Goal: Task Accomplishment & Management: Manage account settings

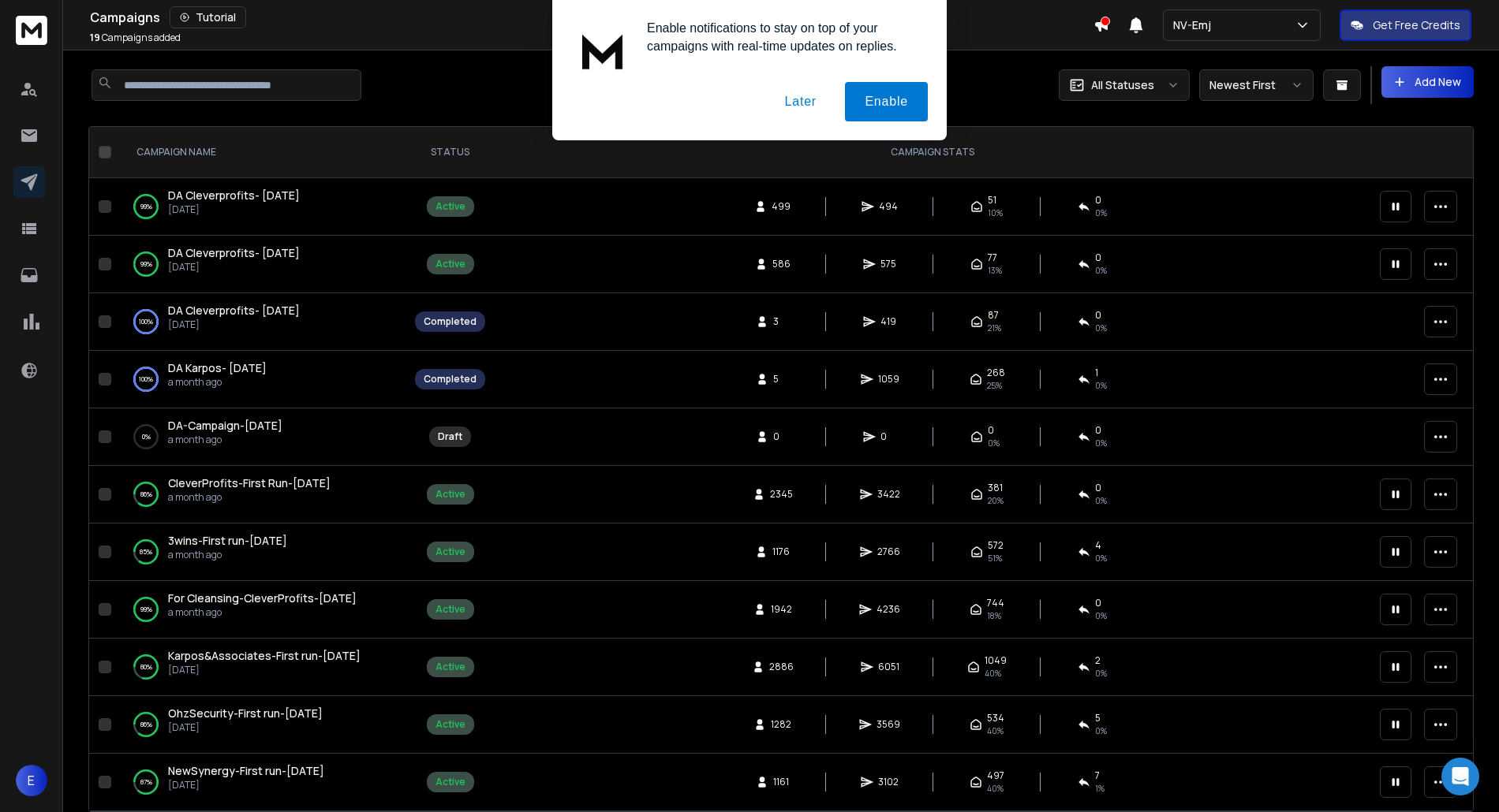
click at [802, 107] on button "Later" at bounding box center [800, 102] width 71 height 40
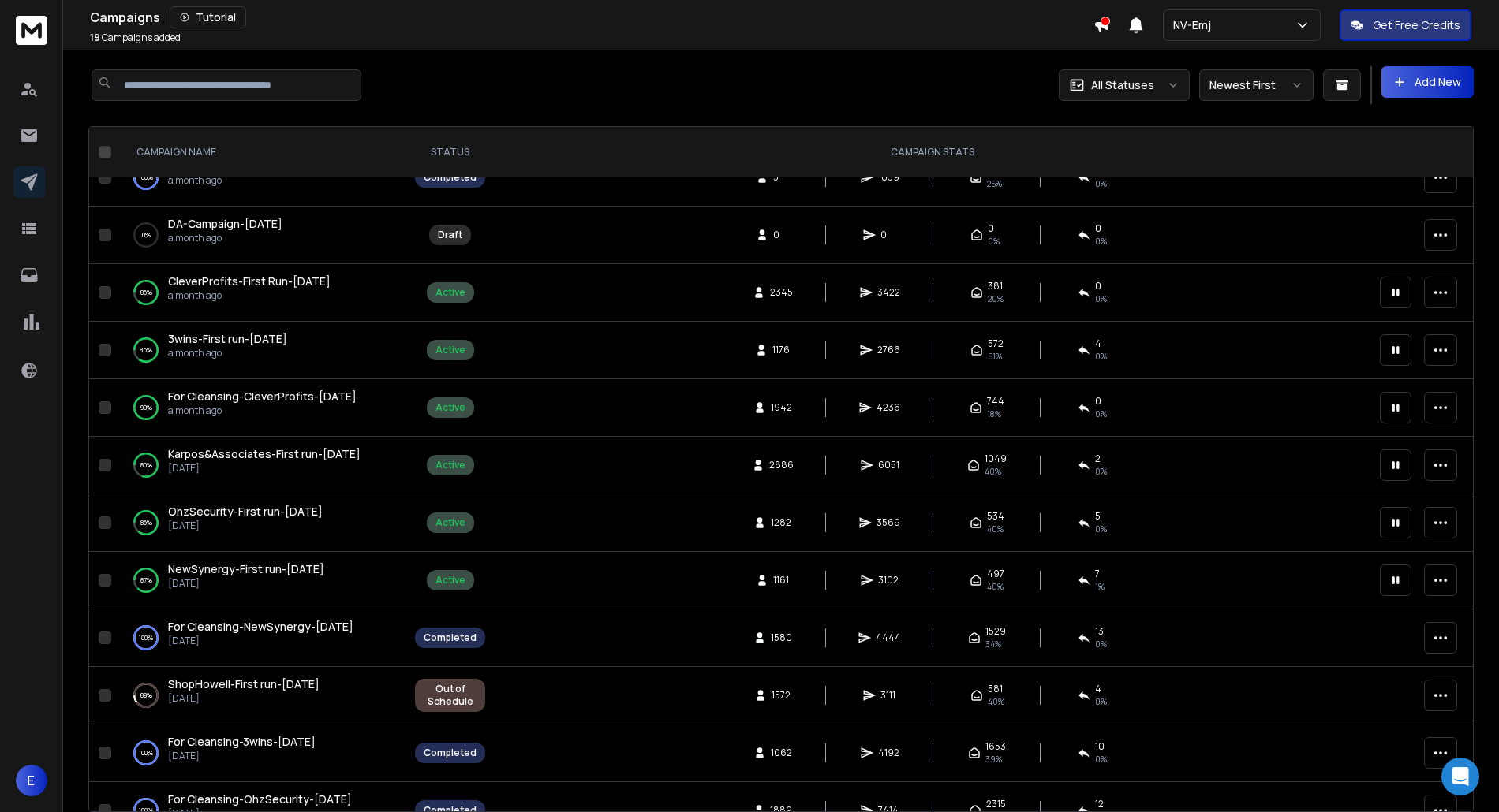
scroll to position [210, 0]
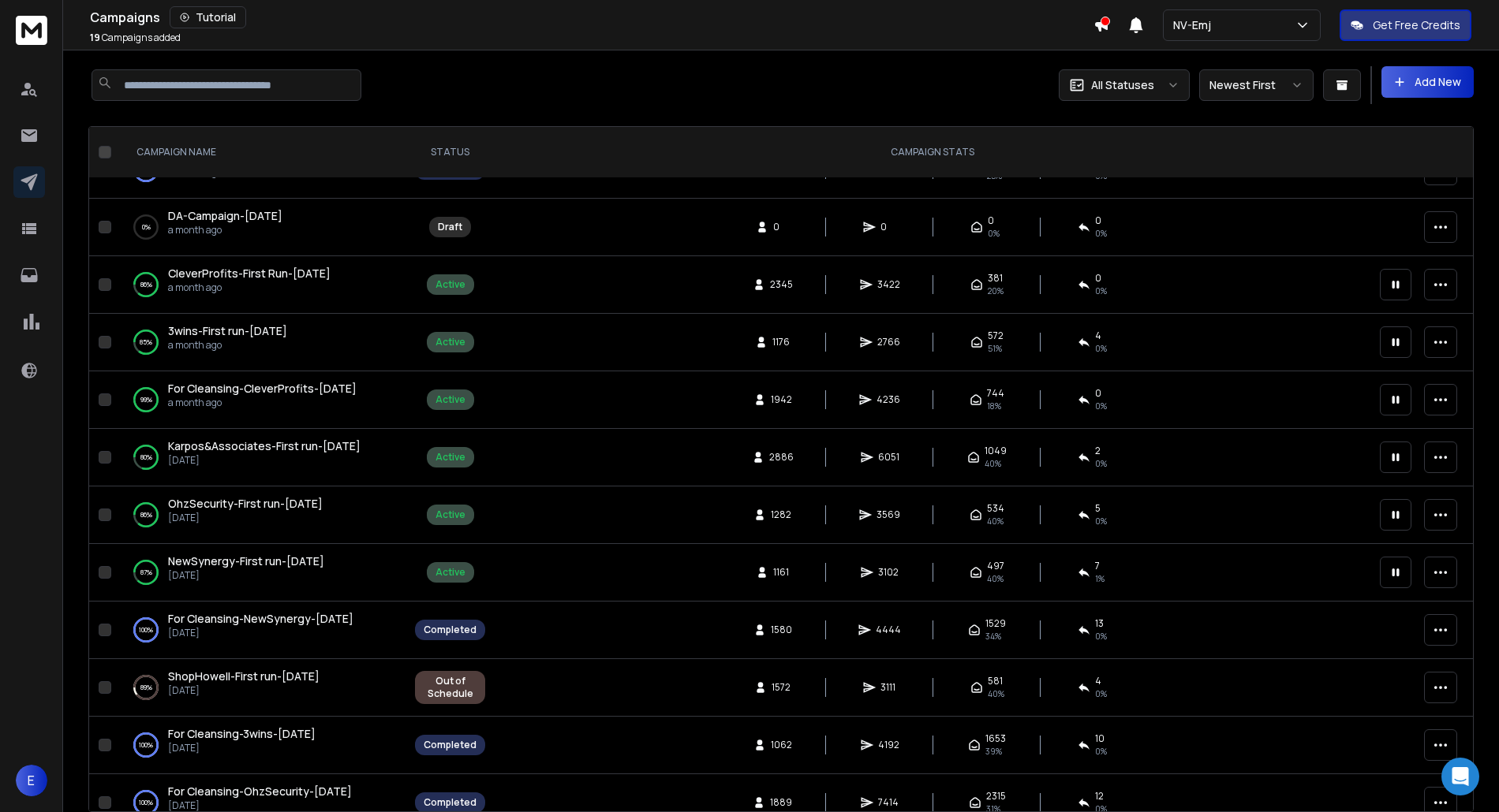
click at [333, 502] on div "86 % OhzSecurity-First run-[DATE] [DATE]" at bounding box center [262, 515] width 257 height 38
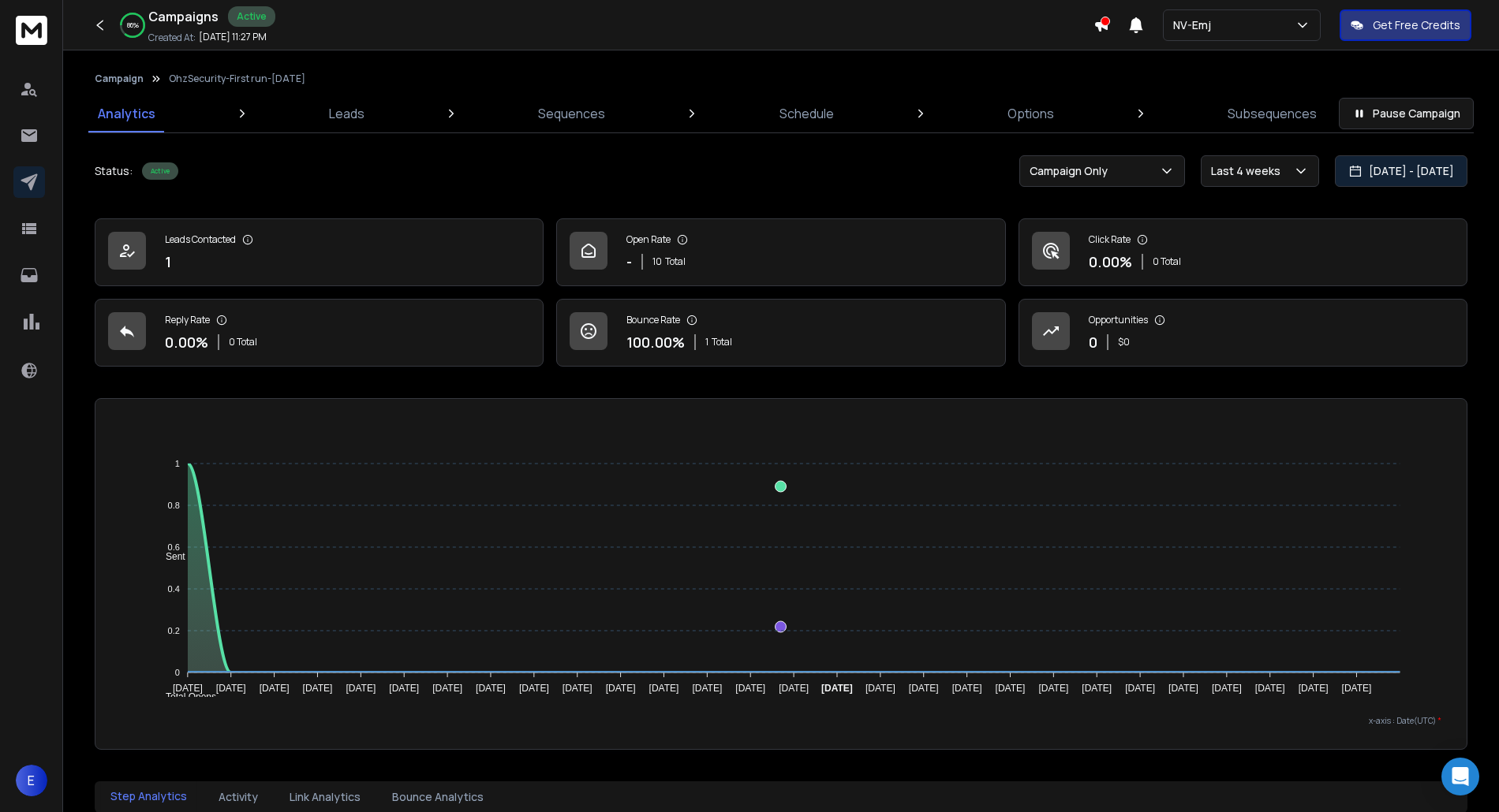
click at [1380, 174] on button "[DATE] - [DATE]" at bounding box center [1401, 171] width 133 height 32
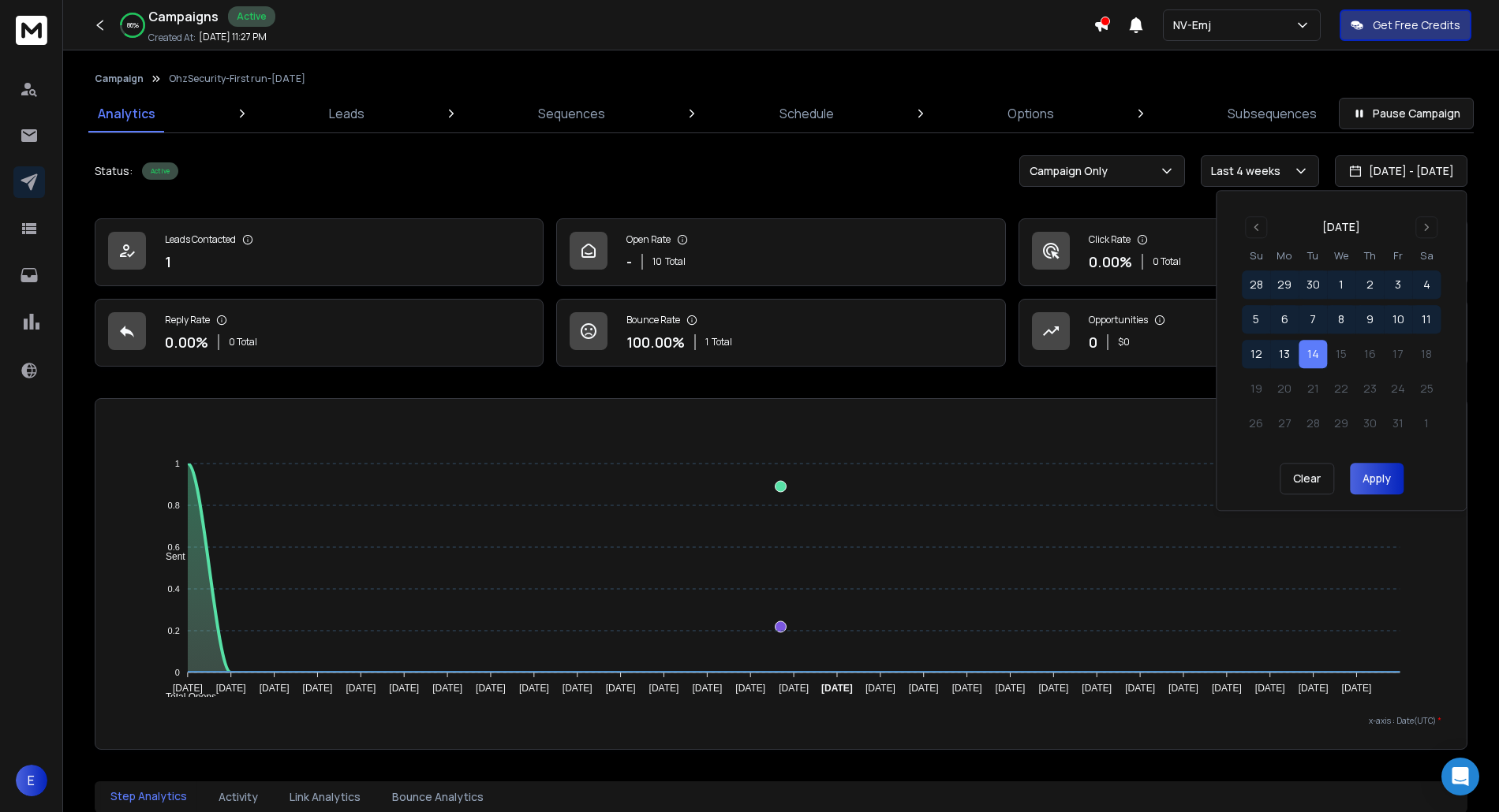
click at [1291, 320] on button "6" at bounding box center [1284, 320] width 28 height 28
click at [1400, 317] on button "10" at bounding box center [1398, 320] width 28 height 28
click at [1380, 476] on button "Apply" at bounding box center [1376, 479] width 53 height 32
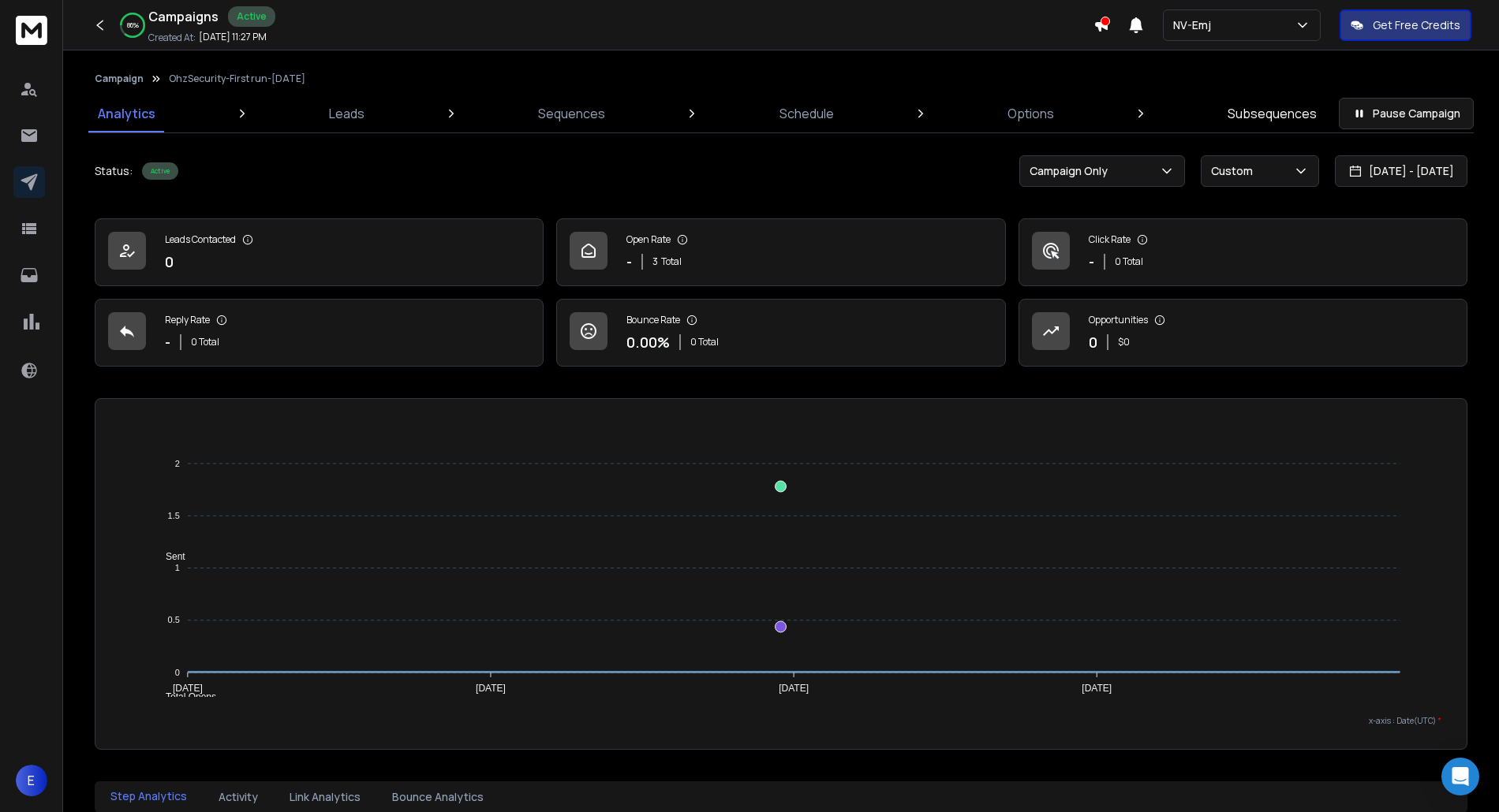
click at [1266, 117] on p "Subsequences" at bounding box center [1272, 113] width 89 height 19
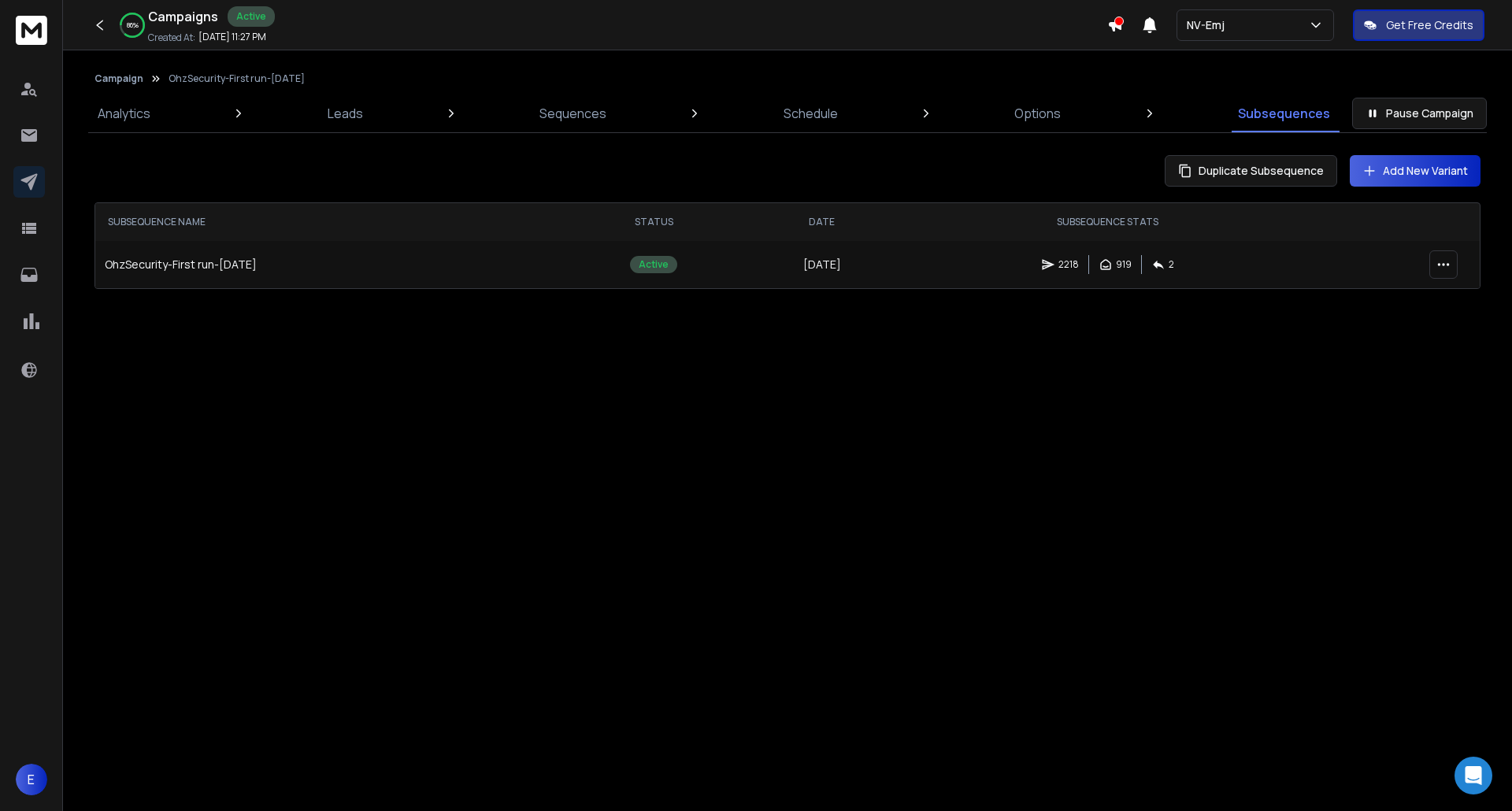
click at [417, 259] on td "OhzSecurity-First run-[DATE]" at bounding box center [329, 264] width 468 height 47
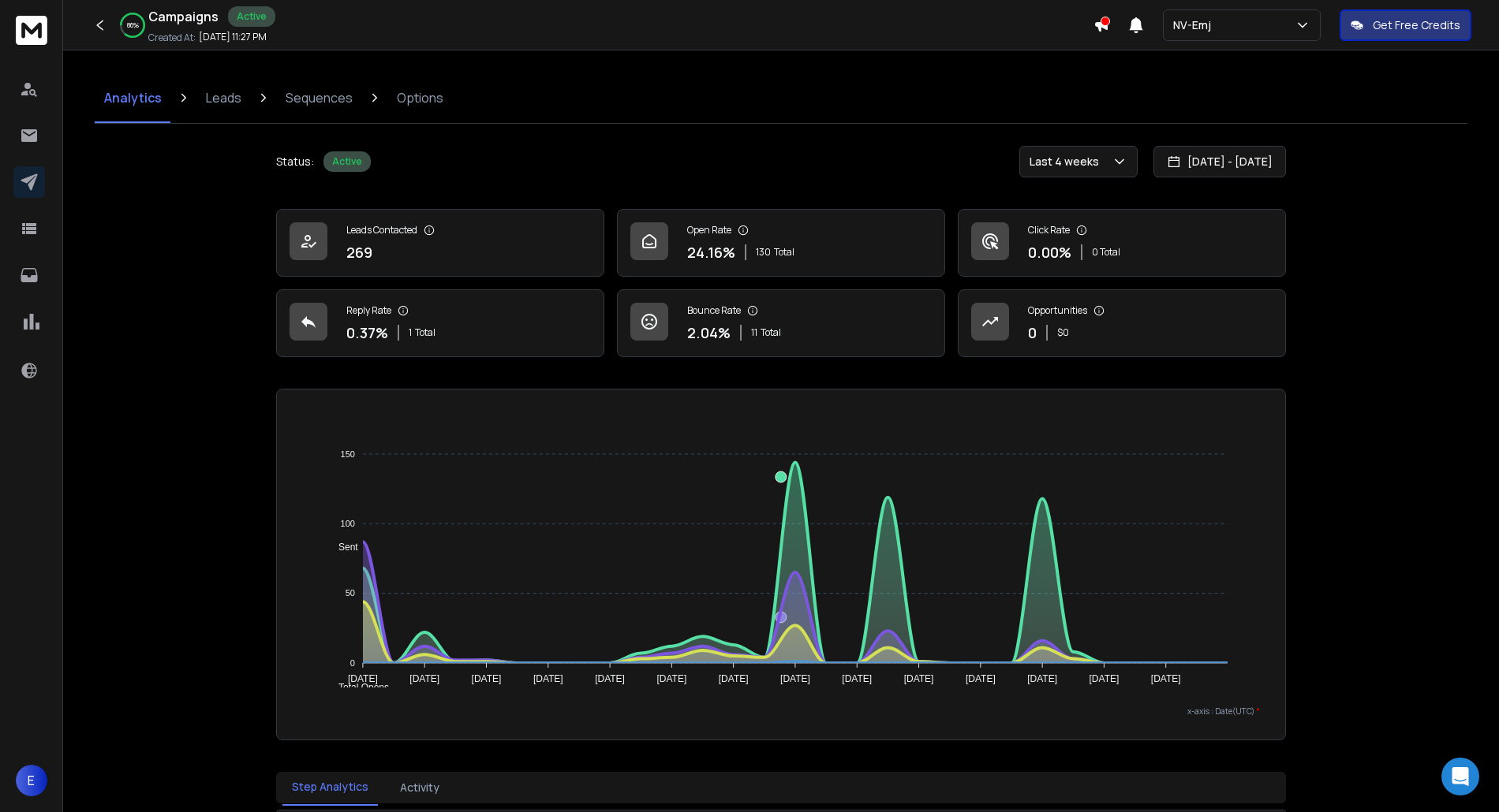
drag, startPoint x: 1210, startPoint y: 159, endPoint x: 1209, endPoint y: 178, distance: 19.0
click at [1209, 159] on button "[DATE] - [DATE]" at bounding box center [1220, 162] width 133 height 32
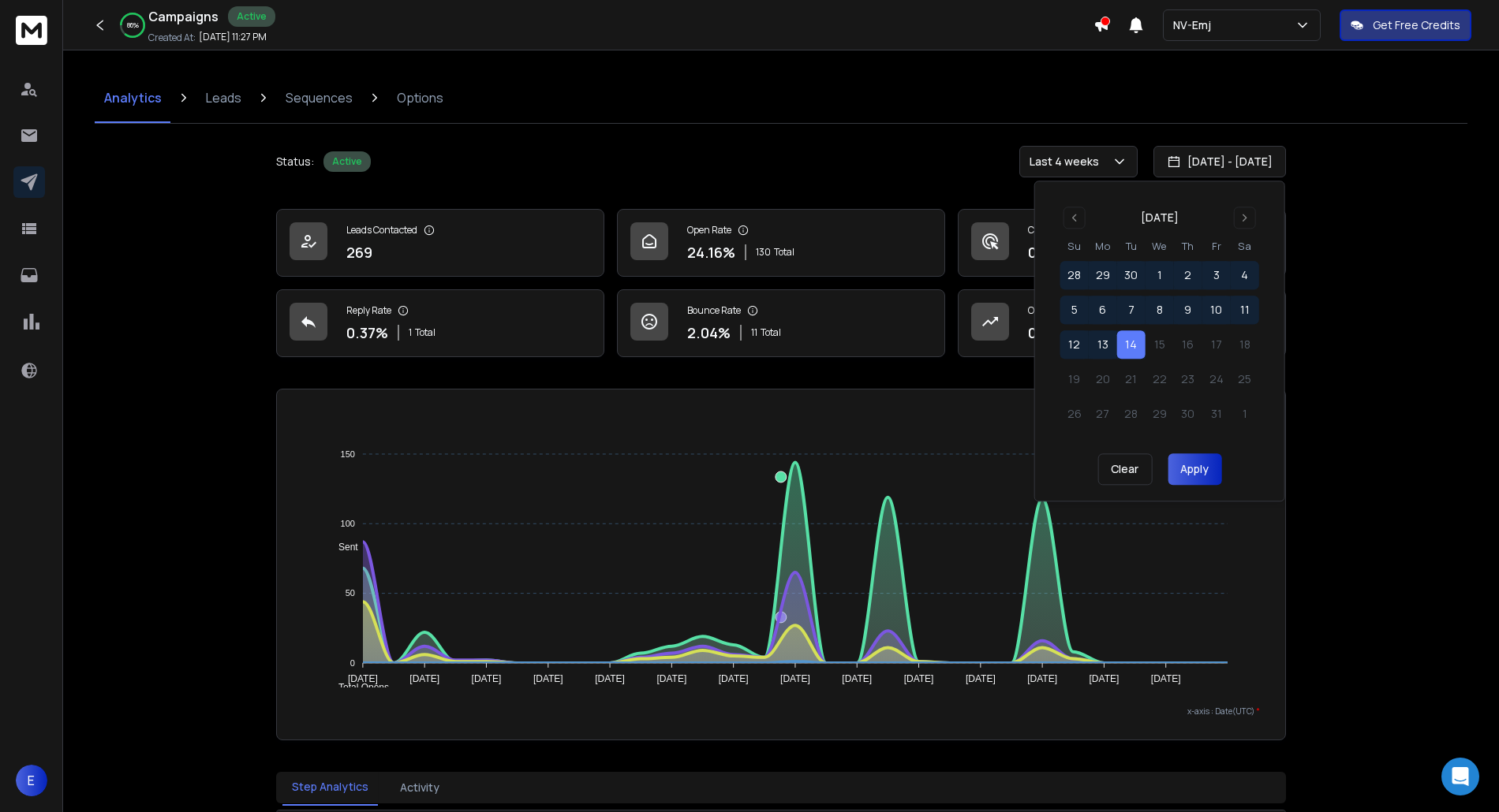
click at [1105, 307] on button "6" at bounding box center [1102, 310] width 28 height 28
click at [1219, 311] on button "10" at bounding box center [1216, 310] width 28 height 28
click at [1199, 473] on button "Apply" at bounding box center [1194, 470] width 53 height 32
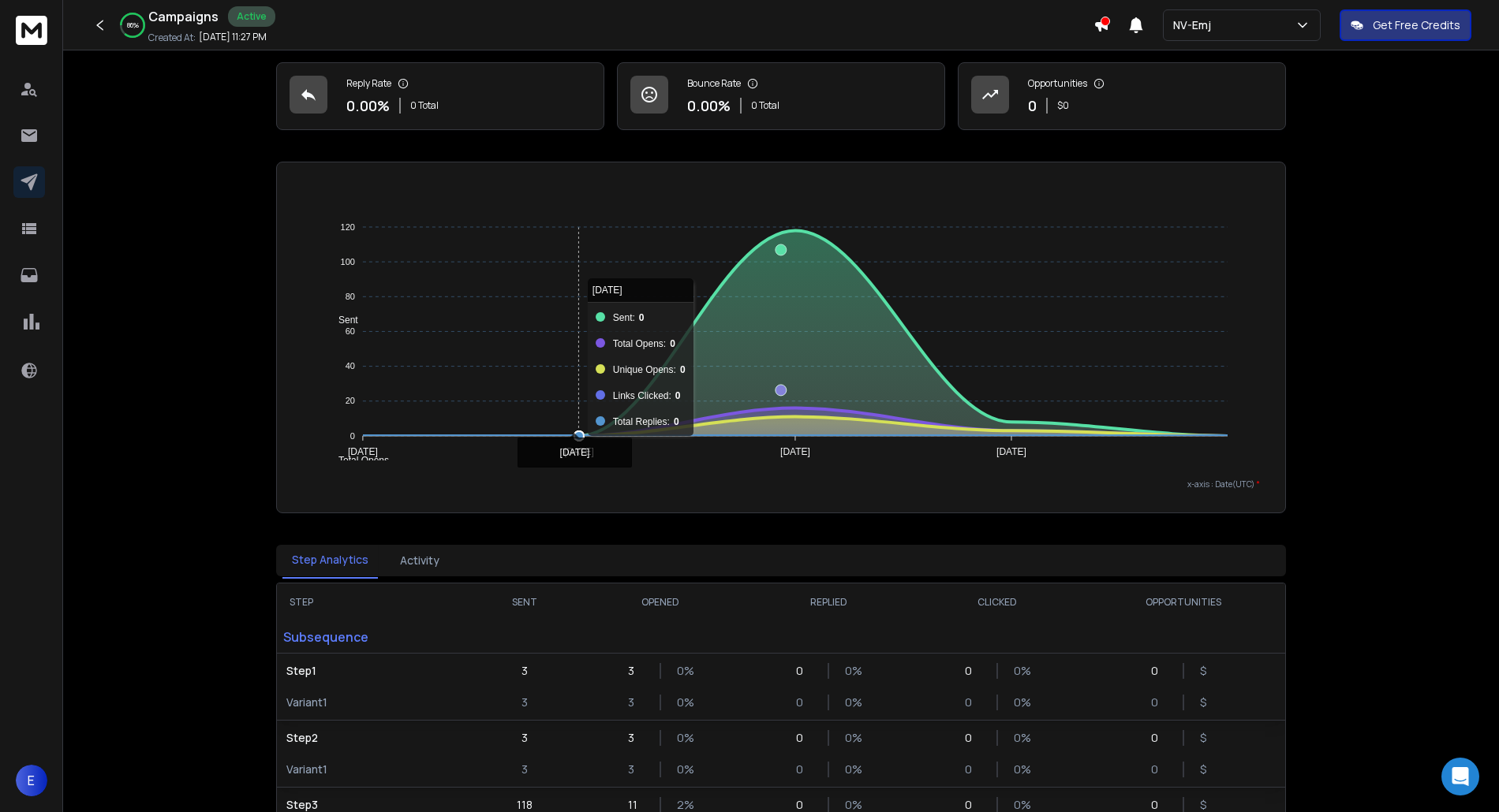
scroll to position [374, 0]
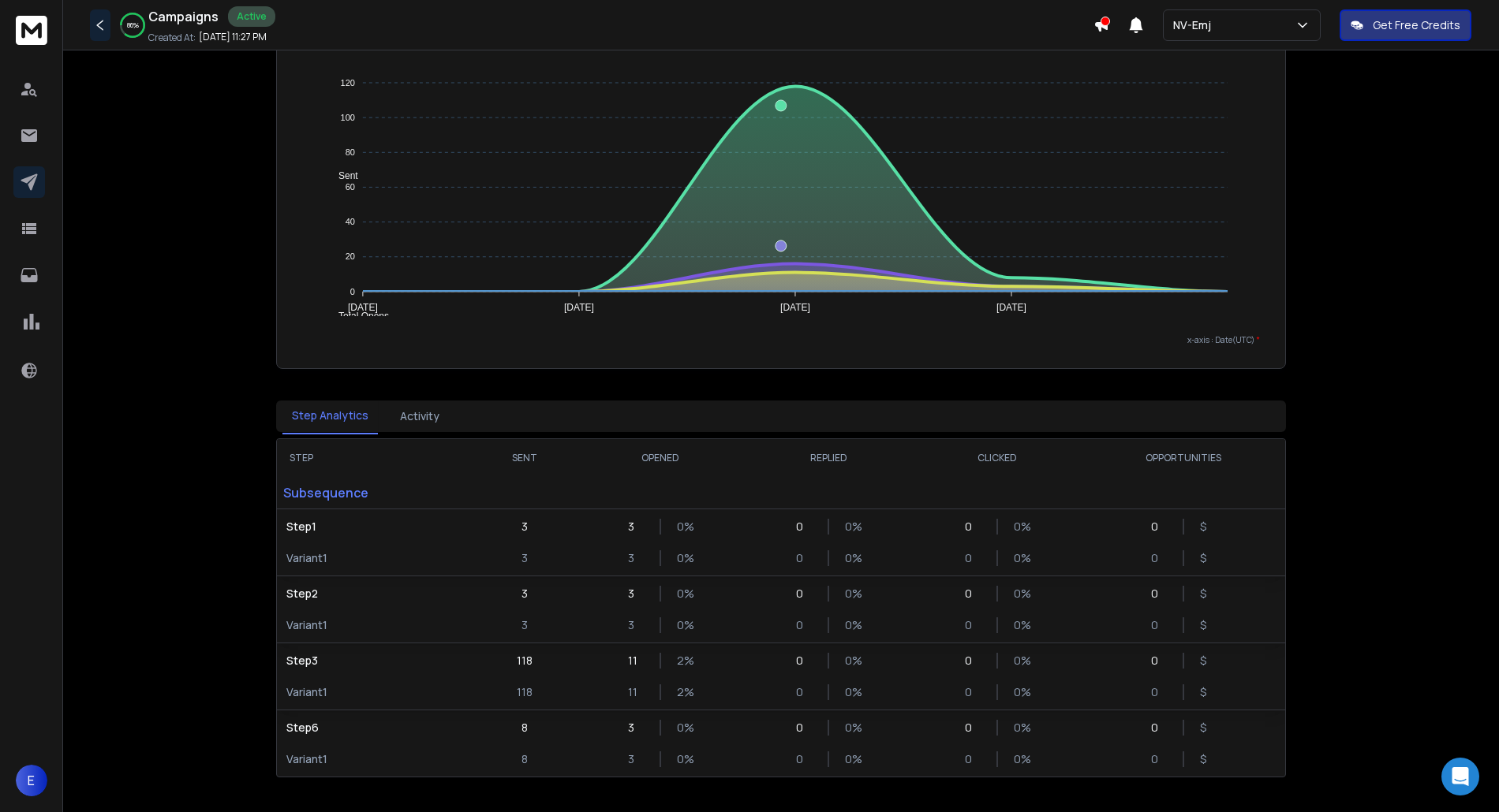
click at [98, 25] on icon at bounding box center [100, 25] width 14 height 14
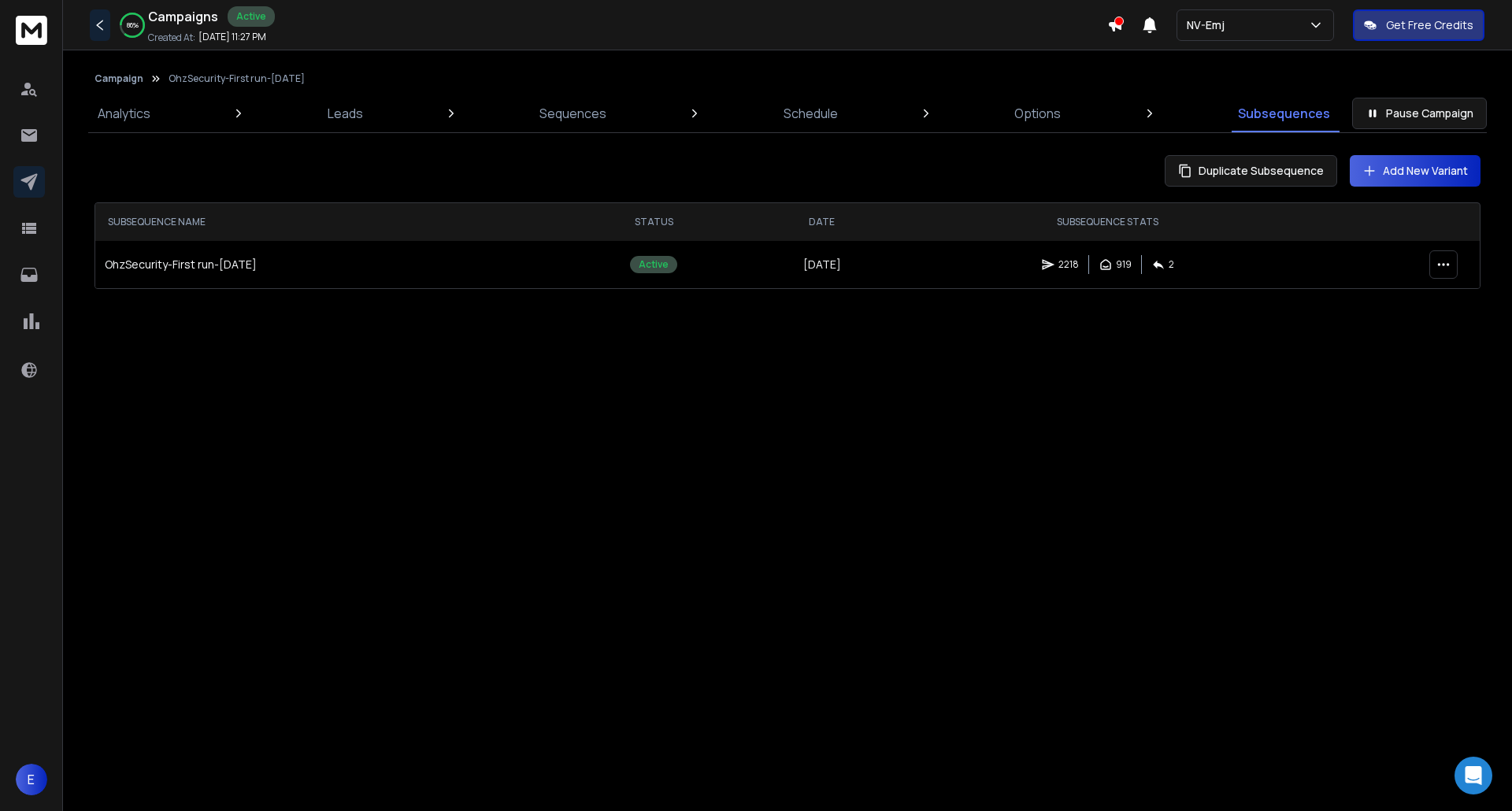
click at [96, 23] on icon at bounding box center [100, 25] width 14 height 14
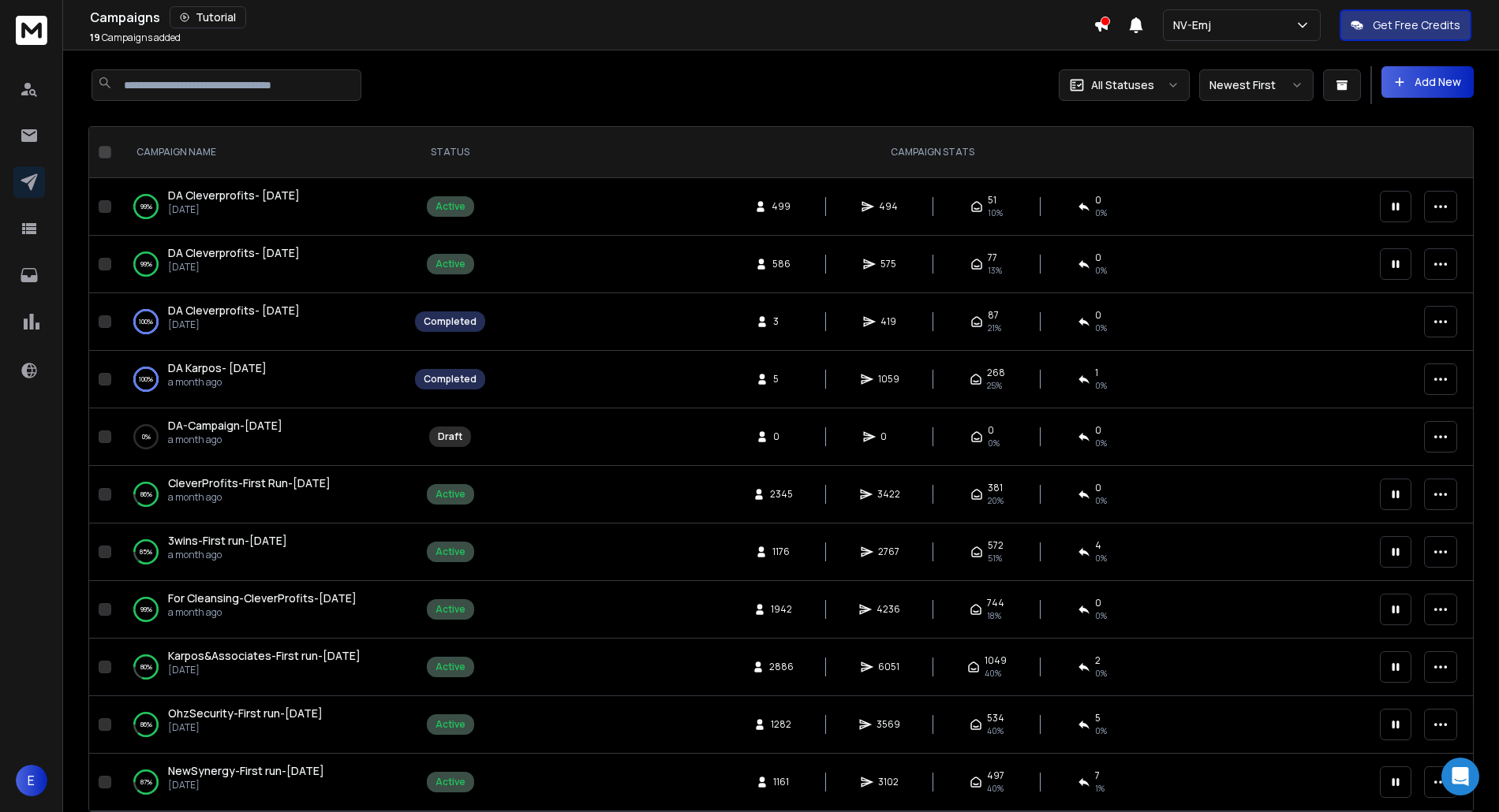
scroll to position [105, 0]
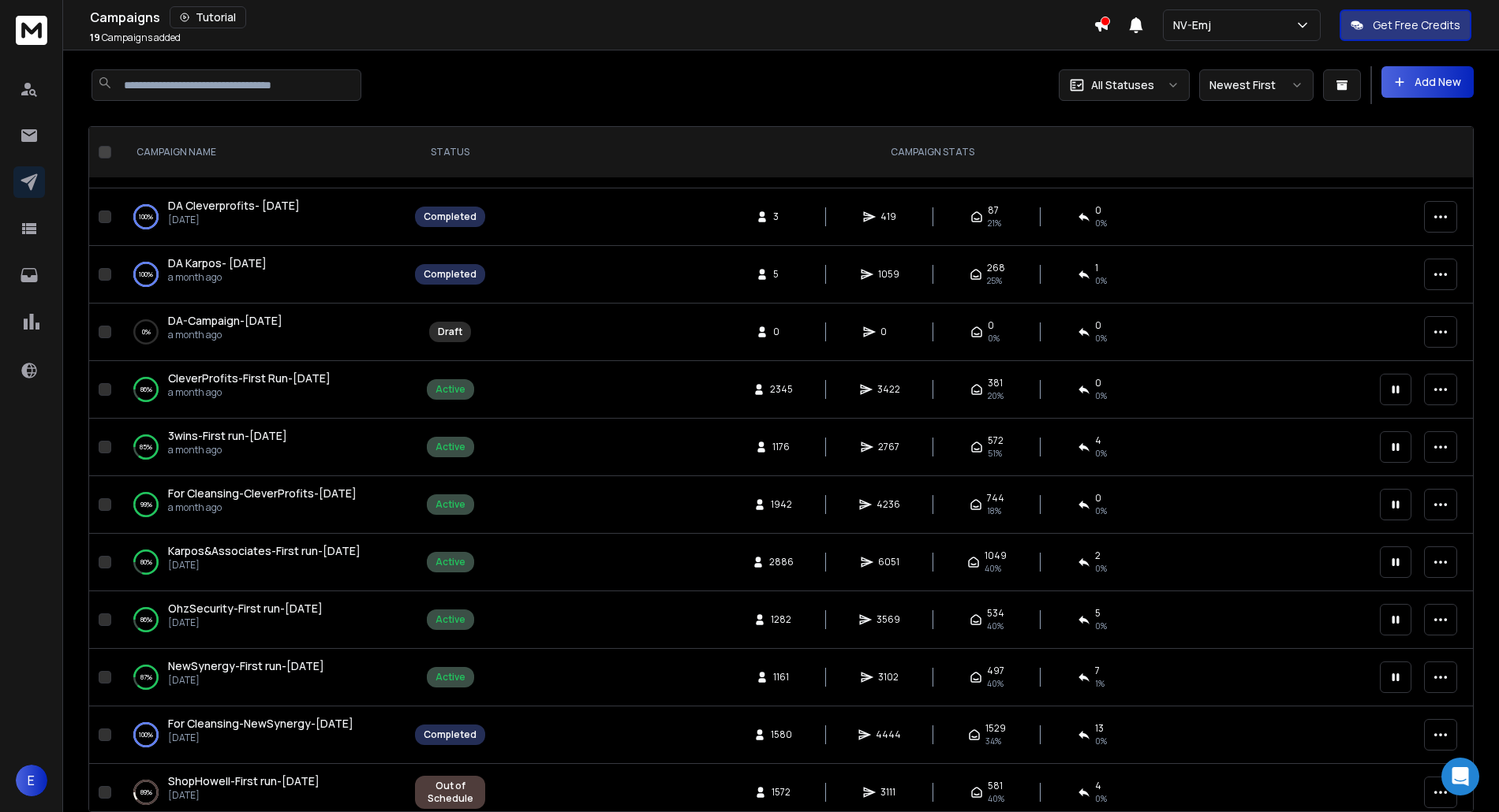
click at [322, 546] on span "Karpos&Associates-First run-[DATE]" at bounding box center [264, 551] width 192 height 15
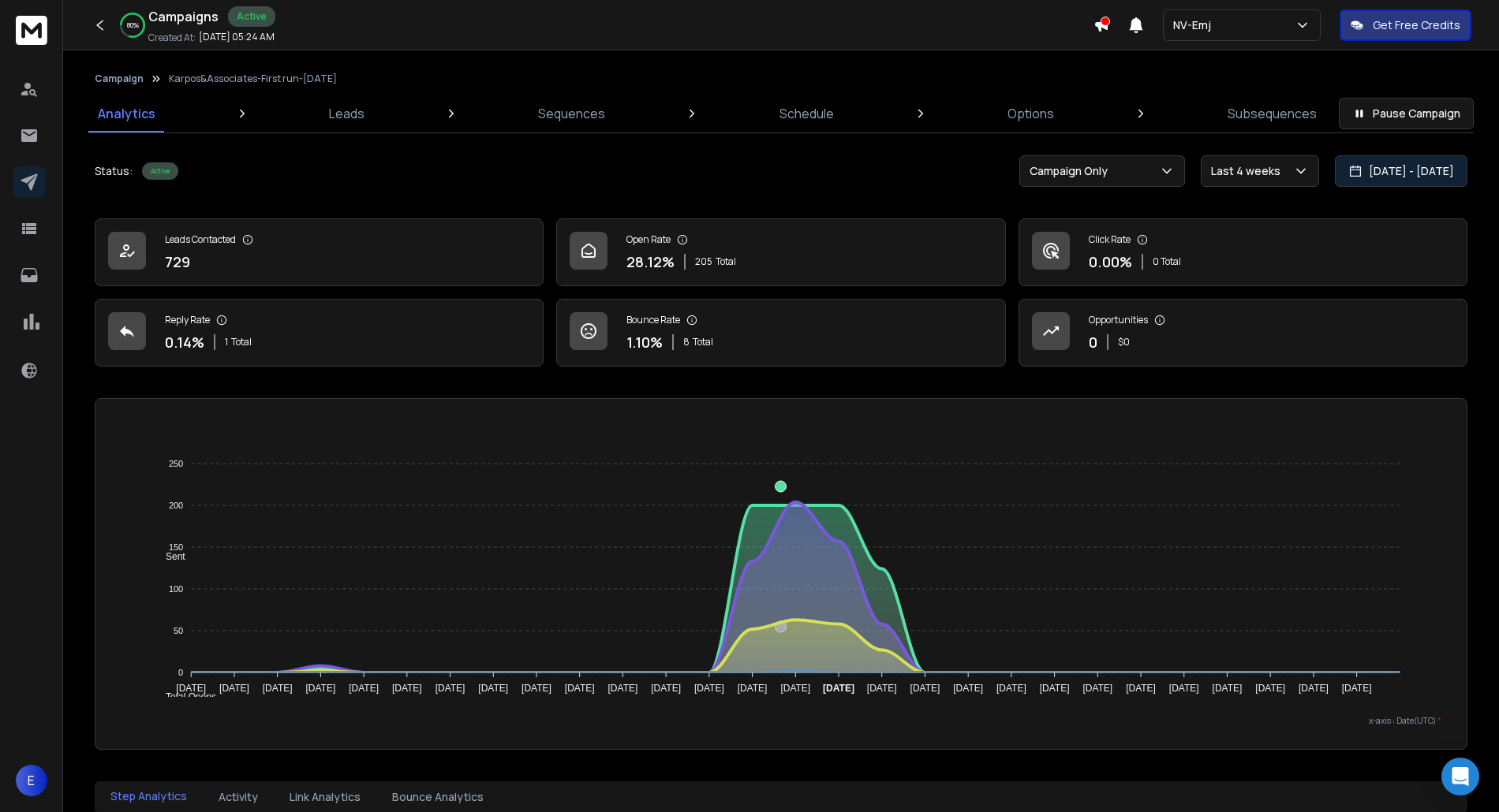
click at [1355, 175] on button "[DATE] - [DATE]" at bounding box center [1401, 171] width 133 height 32
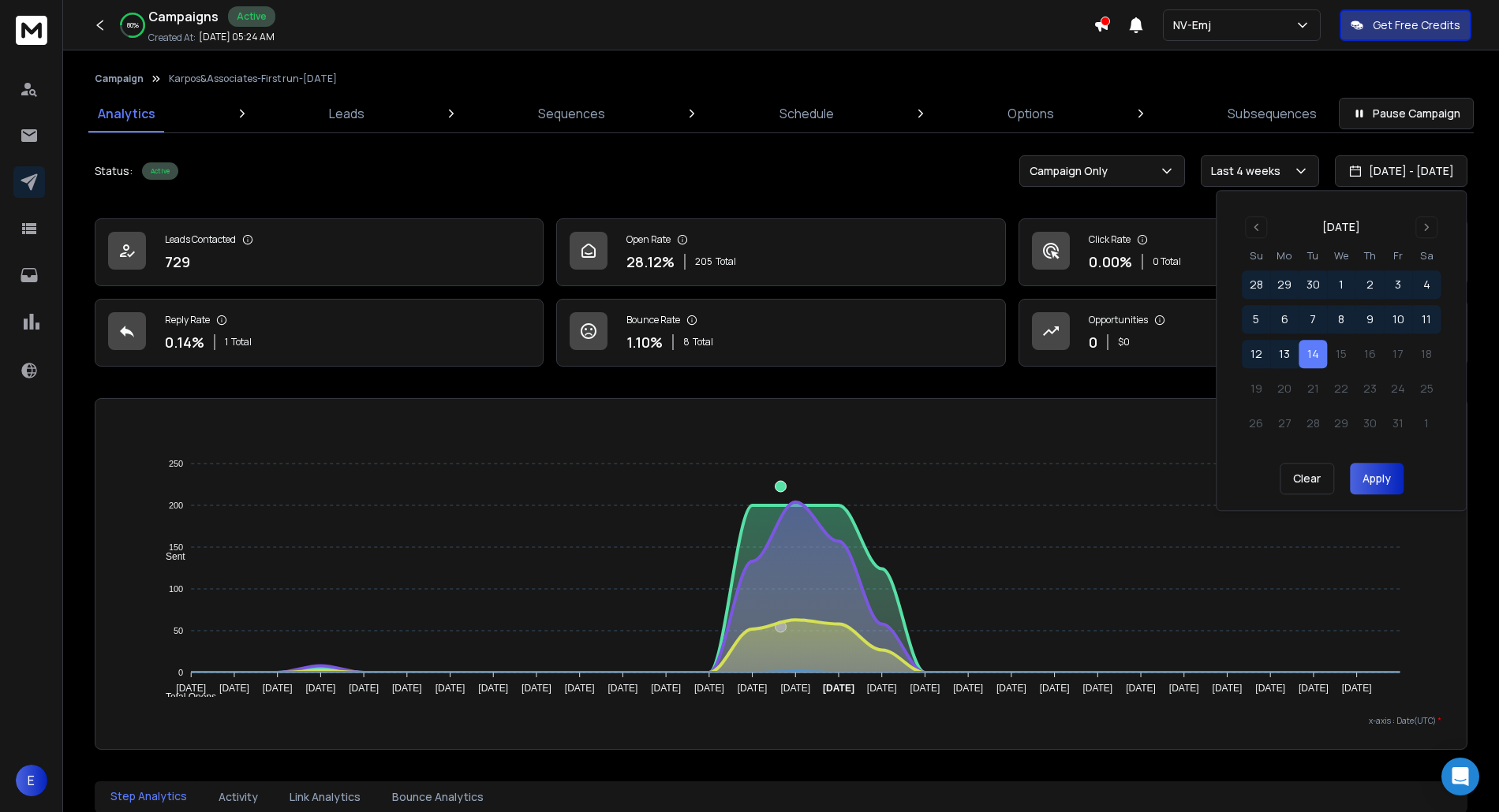
click at [1288, 325] on button "6" at bounding box center [1284, 320] width 28 height 28
click at [1400, 326] on button "10" at bounding box center [1398, 320] width 28 height 28
click at [1389, 477] on button "Apply" at bounding box center [1376, 479] width 53 height 32
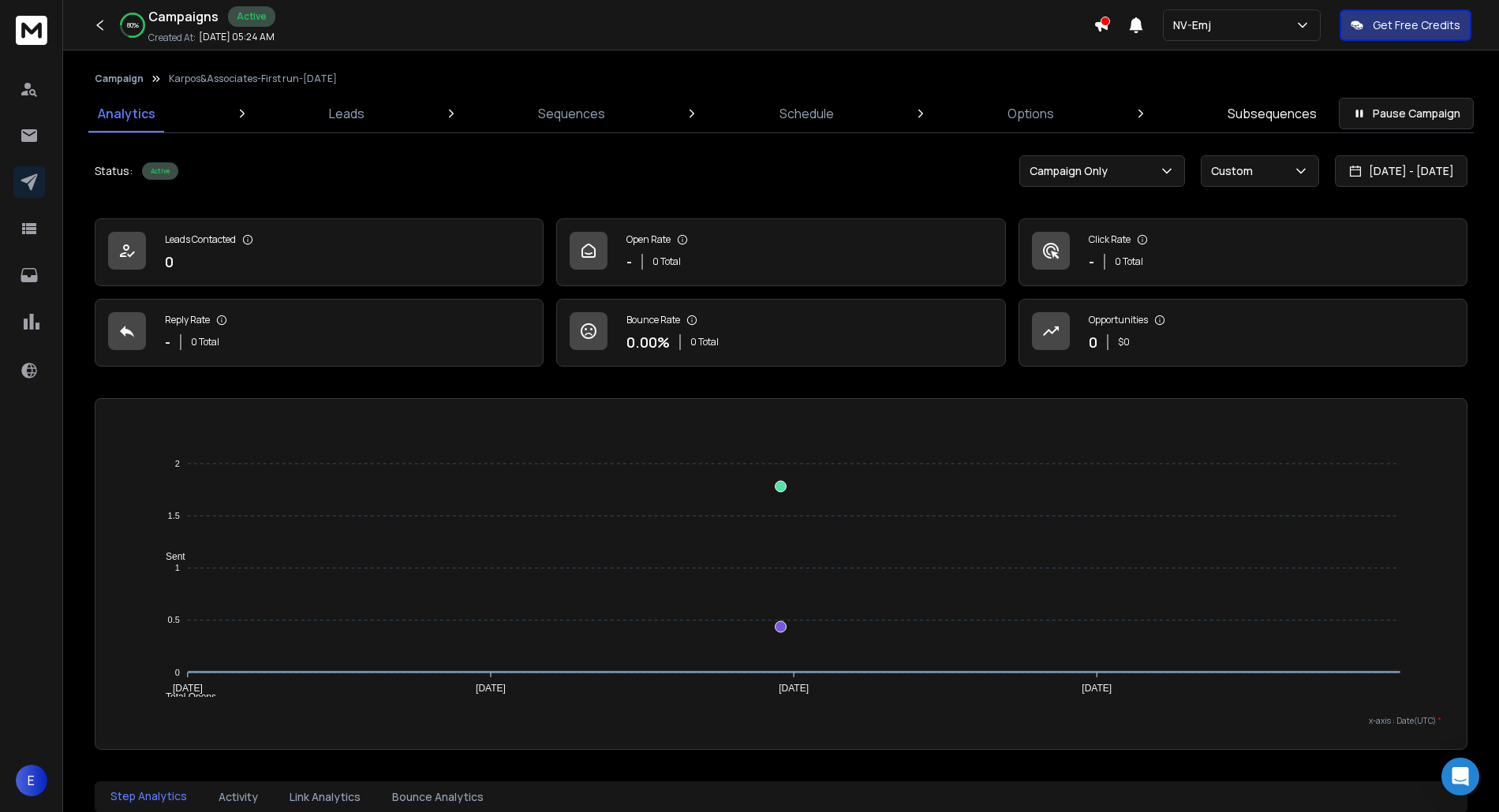
click at [1248, 121] on p "Subsequences" at bounding box center [1272, 113] width 89 height 19
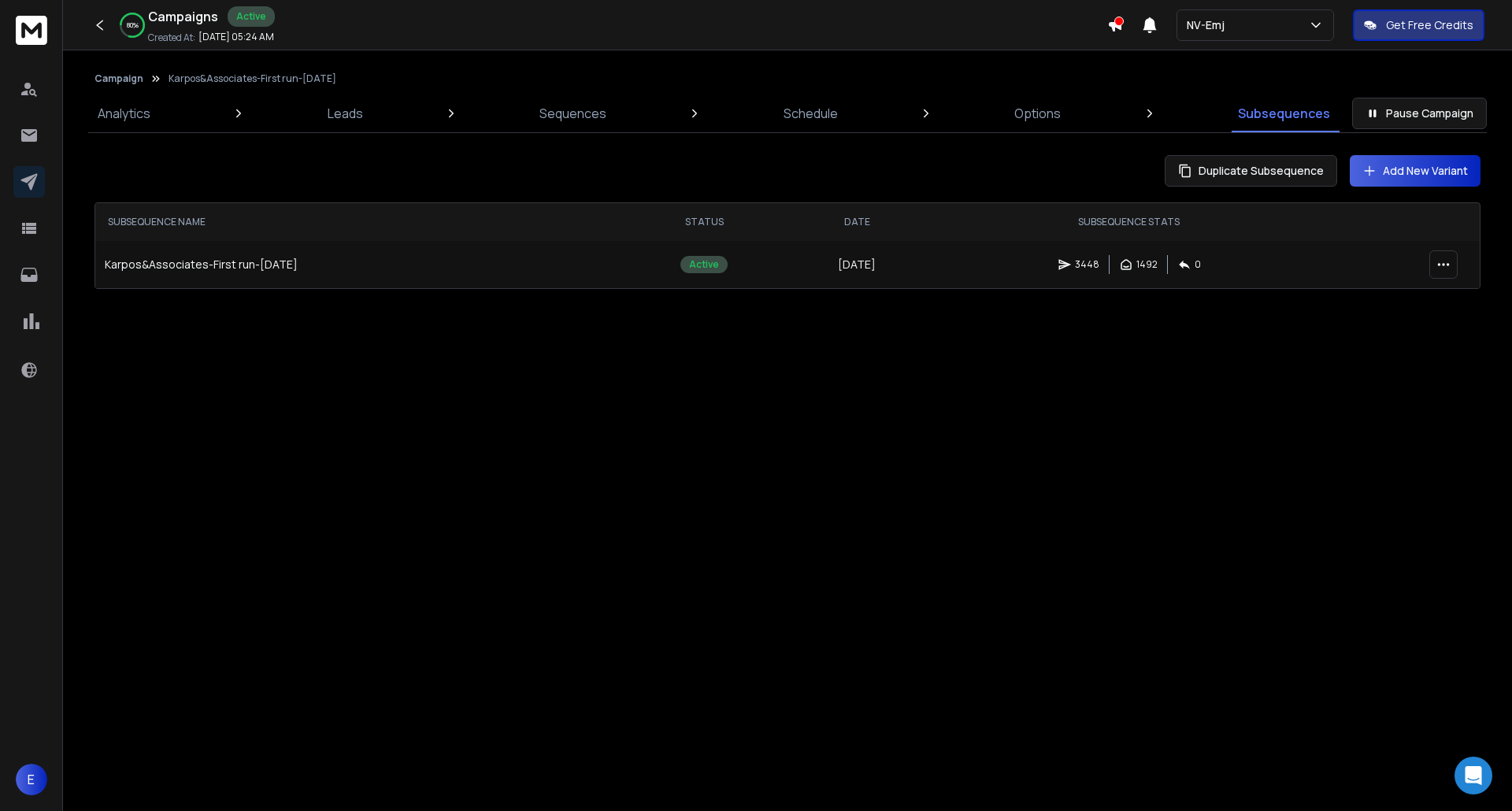
click at [876, 266] on td "[DATE]" at bounding box center [857, 264] width 141 height 47
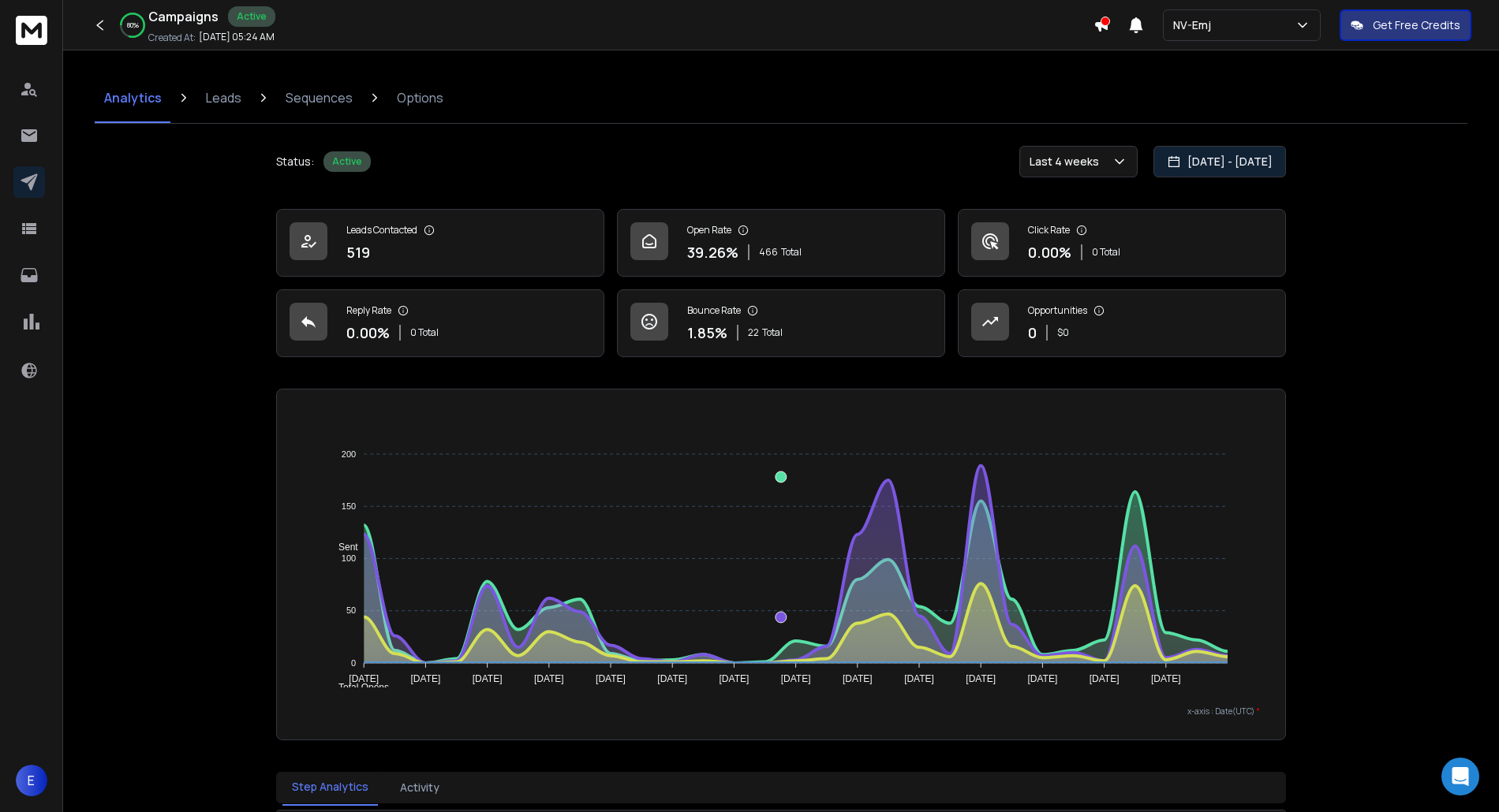
click at [1199, 172] on button "[DATE] - [DATE]" at bounding box center [1220, 162] width 133 height 32
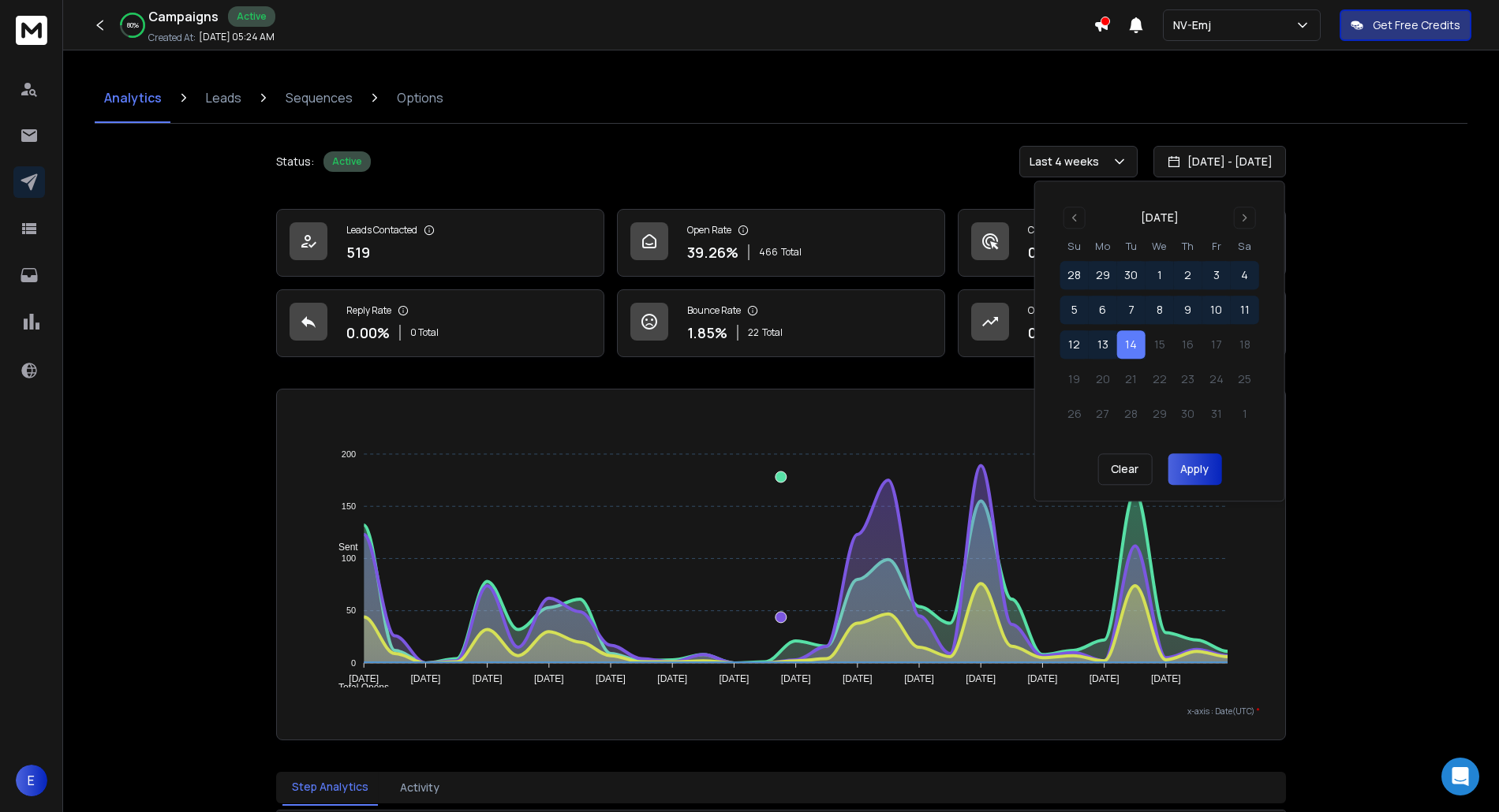
click at [1105, 315] on button "6" at bounding box center [1102, 310] width 28 height 28
click at [1217, 308] on button "10" at bounding box center [1216, 310] width 28 height 28
click at [1200, 471] on button "Apply" at bounding box center [1194, 470] width 53 height 32
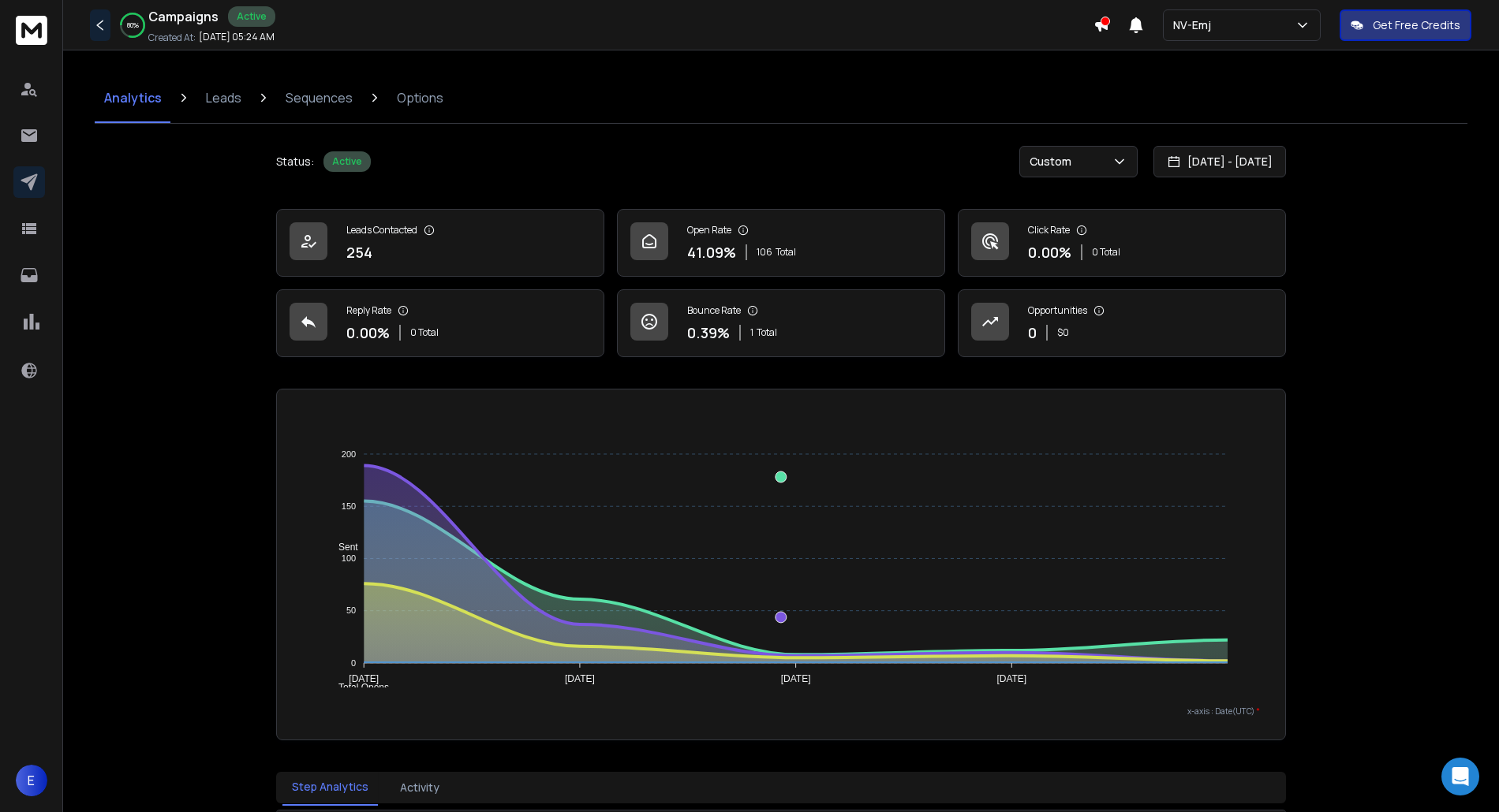
click at [102, 23] on icon at bounding box center [100, 25] width 14 height 14
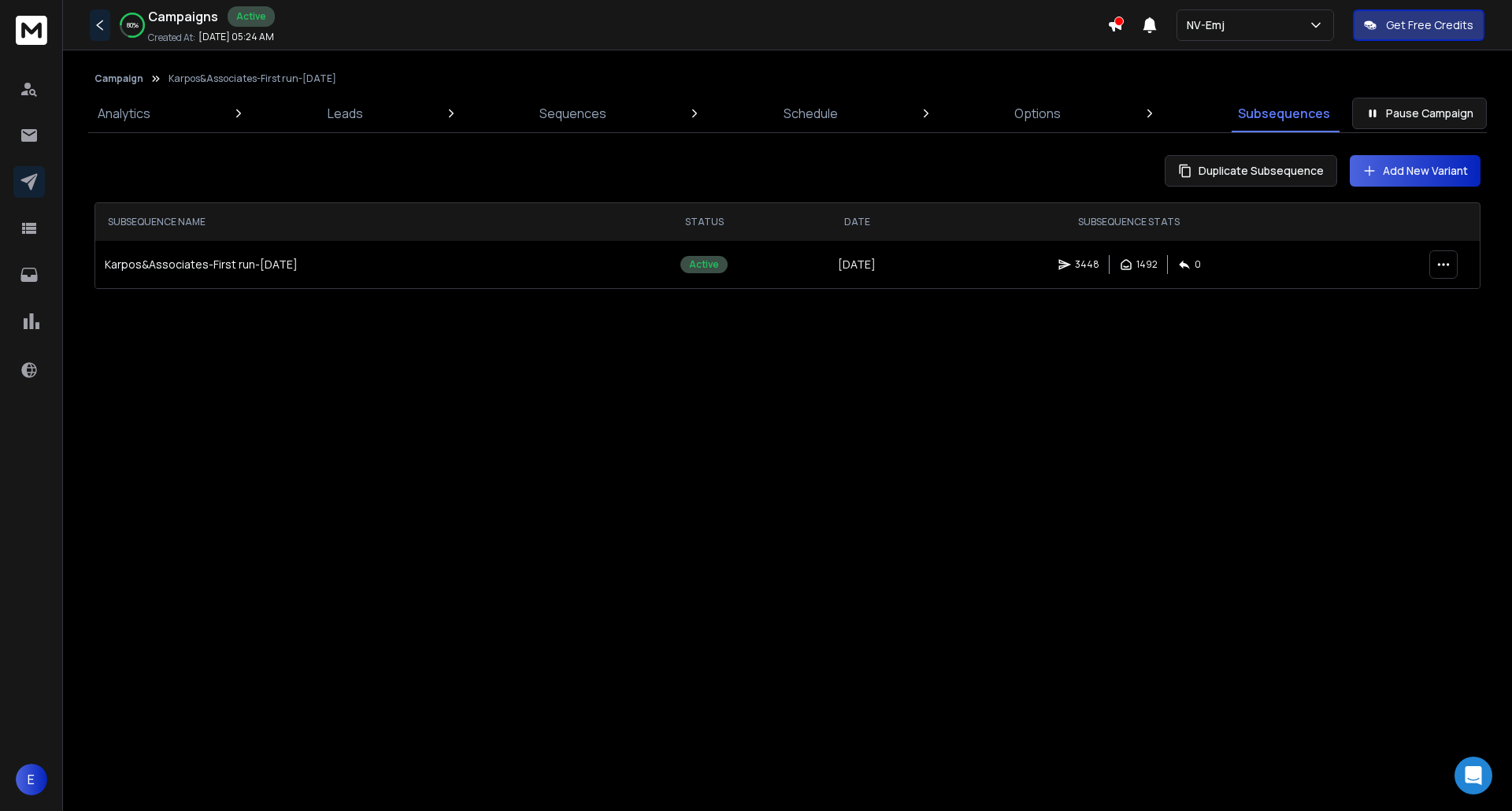
click at [104, 19] on icon at bounding box center [100, 25] width 14 height 14
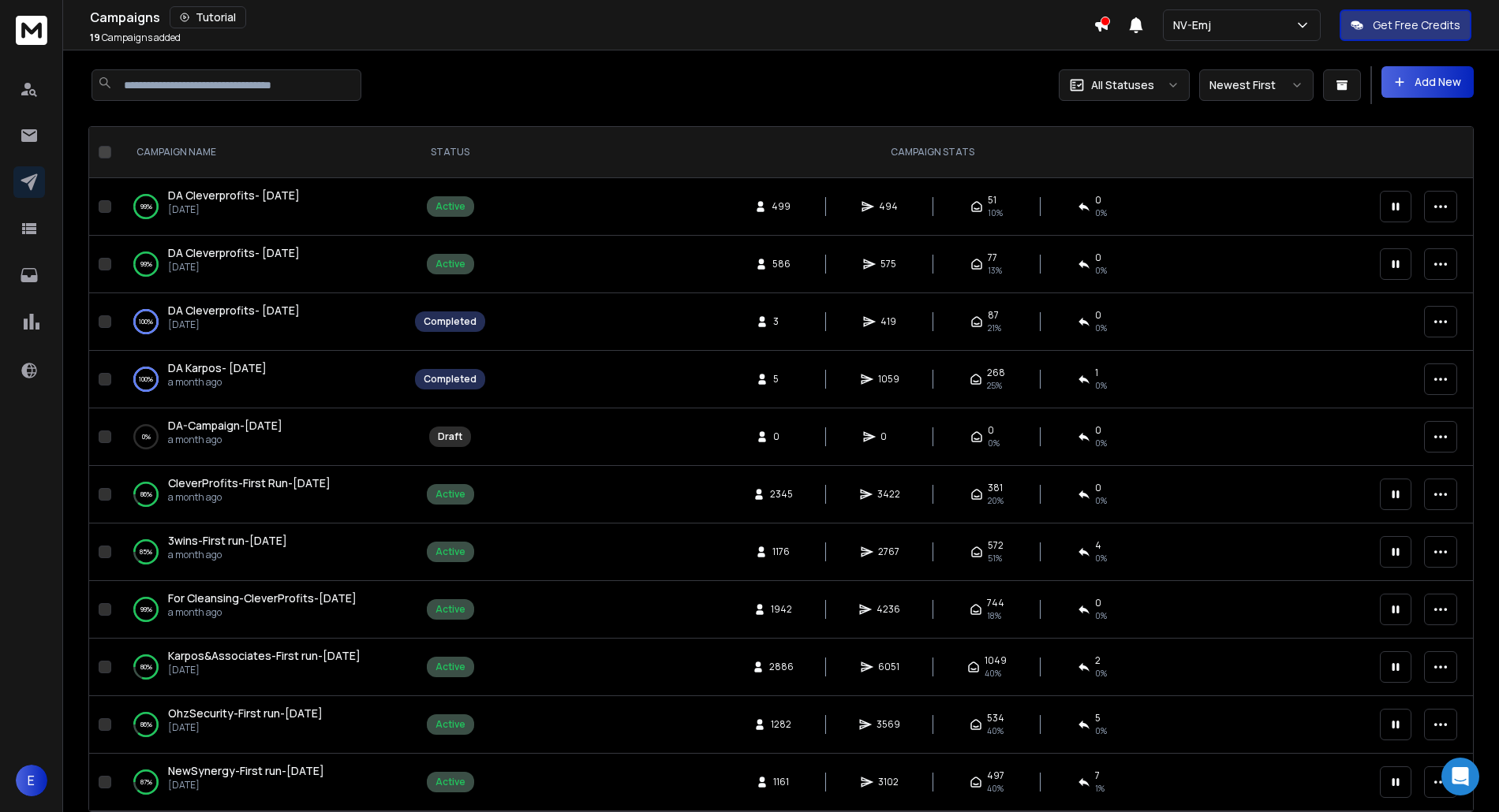
click at [30, 534] on div "E" at bounding box center [32, 406] width 63 height 812
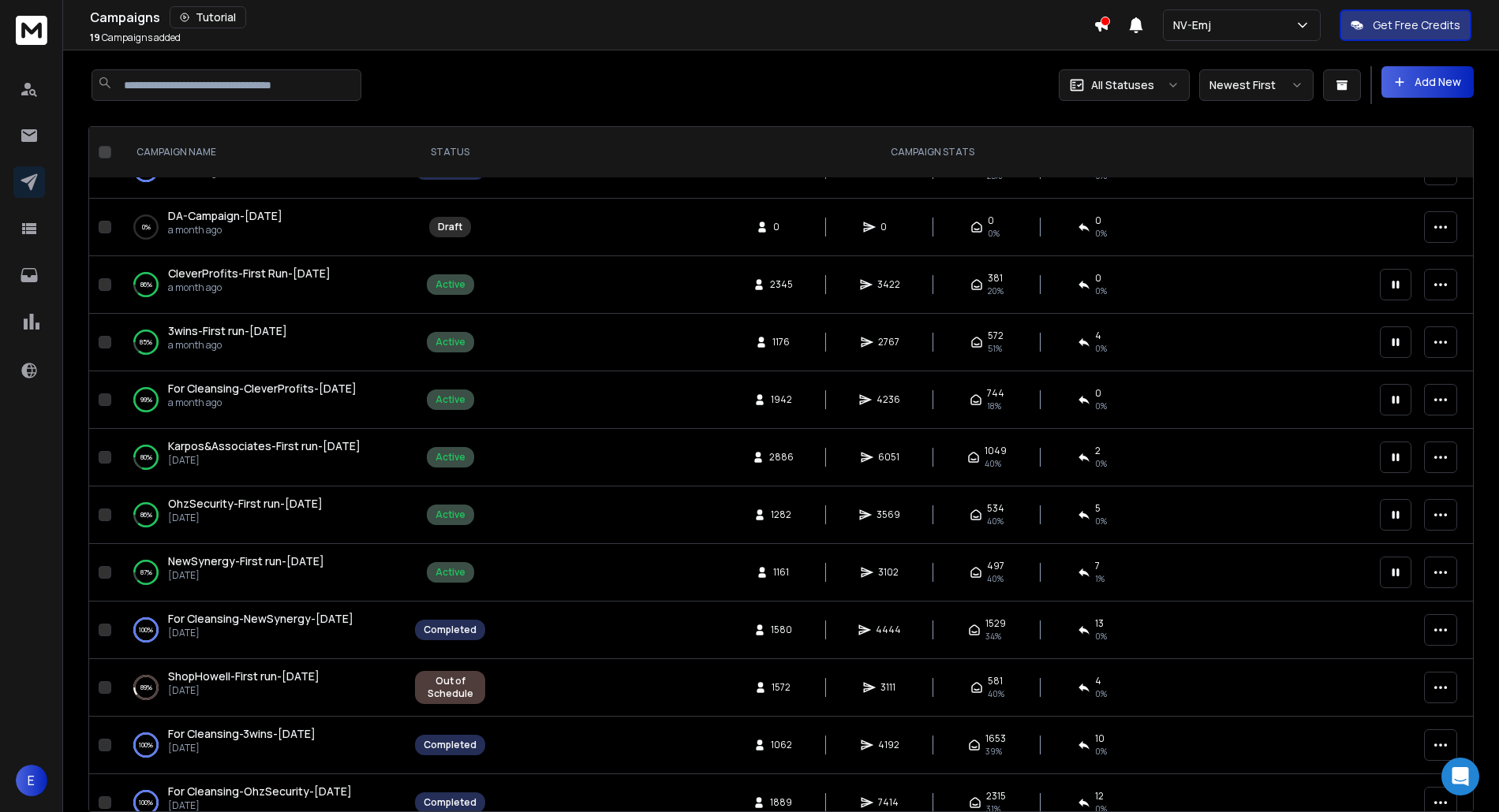
click at [283, 445] on span "Karpos&Associates-First run-[DATE]" at bounding box center [264, 446] width 192 height 15
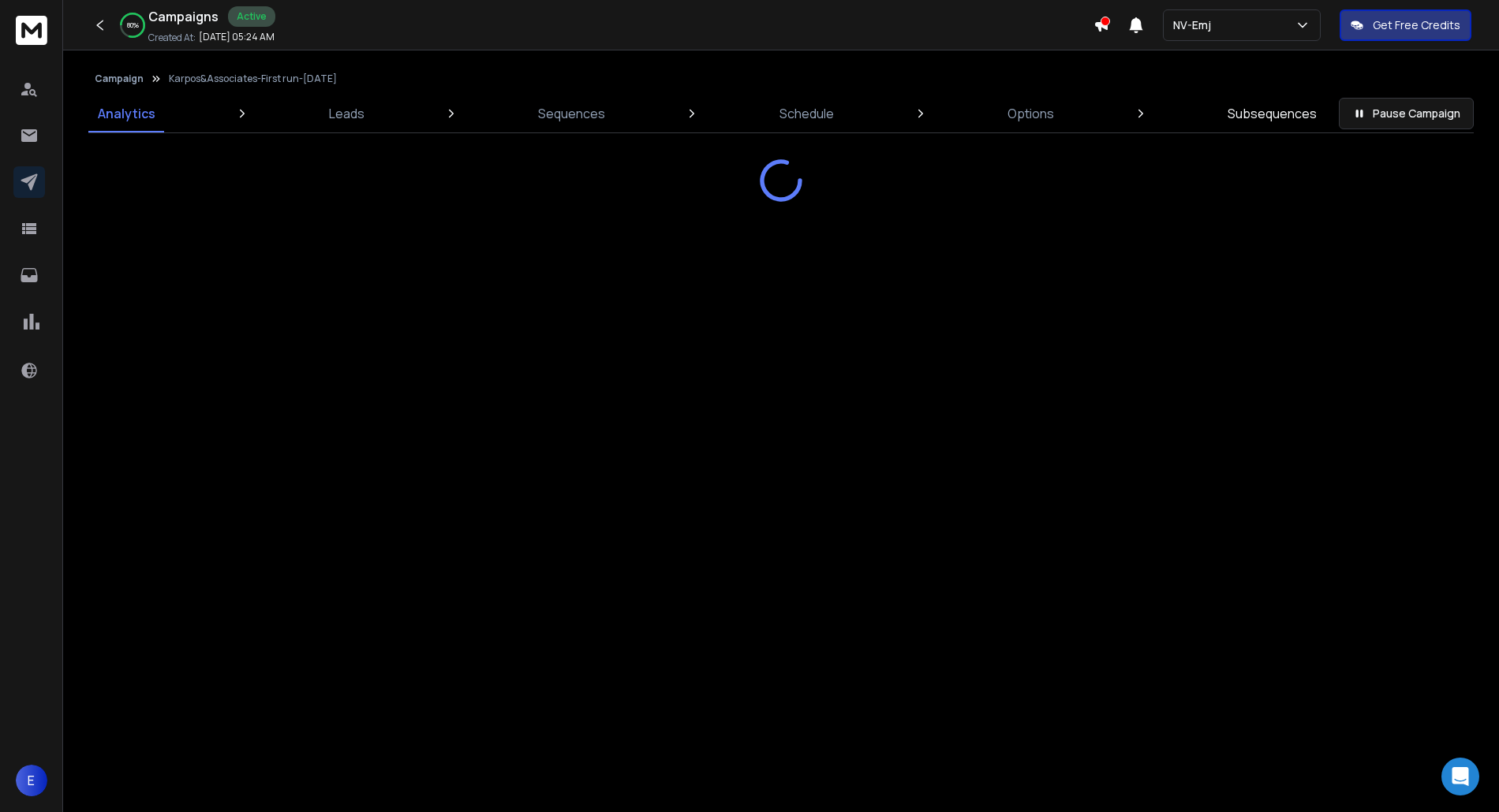
click at [1237, 107] on p "Subsequences" at bounding box center [1272, 113] width 89 height 19
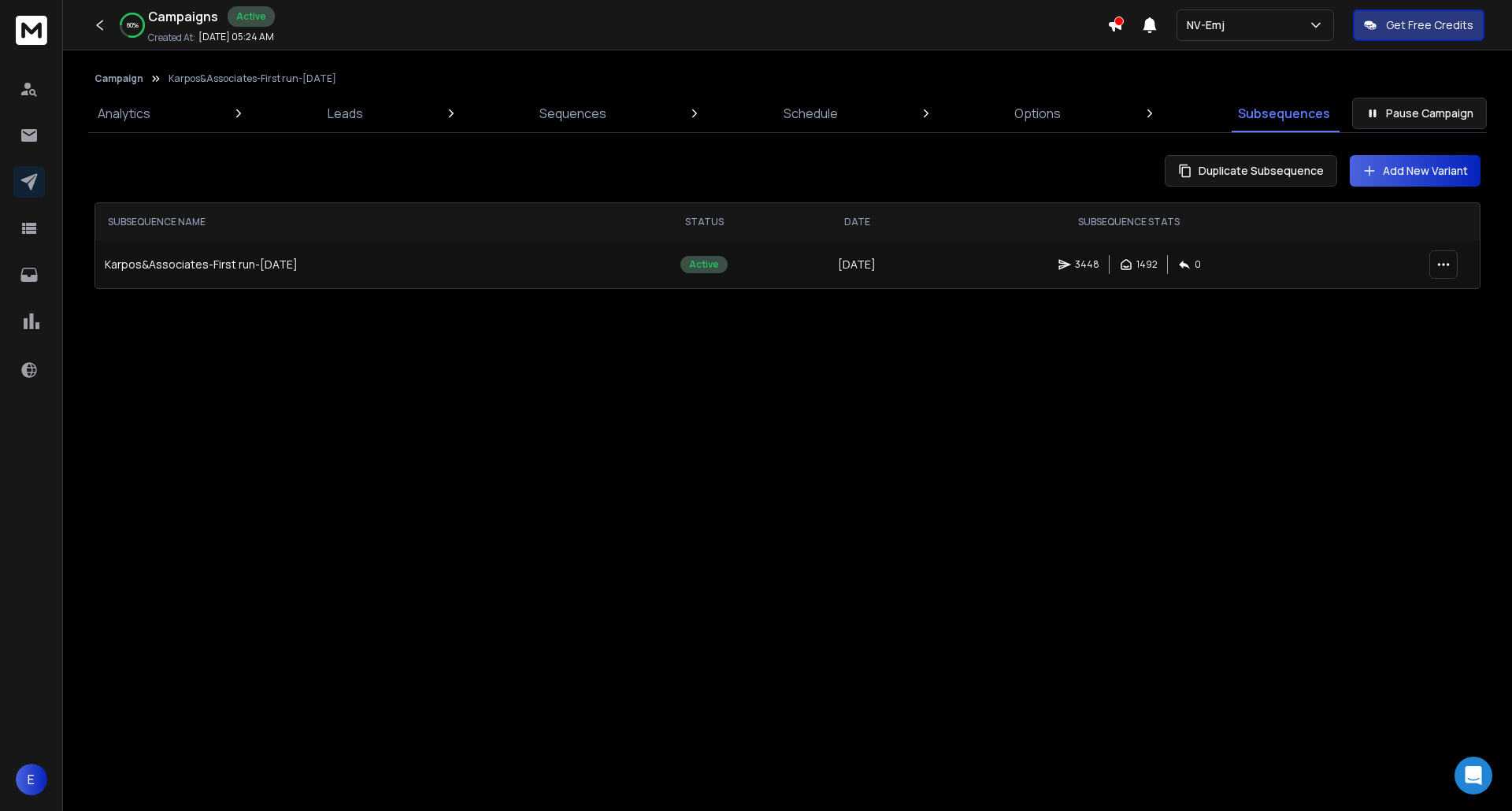
click at [895, 265] on td "[DATE]" at bounding box center [857, 264] width 141 height 47
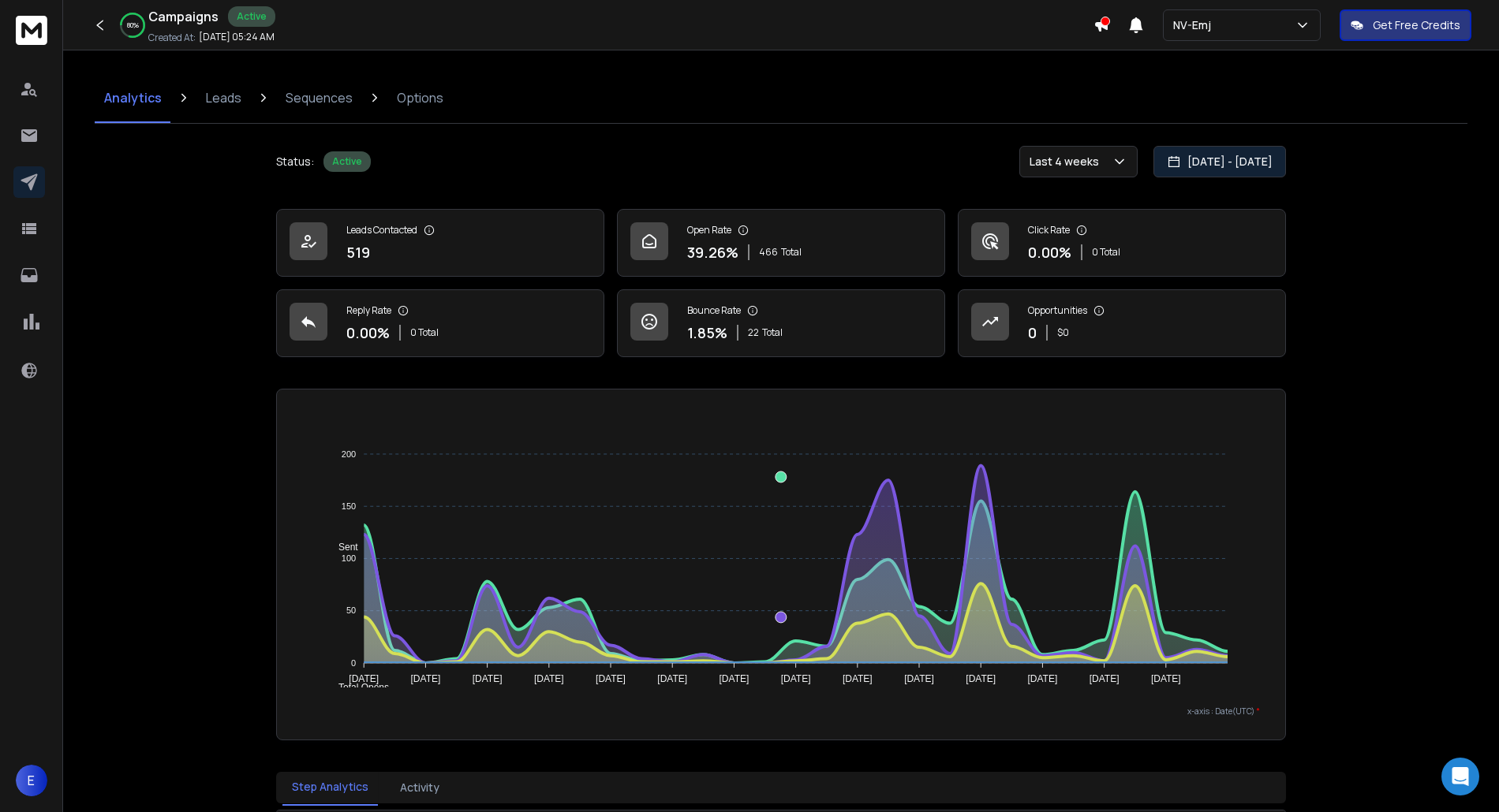
click at [1215, 163] on button "[DATE] - [DATE]" at bounding box center [1220, 162] width 133 height 32
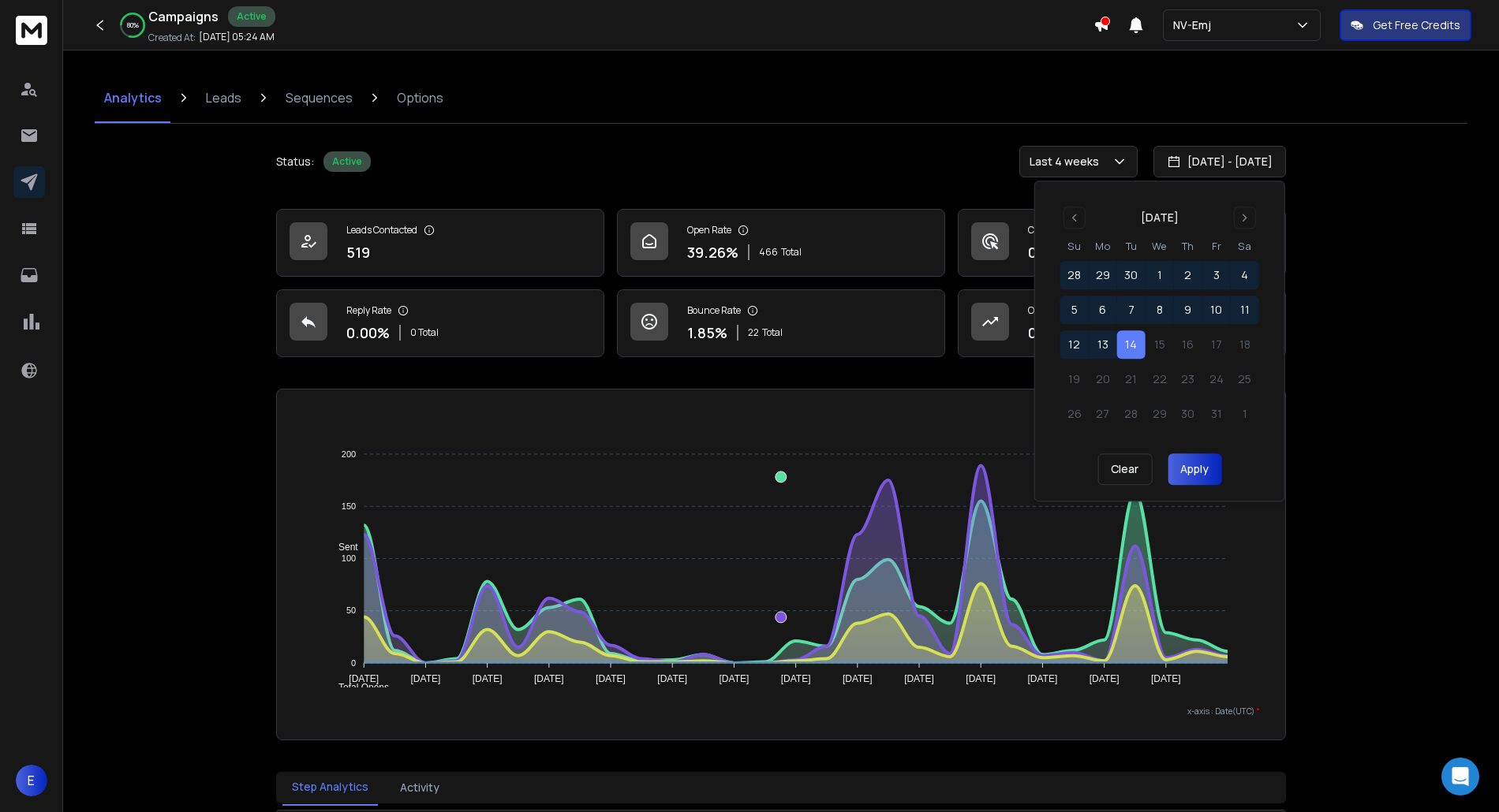
click at [1105, 314] on button "6" at bounding box center [1102, 310] width 28 height 28
drag, startPoint x: 1216, startPoint y: 308, endPoint x: 1220, endPoint y: 326, distance: 18.4
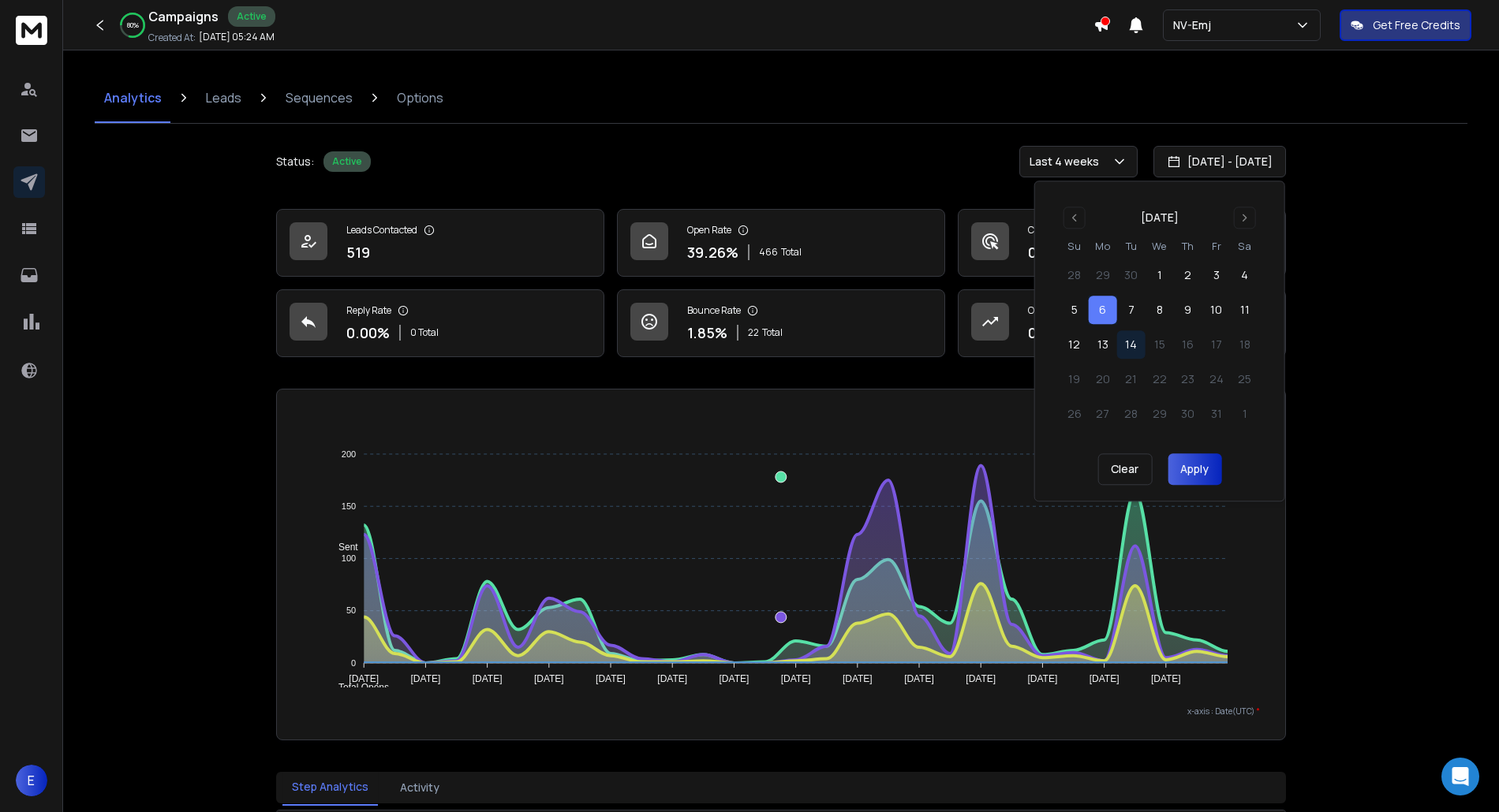
click at [1217, 308] on button "10" at bounding box center [1216, 310] width 28 height 28
click at [1200, 471] on button "Apply" at bounding box center [1194, 470] width 53 height 32
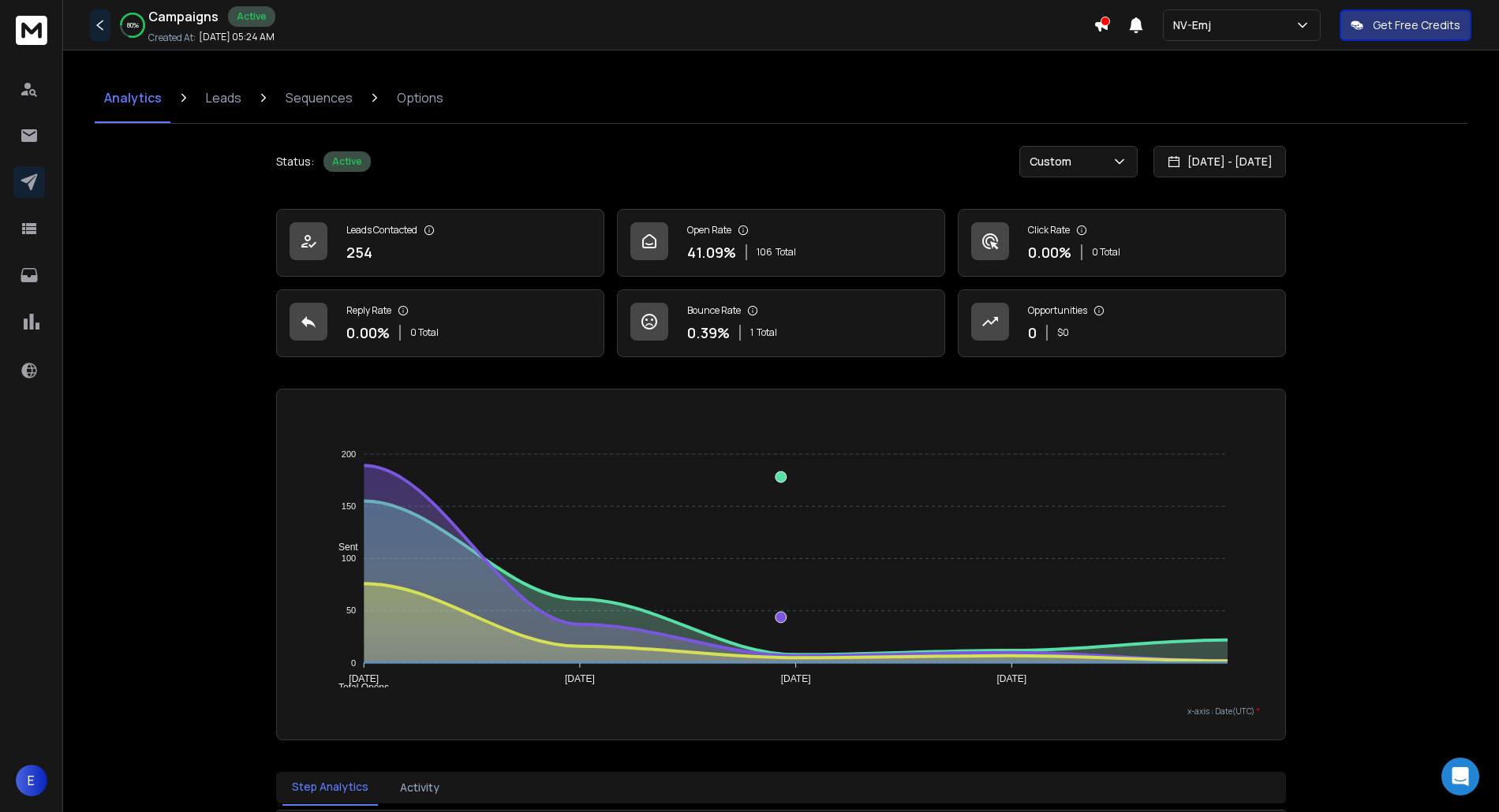
click at [103, 23] on icon at bounding box center [100, 25] width 14 height 14
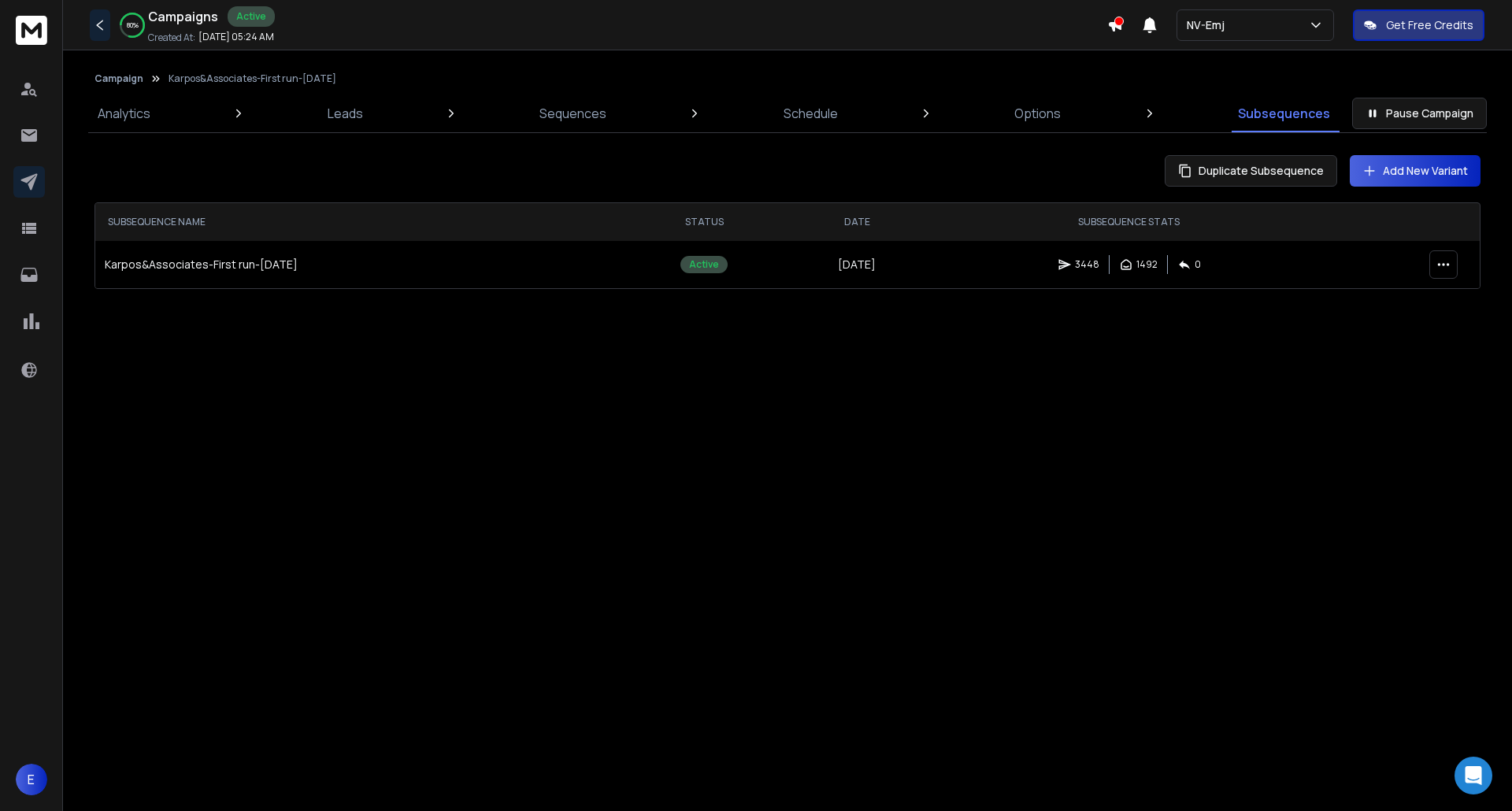
click at [105, 30] on icon at bounding box center [100, 25] width 14 height 14
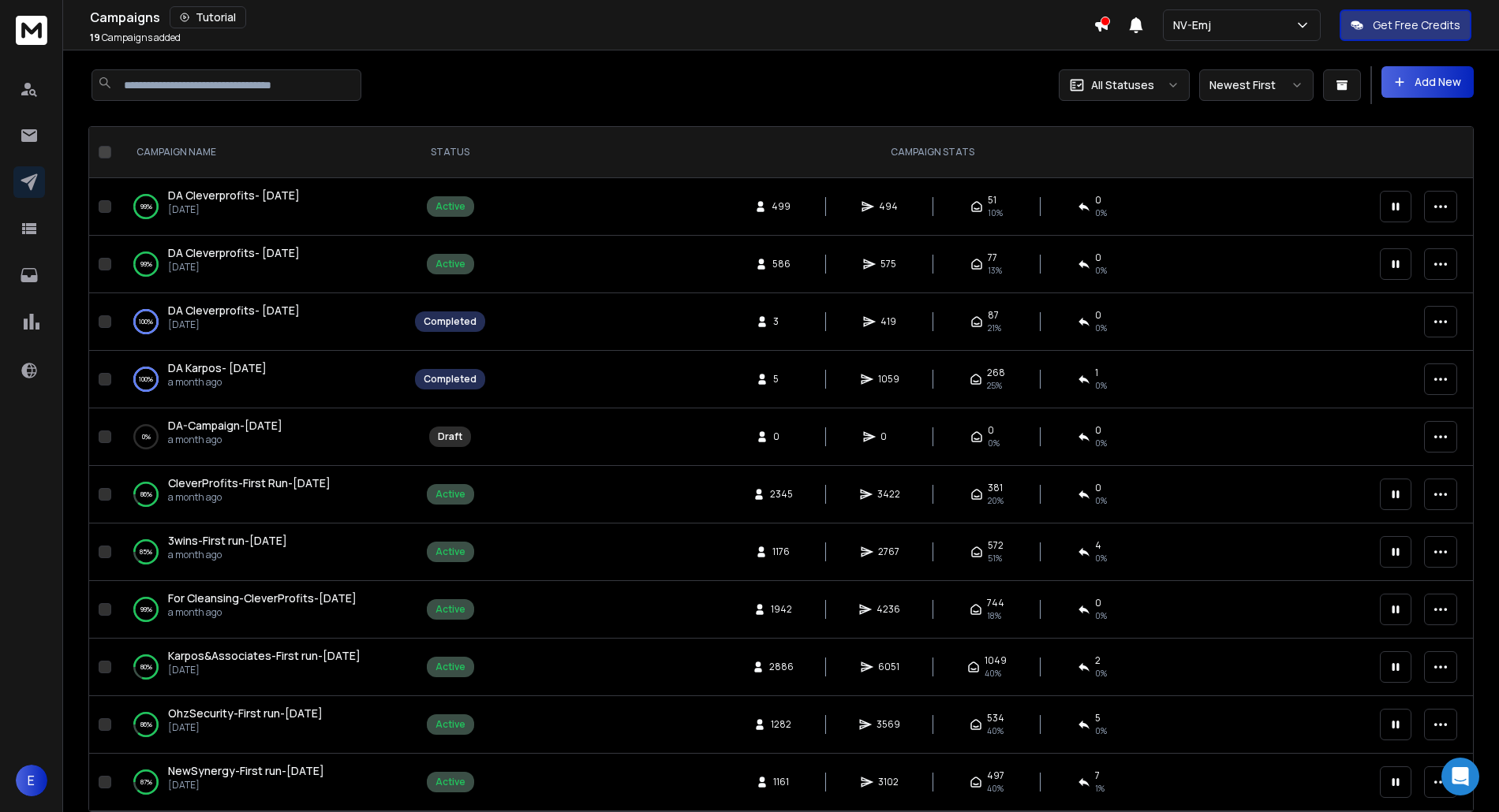
click at [308, 545] on div "85 % 3wins-First run-[DATE] a month ago" at bounding box center [262, 552] width 257 height 38
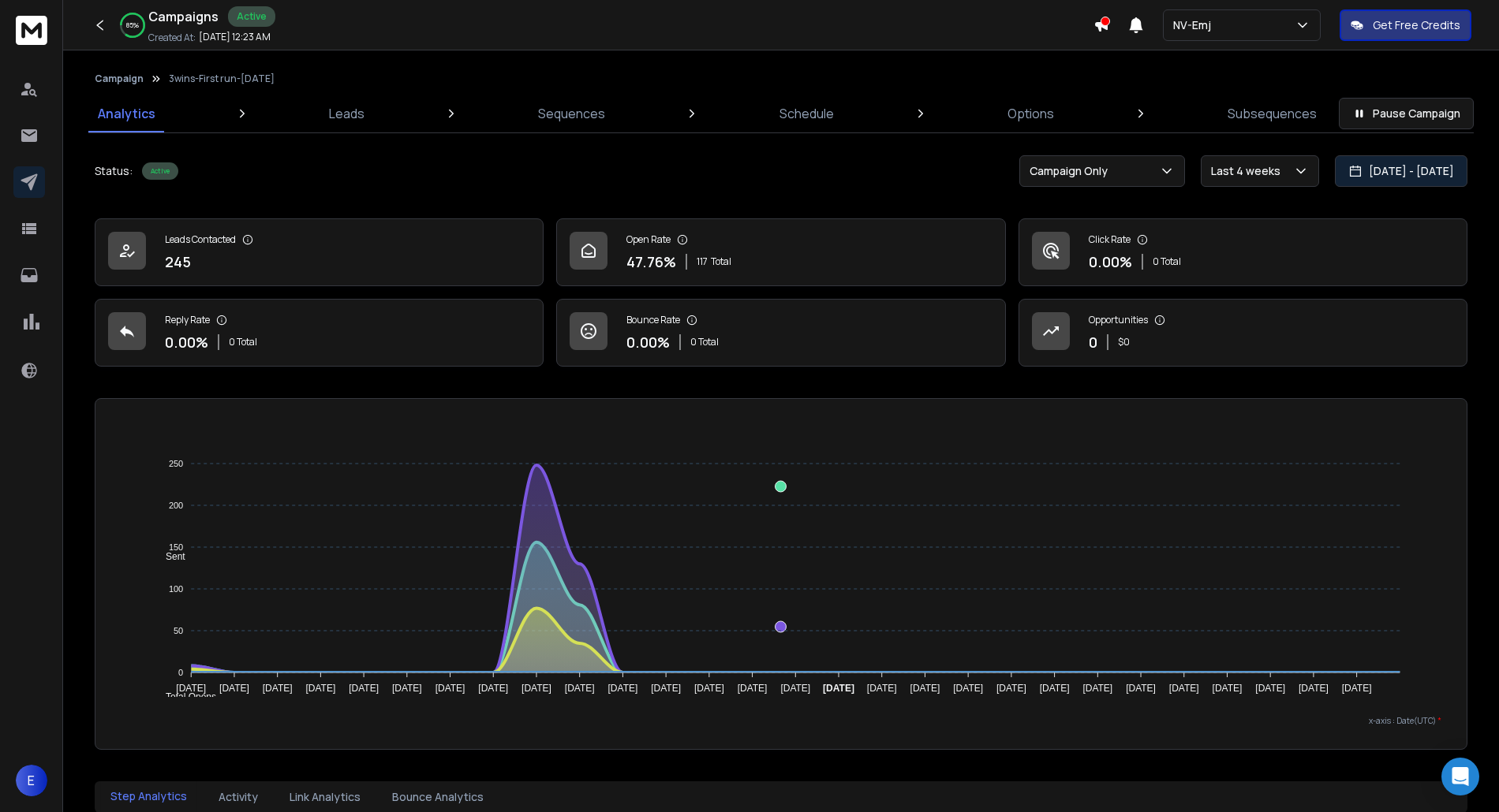
click at [1372, 168] on button "[DATE] - [DATE]" at bounding box center [1401, 171] width 133 height 32
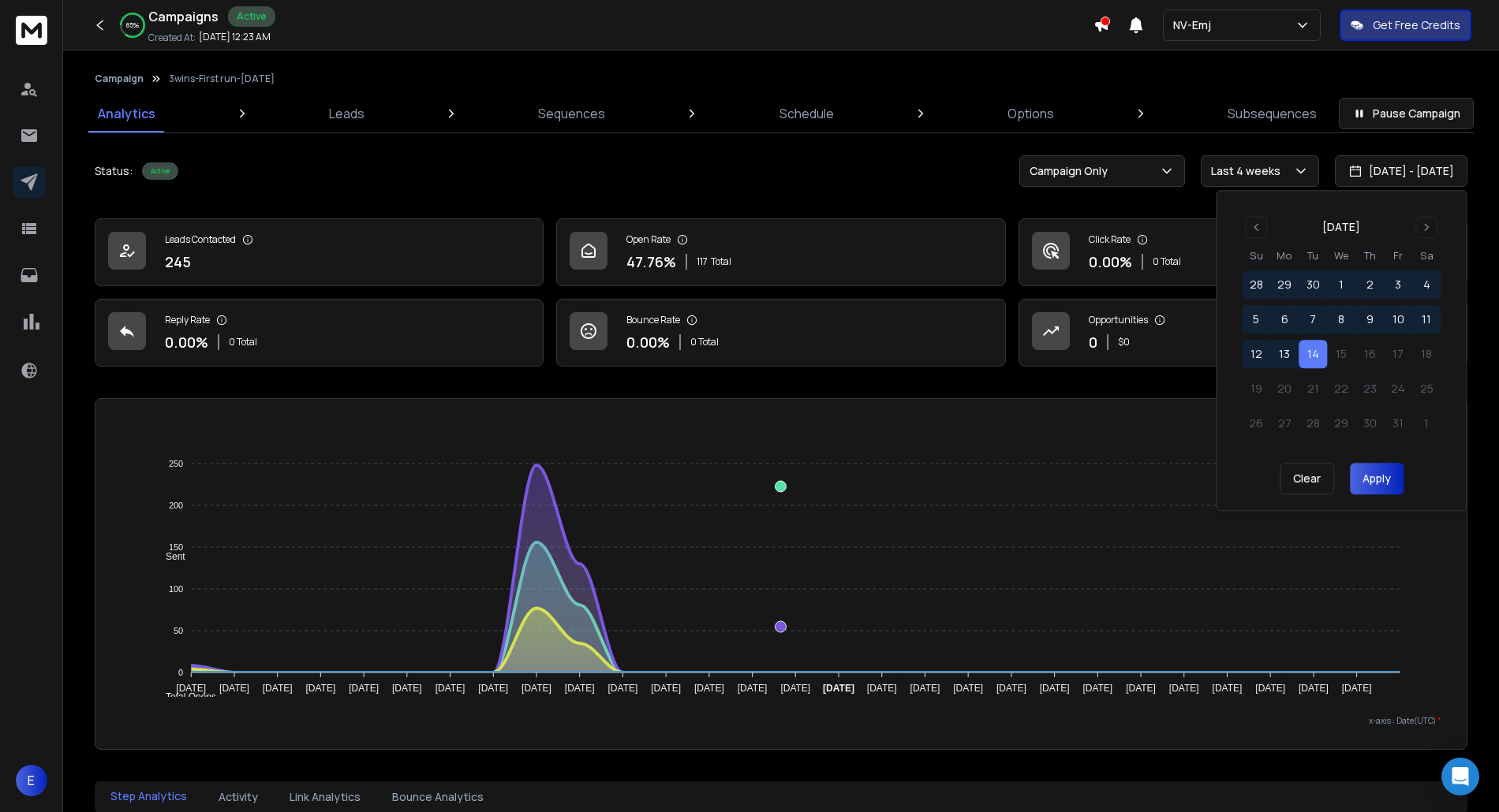
click at [1283, 321] on button "6" at bounding box center [1284, 320] width 28 height 28
click at [1393, 315] on button "10" at bounding box center [1398, 320] width 28 height 28
click at [1385, 475] on button "Apply" at bounding box center [1376, 479] width 53 height 32
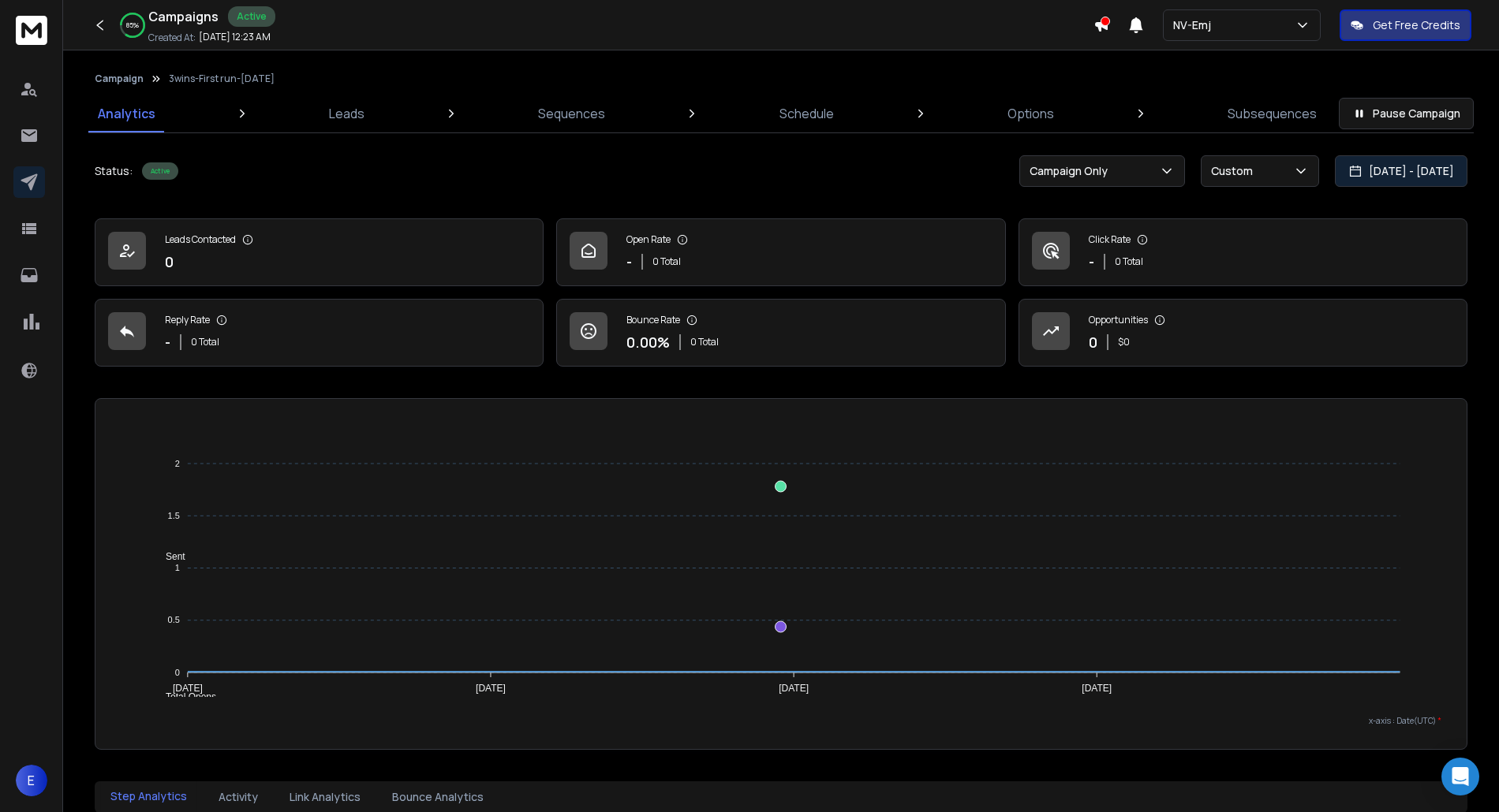
click at [1342, 169] on button "[DATE] - [DATE]" at bounding box center [1401, 171] width 133 height 32
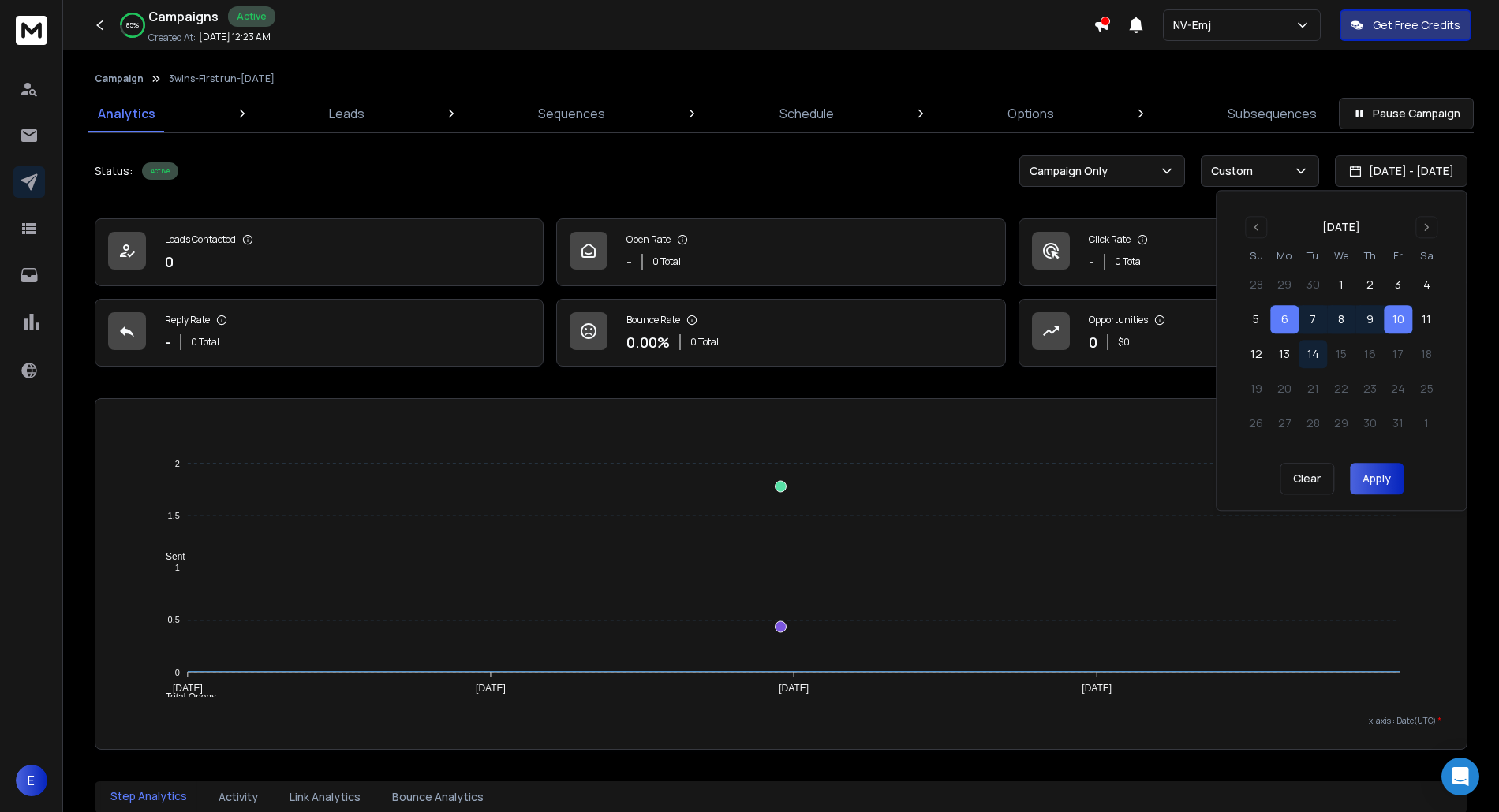
click at [1316, 349] on button "14" at bounding box center [1312, 354] width 28 height 28
click at [1279, 322] on button "6" at bounding box center [1284, 320] width 28 height 28
click at [1390, 476] on button "Apply" at bounding box center [1376, 479] width 53 height 32
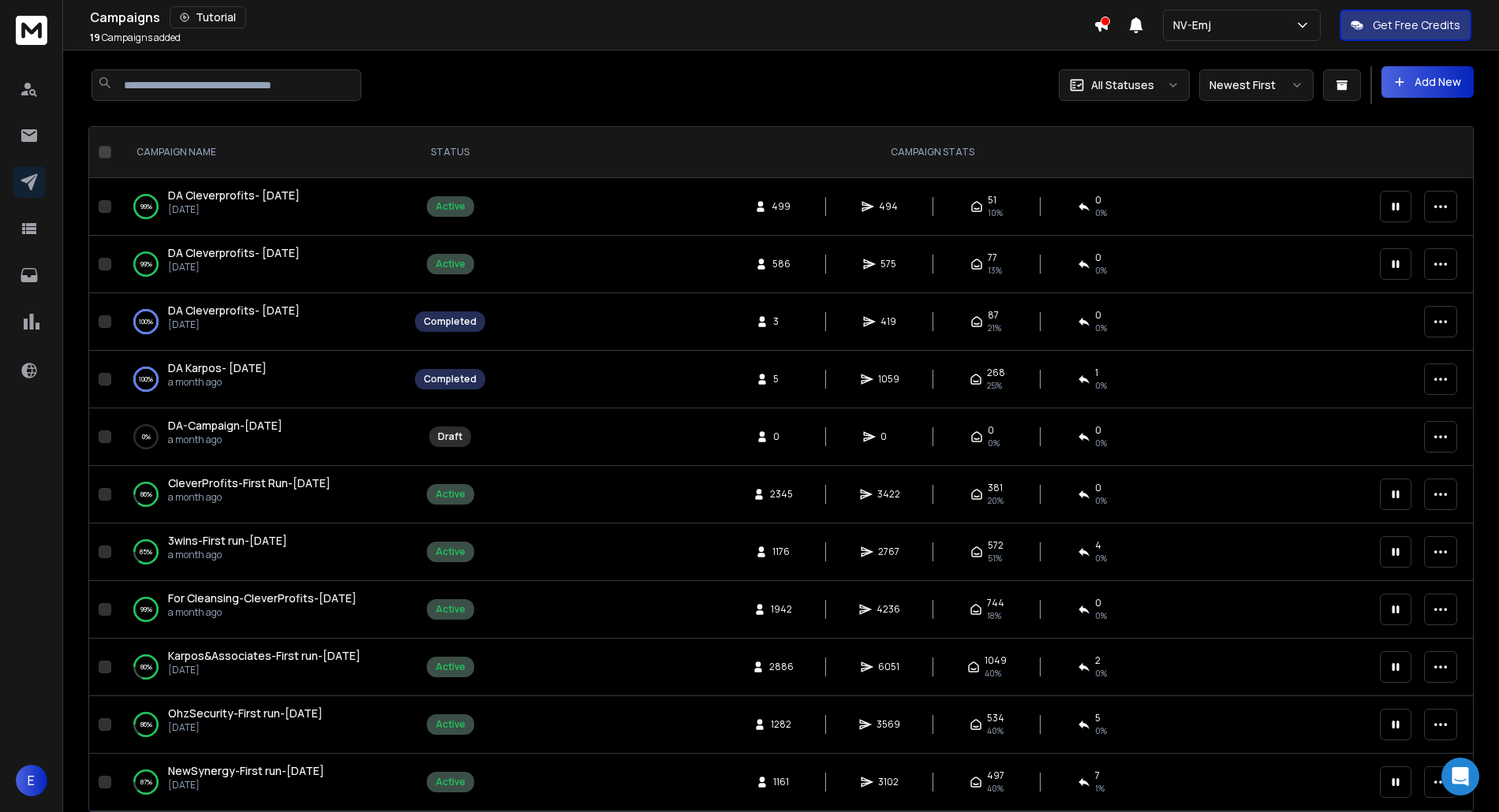
click at [228, 547] on span "3wins-First run-[DATE]" at bounding box center [228, 540] width 119 height 15
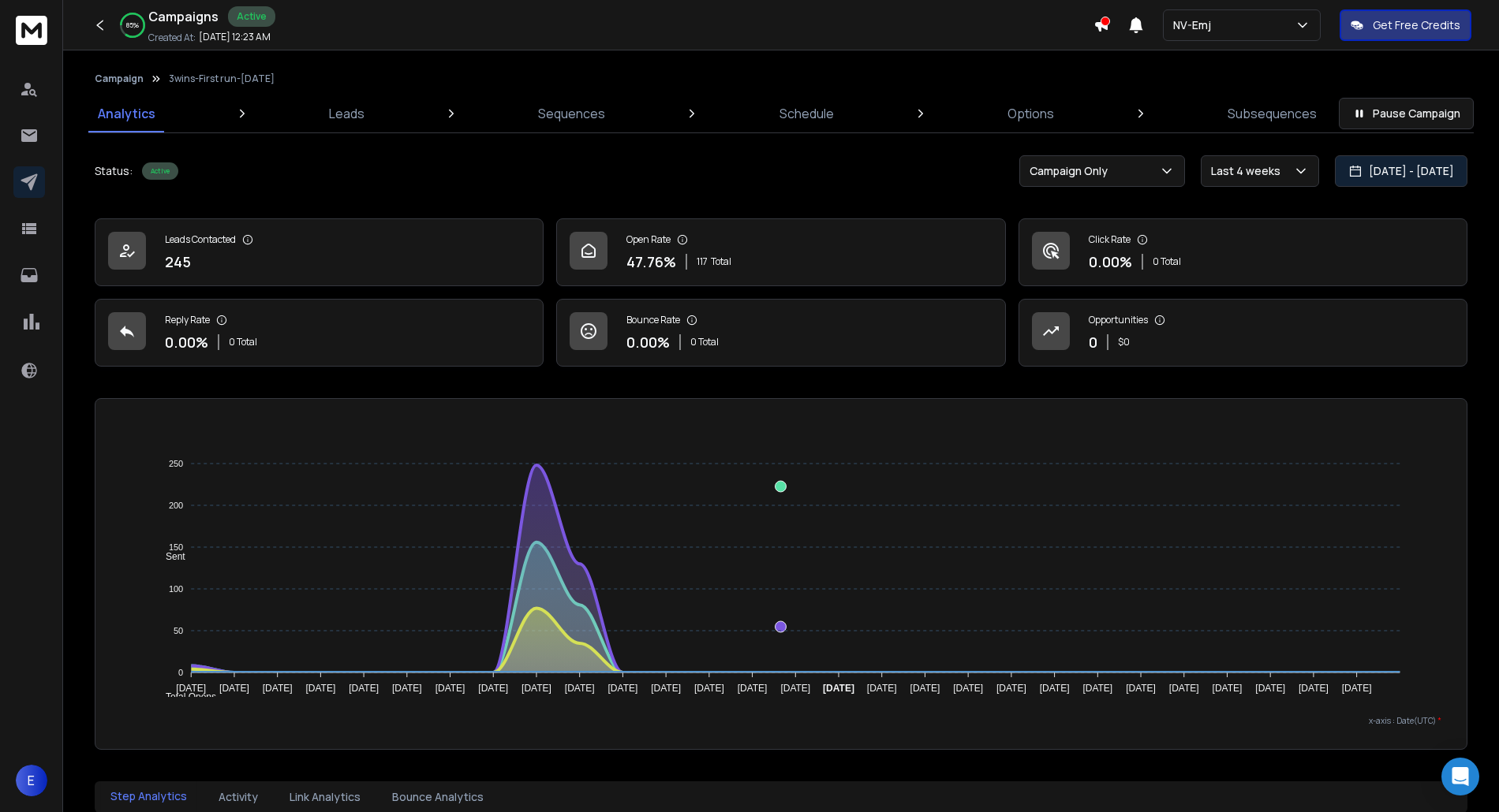
click at [1417, 167] on button "[DATE] - [DATE]" at bounding box center [1401, 171] width 133 height 32
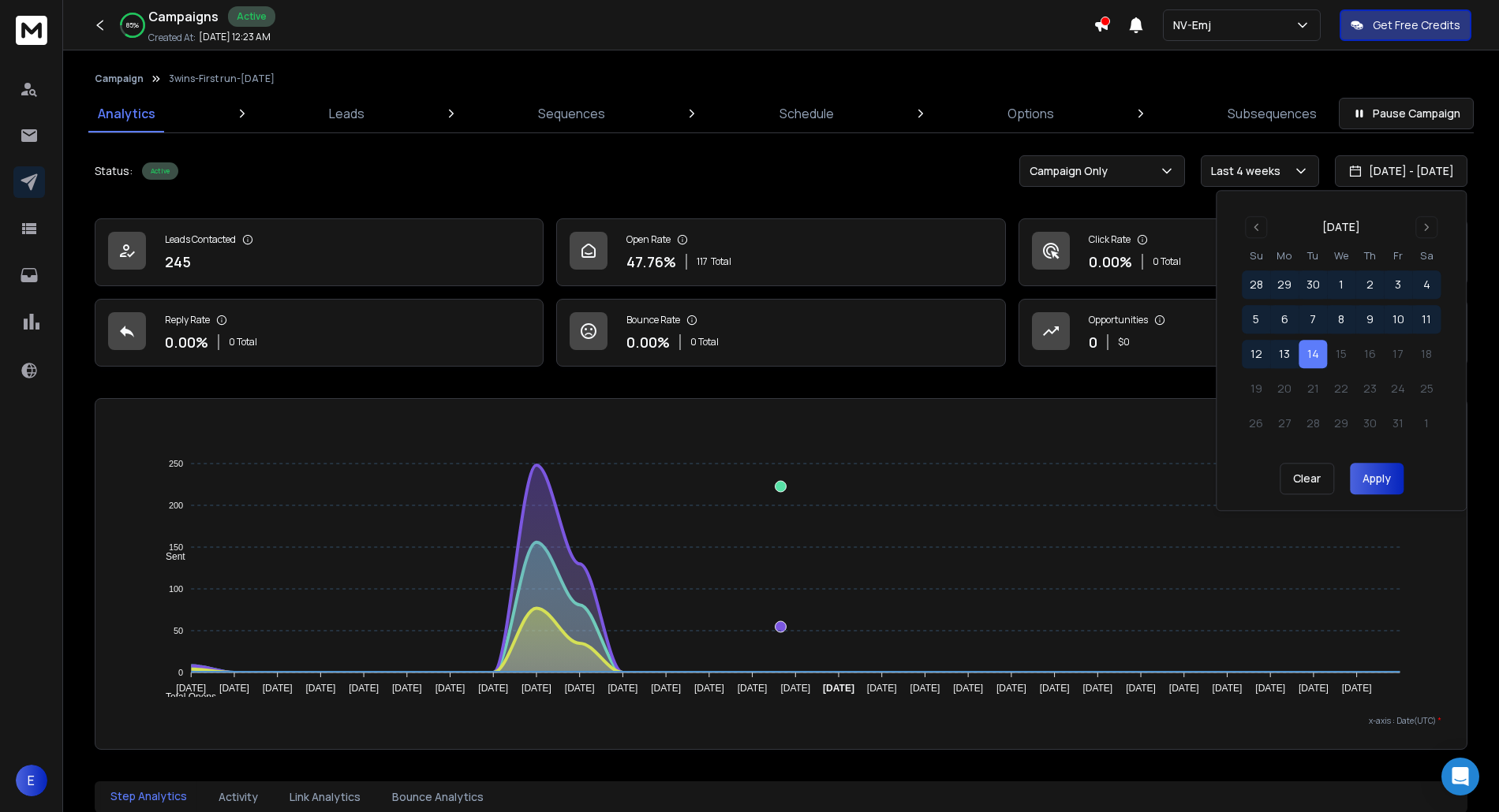
click at [1291, 320] on button "6" at bounding box center [1284, 320] width 28 height 28
click at [1392, 323] on button "10" at bounding box center [1398, 320] width 28 height 28
click at [1367, 478] on button "Apply" at bounding box center [1376, 479] width 53 height 32
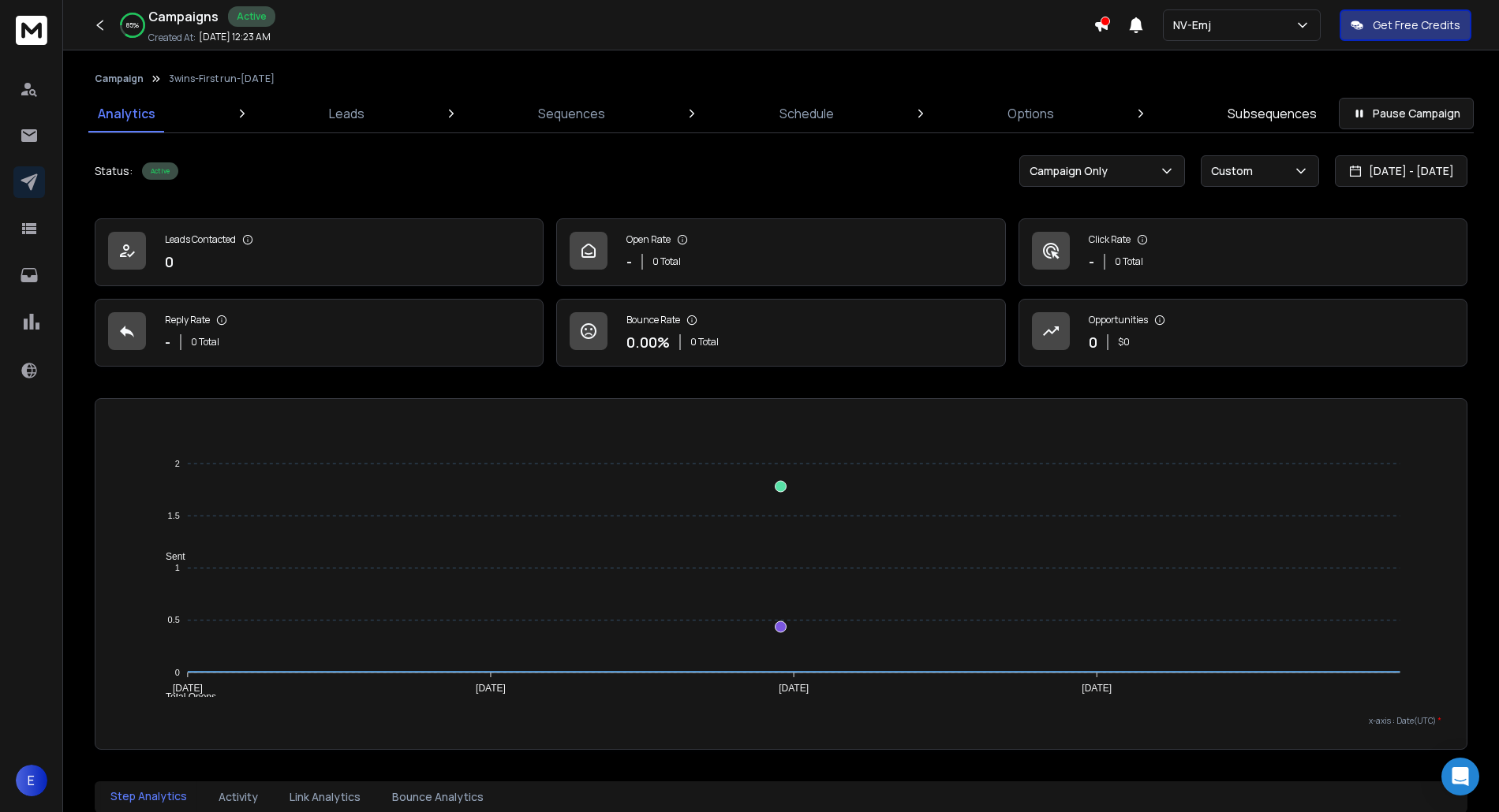
click at [1250, 110] on p "Subsequences" at bounding box center [1272, 113] width 89 height 19
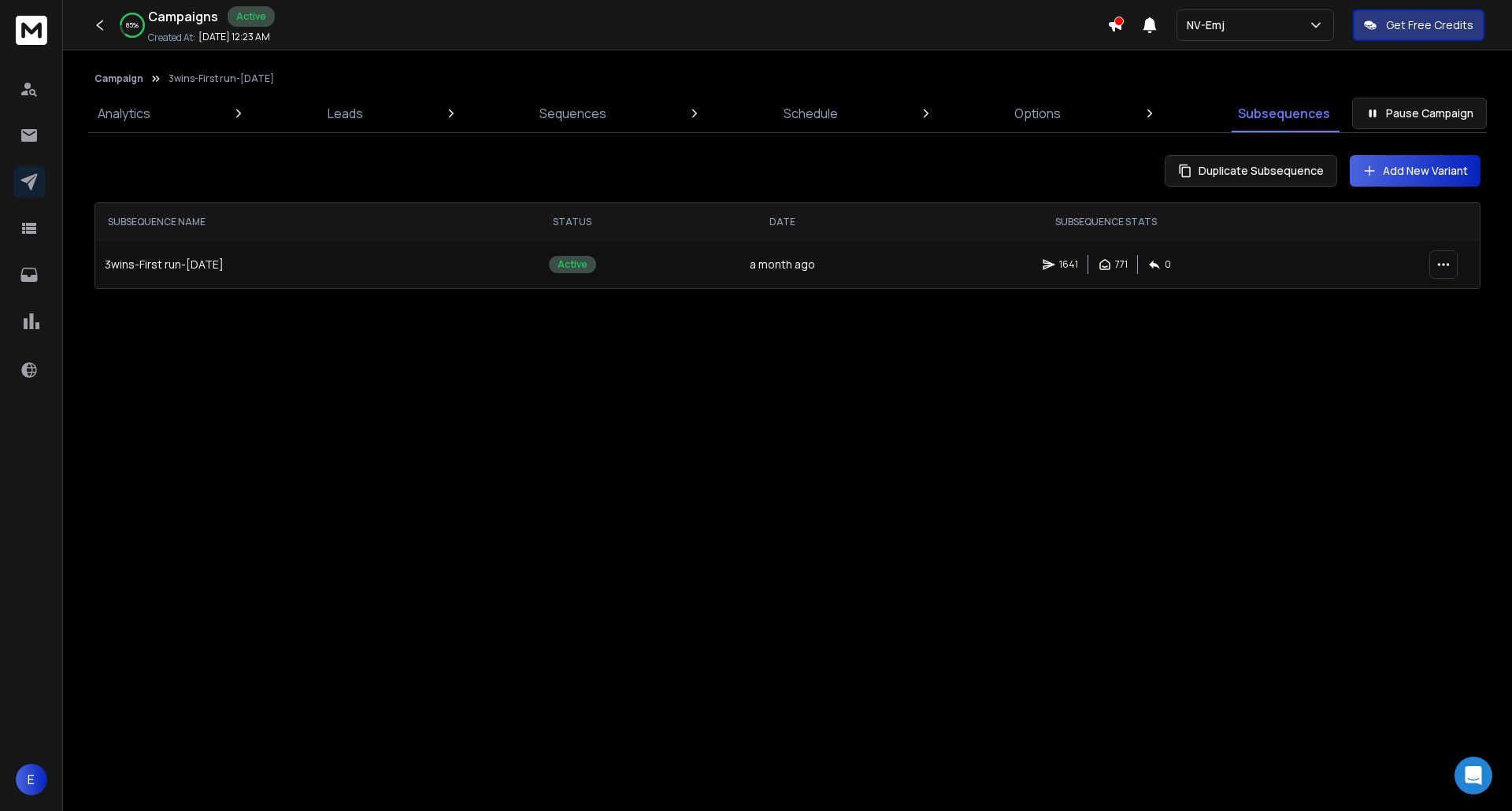
click at [762, 265] on td "a month ago" at bounding box center [782, 264] width 235 height 47
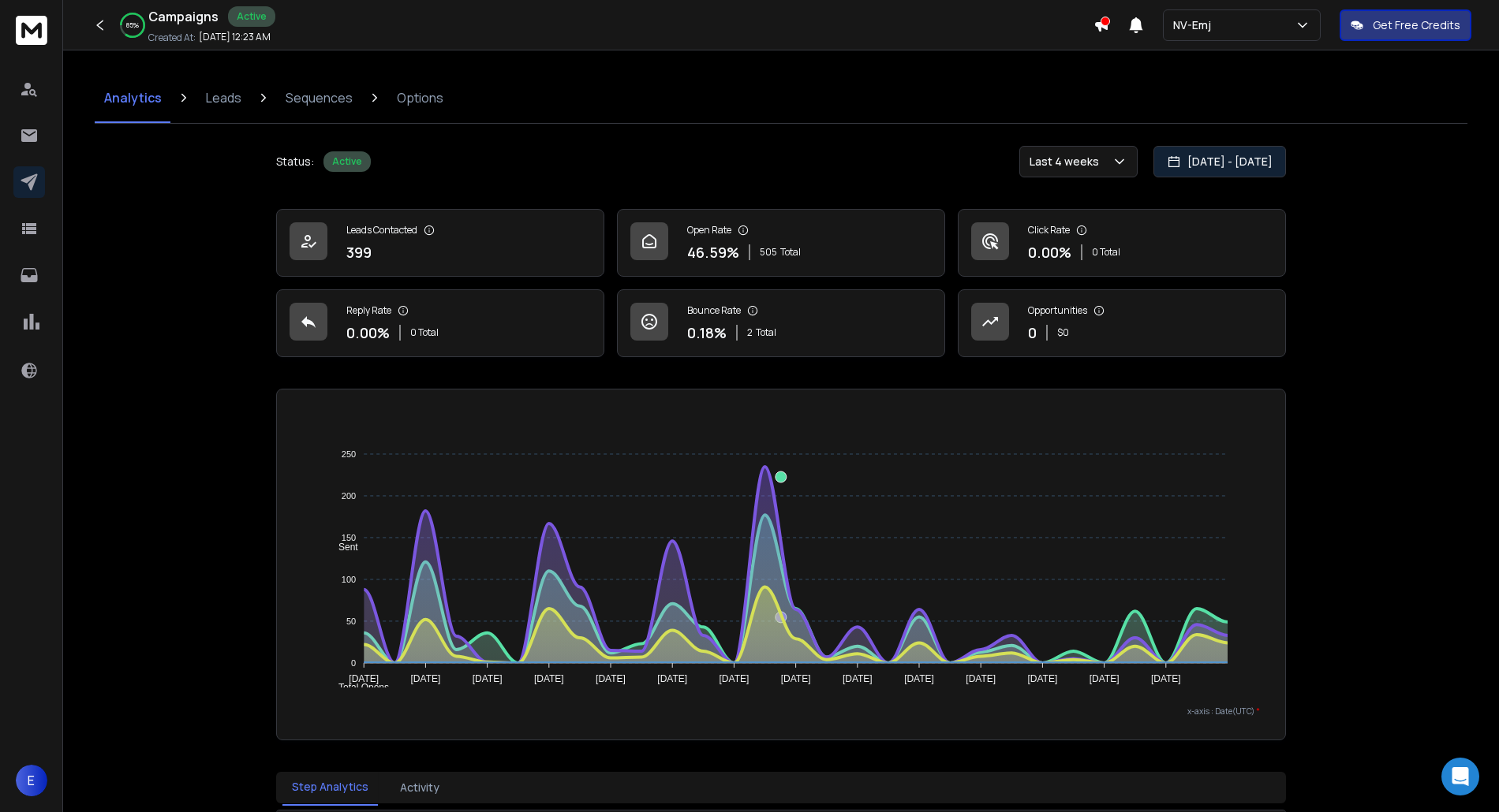
click at [1166, 165] on button "[DATE] - [DATE]" at bounding box center [1220, 162] width 133 height 32
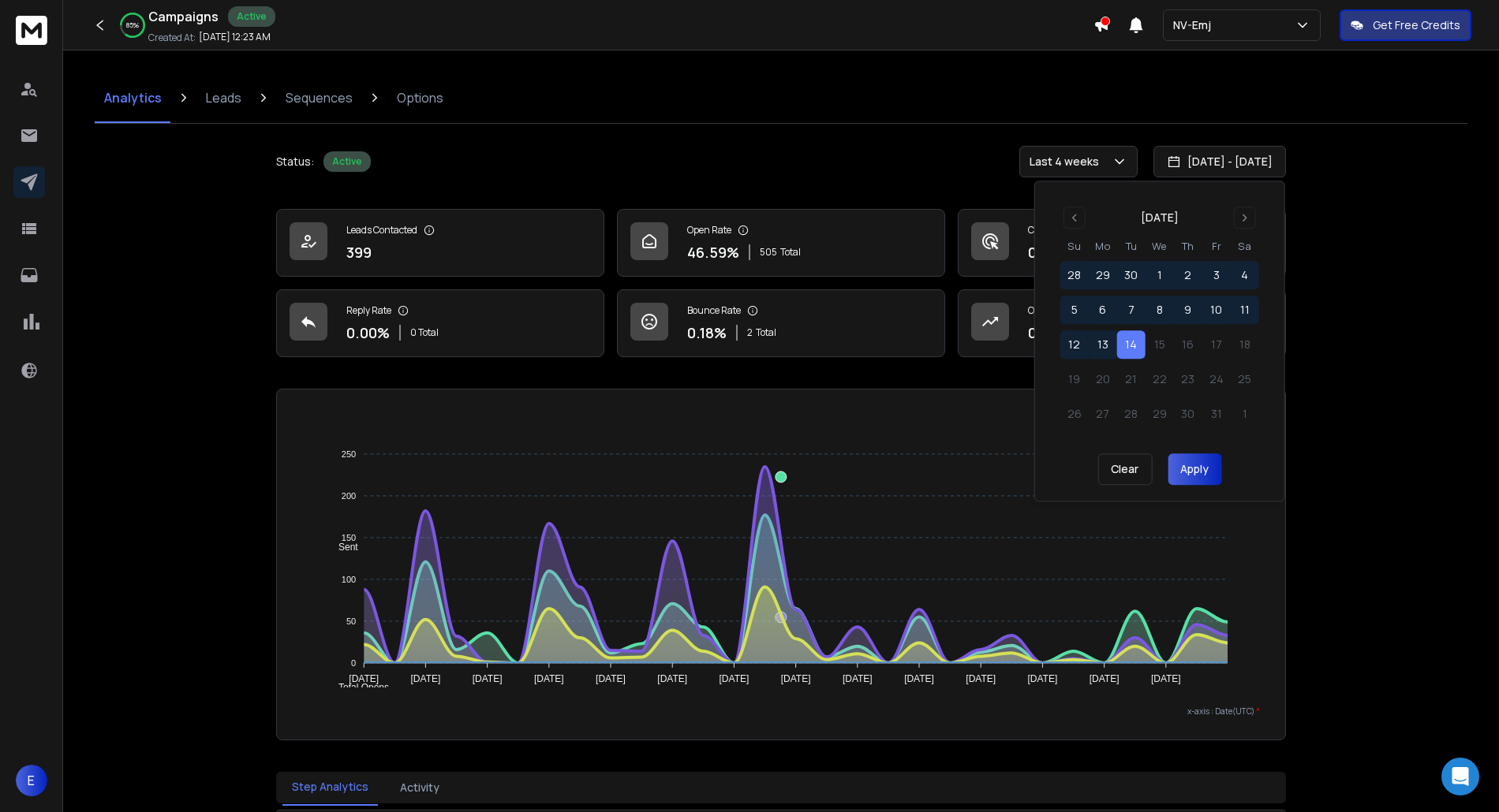
click at [1106, 313] on button "6" at bounding box center [1102, 310] width 28 height 28
click at [1223, 311] on button "10" at bounding box center [1216, 310] width 28 height 28
click at [1196, 468] on button "Apply" at bounding box center [1194, 470] width 53 height 32
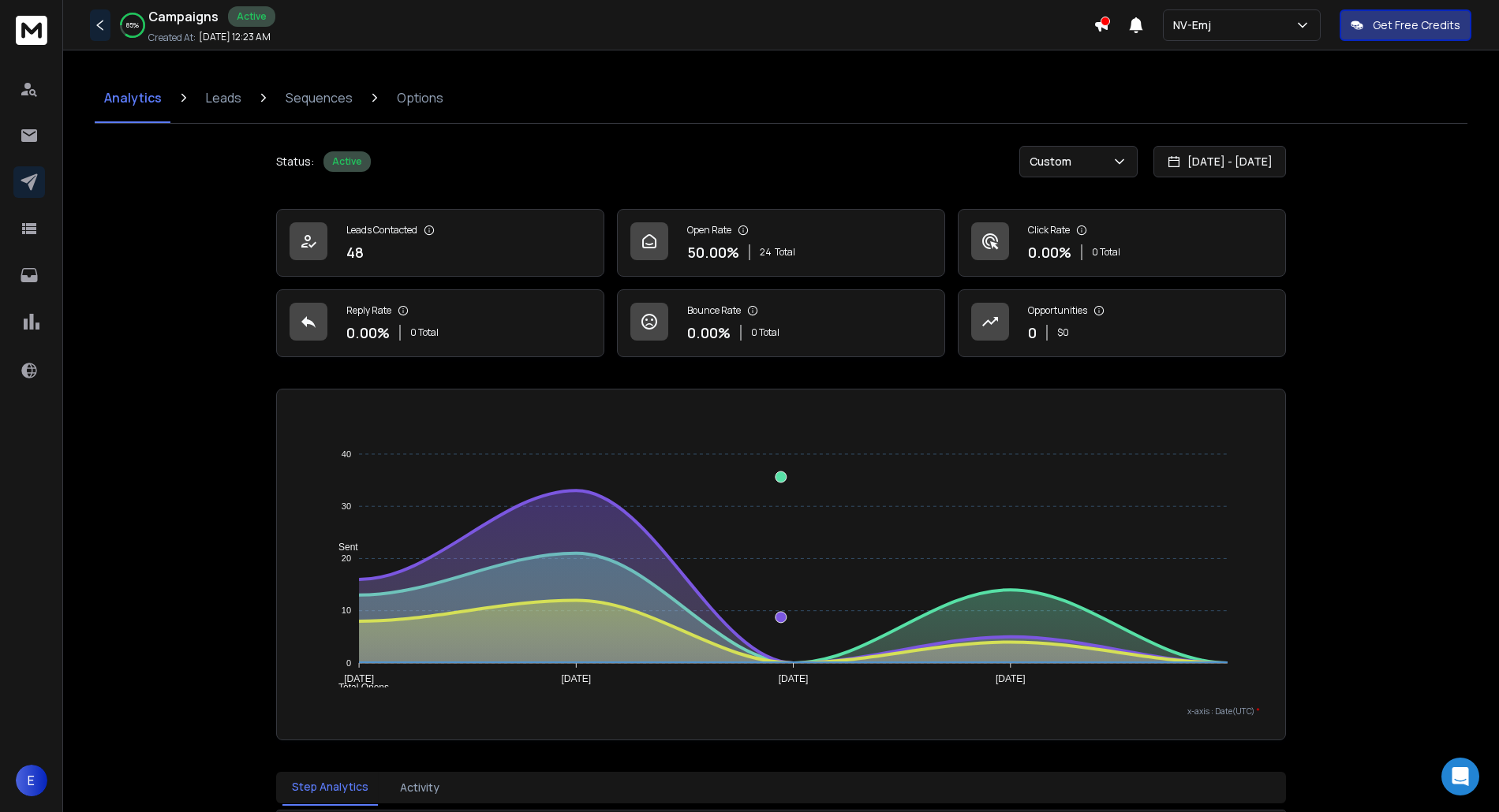
click at [101, 23] on icon at bounding box center [100, 25] width 14 height 14
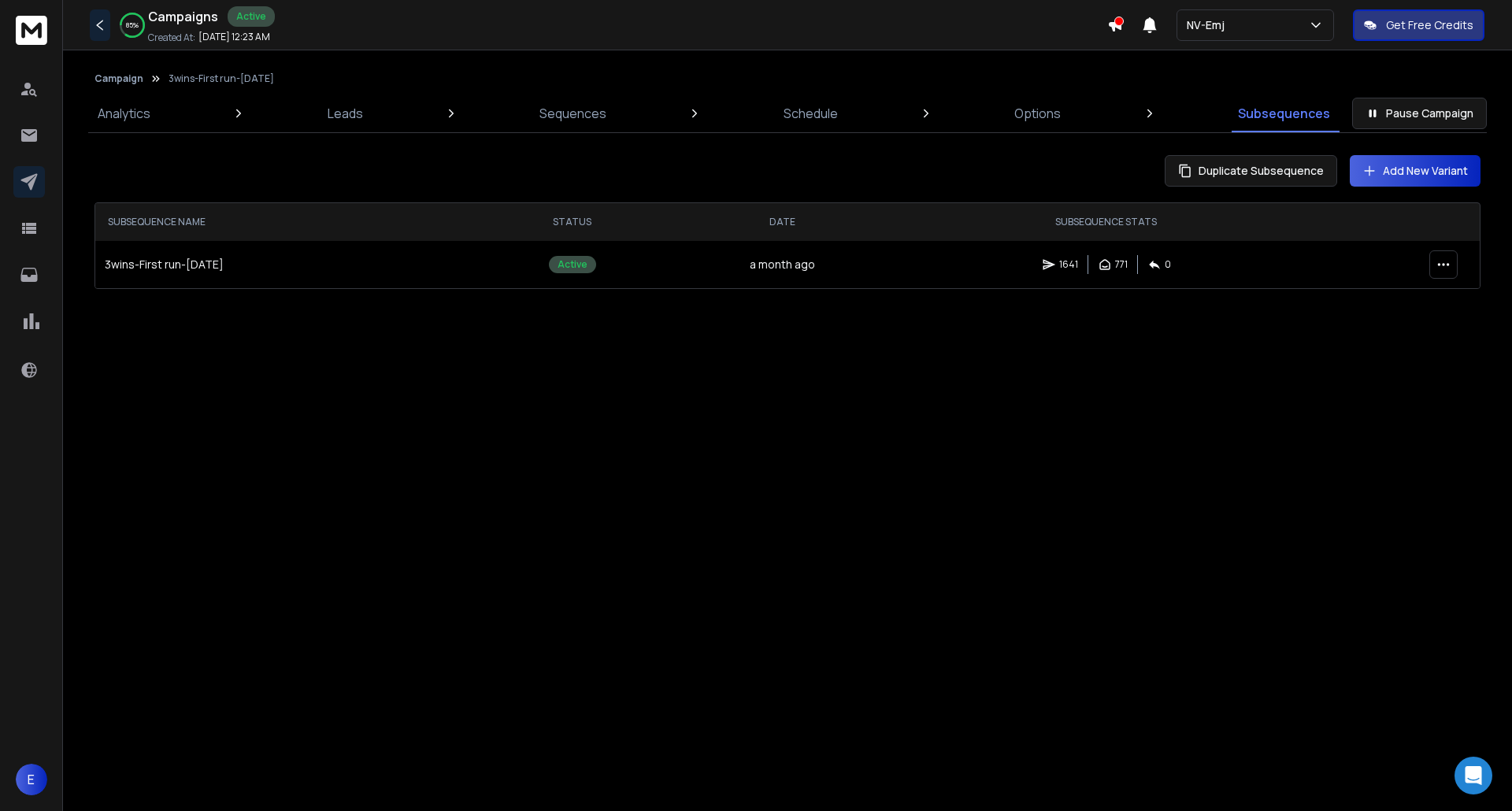
click at [99, 26] on icon at bounding box center [100, 25] width 14 height 14
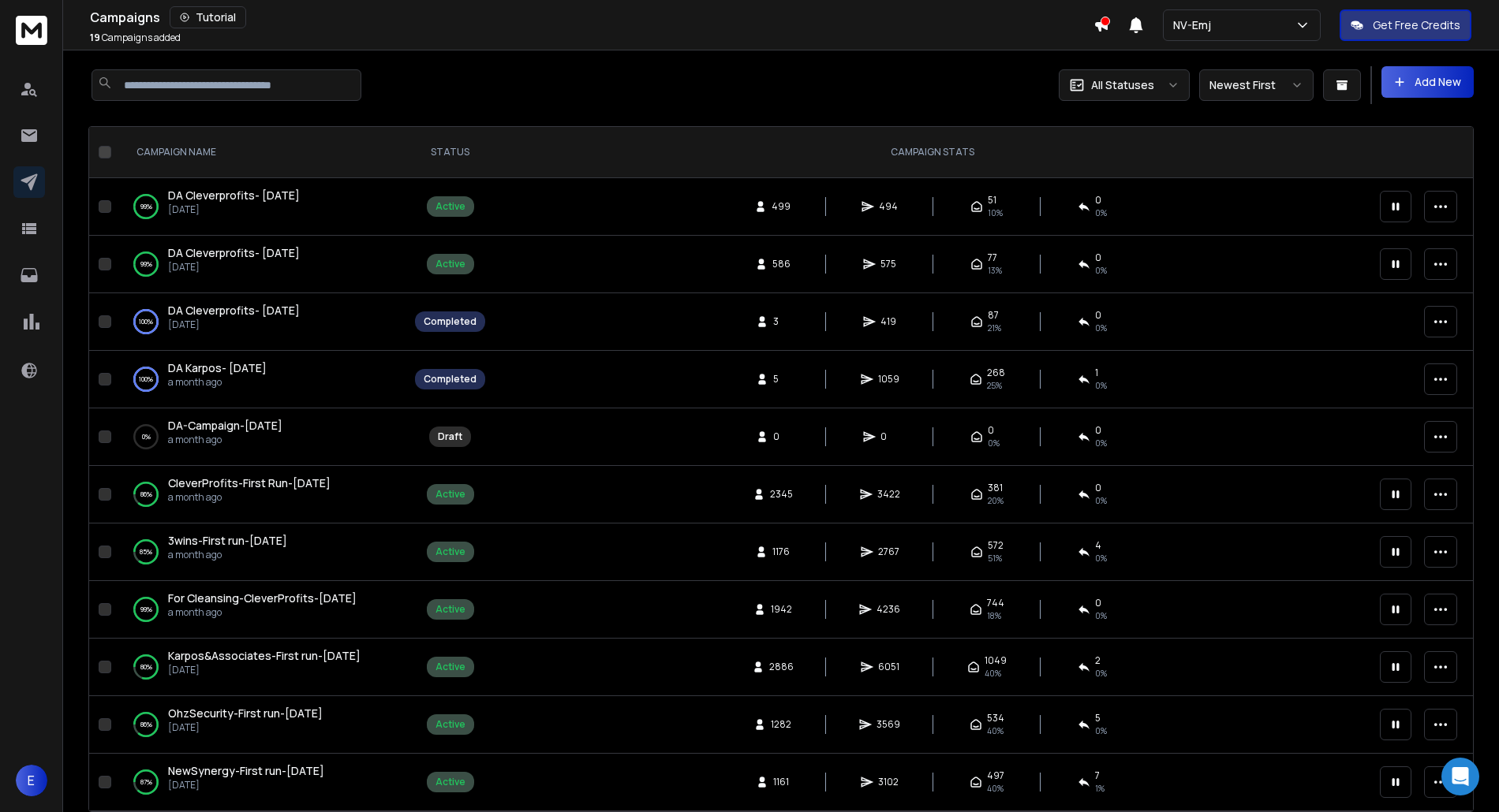
click at [309, 474] on td "86 % CleverProfits-First Run-[DATE] a month ago" at bounding box center [261, 495] width 288 height 58
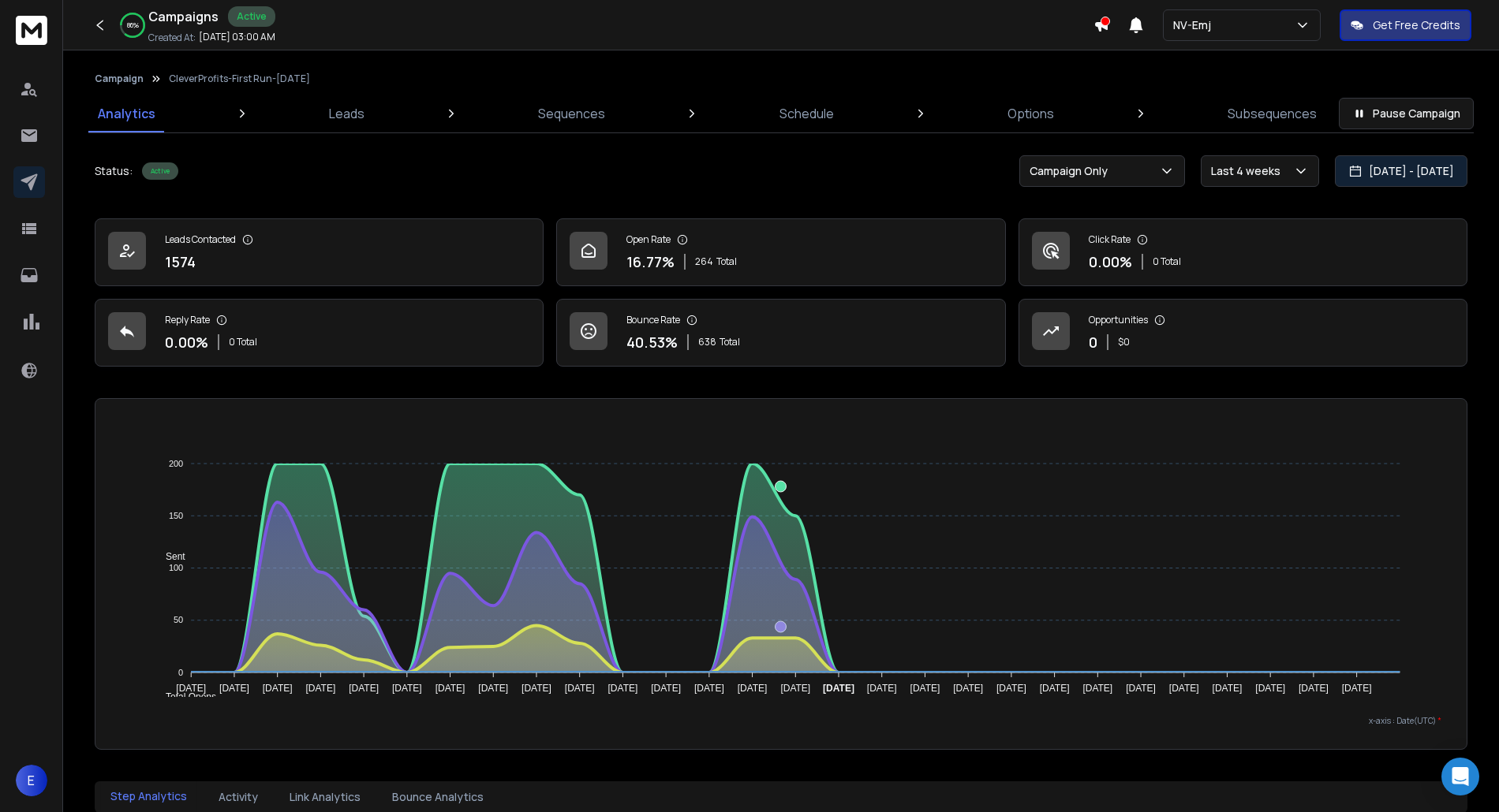
click at [1383, 174] on button "[DATE] - [DATE]" at bounding box center [1401, 171] width 133 height 32
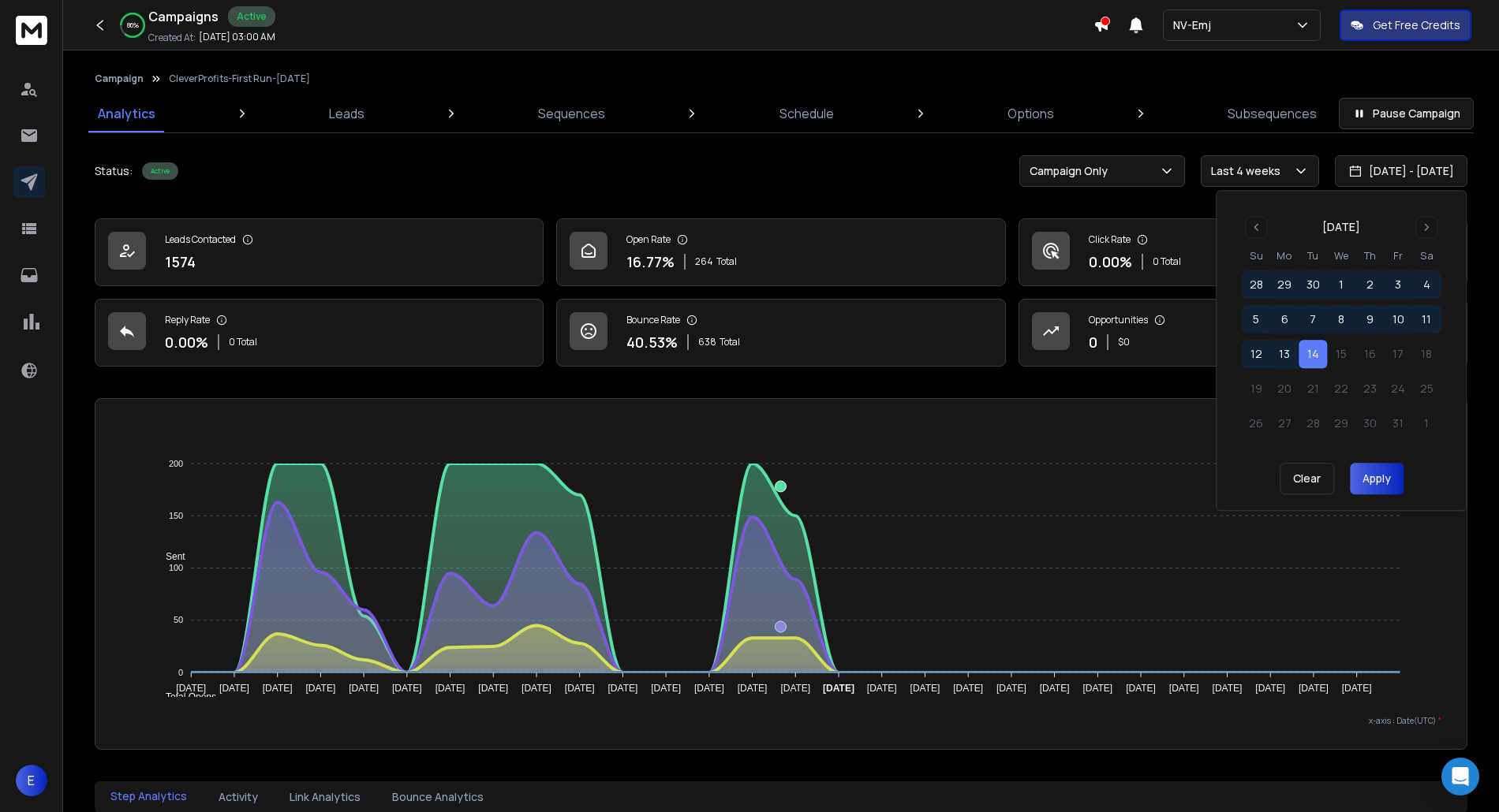
click at [1282, 317] on button "6" at bounding box center [1284, 320] width 28 height 28
click at [1401, 322] on button "10" at bounding box center [1398, 320] width 28 height 28
click at [1385, 473] on button "Apply" at bounding box center [1376, 479] width 53 height 32
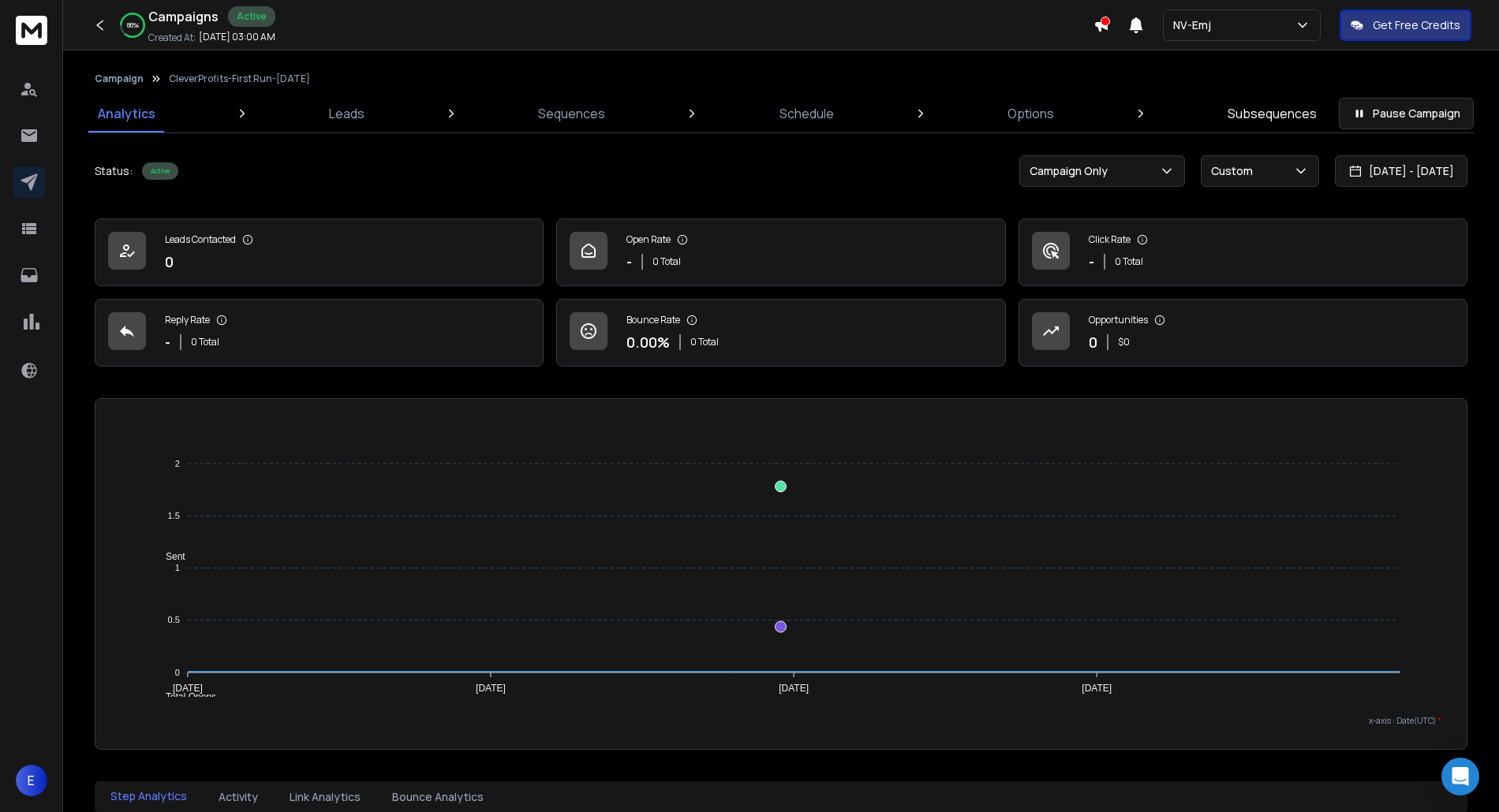
click at [1281, 111] on p "Subsequences" at bounding box center [1272, 113] width 89 height 19
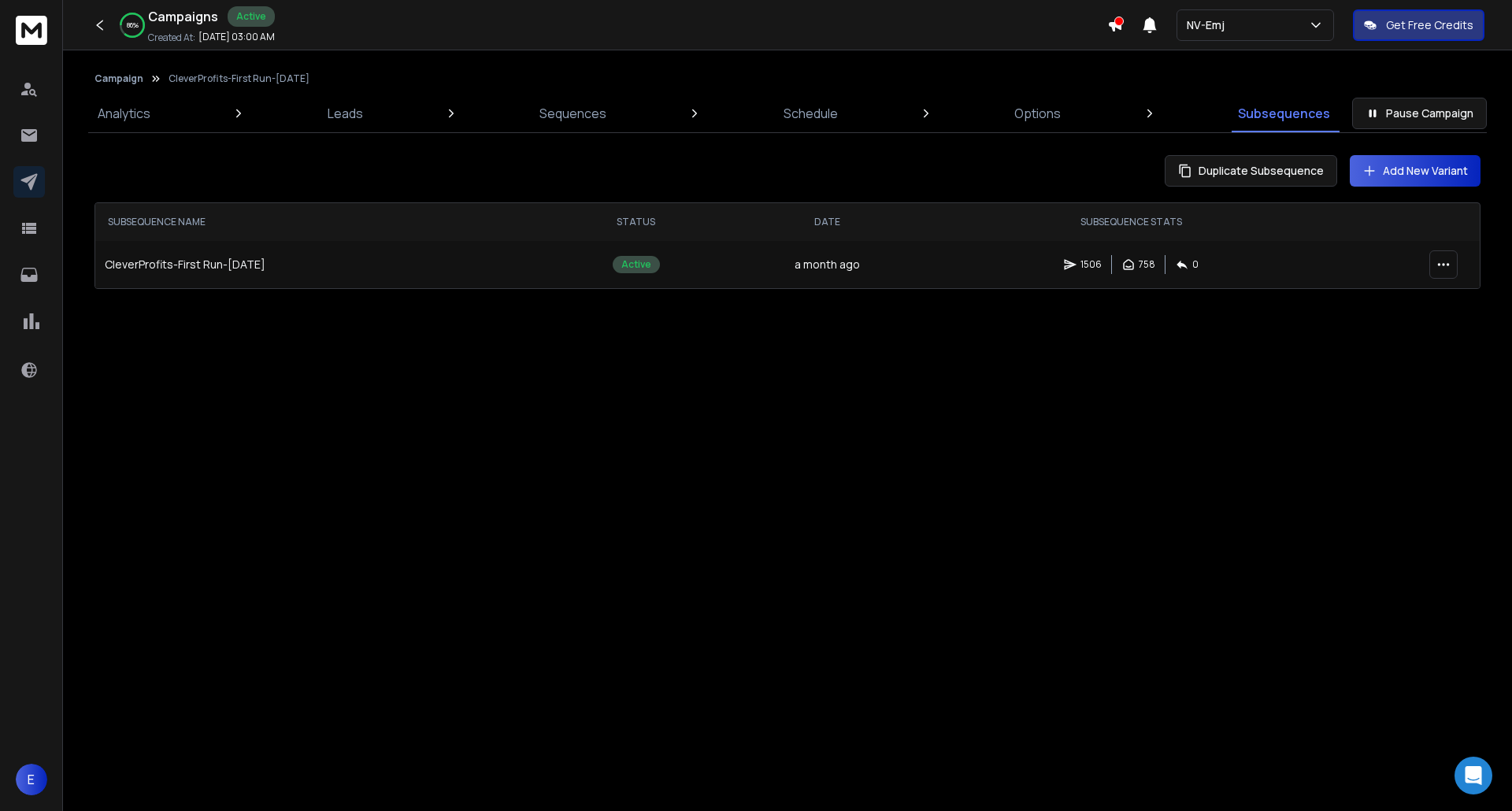
click at [944, 274] on div "1506 758 0" at bounding box center [1131, 264] width 374 height 19
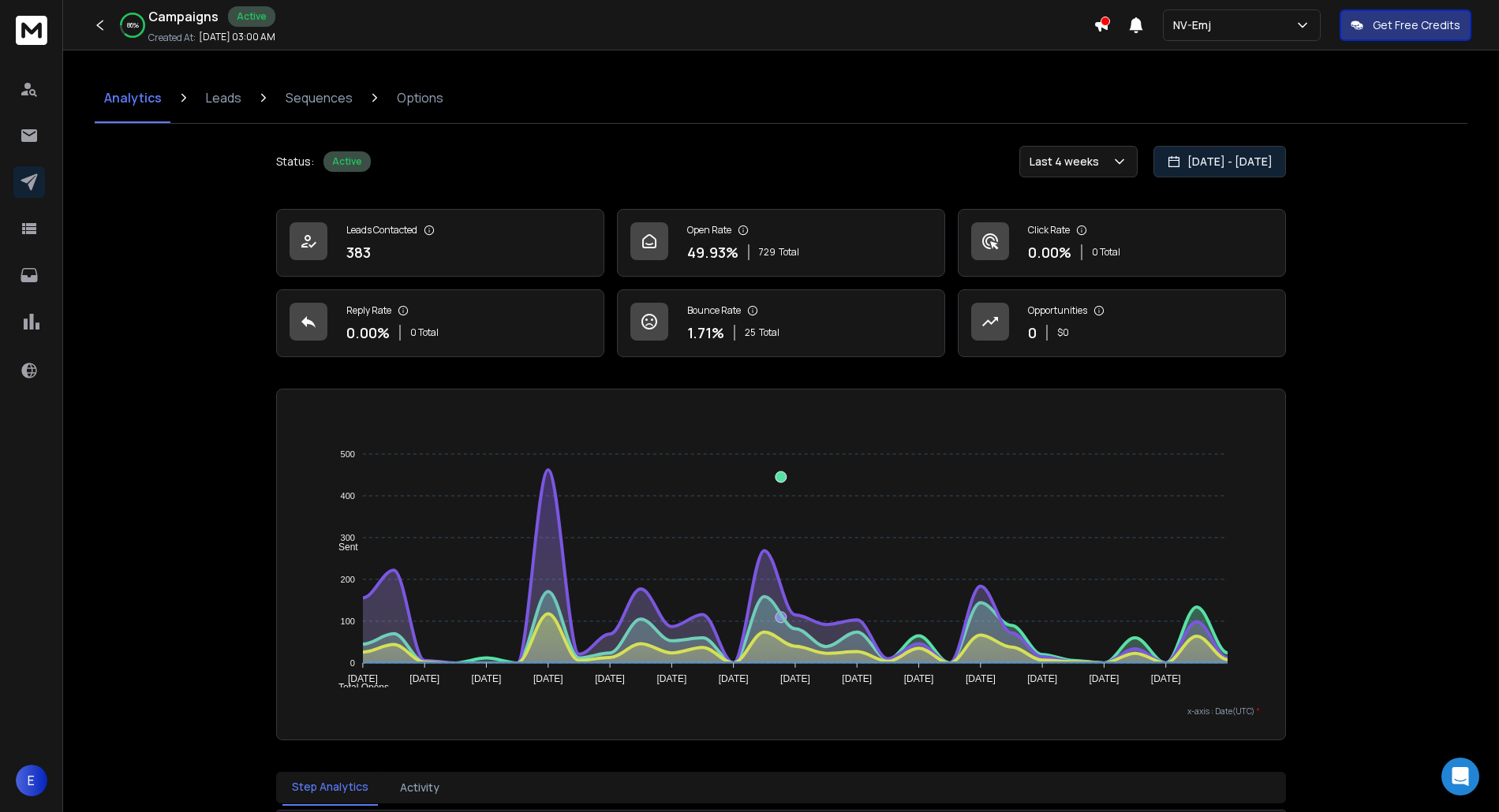
click at [1207, 159] on button "[DATE] - [DATE]" at bounding box center [1220, 162] width 133 height 32
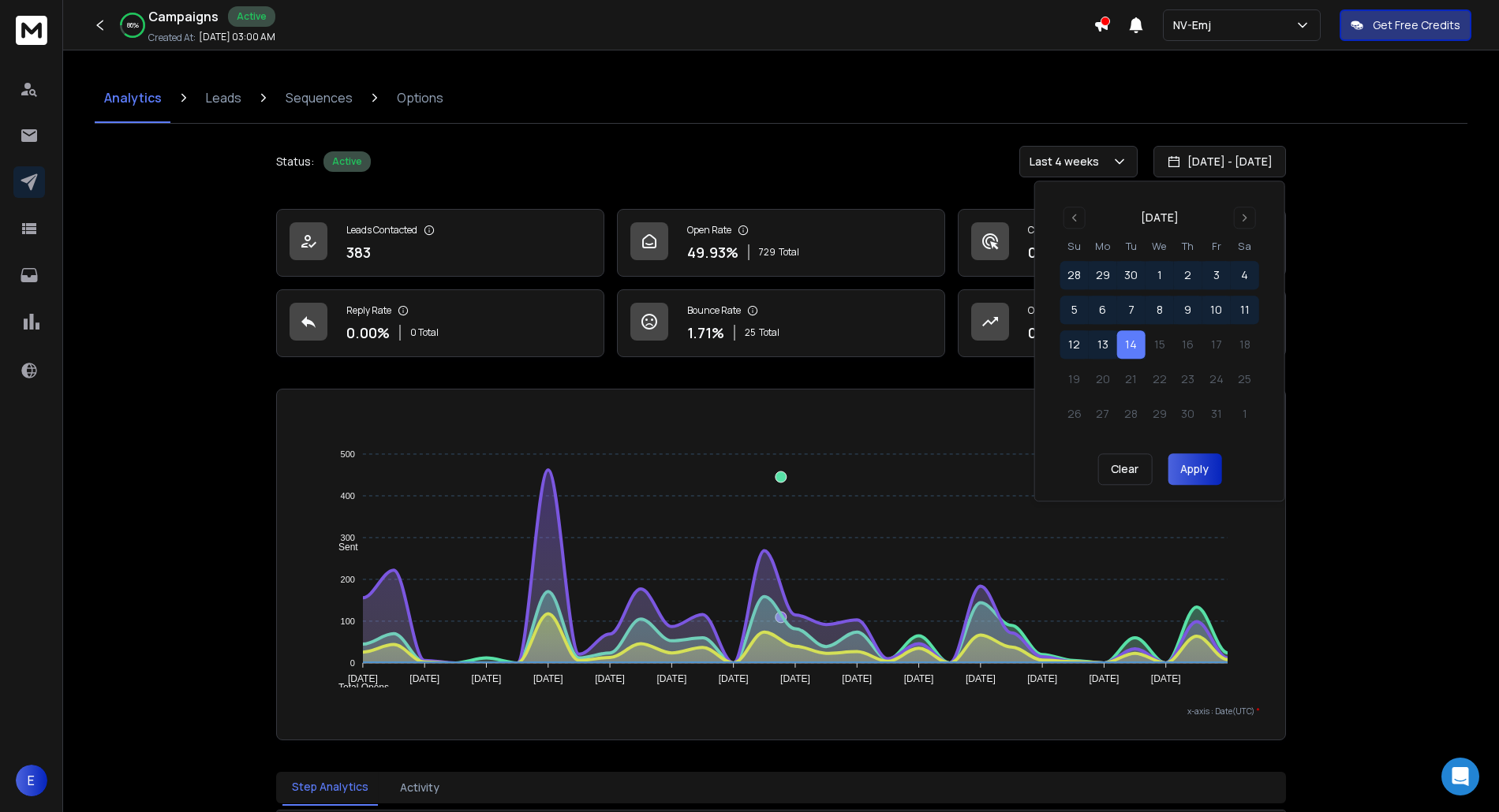
click at [1105, 306] on button "6" at bounding box center [1102, 310] width 28 height 28
click at [1222, 304] on button "10" at bounding box center [1216, 310] width 28 height 28
click at [1194, 471] on button "Apply" at bounding box center [1194, 470] width 53 height 32
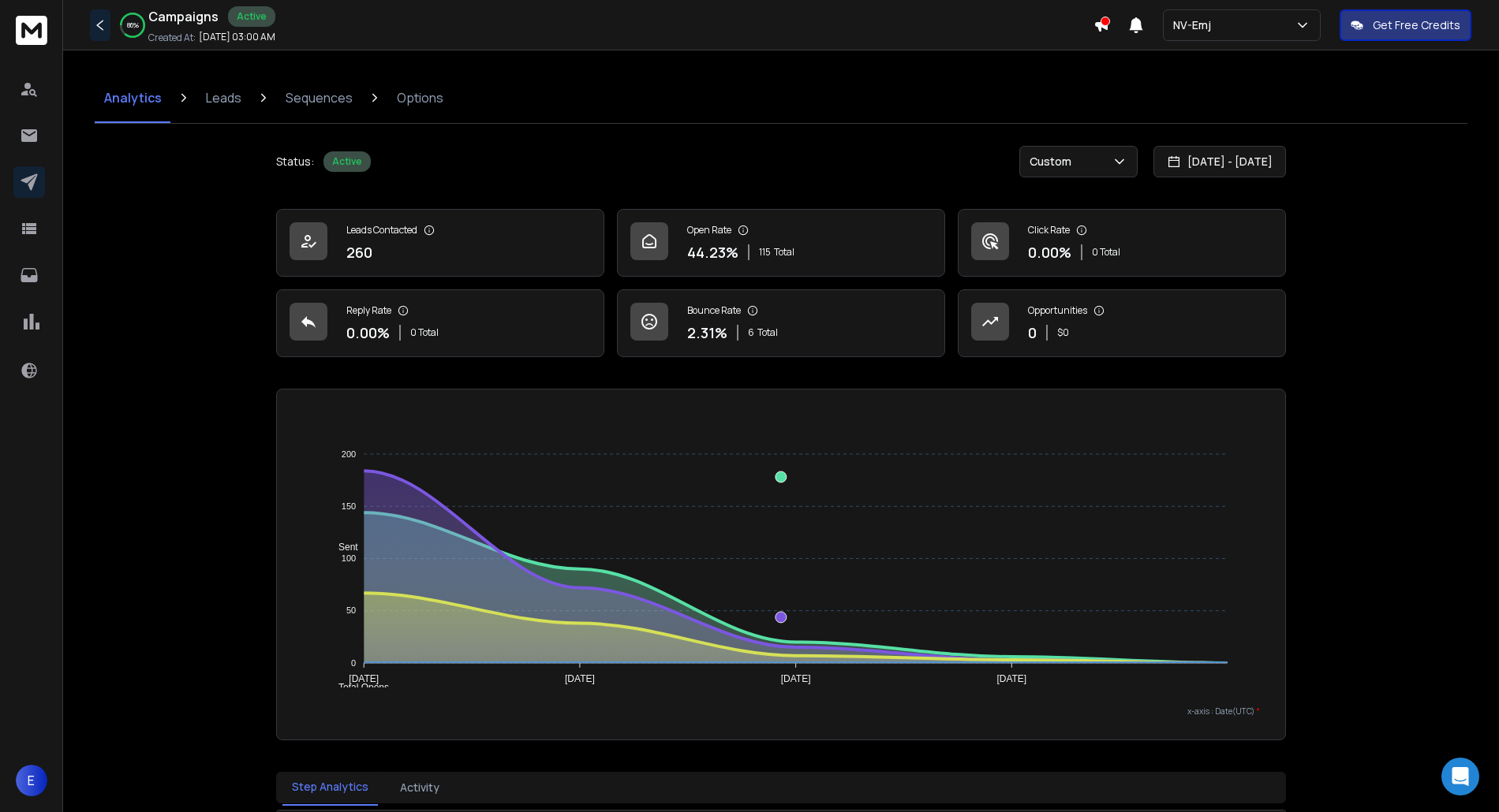
click at [104, 22] on icon at bounding box center [100, 25] width 14 height 14
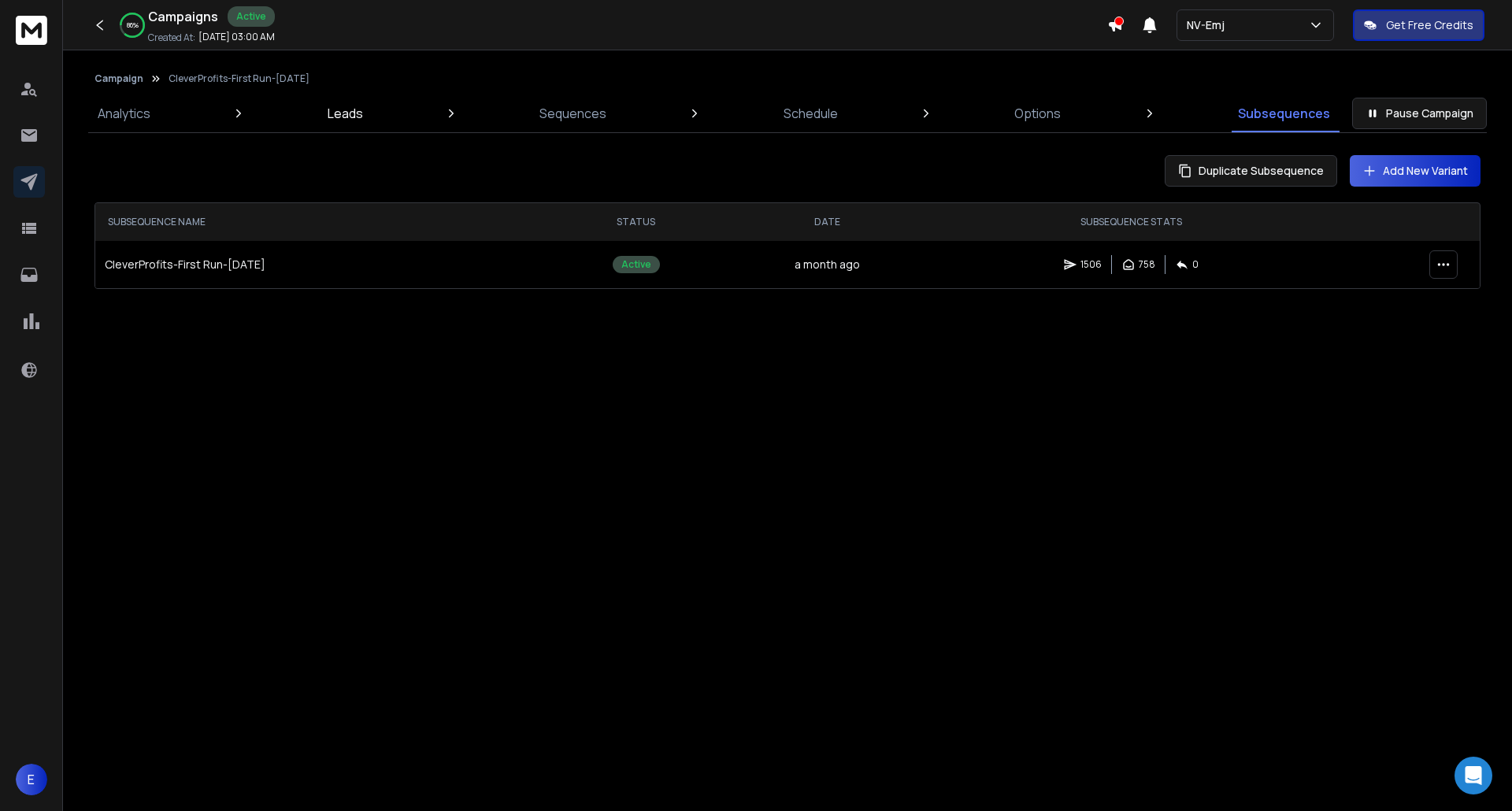
click at [346, 115] on p "Leads" at bounding box center [344, 113] width 35 height 19
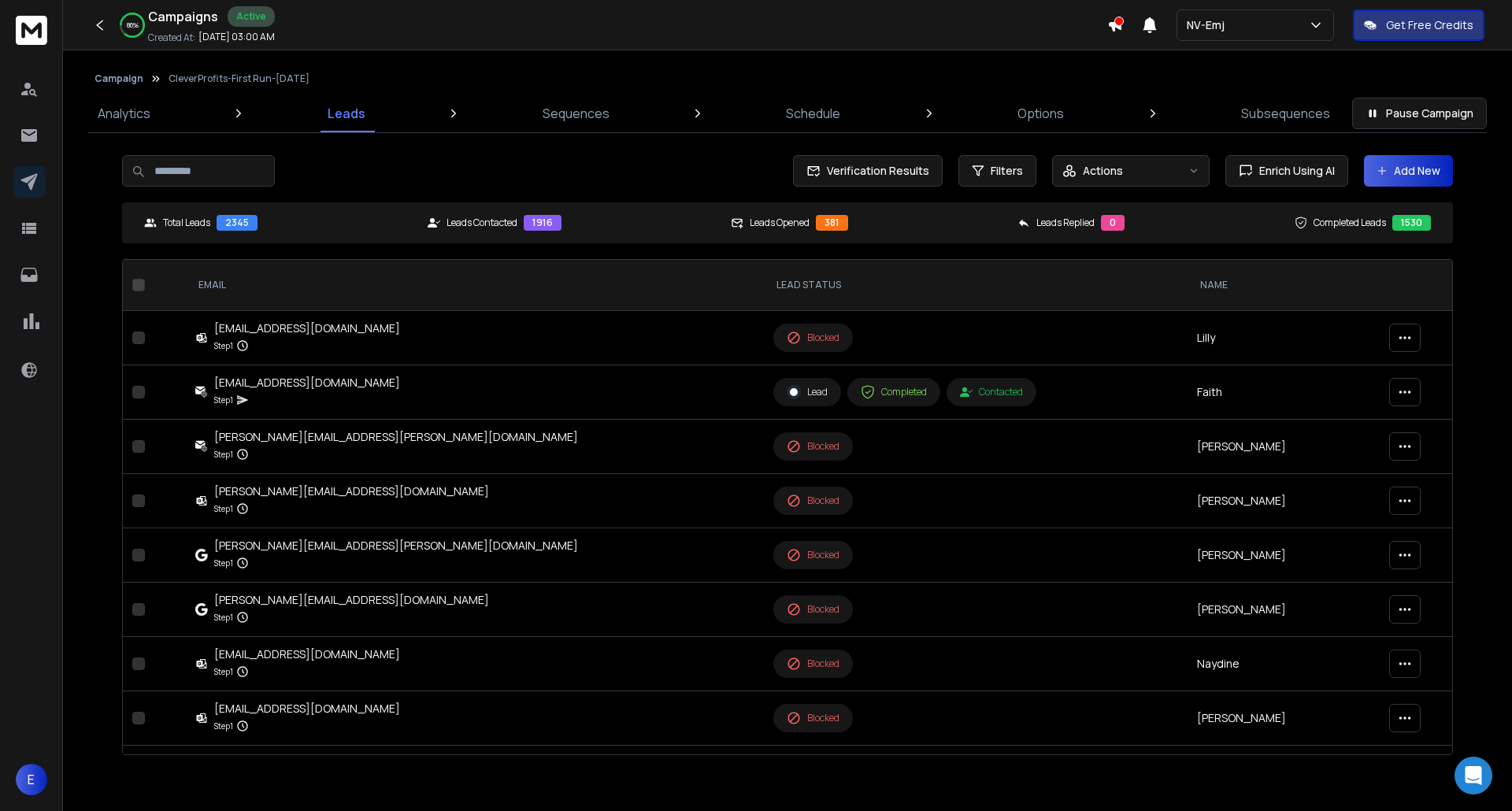
drag, startPoint x: 140, startPoint y: 115, endPoint x: 149, endPoint y: 136, distance: 22.8
click at [140, 115] on p "Analytics" at bounding box center [124, 113] width 53 height 19
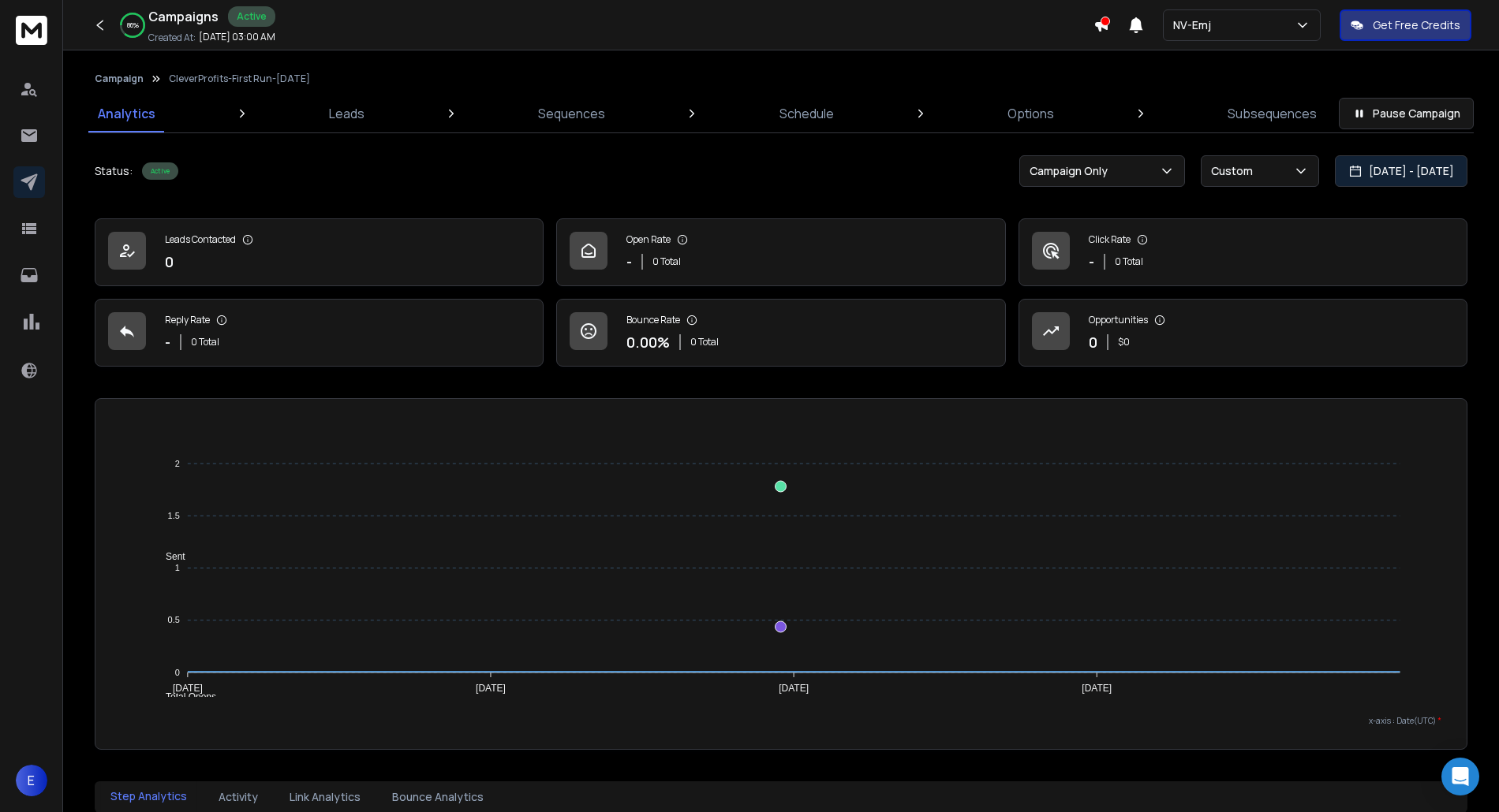
click at [1378, 172] on button "[DATE] - [DATE]" at bounding box center [1401, 171] width 133 height 32
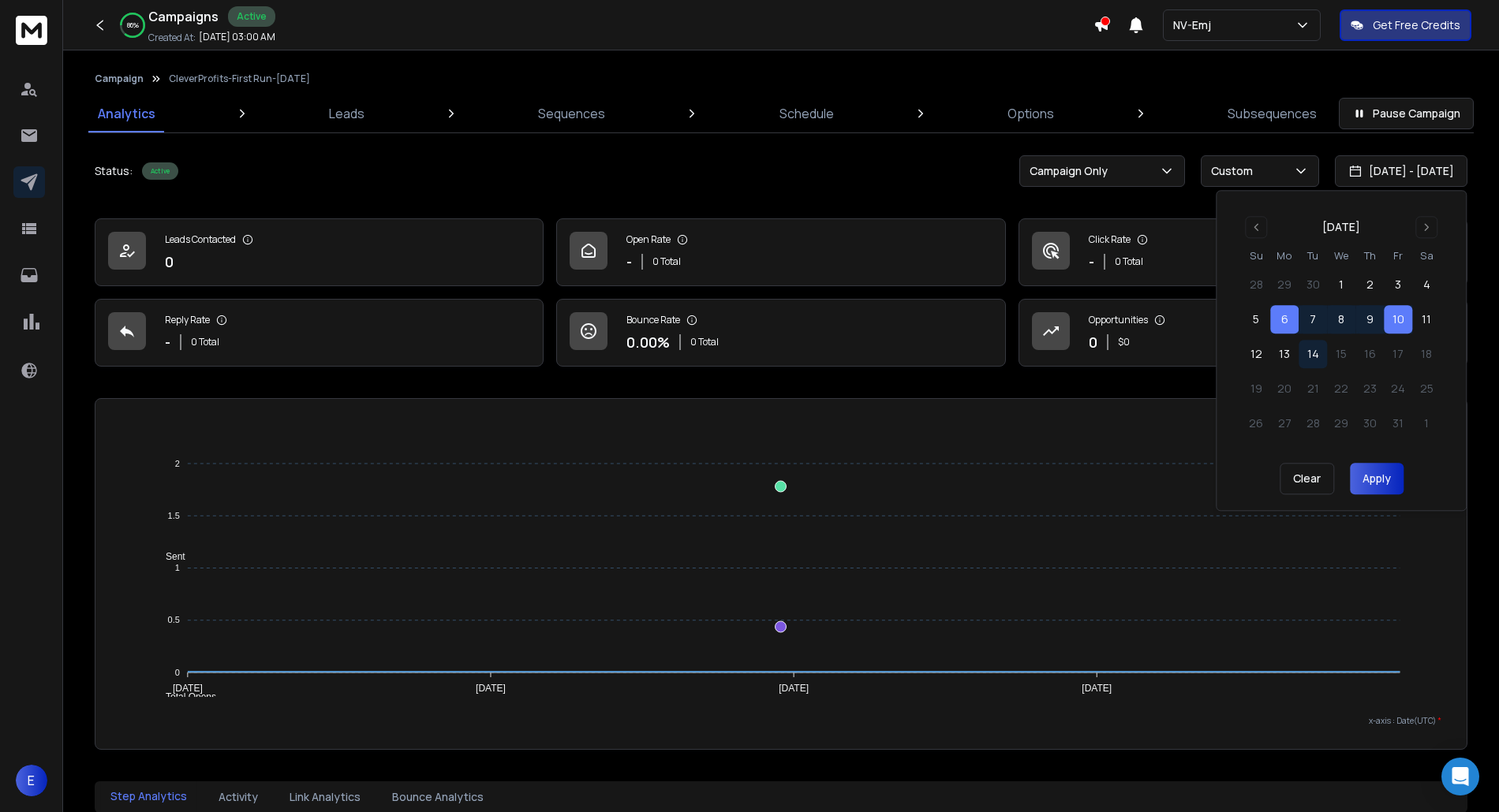
click at [1288, 317] on button "6" at bounding box center [1284, 320] width 28 height 28
click at [1399, 322] on button "10" at bounding box center [1398, 320] width 28 height 28
click at [1384, 471] on button "Apply" at bounding box center [1376, 479] width 53 height 32
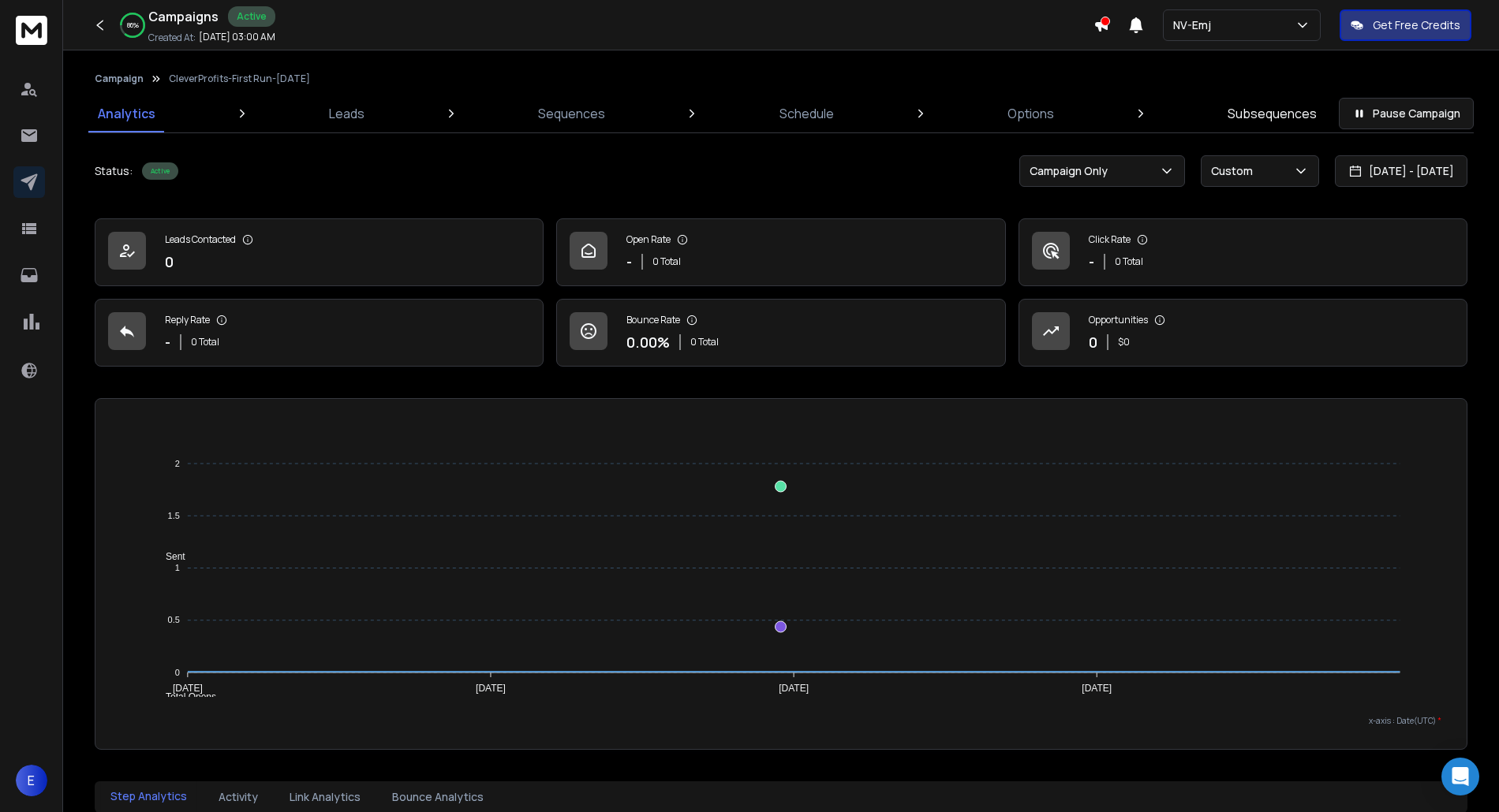
click at [1251, 107] on p "Subsequences" at bounding box center [1272, 113] width 89 height 19
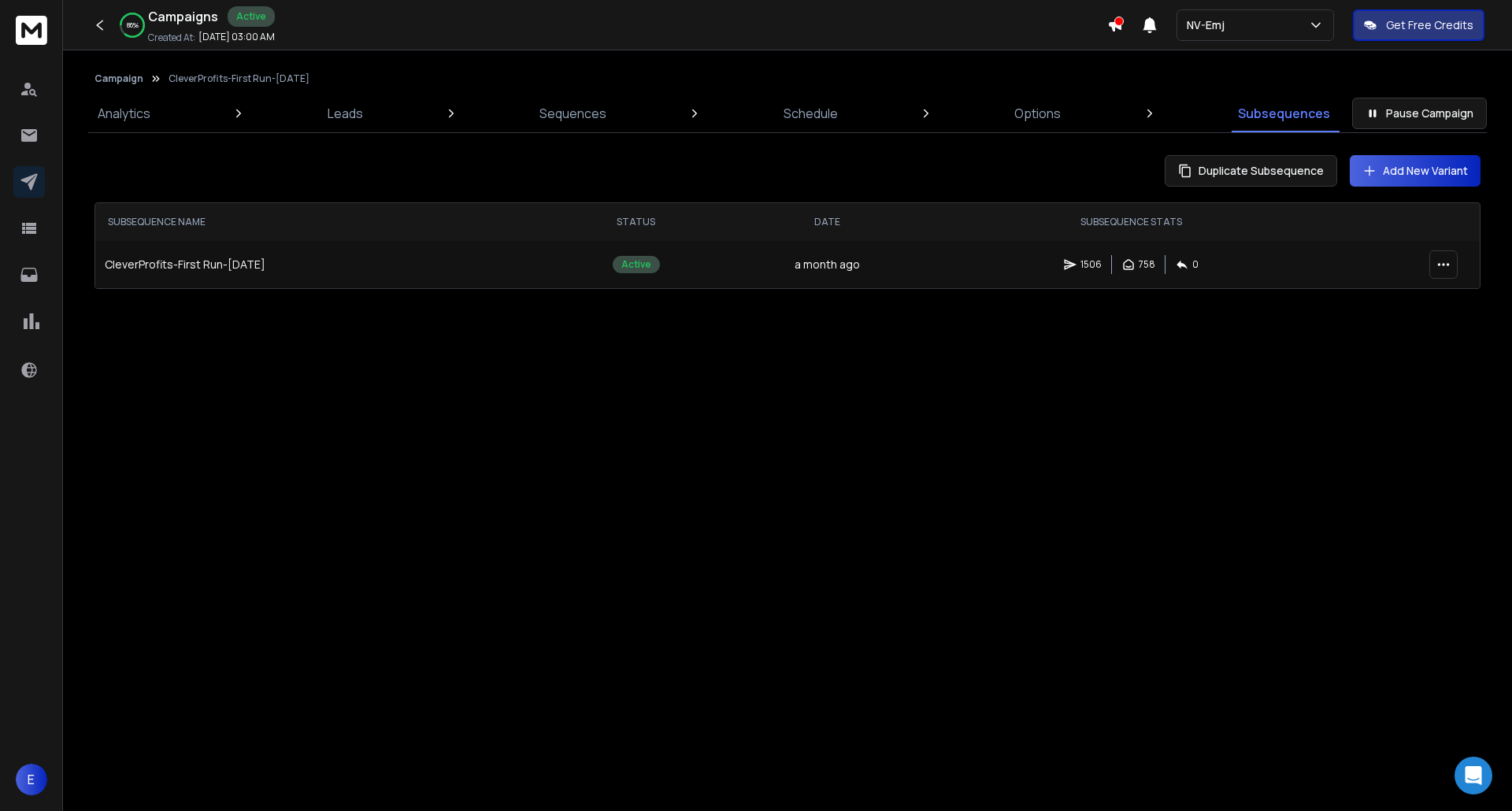
click at [882, 263] on td "a month ago" at bounding box center [828, 264] width 215 height 47
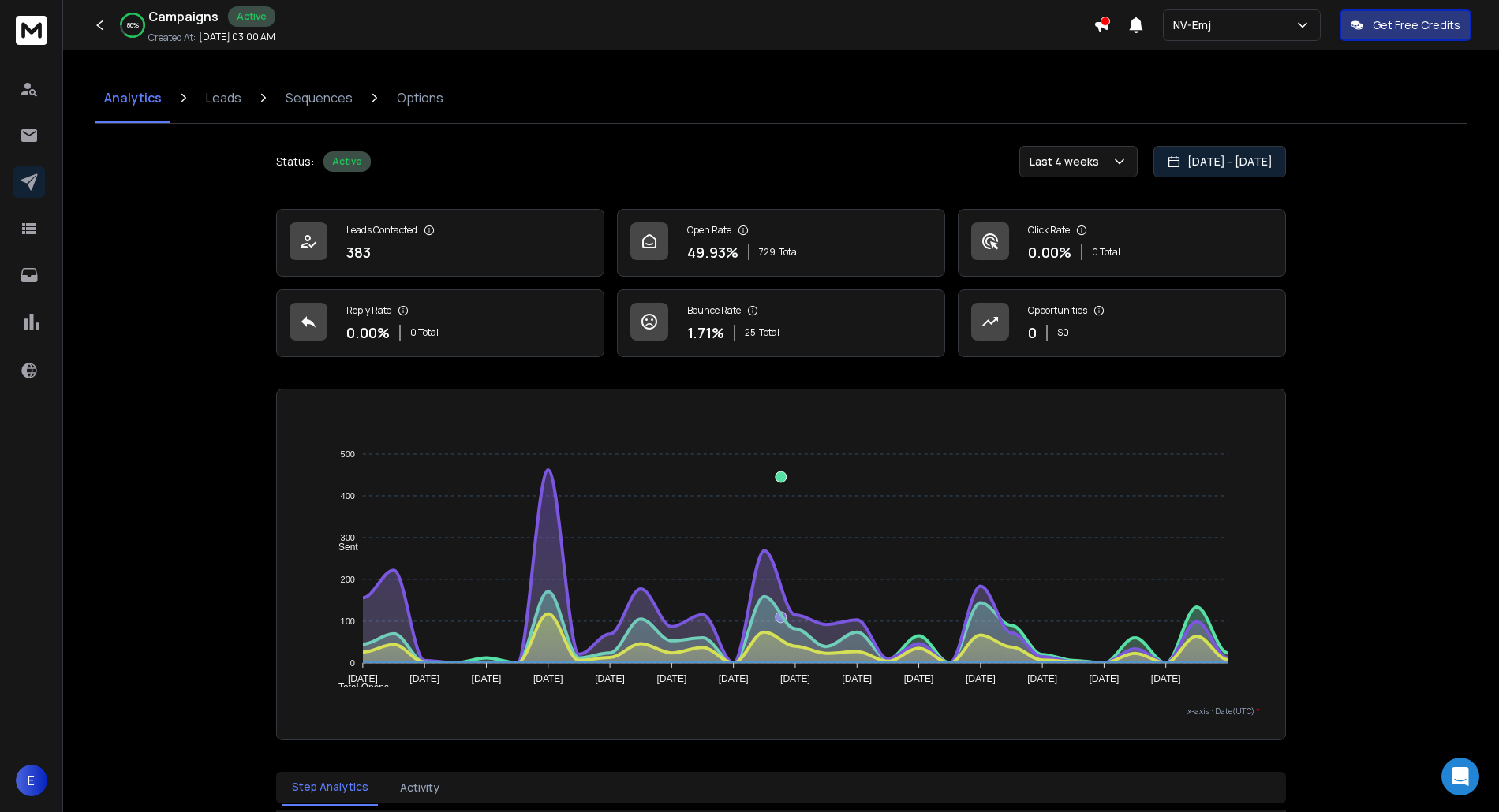
click at [1210, 155] on button "[DATE] - [DATE]" at bounding box center [1220, 162] width 133 height 32
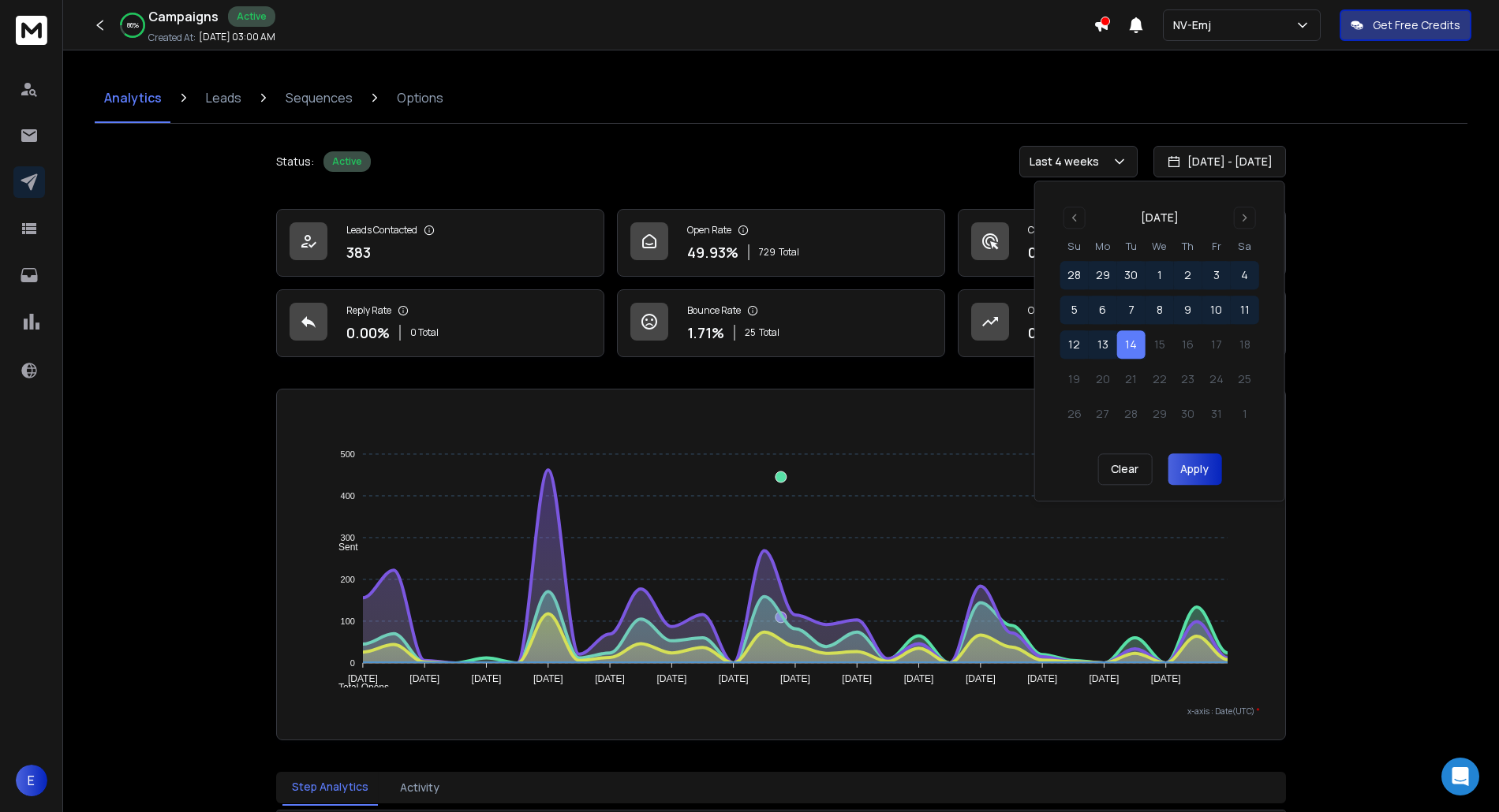
click at [1099, 309] on button "6" at bounding box center [1102, 310] width 28 height 28
click at [1216, 311] on button "10" at bounding box center [1216, 310] width 28 height 28
click at [1204, 471] on button "Apply" at bounding box center [1194, 470] width 53 height 32
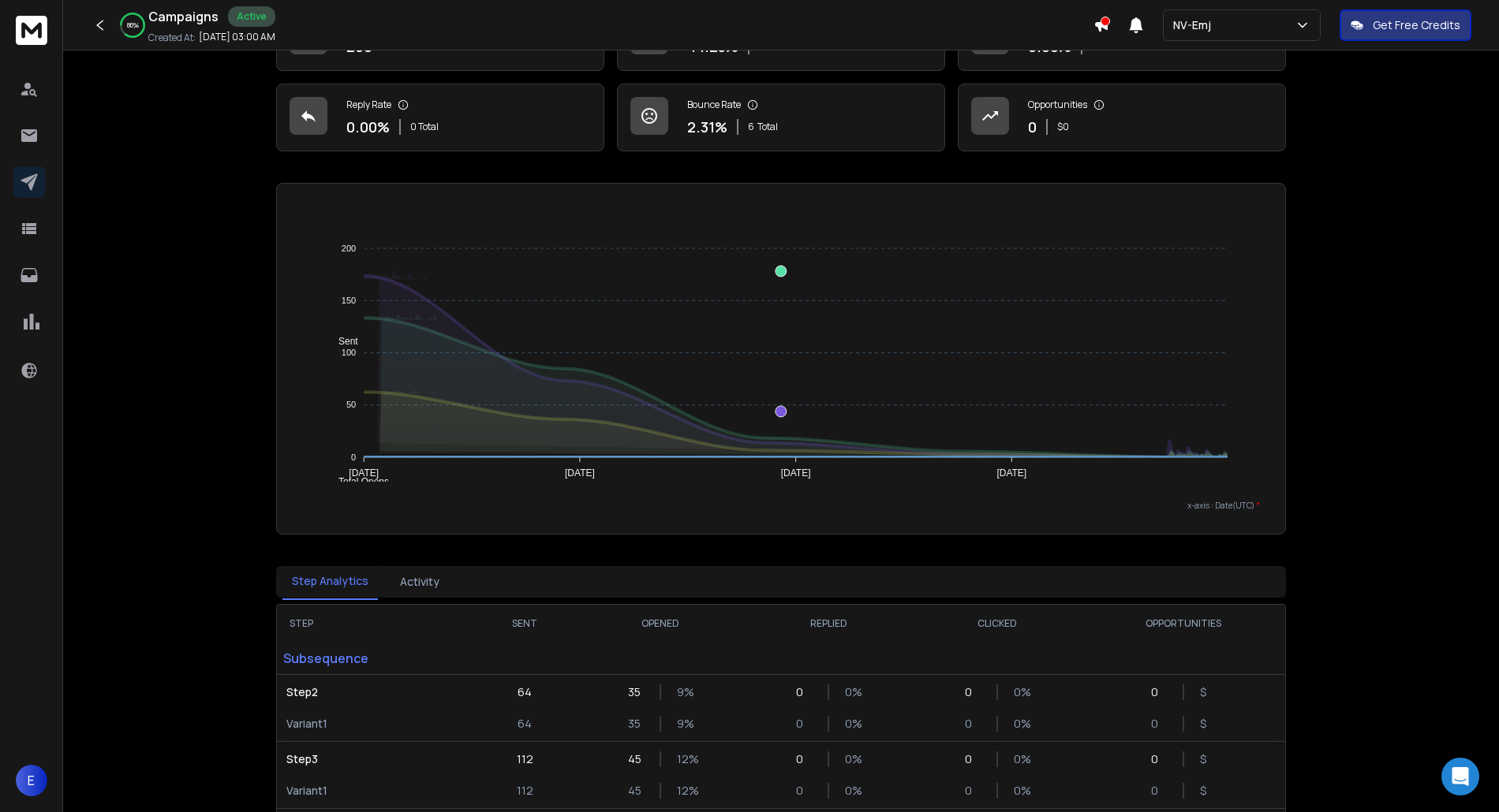
scroll to position [307, 0]
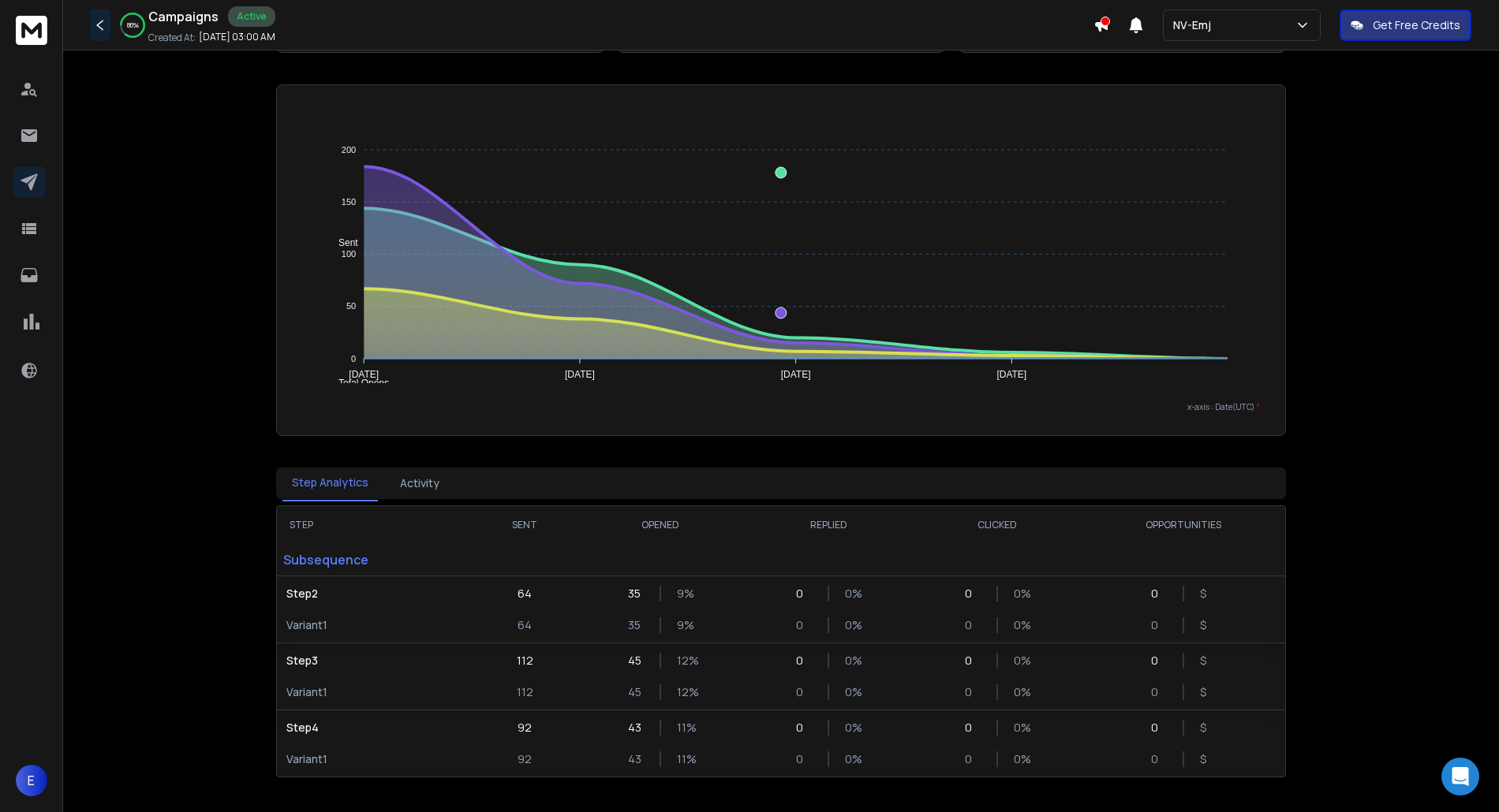
click at [101, 25] on icon at bounding box center [100, 25] width 14 height 14
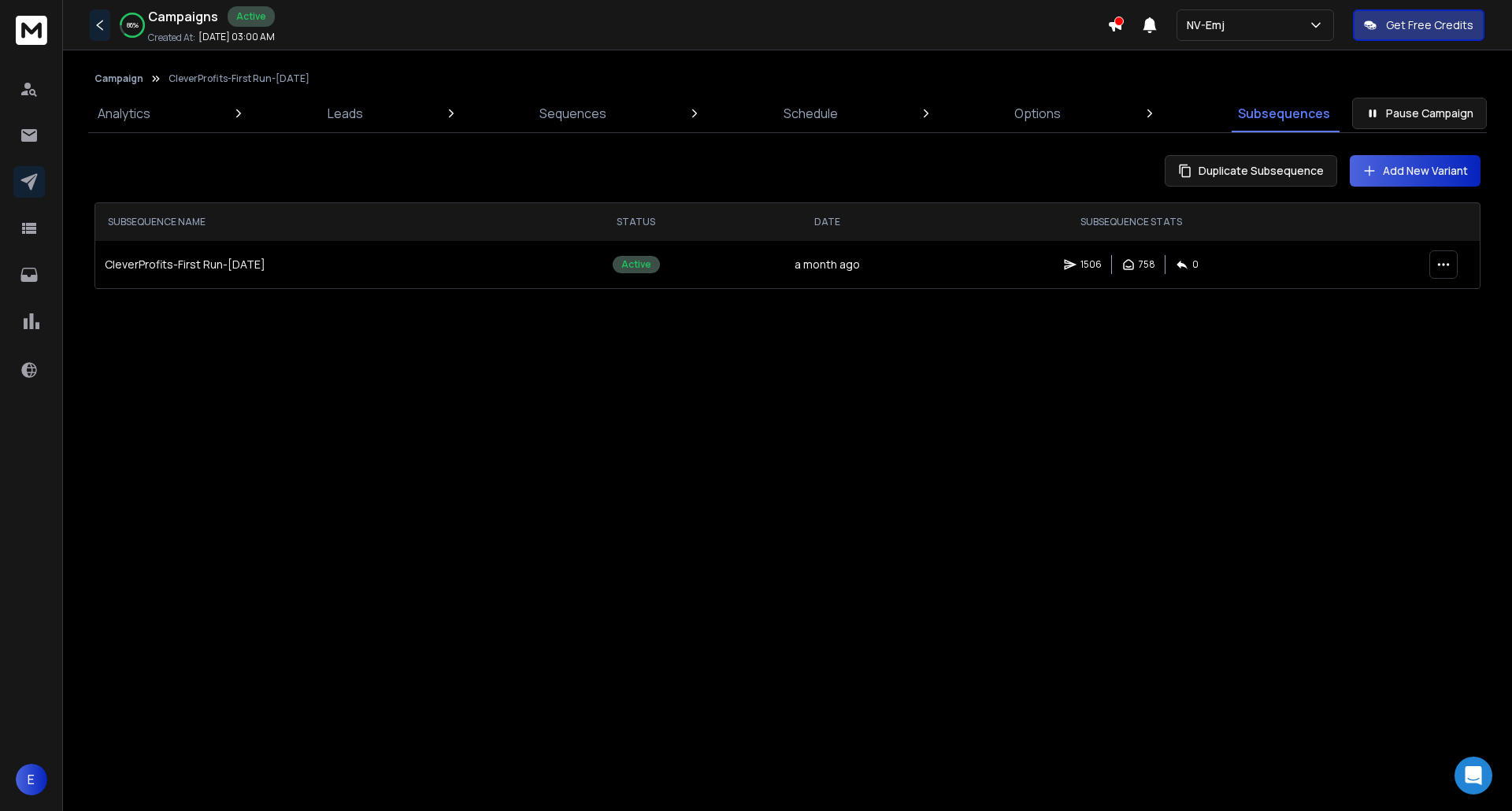
click at [102, 18] on icon at bounding box center [100, 25] width 14 height 14
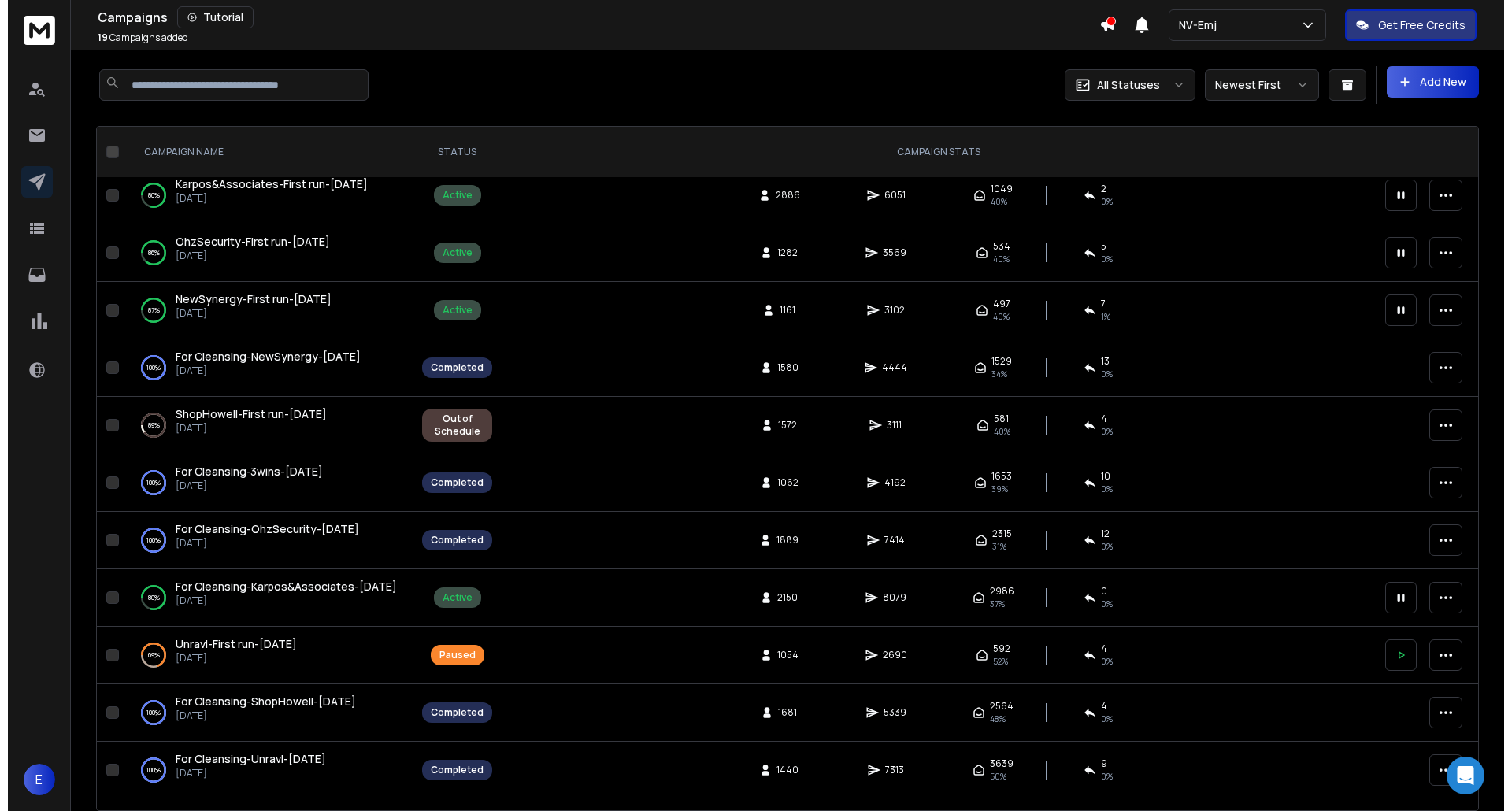
scroll to position [476, 0]
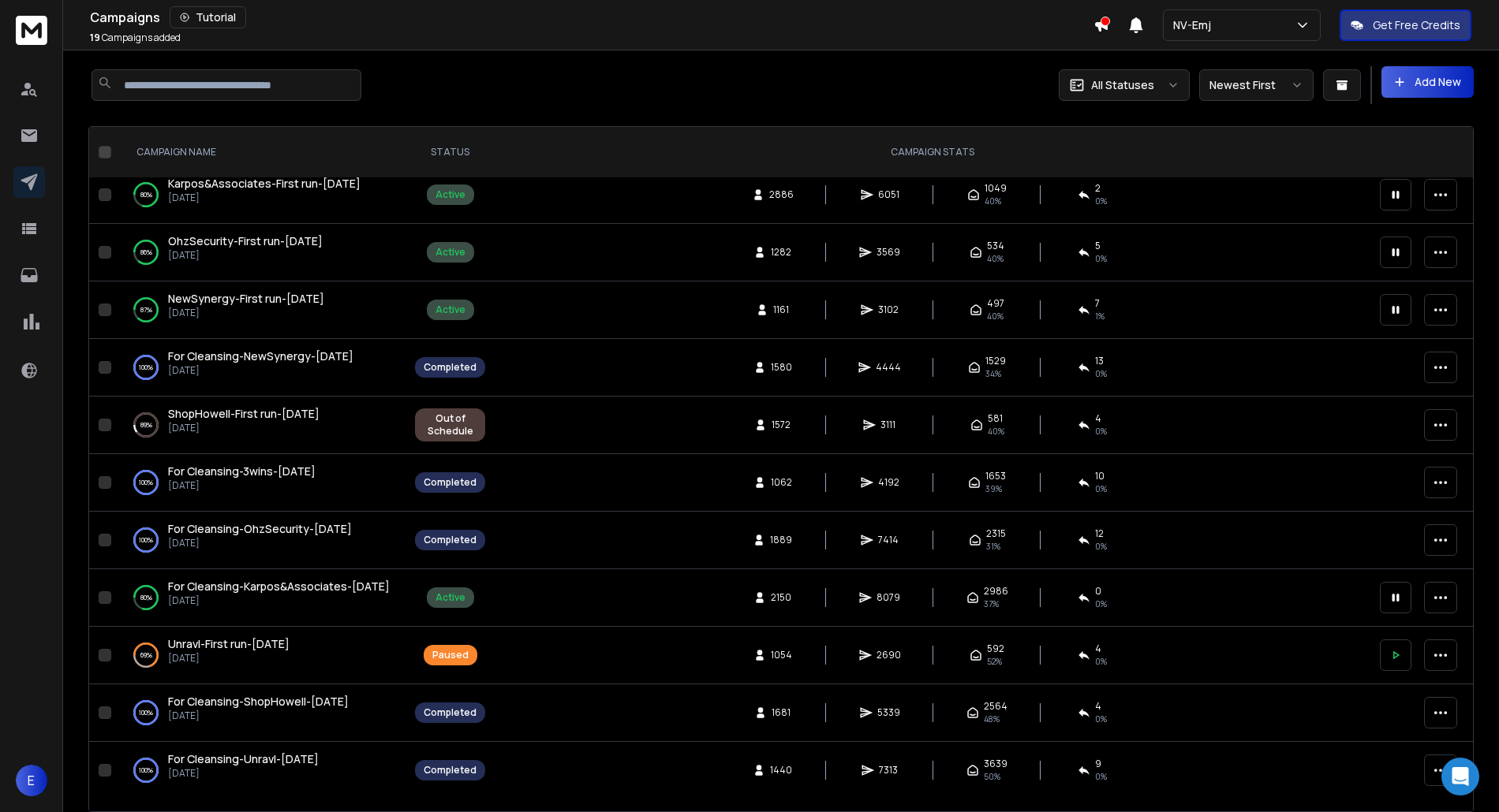
click at [297, 535] on link "For Cleansing-OhzSecurity-[DATE]" at bounding box center [259, 528] width 183 height 15
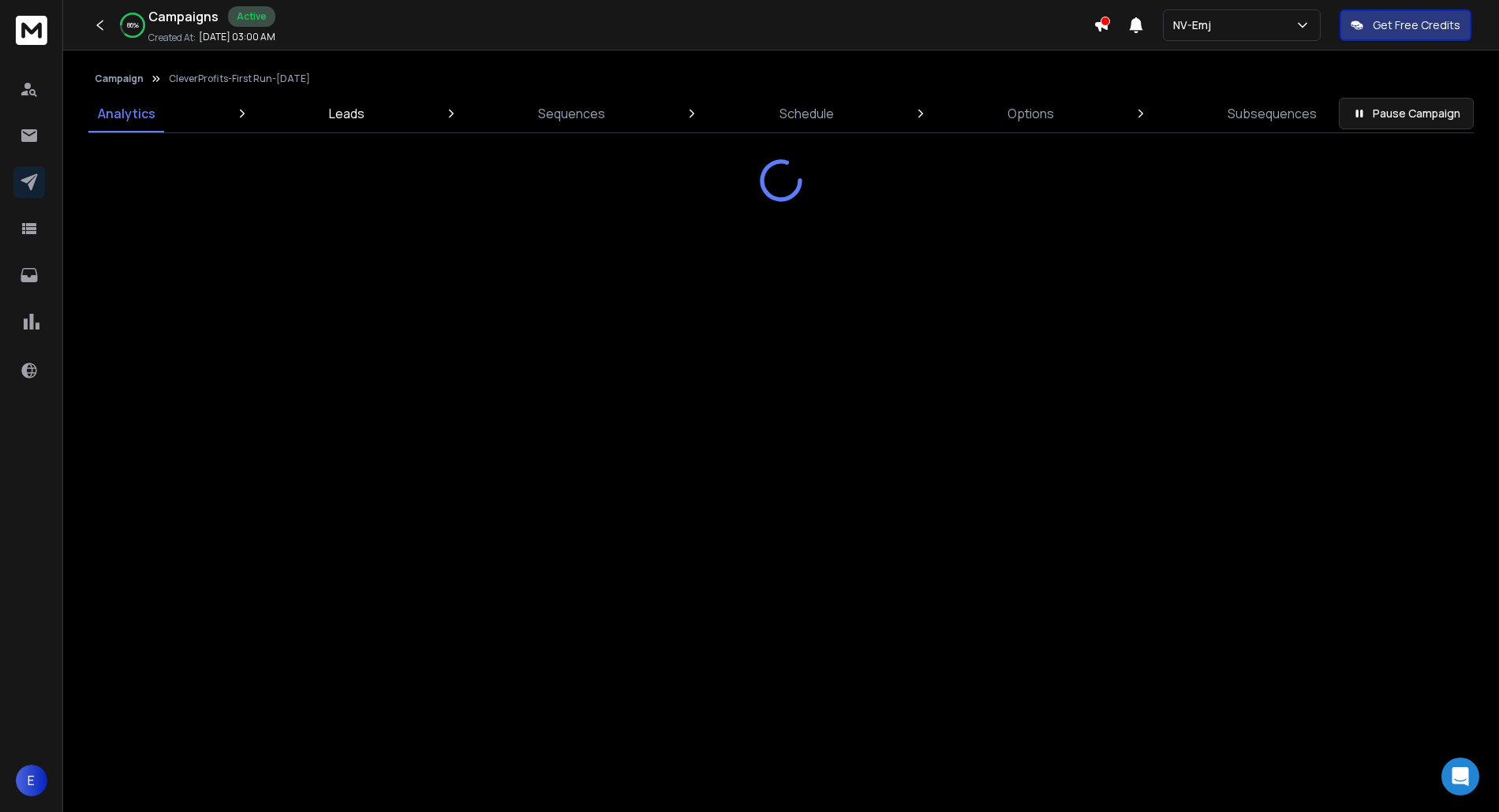
click at [351, 108] on p "Leads" at bounding box center [346, 113] width 35 height 19
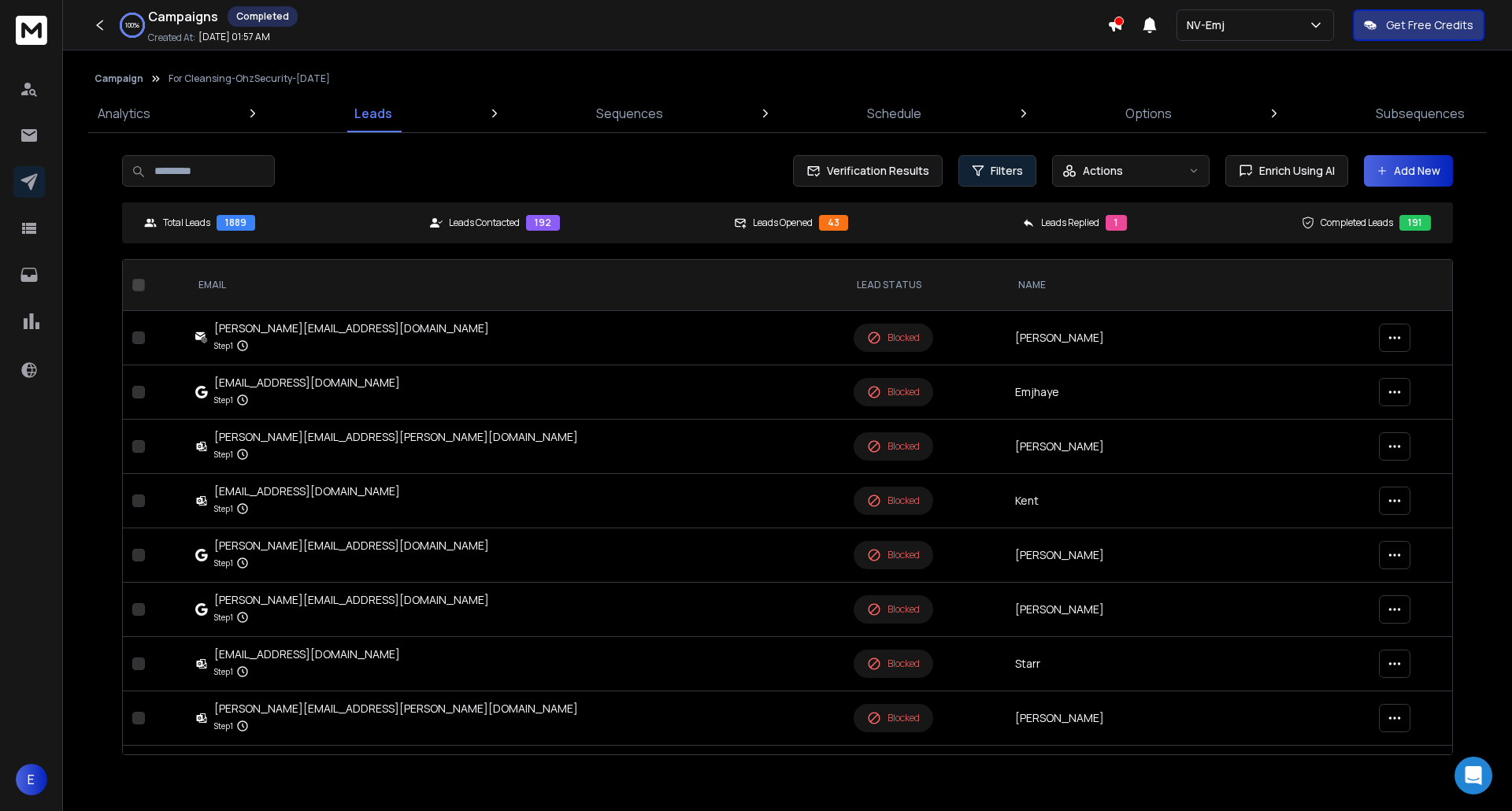
click at [1012, 168] on span "Filters" at bounding box center [1007, 170] width 32 height 15
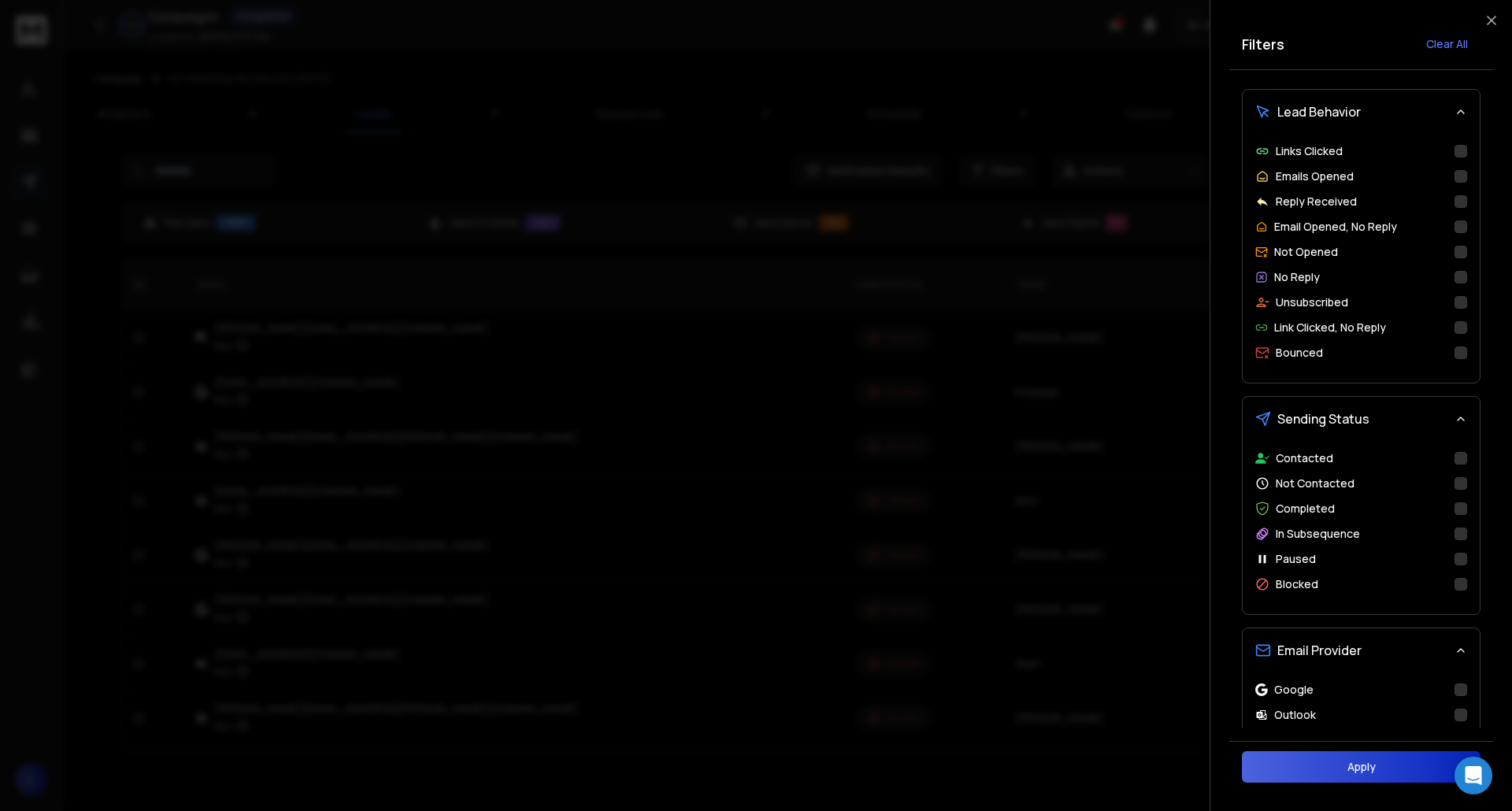
click at [1454, 461] on button "Contacted" at bounding box center [1461, 458] width 13 height 13
click at [1352, 768] on button "Apply" at bounding box center [1361, 767] width 239 height 32
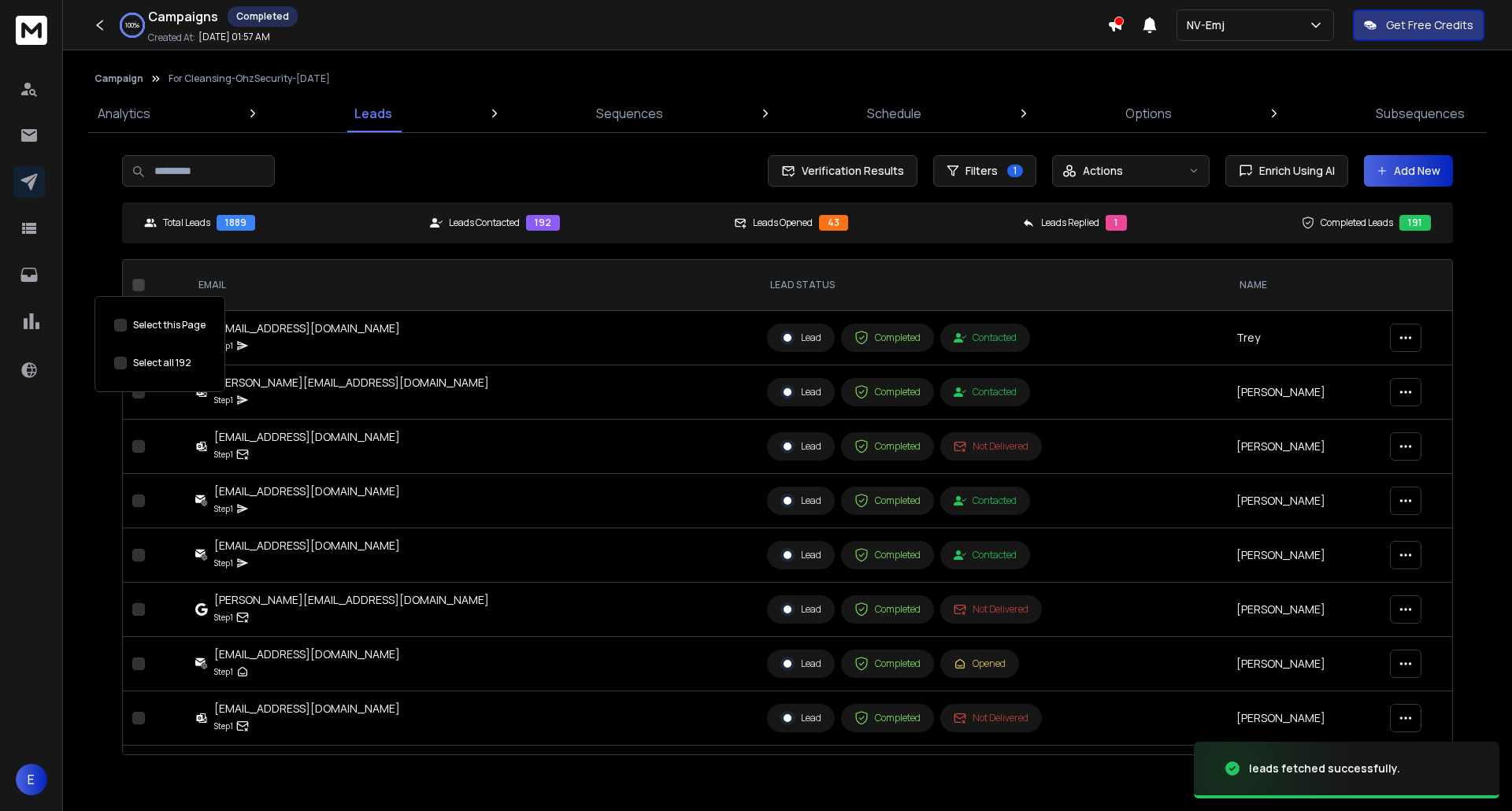
click at [120, 364] on button "Select this Page" at bounding box center [121, 364] width 13 height 13
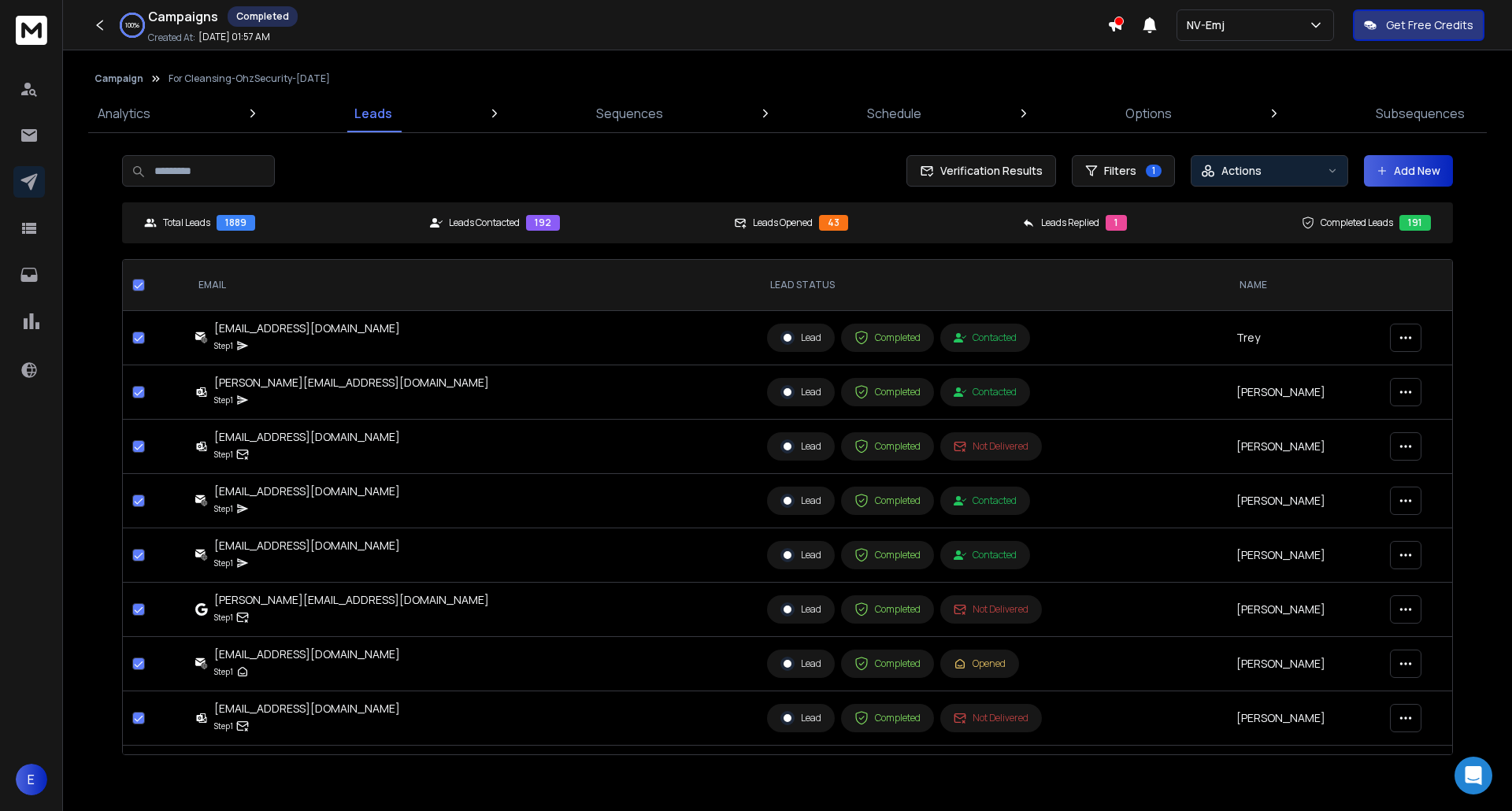
click at [1264, 165] on div "Actions" at bounding box center [1260, 170] width 120 height 15
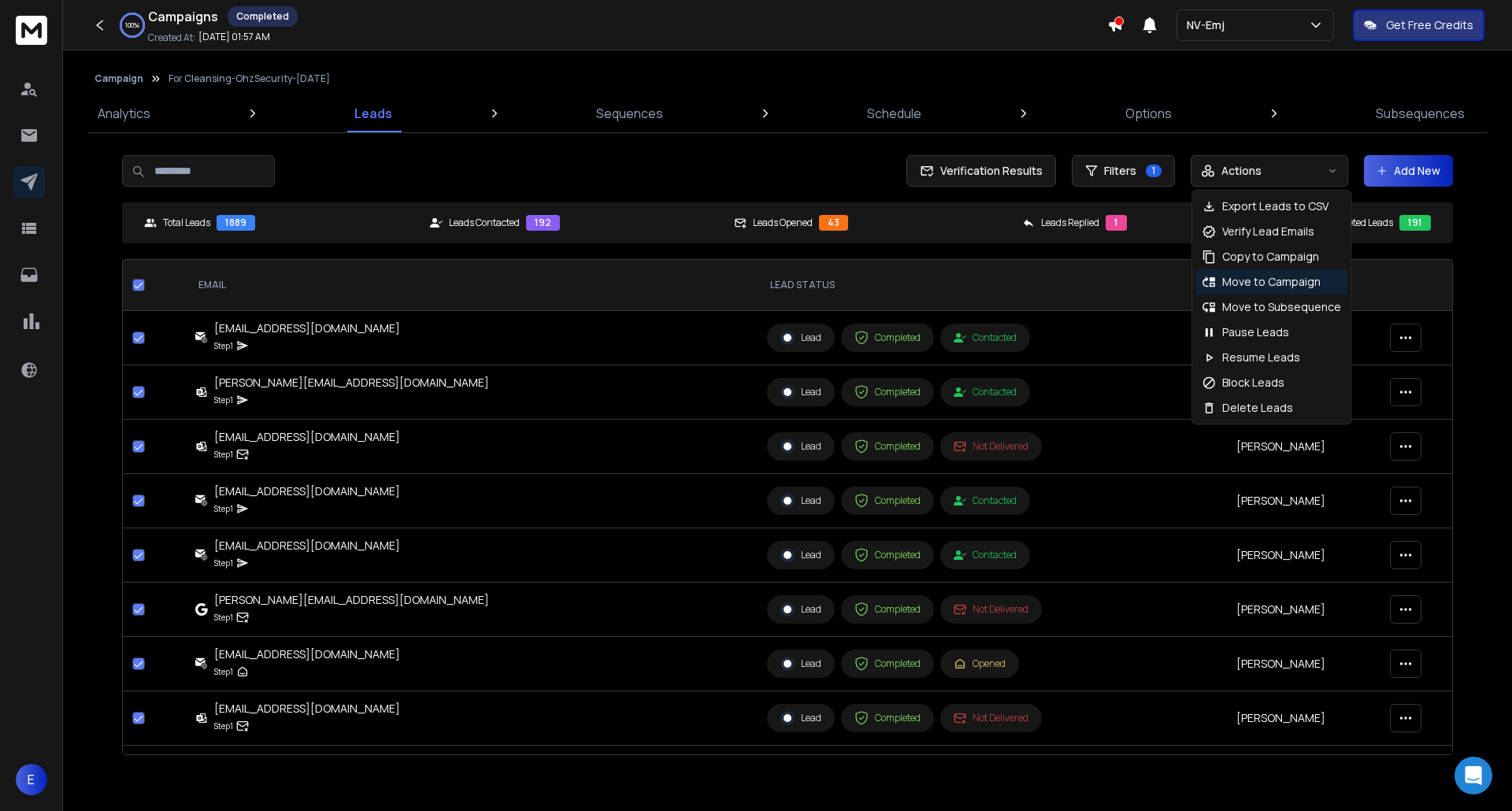
click at [1260, 277] on p "Move to Campaign" at bounding box center [1270, 281] width 98 height 15
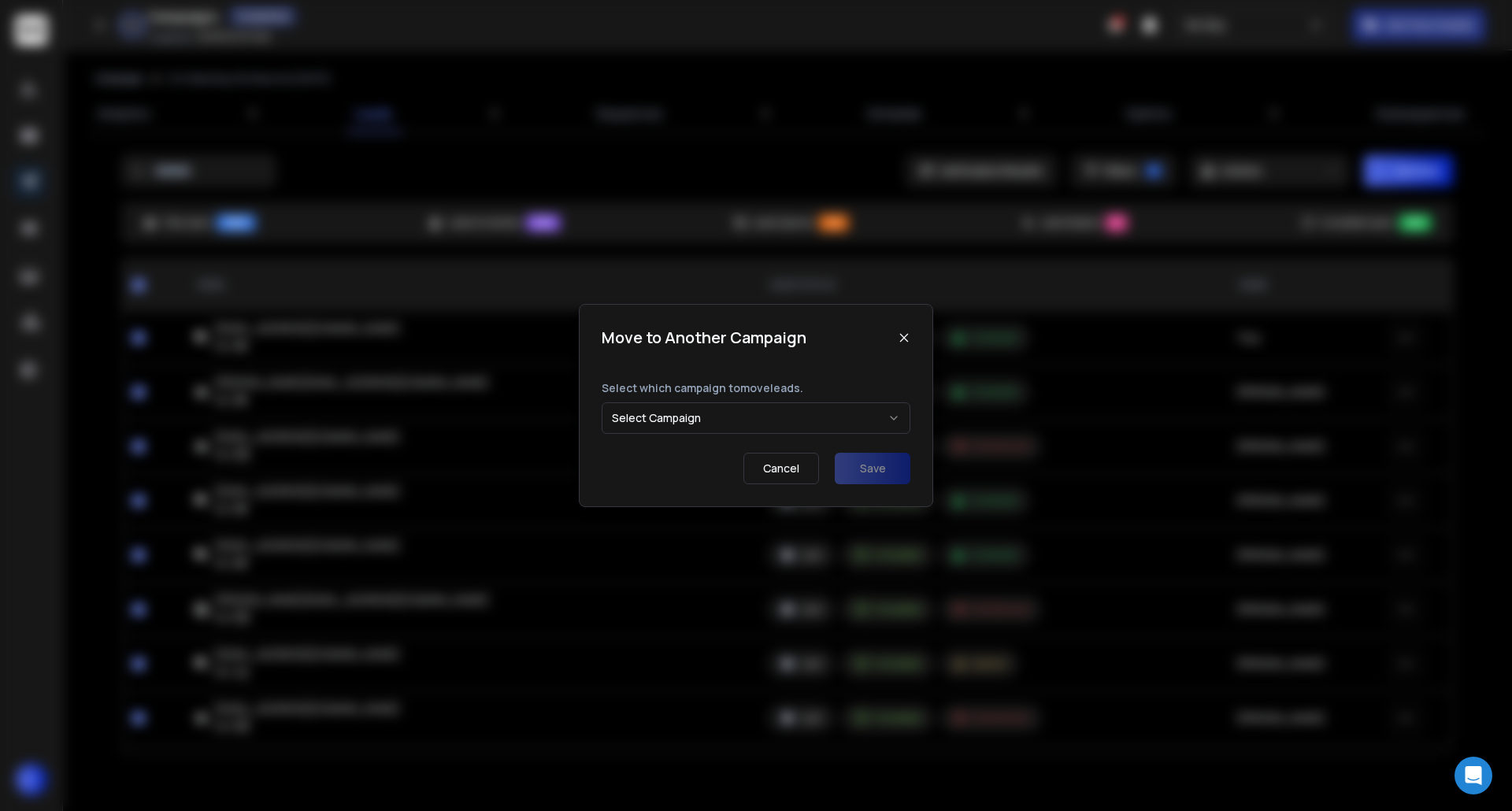
click at [755, 411] on button "Select Campaign" at bounding box center [756, 418] width 308 height 32
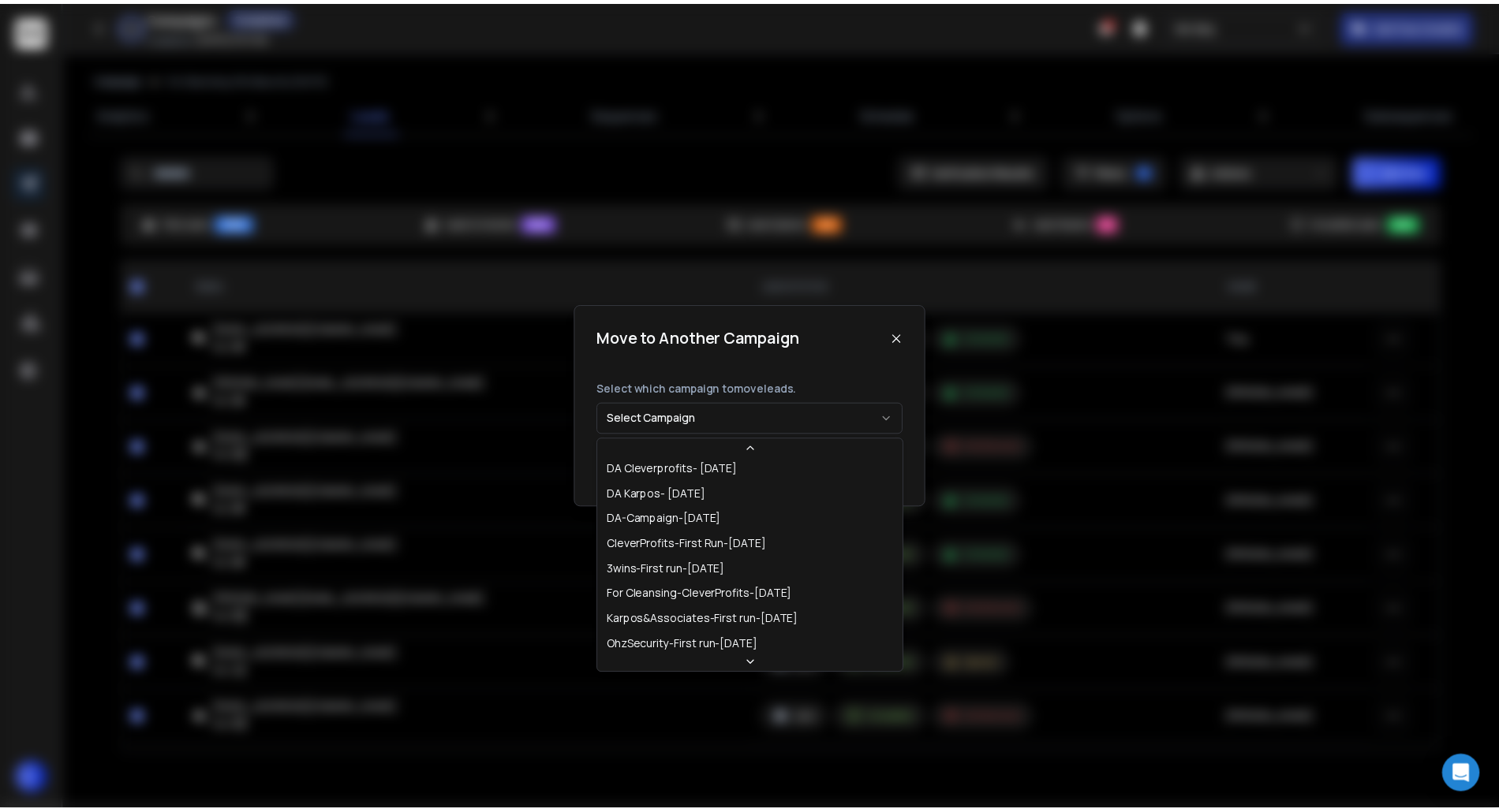
scroll to position [105, 0]
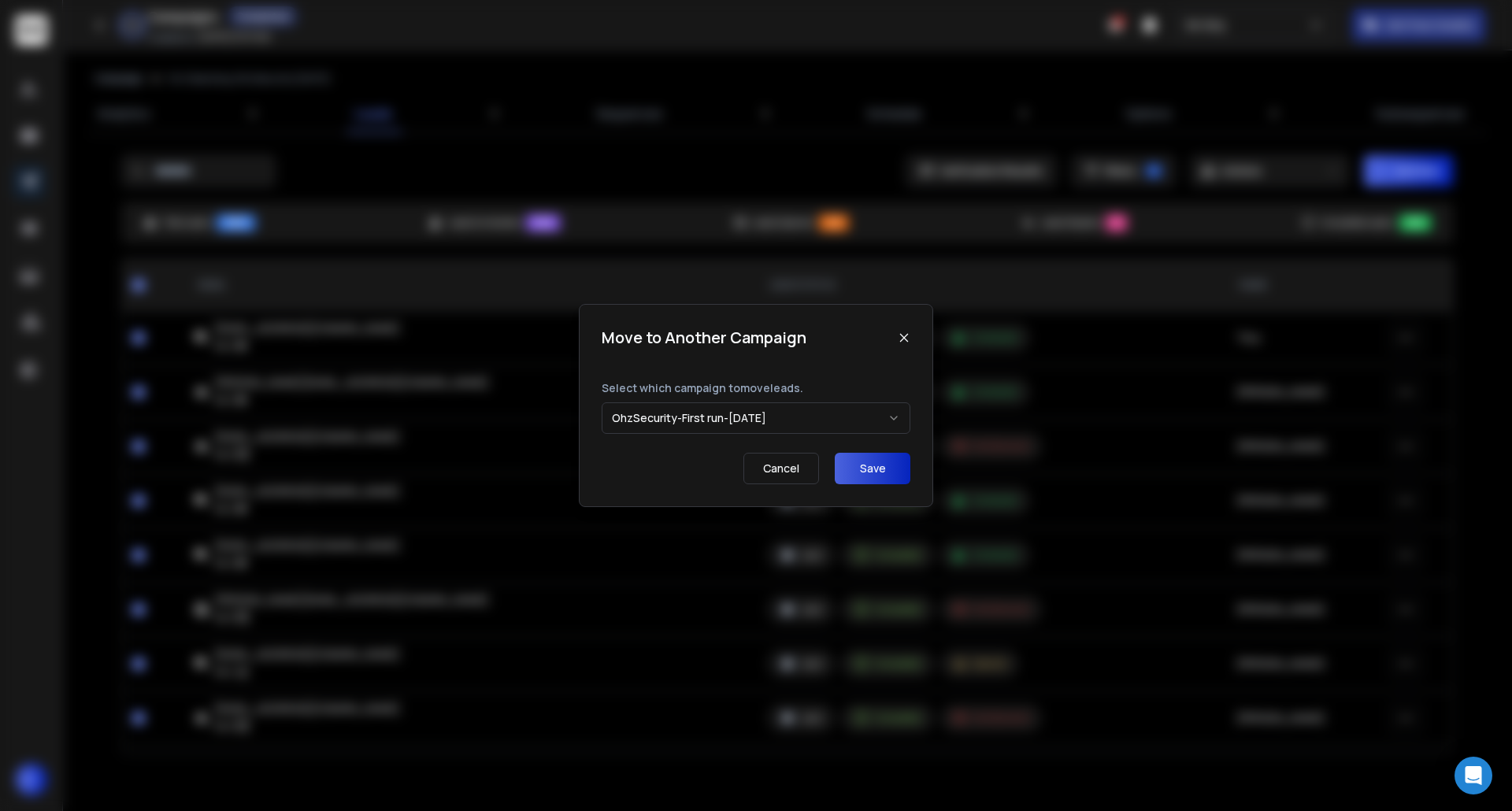
click at [861, 475] on button "Save" at bounding box center [873, 468] width 76 height 32
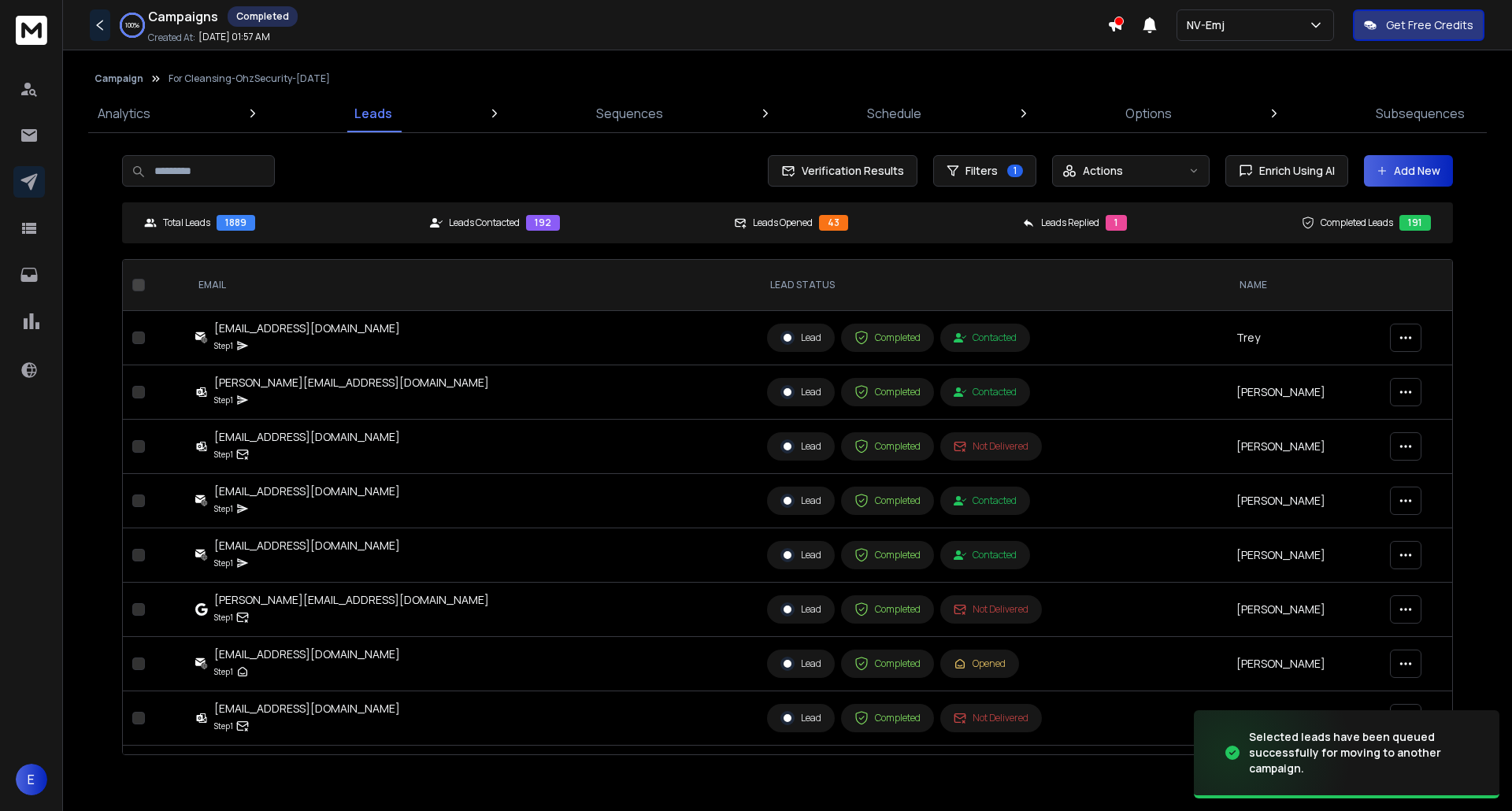
click at [98, 28] on icon at bounding box center [100, 25] width 14 height 14
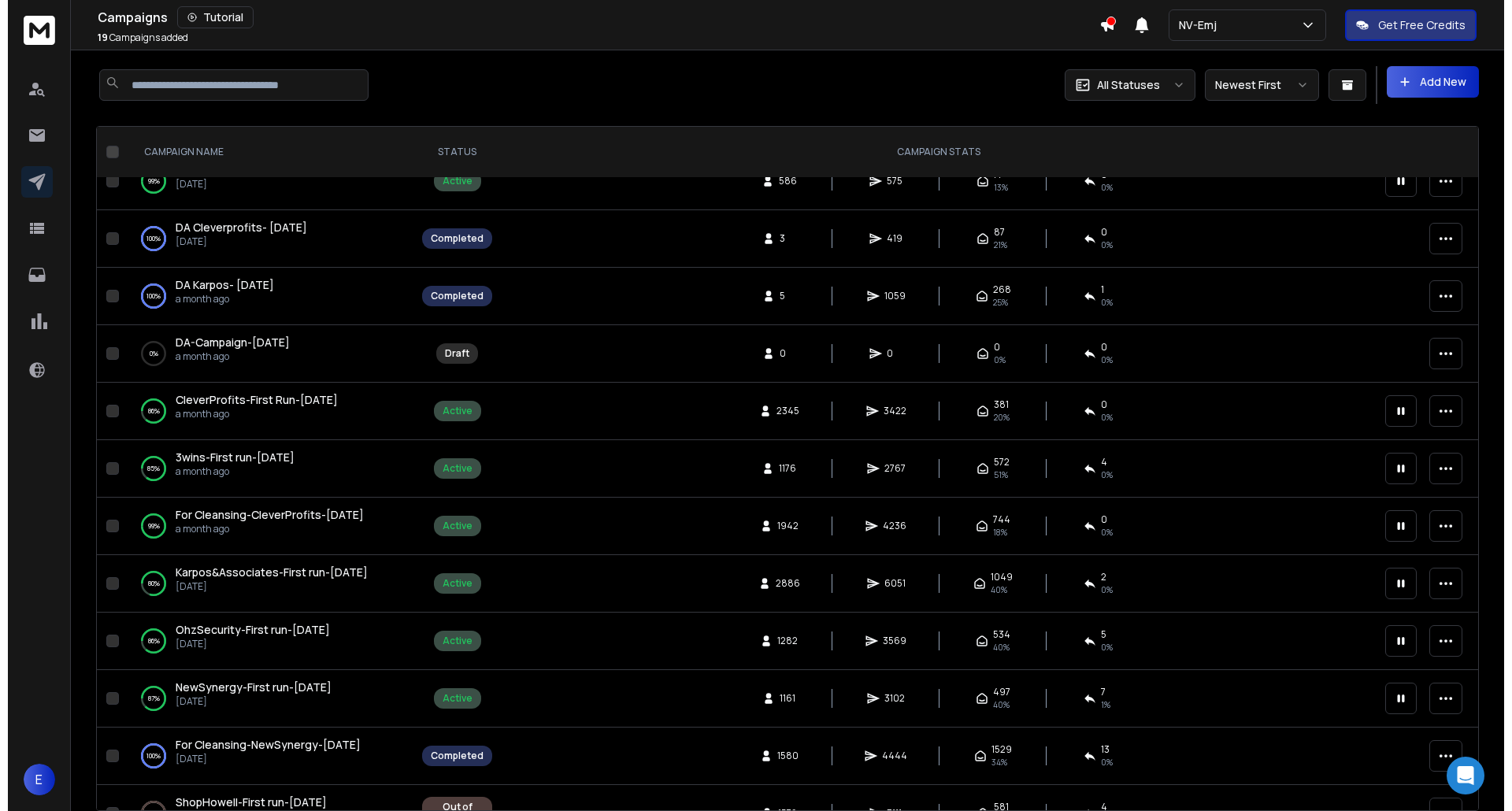
scroll to position [476, 0]
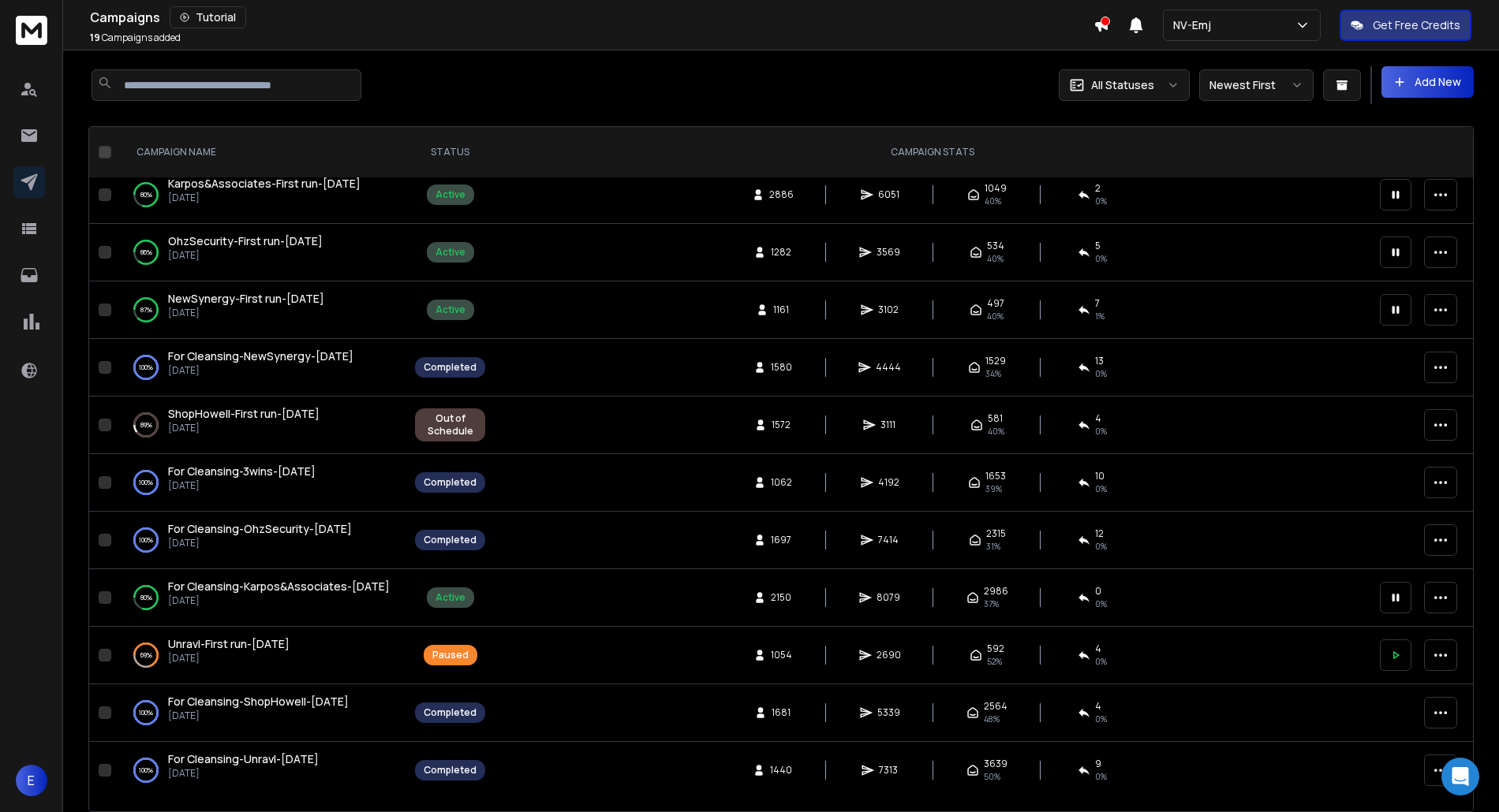
click at [316, 582] on span "For Cleansing-Karpos&Associates-[DATE]" at bounding box center [278, 586] width 221 height 15
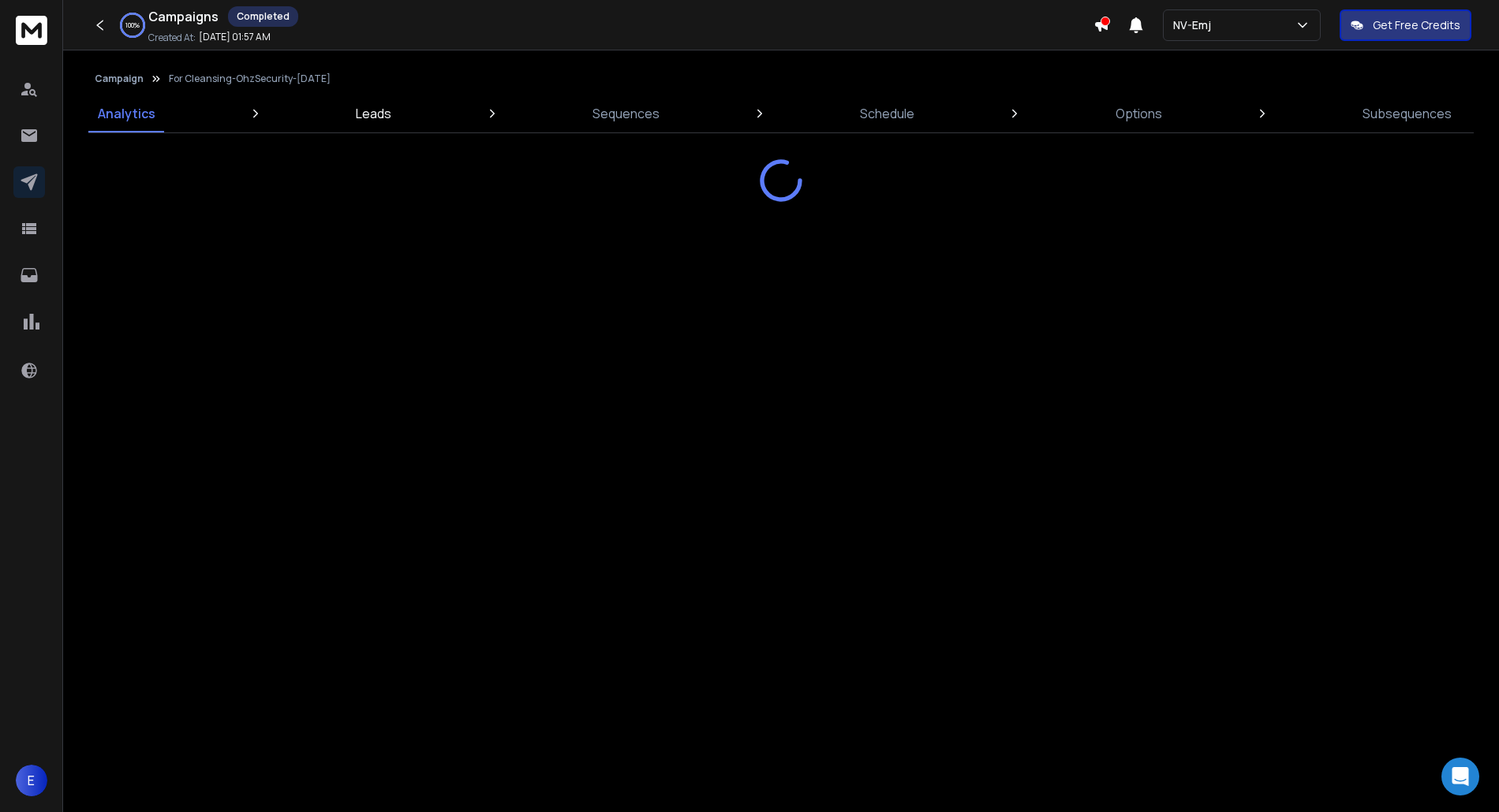
click at [377, 112] on p "Leads" at bounding box center [373, 113] width 35 height 19
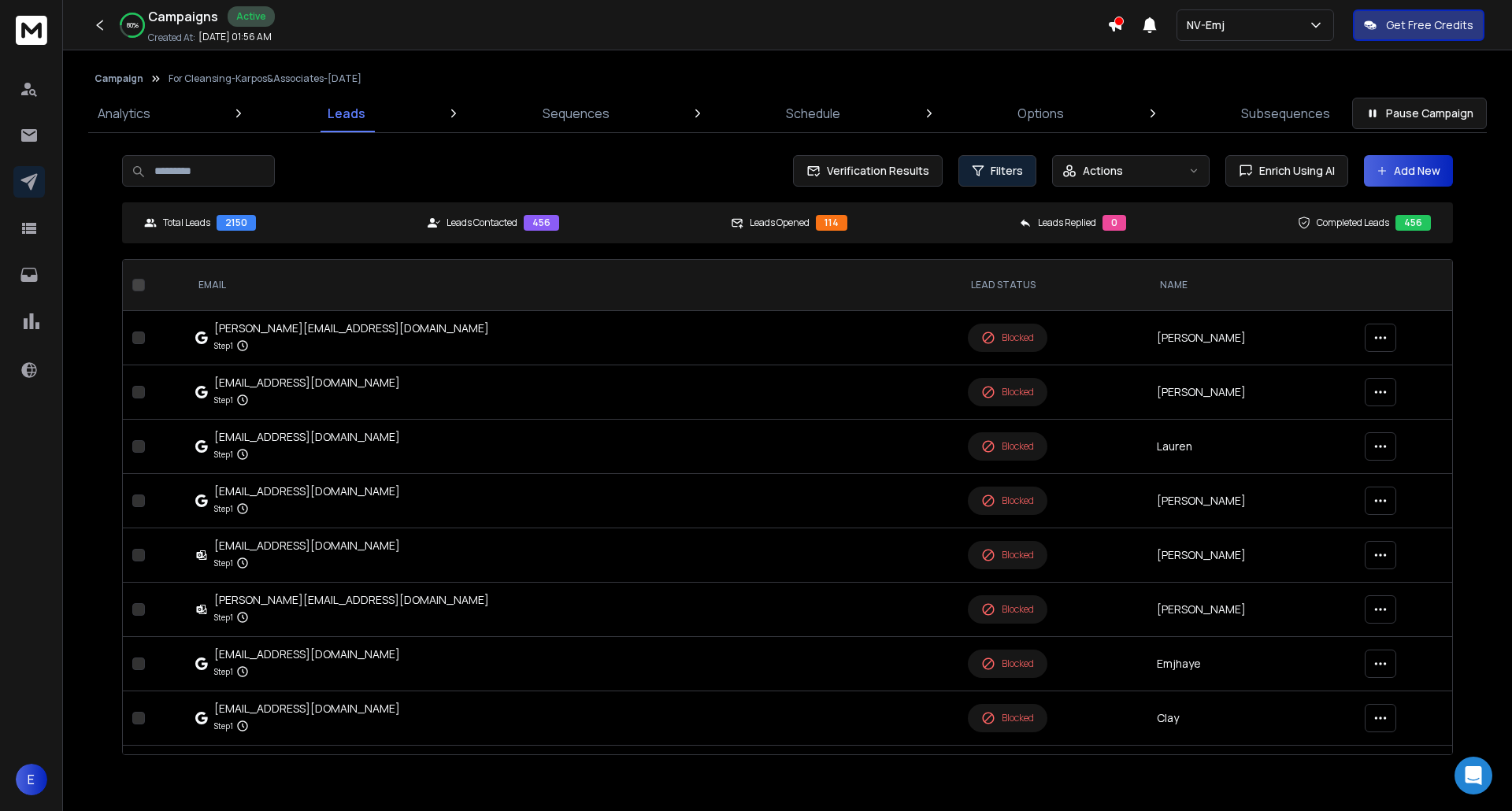
click at [1011, 165] on span "Filters" at bounding box center [1007, 170] width 32 height 15
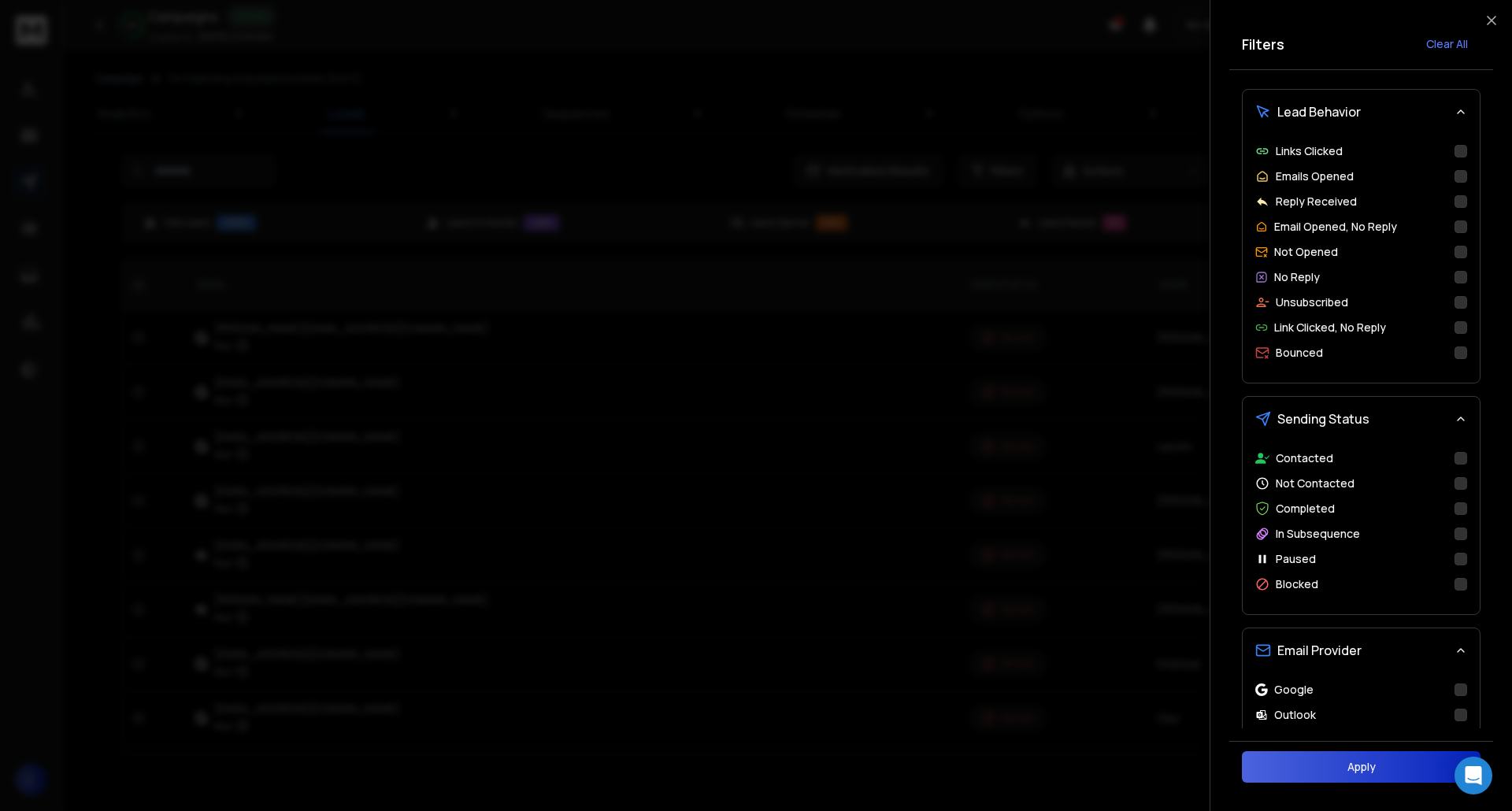
click at [1454, 458] on button "Contacted" at bounding box center [1461, 458] width 13 height 13
drag, startPoint x: 1345, startPoint y: 770, endPoint x: 1333, endPoint y: 738, distance: 34.2
click at [1343, 772] on button "Apply" at bounding box center [1361, 767] width 239 height 32
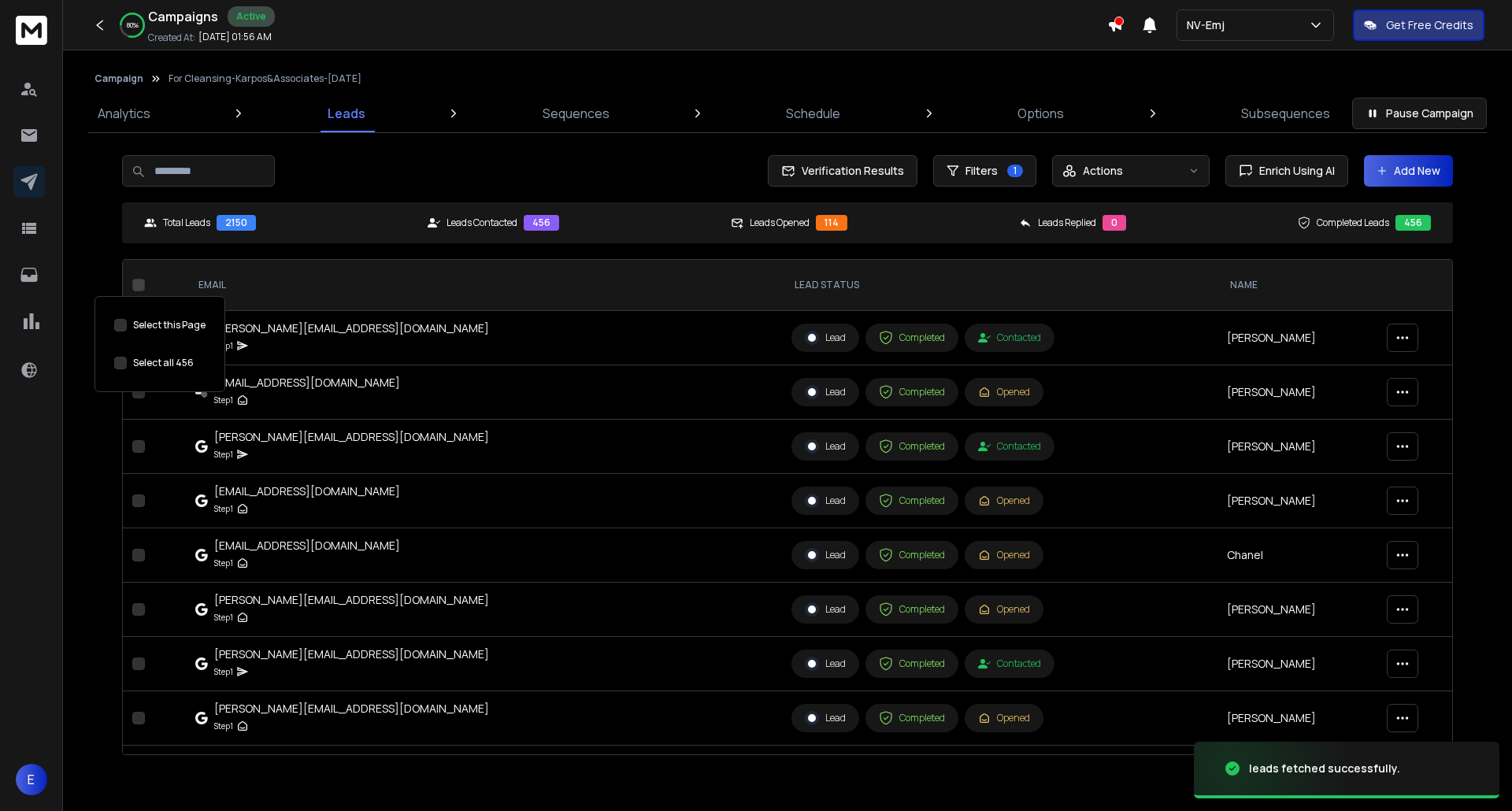
click at [121, 364] on button "Select this Page" at bounding box center [121, 364] width 13 height 13
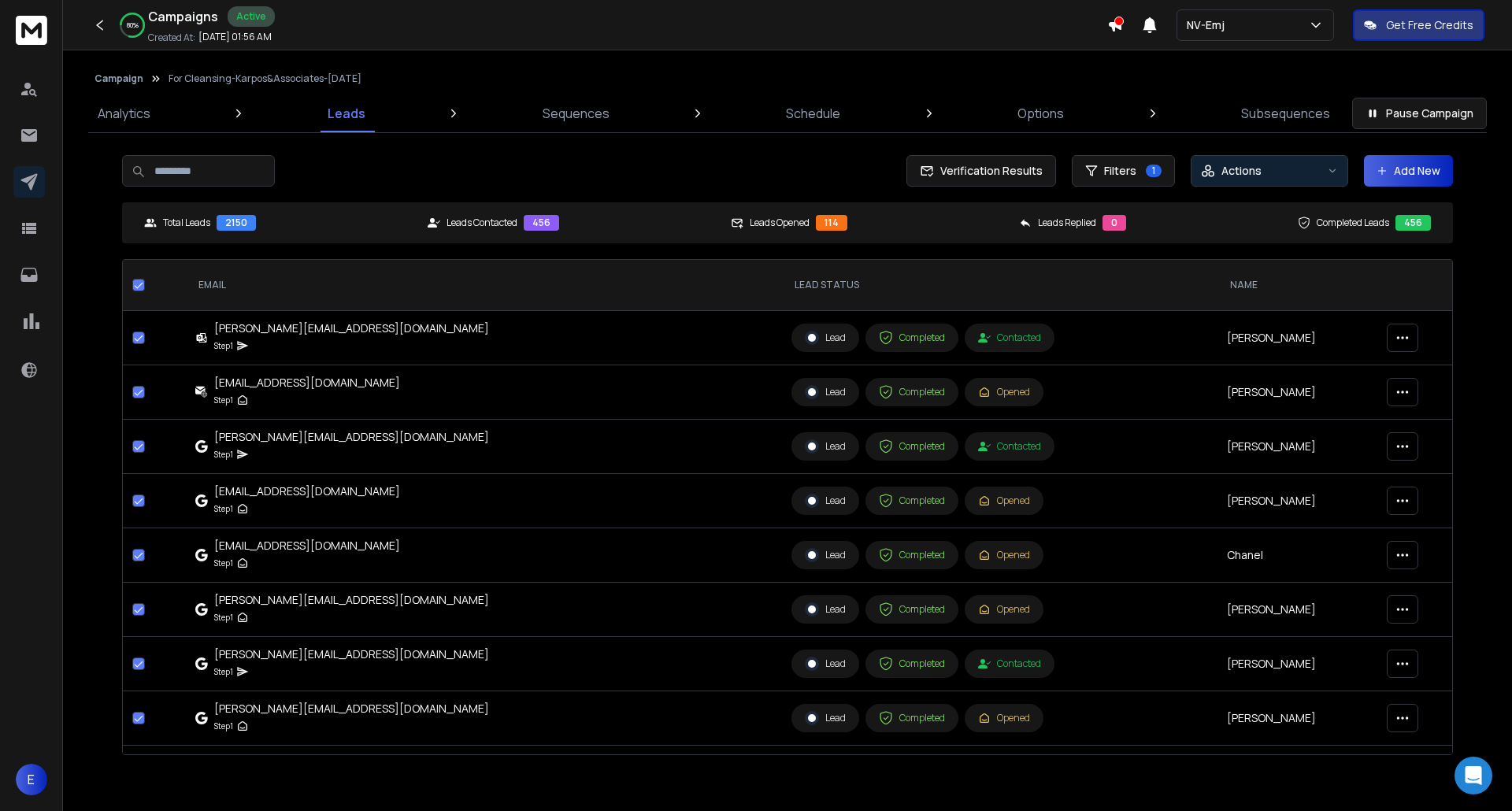
click at [1233, 171] on p "Actions" at bounding box center [1241, 170] width 41 height 15
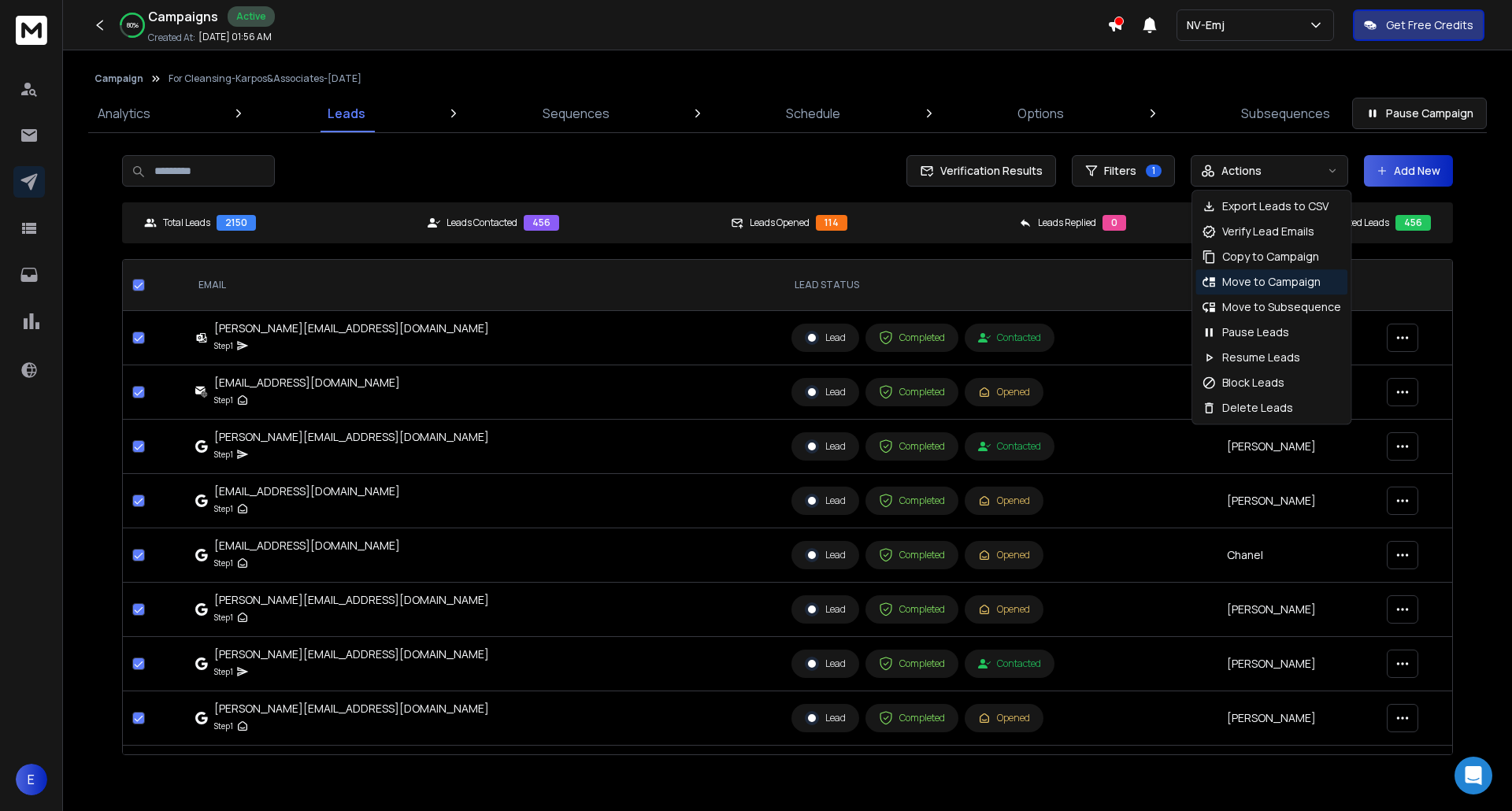
click at [1270, 281] on p "Move to Campaign" at bounding box center [1270, 281] width 98 height 15
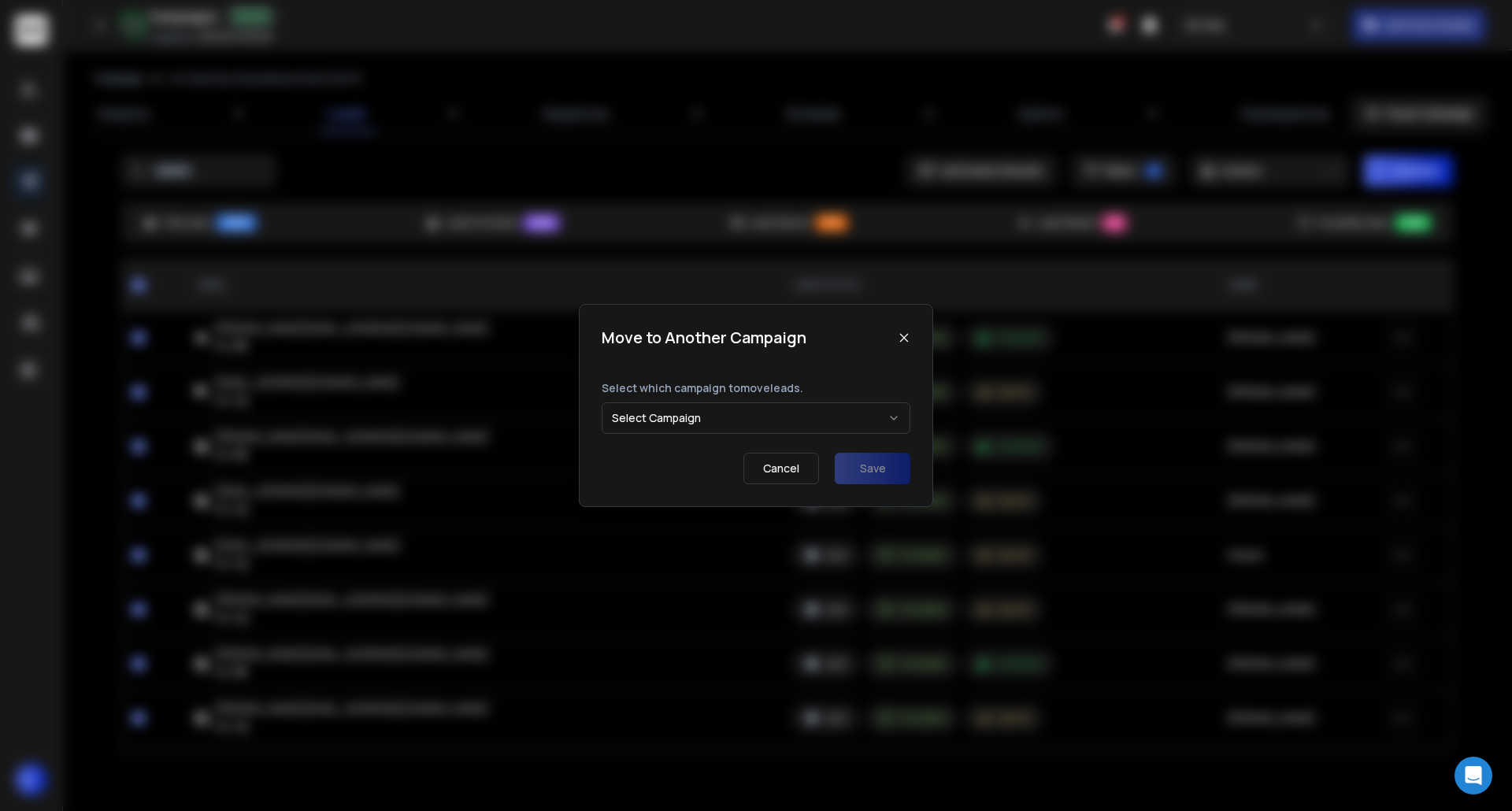
click at [819, 422] on button "Select Campaign" at bounding box center [756, 418] width 308 height 32
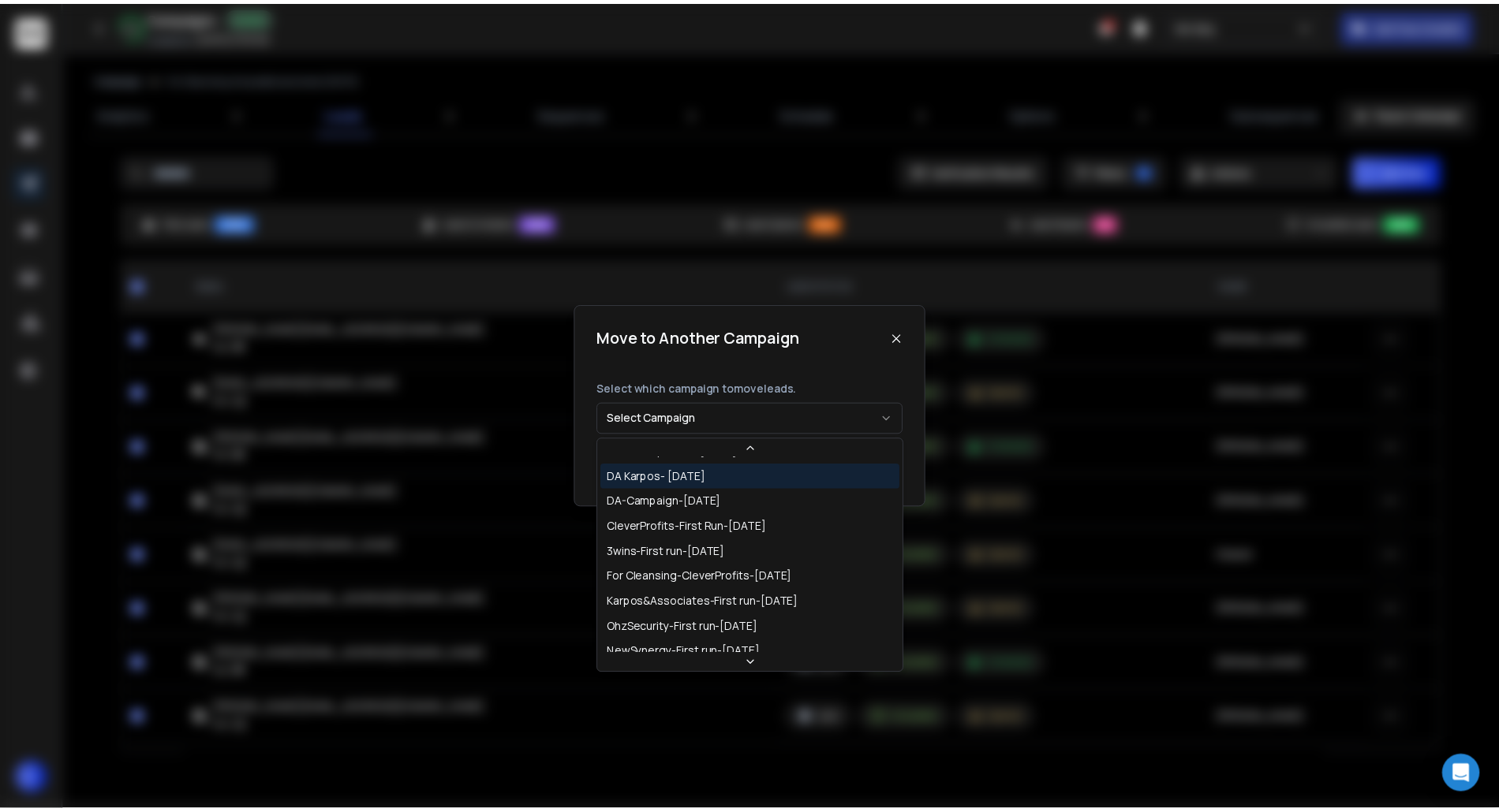
scroll to position [105, 0]
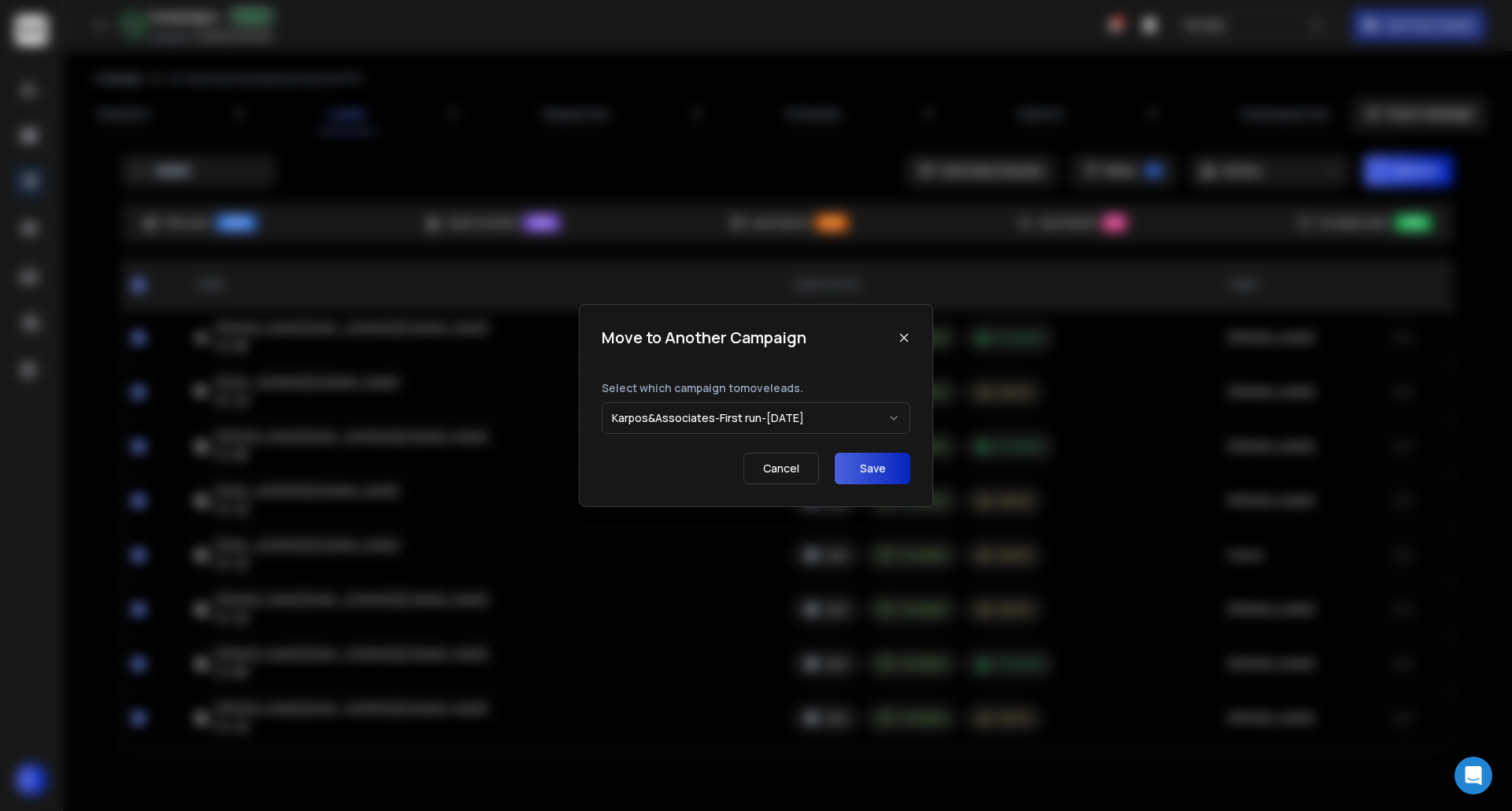
click at [874, 460] on button "Save" at bounding box center [873, 468] width 76 height 32
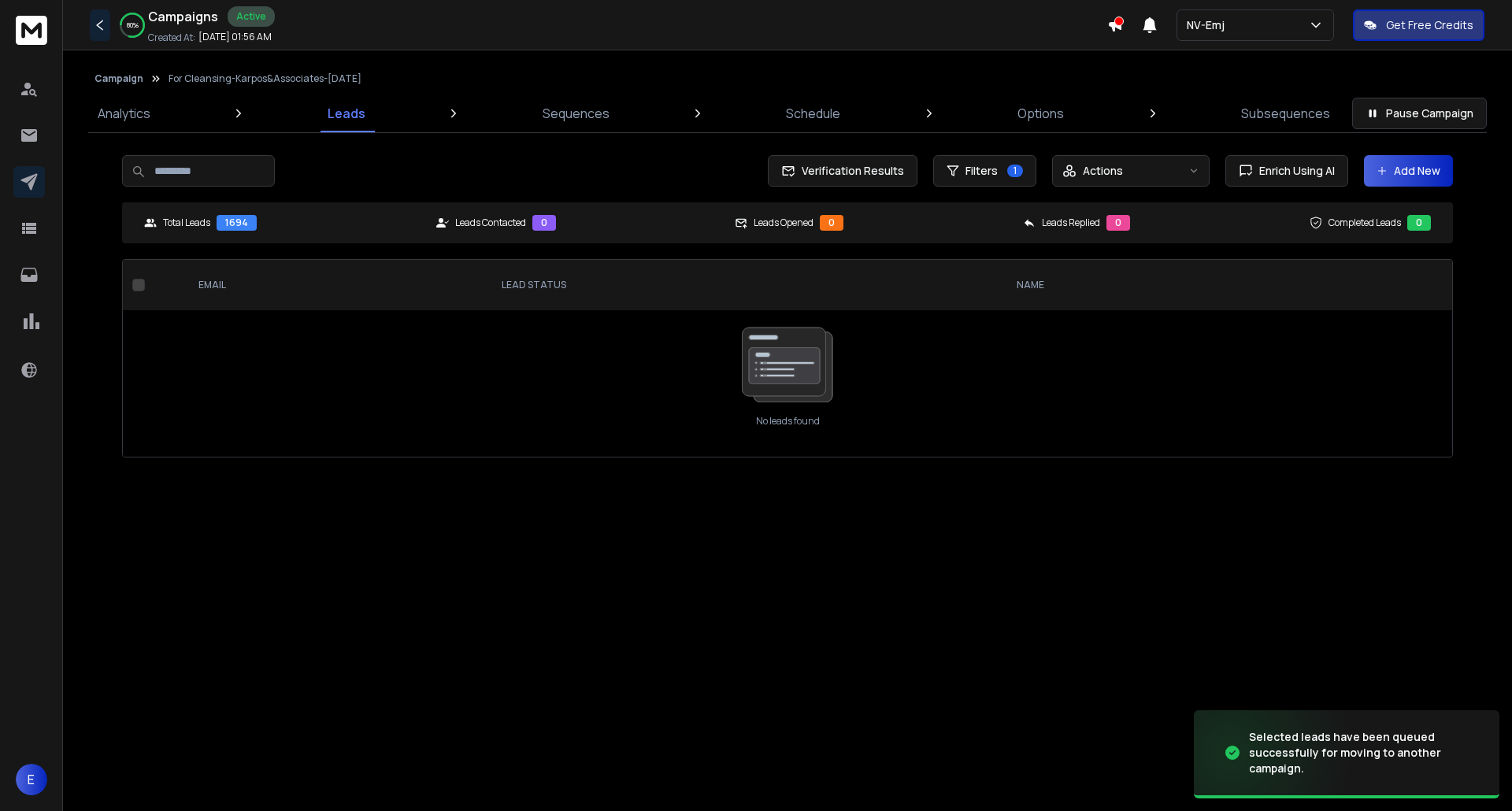
click at [96, 25] on icon at bounding box center [100, 25] width 14 height 14
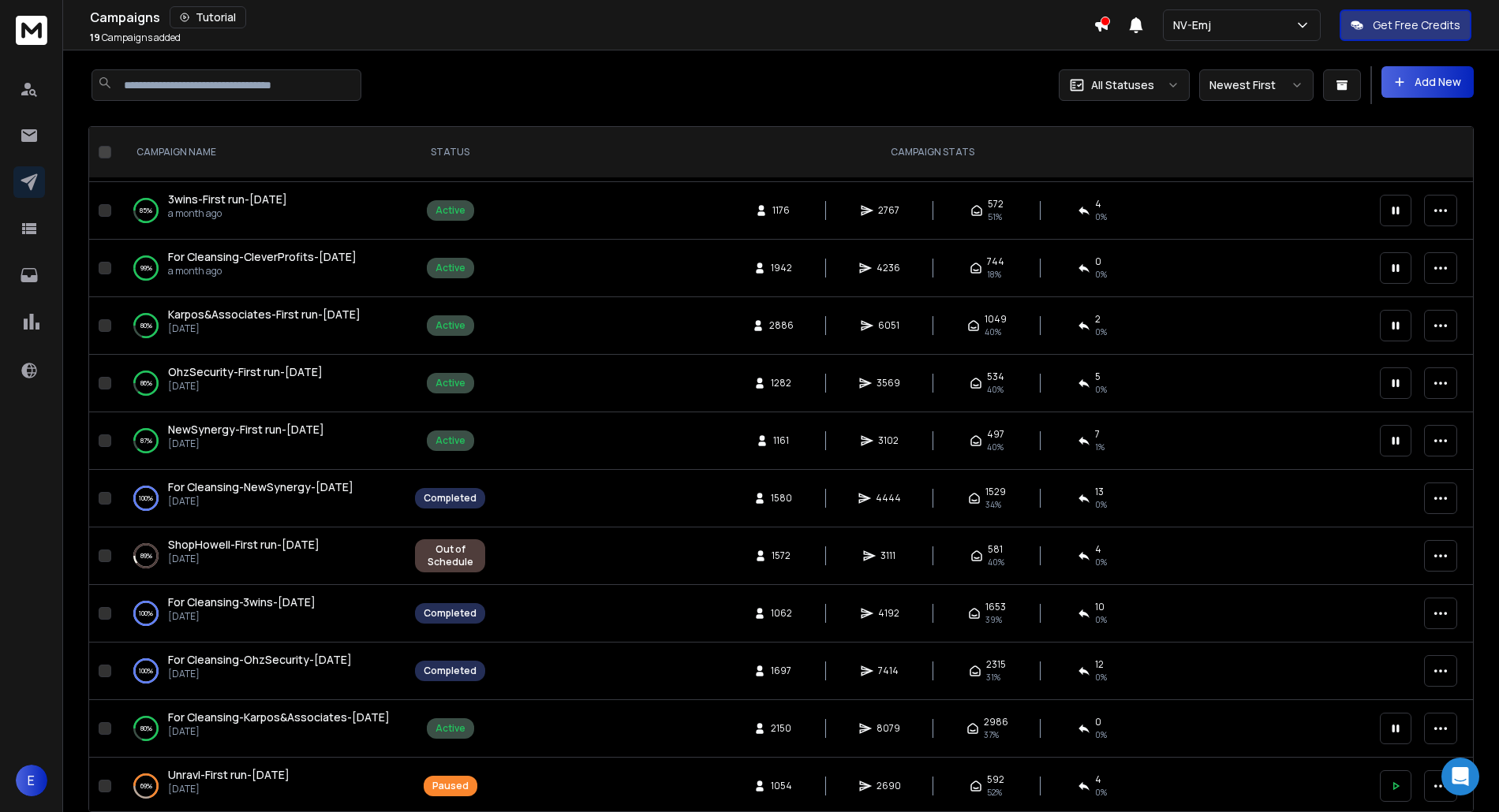
scroll to position [477, 0]
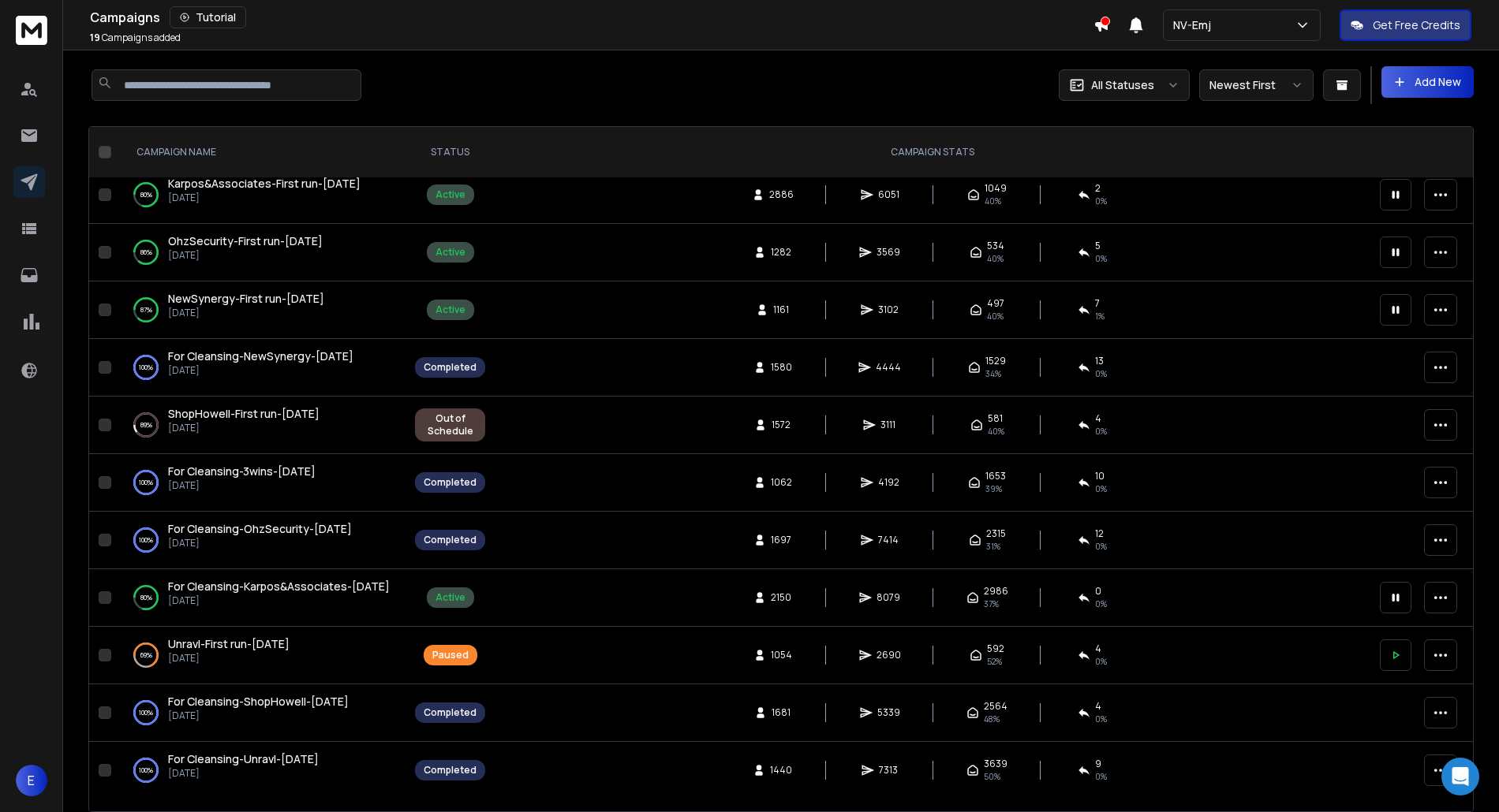
click at [278, 470] on span "For Cleansing-3wins-[DATE]" at bounding box center [241, 471] width 147 height 15
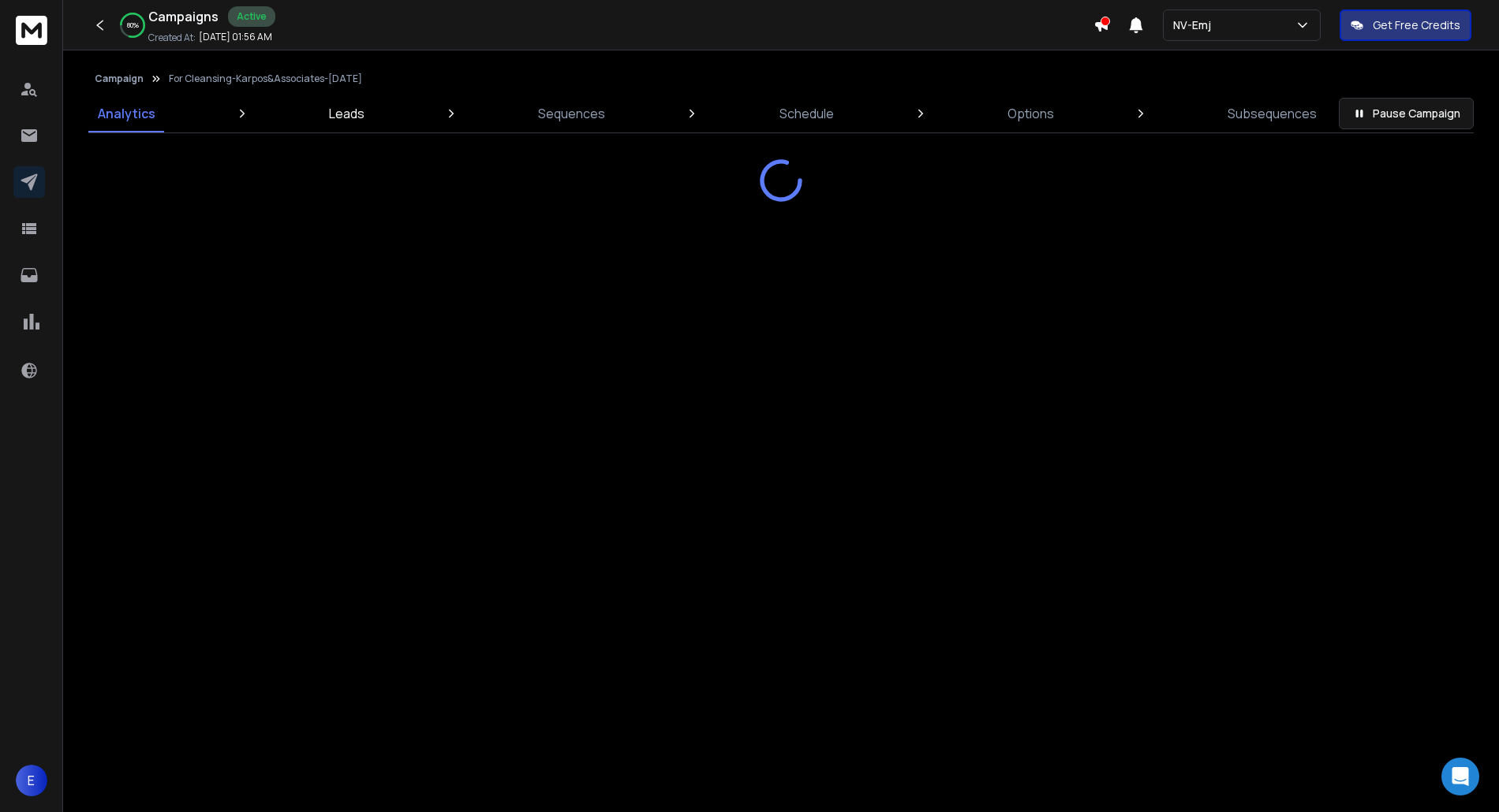
click at [344, 115] on p "Leads" at bounding box center [346, 113] width 35 height 19
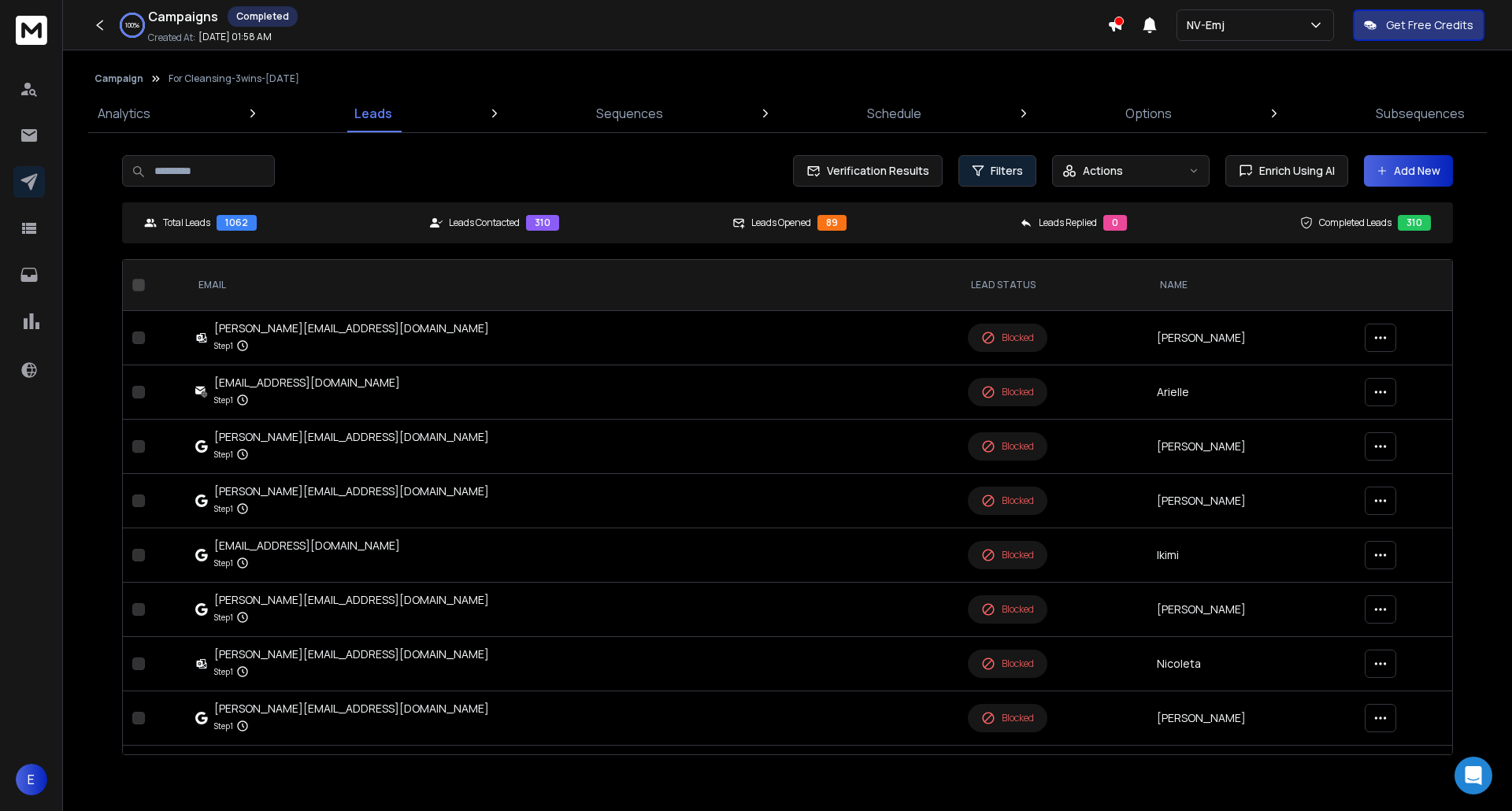
click at [1003, 173] on span "Filters" at bounding box center [1007, 170] width 32 height 15
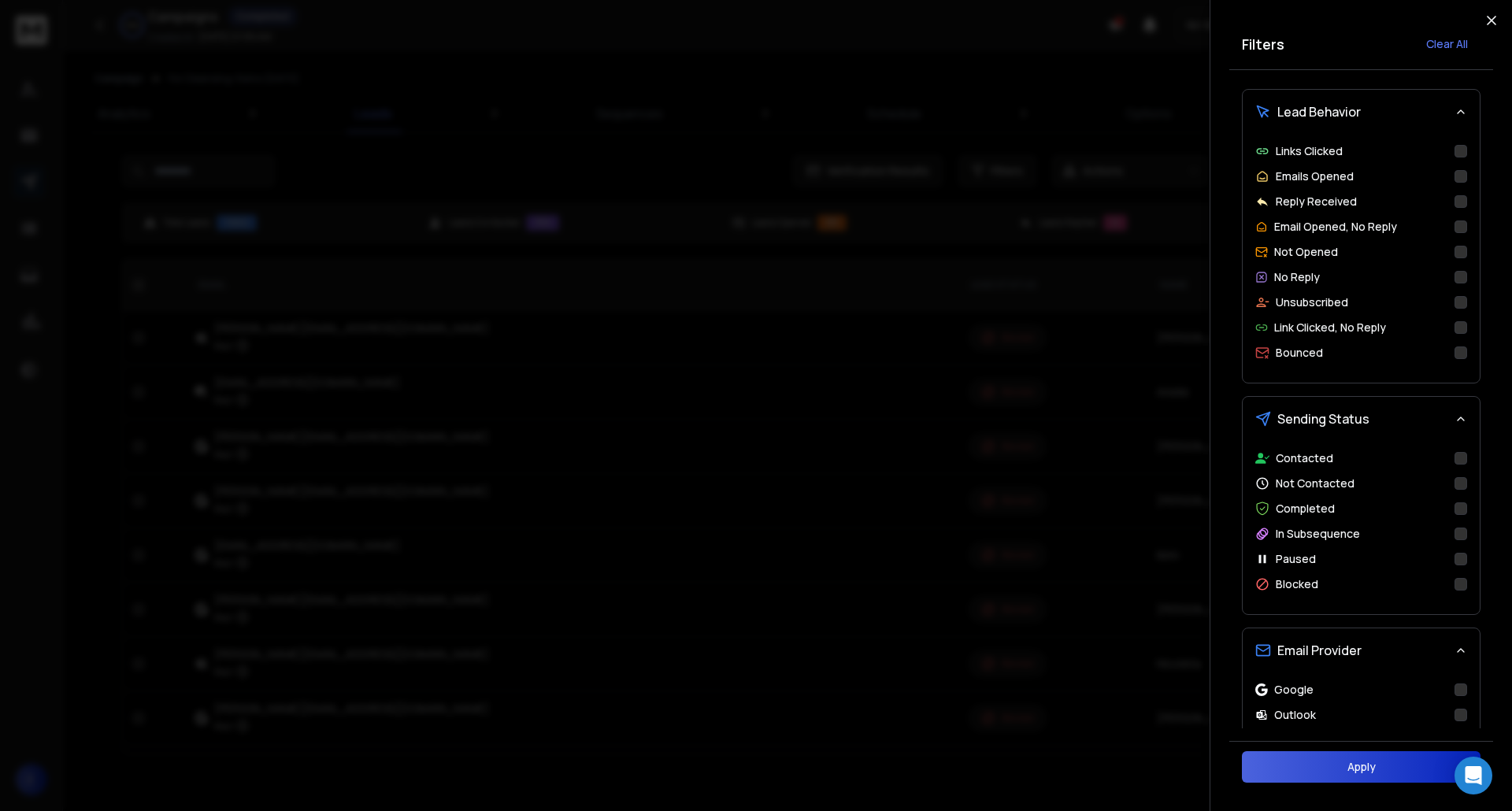
drag, startPoint x: 1493, startPoint y: 19, endPoint x: 1444, endPoint y: 48, distance: 56.9
click at [1494, 19] on icon "button" at bounding box center [1490, 20] width 15 height 15
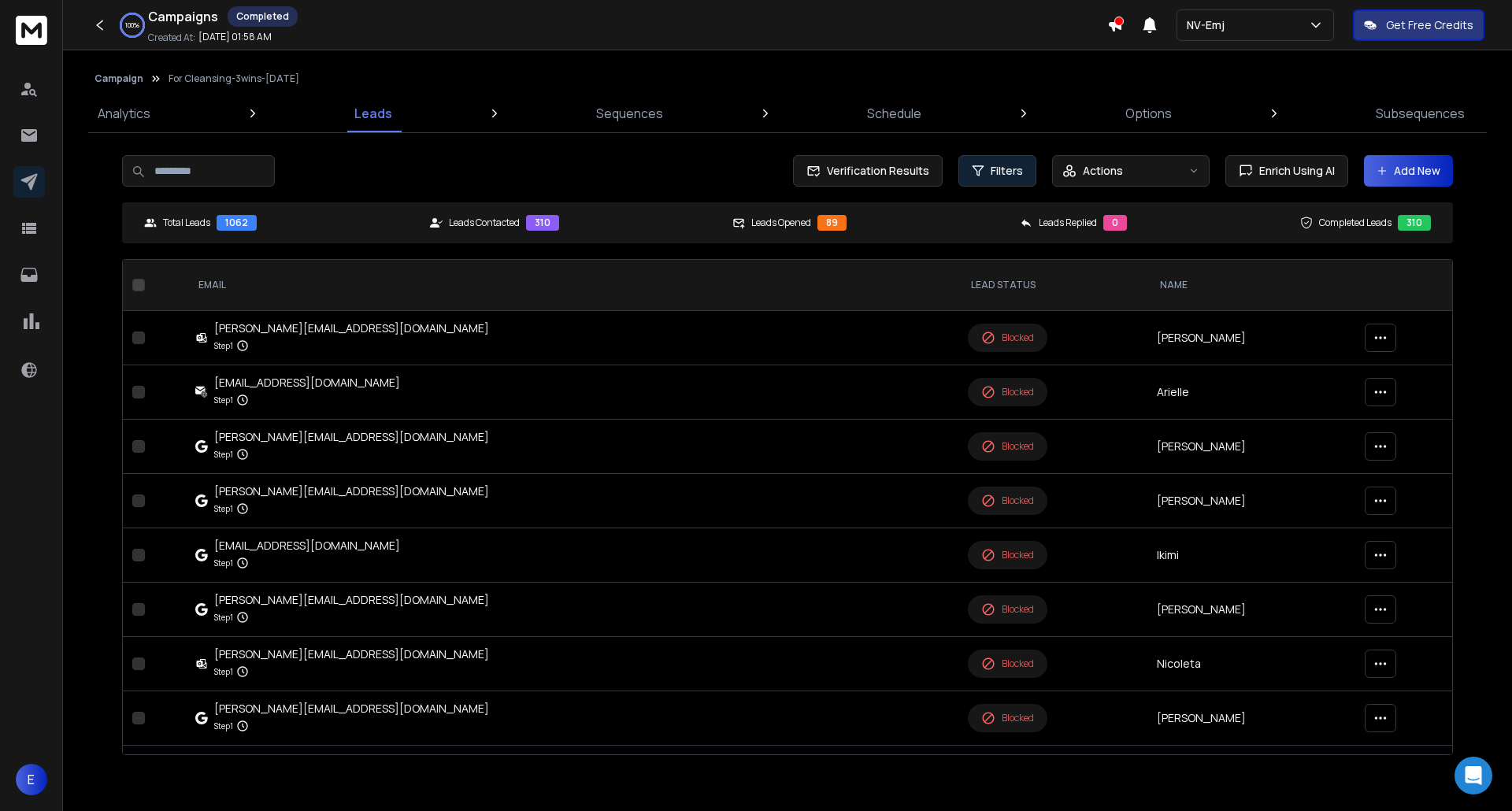
click at [1000, 167] on span "Filters" at bounding box center [1007, 170] width 32 height 15
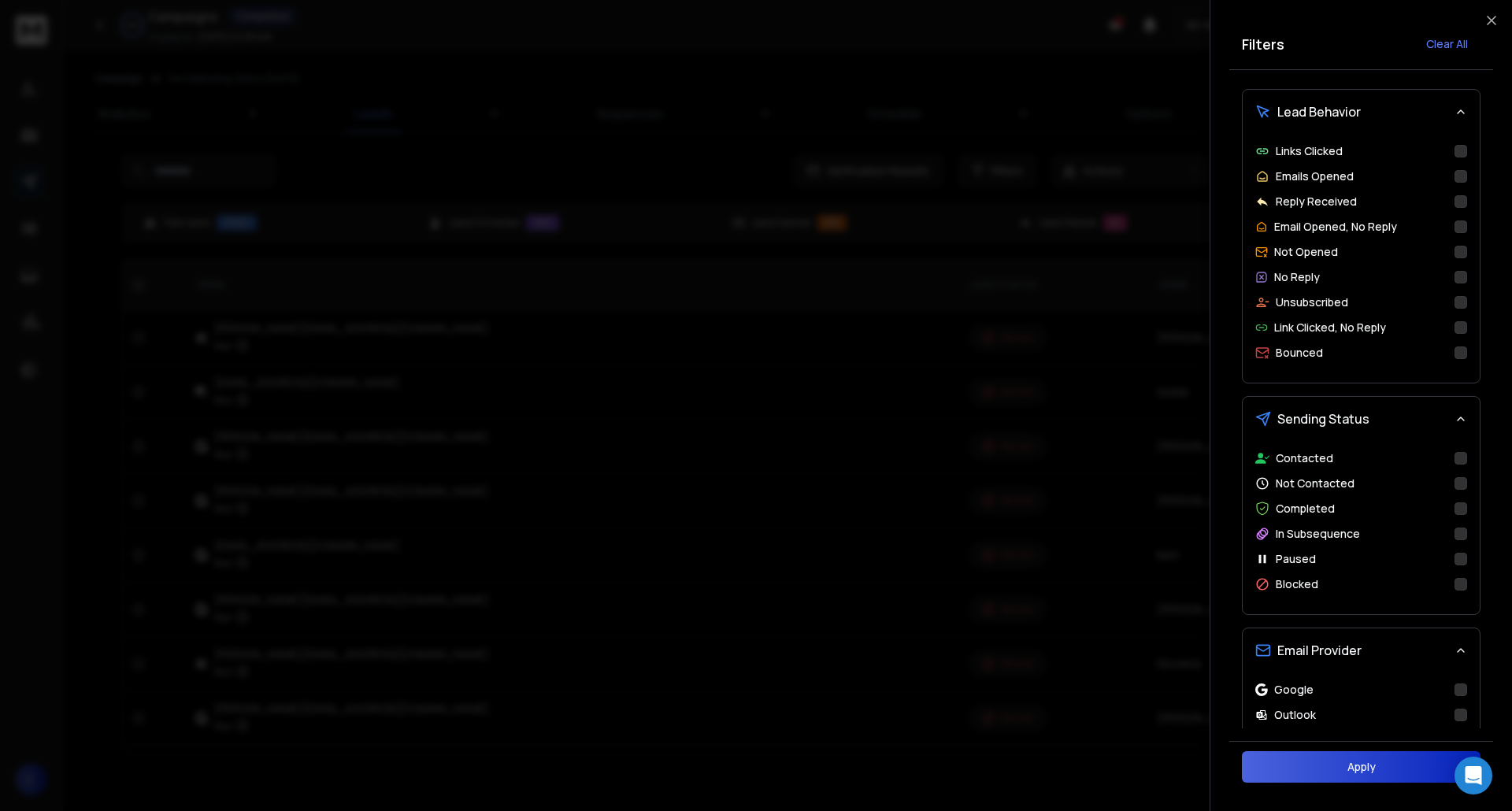
click at [1452, 460] on div "Contacted Not Contacted Completed In Subsequence Paused Blocked" at bounding box center [1361, 533] width 237 height 164
click at [1454, 460] on button "Contacted" at bounding box center [1461, 458] width 13 height 13
click at [1352, 774] on button "Apply" at bounding box center [1361, 767] width 239 height 32
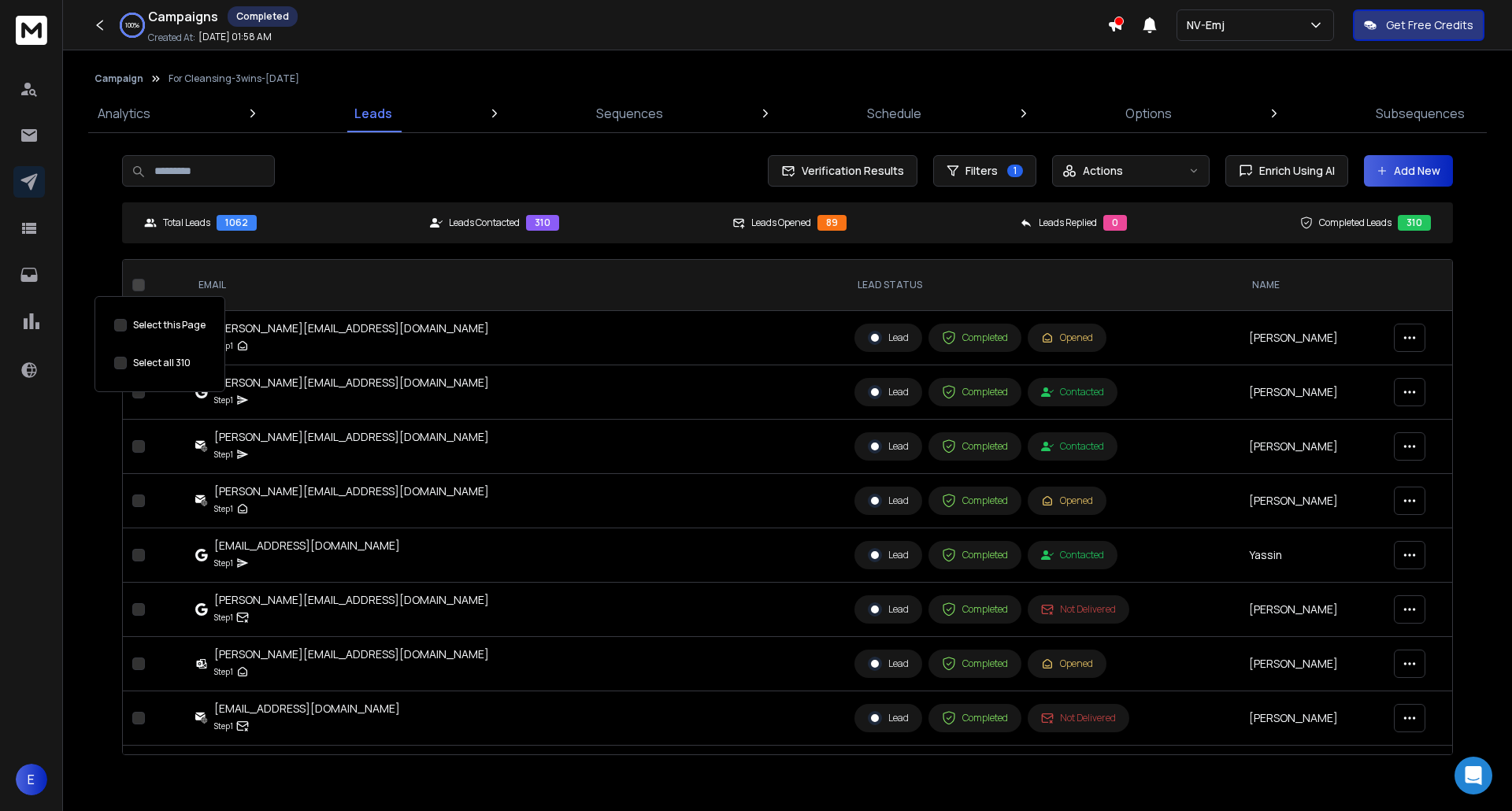
click at [121, 364] on button "Select this Page" at bounding box center [121, 364] width 13 height 13
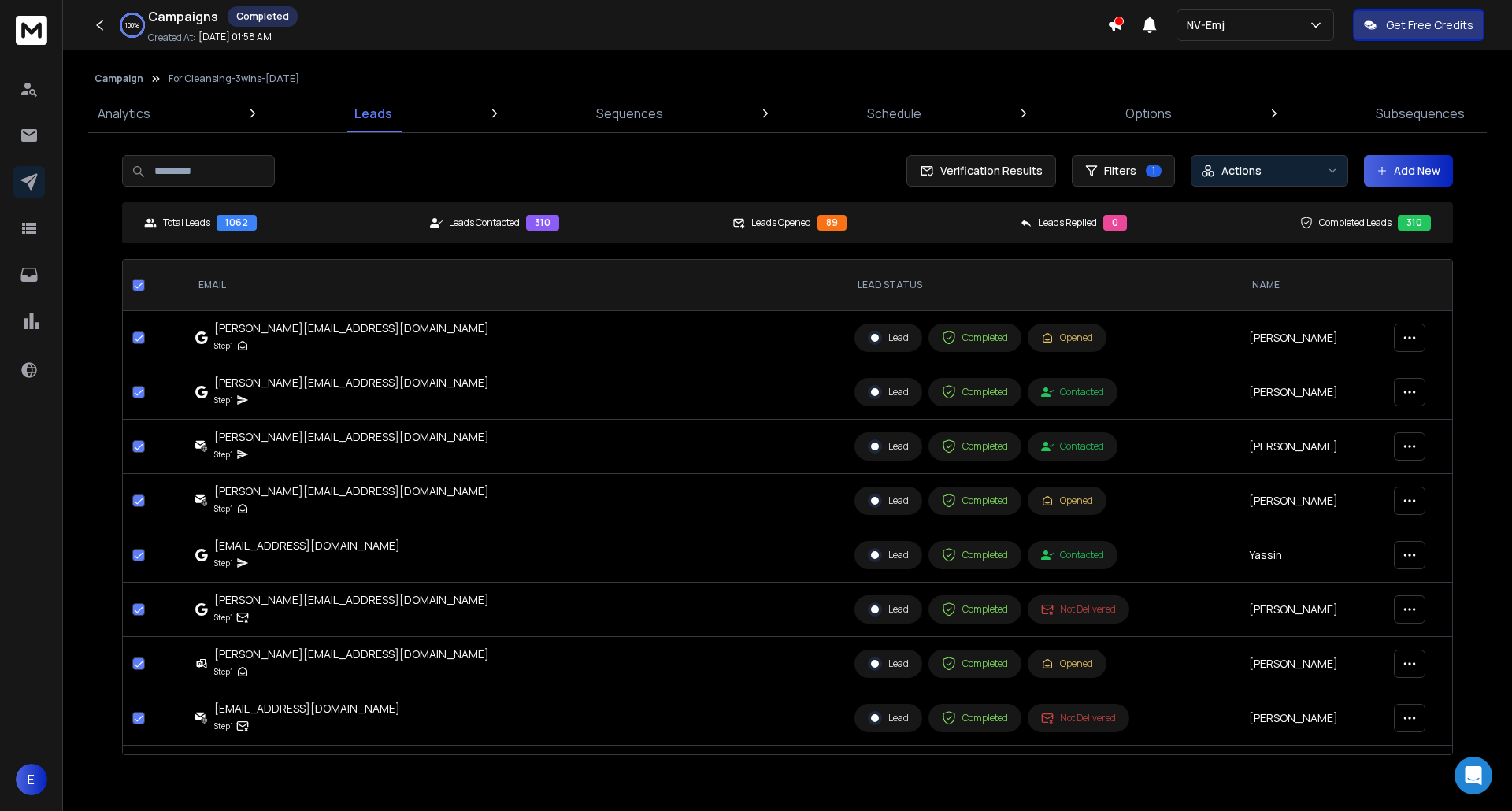
click at [1292, 174] on div "Actions" at bounding box center [1260, 170] width 120 height 15
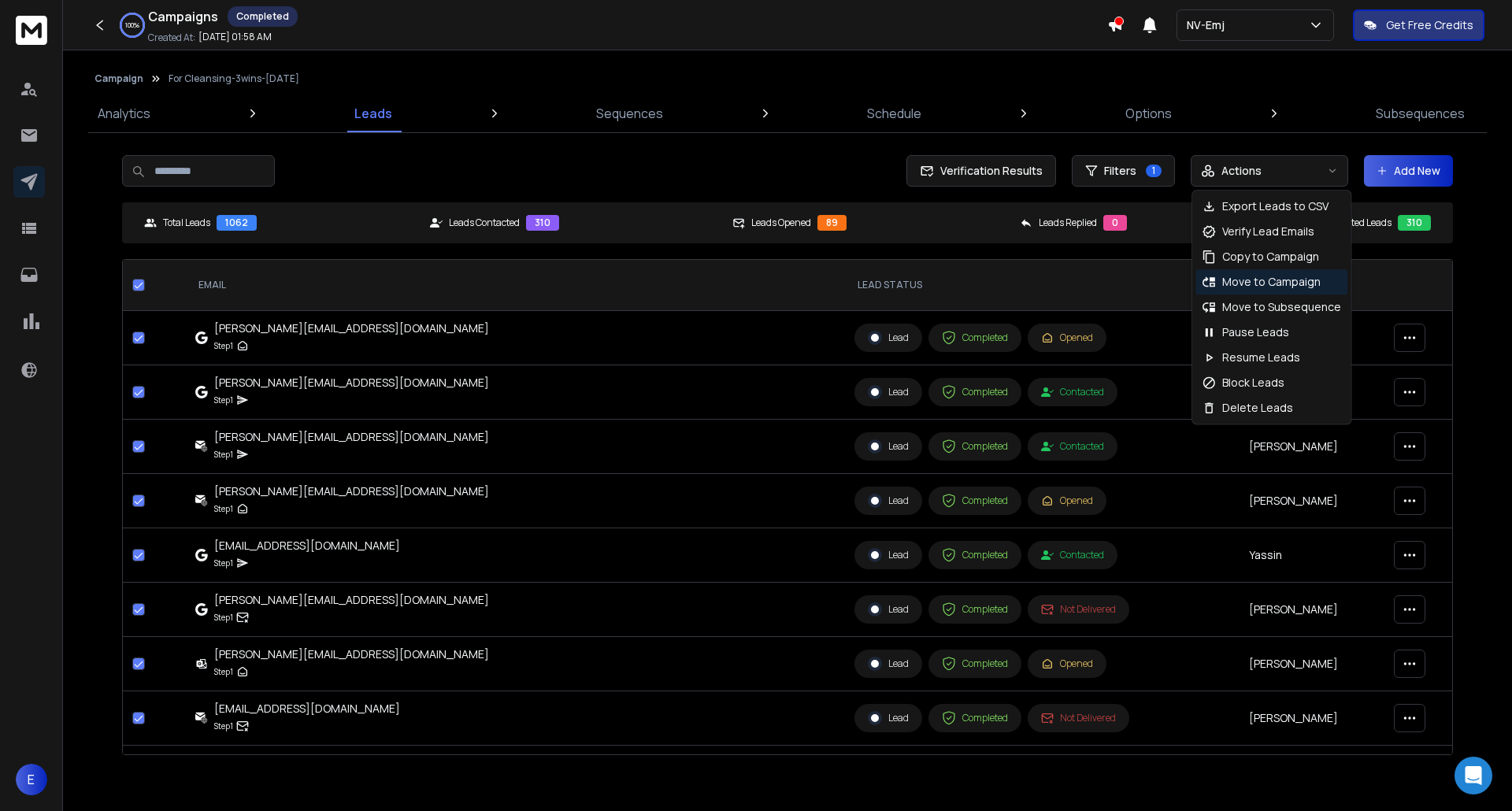
click at [1276, 284] on p "Move to Campaign" at bounding box center [1270, 281] width 98 height 15
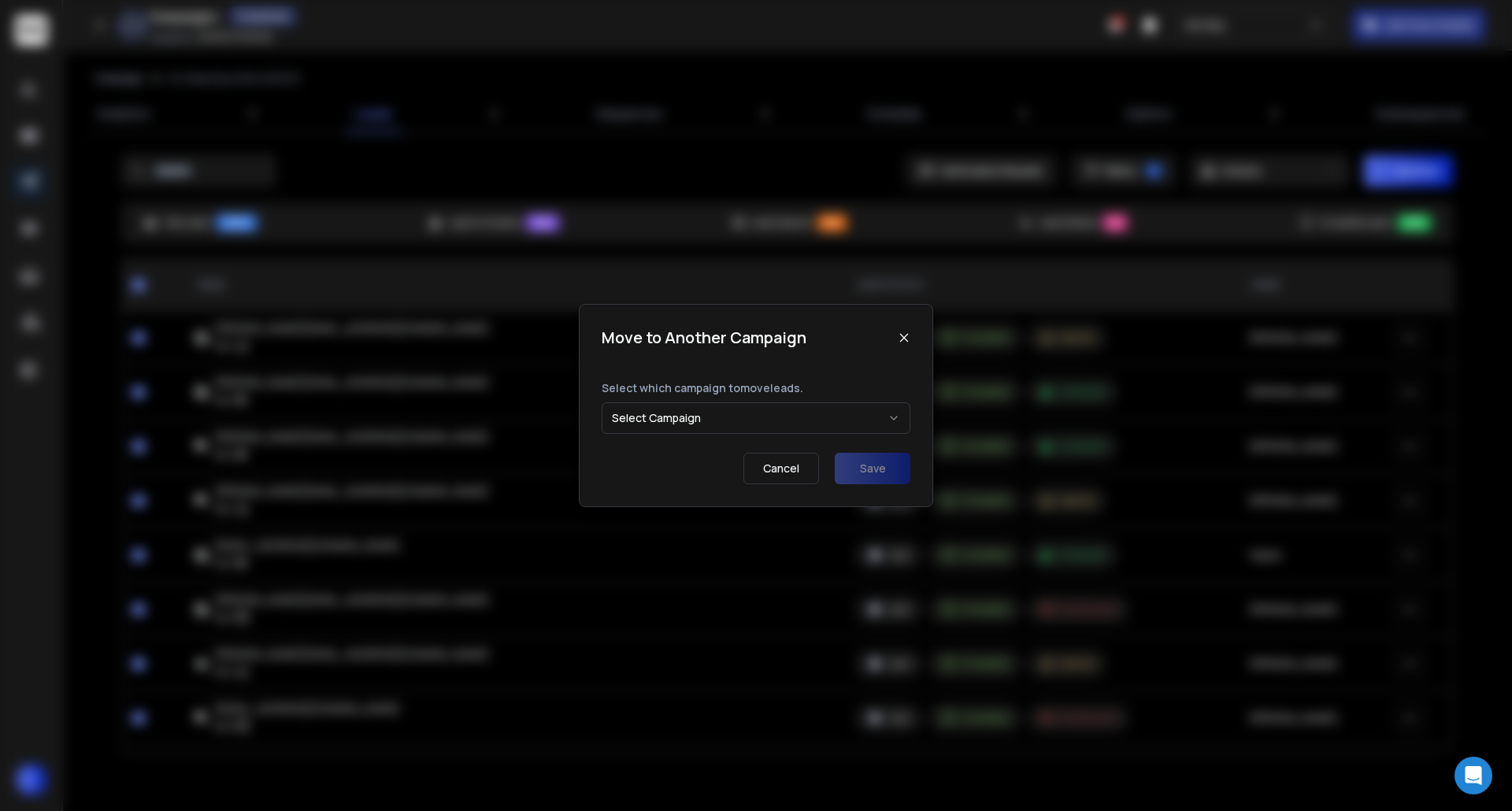
click at [759, 414] on button "Select Campaign" at bounding box center [756, 418] width 308 height 32
click at [883, 475] on button "Save" at bounding box center [873, 468] width 76 height 32
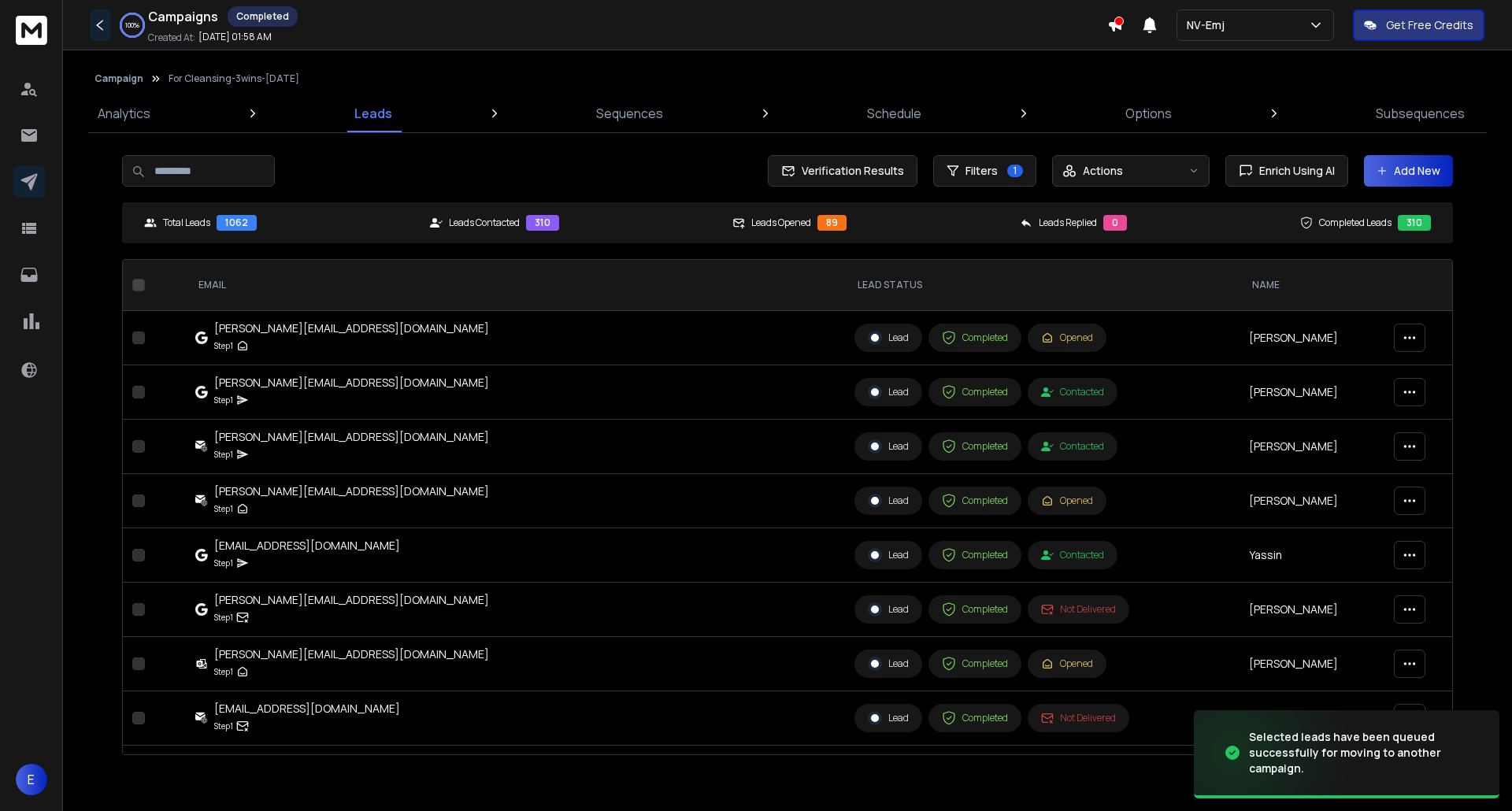
click at [103, 18] on icon at bounding box center [100, 25] width 14 height 14
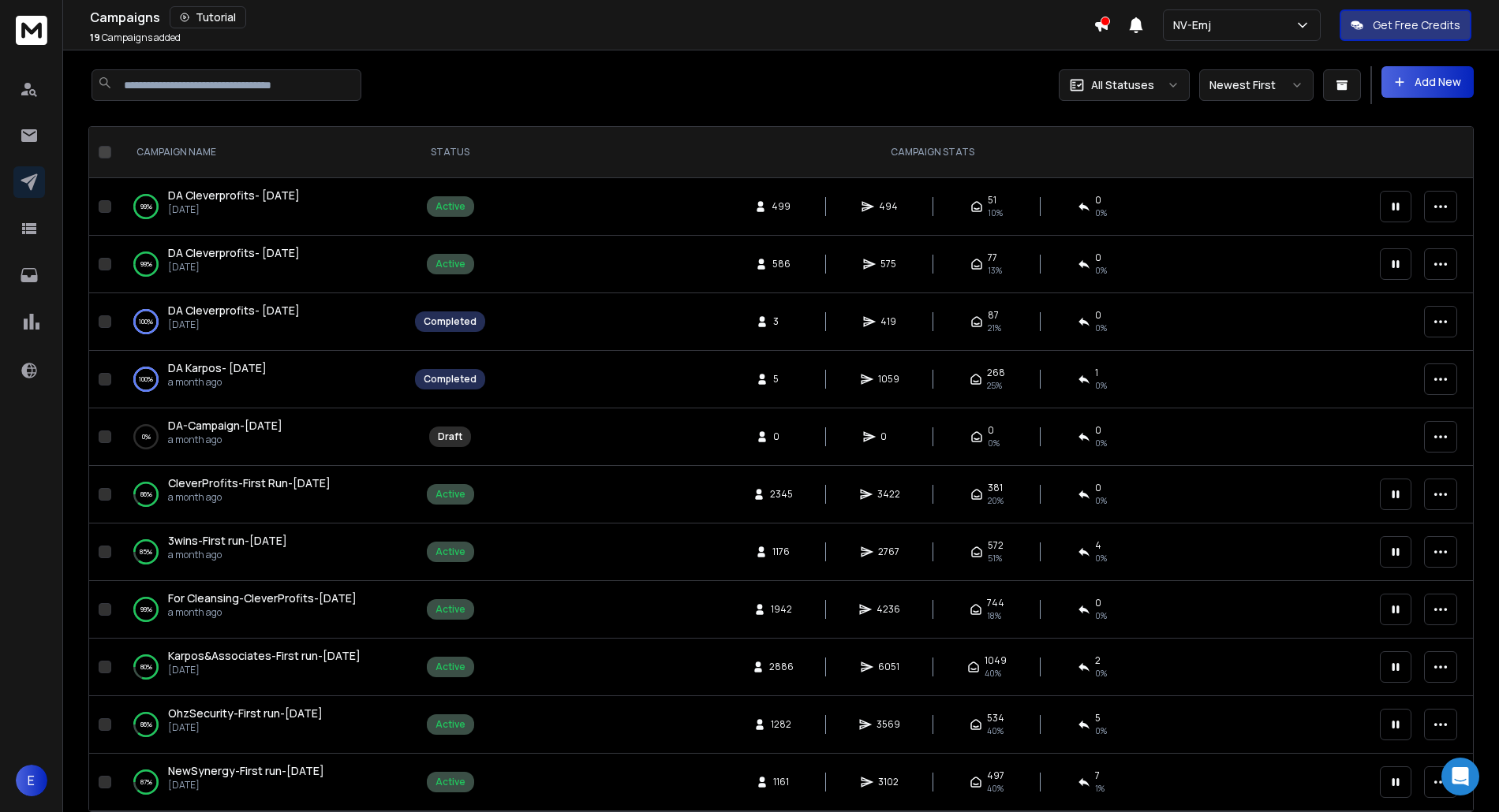
click at [283, 257] on span "DA Cleverprofits- [DATE]" at bounding box center [234, 253] width 132 height 15
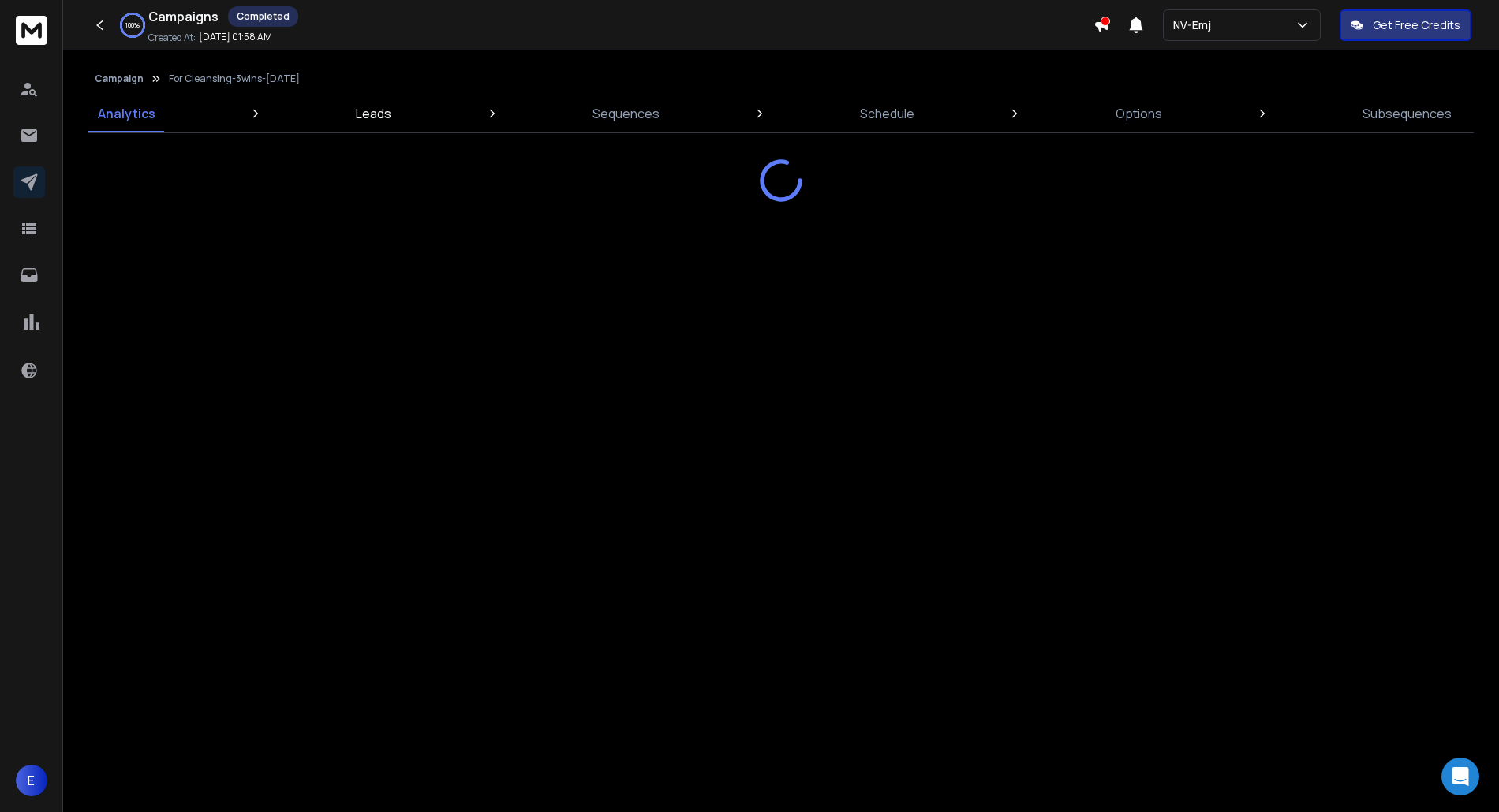
click at [364, 115] on p "Leads" at bounding box center [373, 113] width 35 height 19
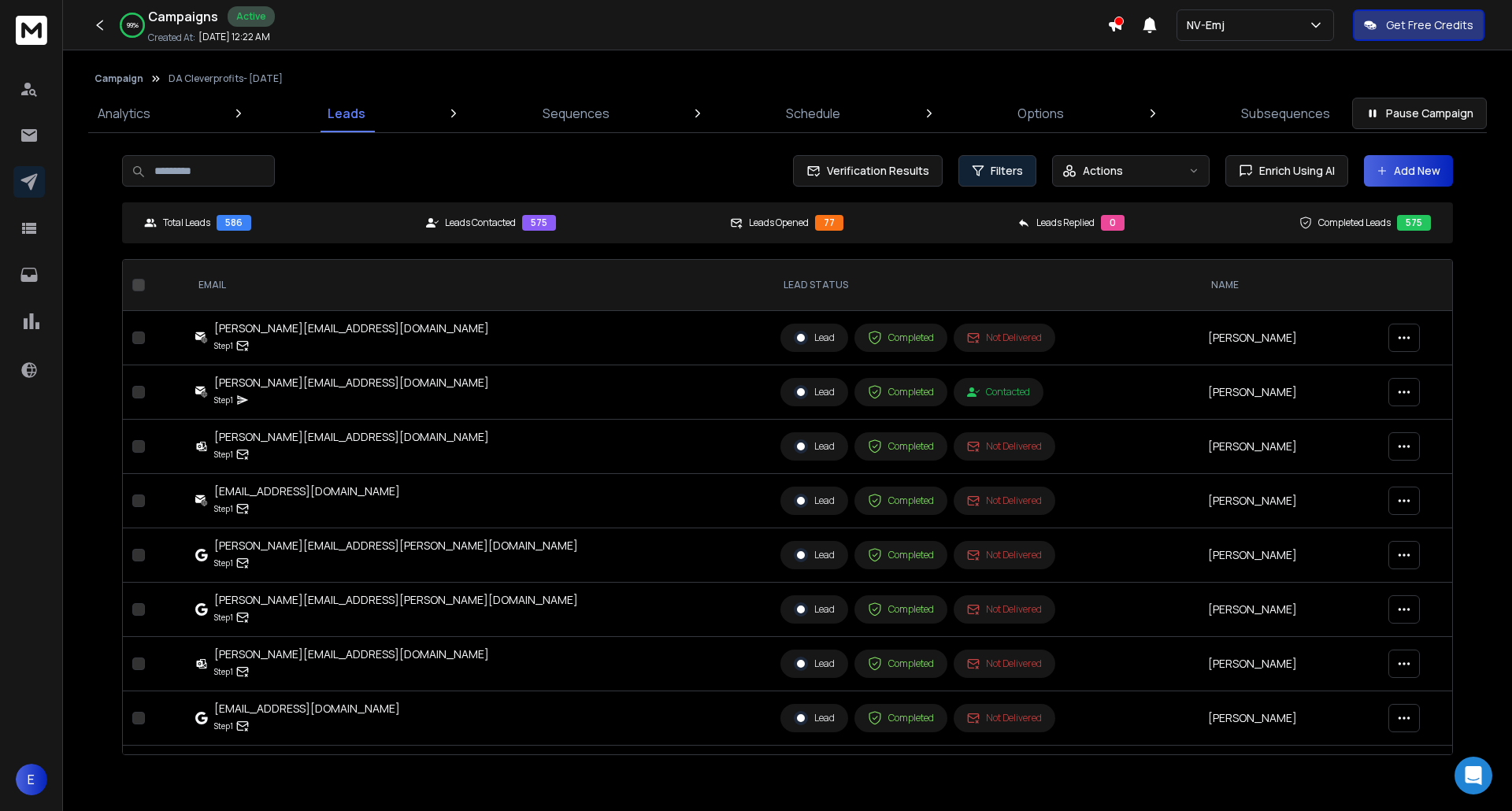
click at [998, 164] on span "Filters" at bounding box center [1007, 170] width 32 height 15
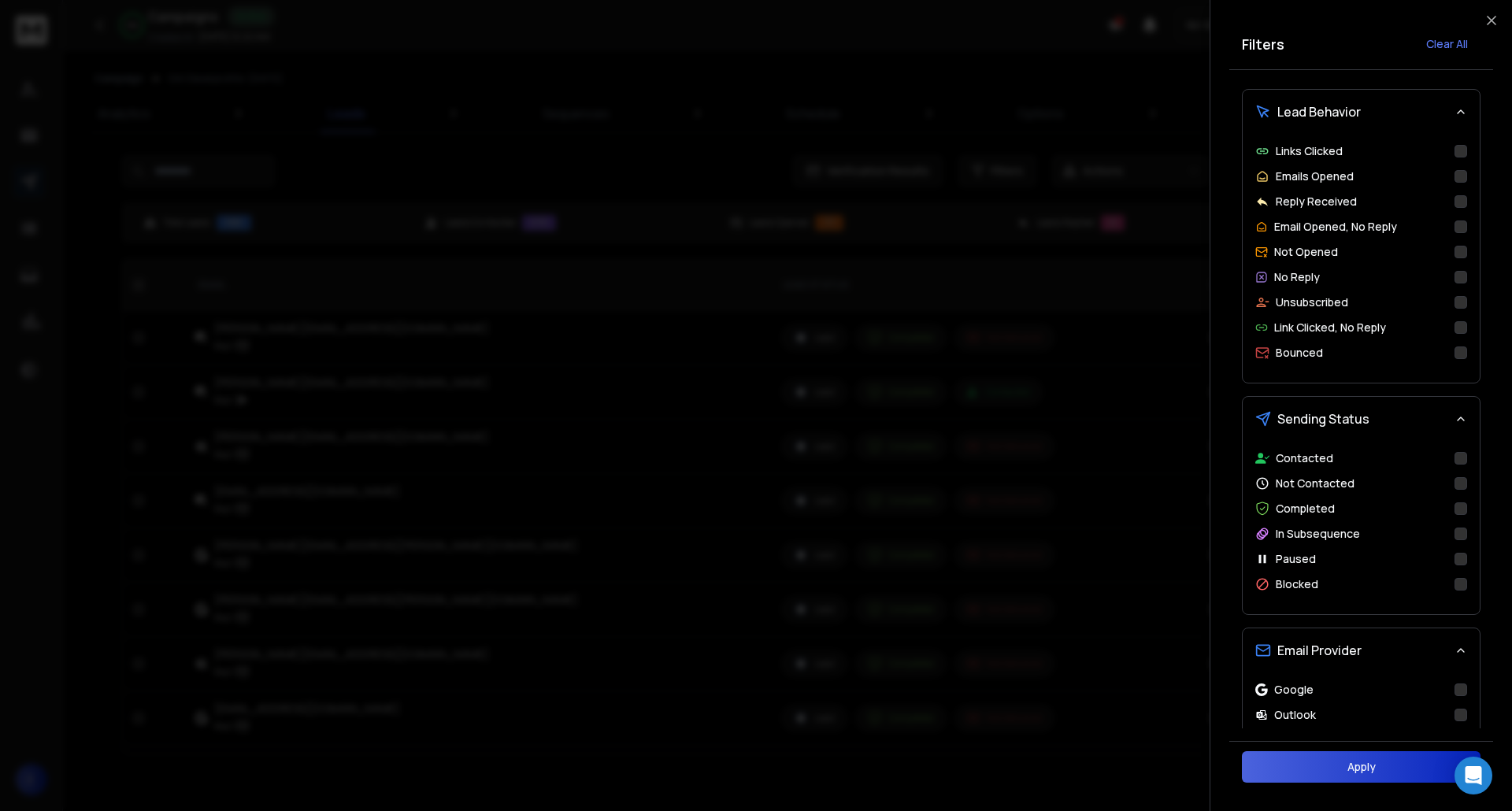
click at [1454, 464] on button "Contacted" at bounding box center [1461, 458] width 13 height 13
click at [1374, 764] on button "Apply" at bounding box center [1361, 767] width 239 height 32
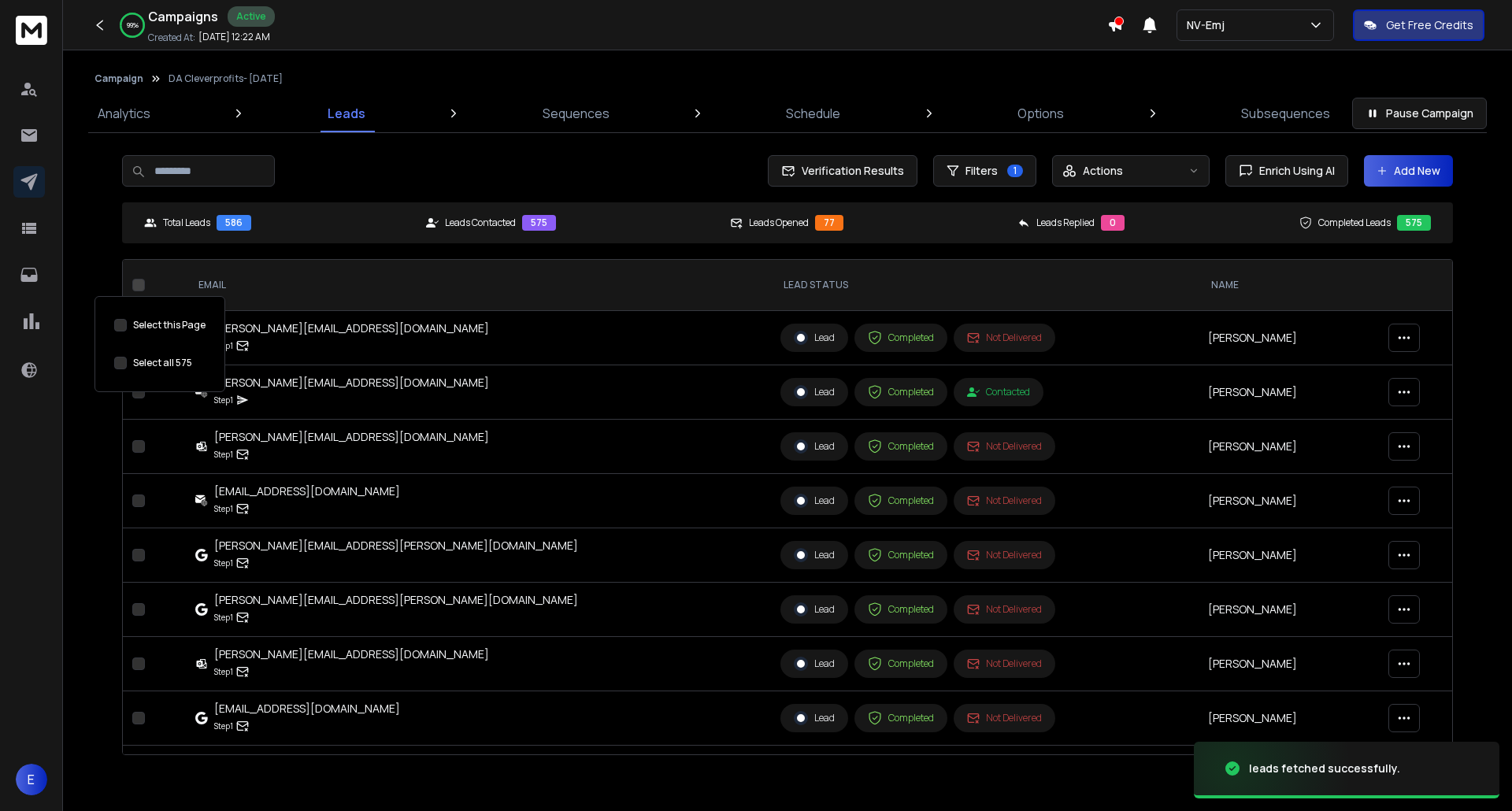
click at [121, 367] on button "Select this Page" at bounding box center [121, 364] width 13 height 13
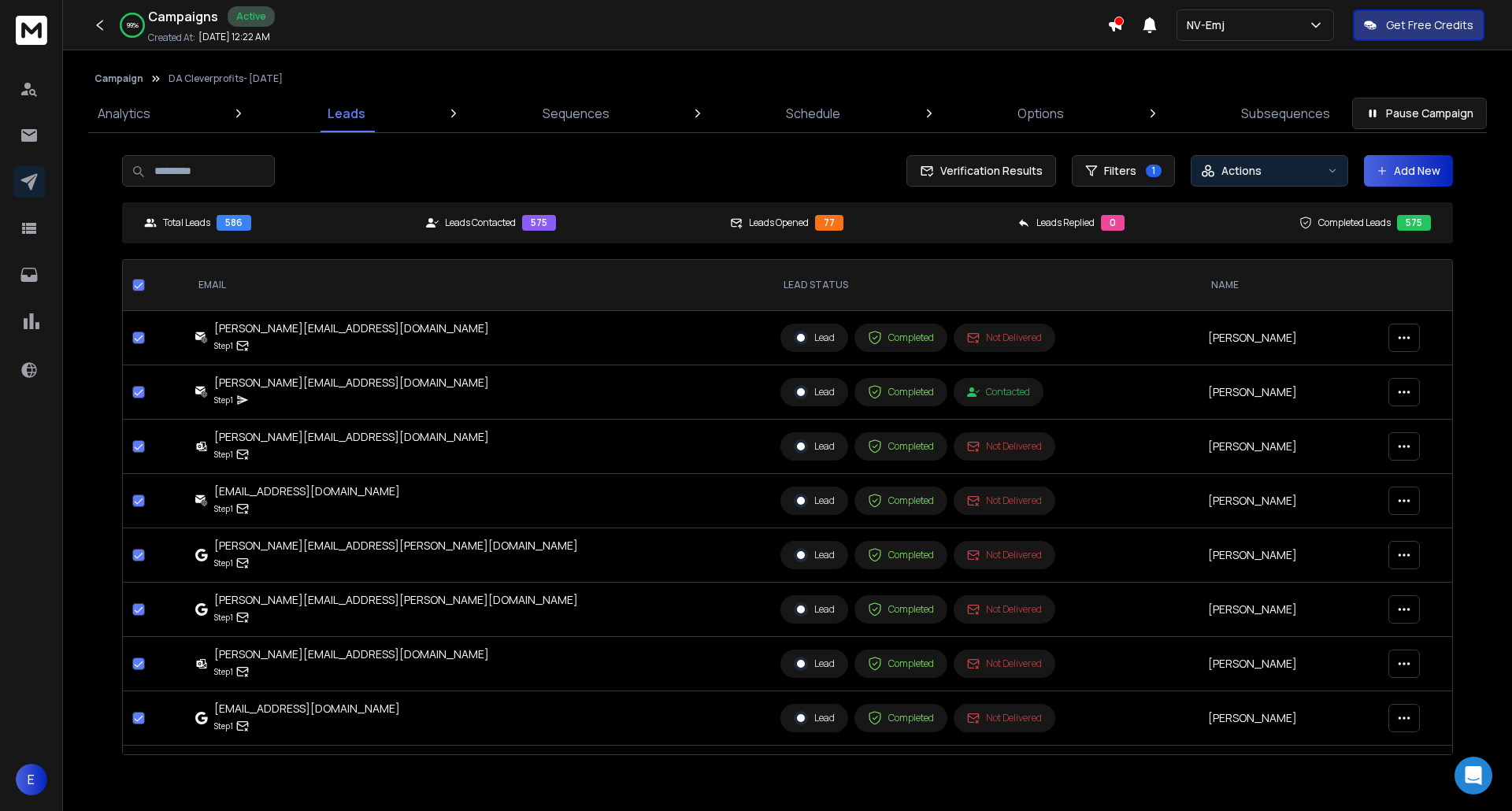
click at [1270, 177] on div "Actions" at bounding box center [1260, 170] width 120 height 15
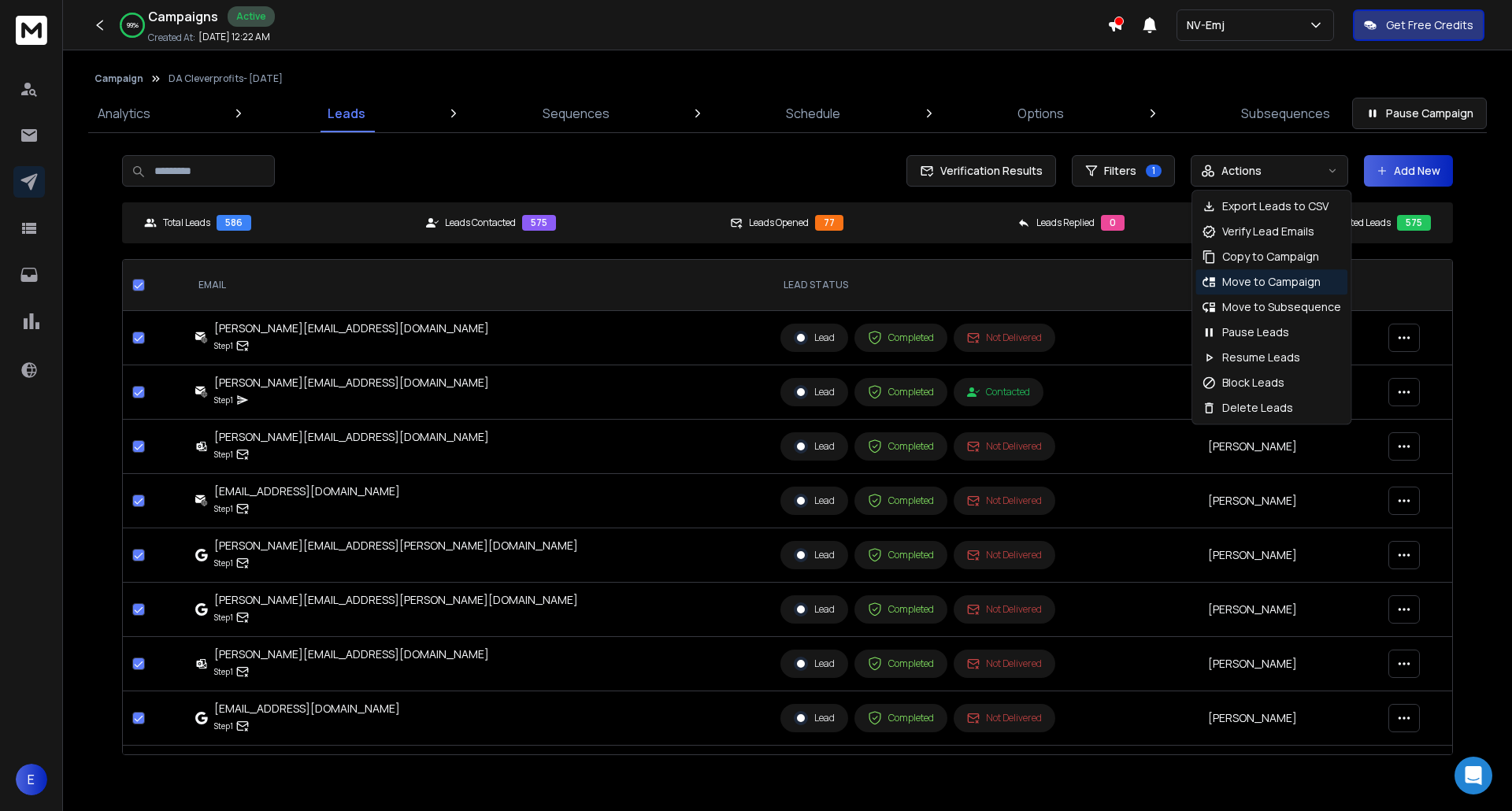
click at [1273, 288] on p "Move to Campaign" at bounding box center [1270, 281] width 98 height 15
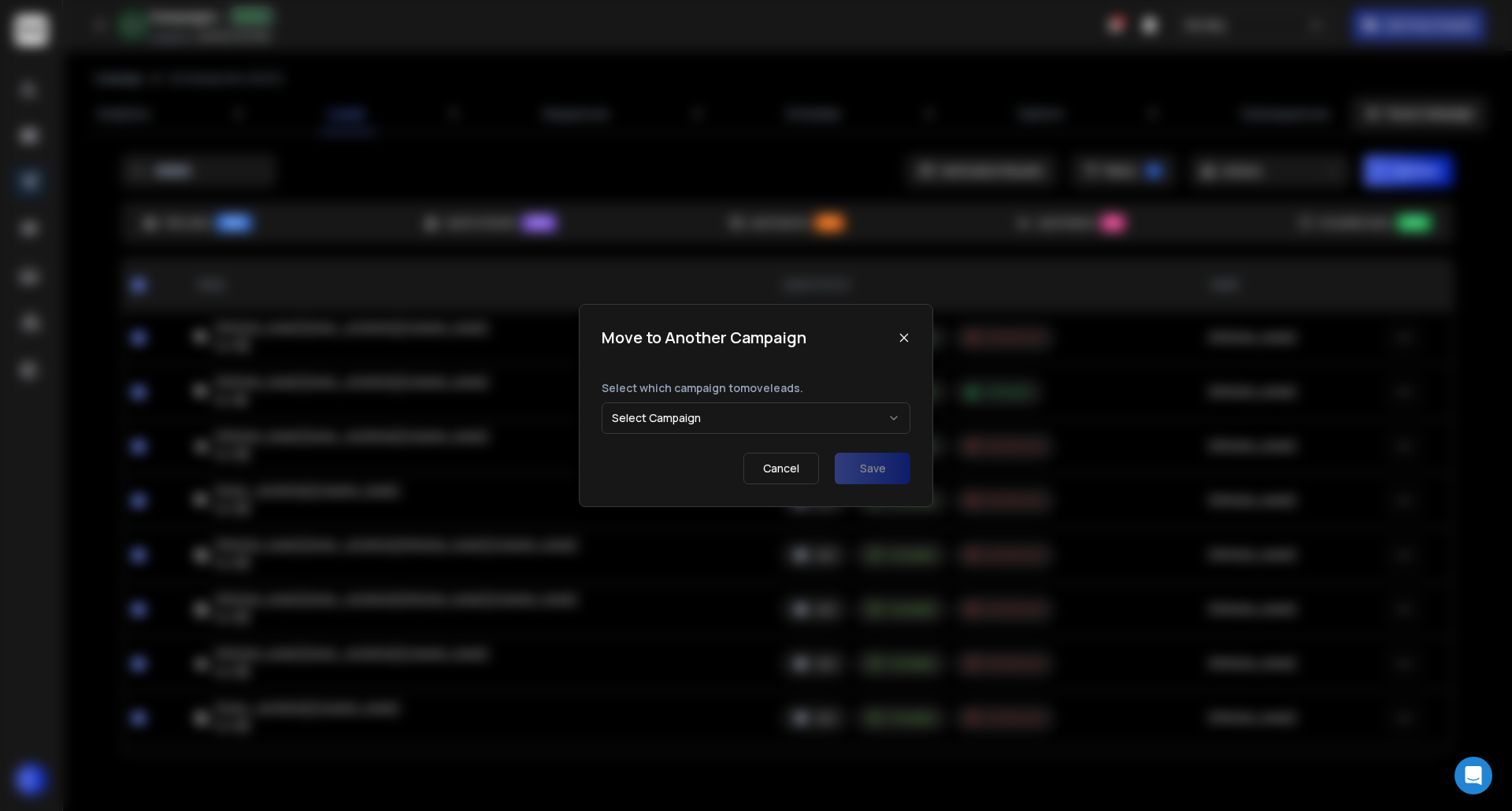
click at [754, 411] on button "Select Campaign" at bounding box center [756, 418] width 308 height 32
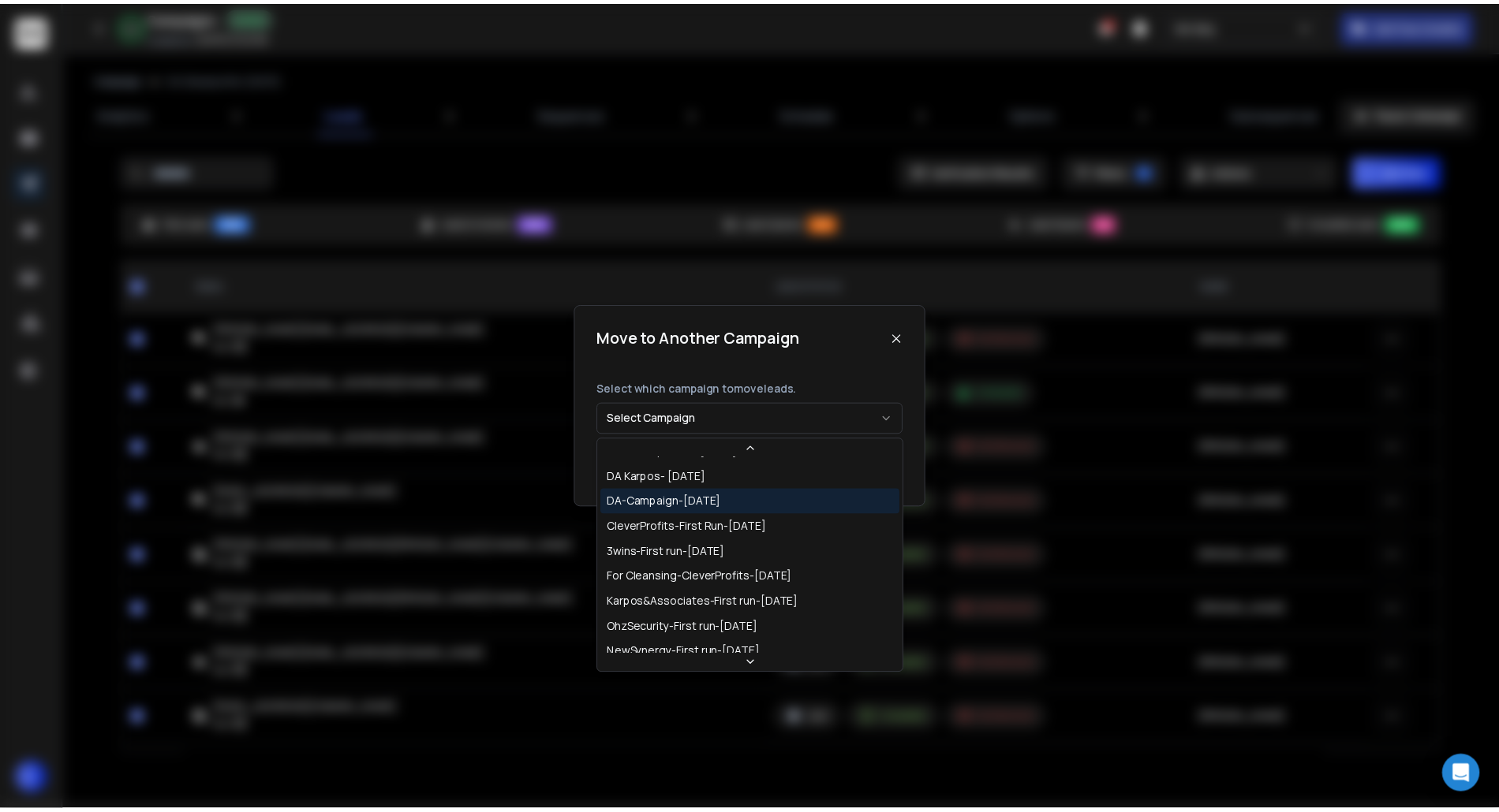
scroll to position [105, 0]
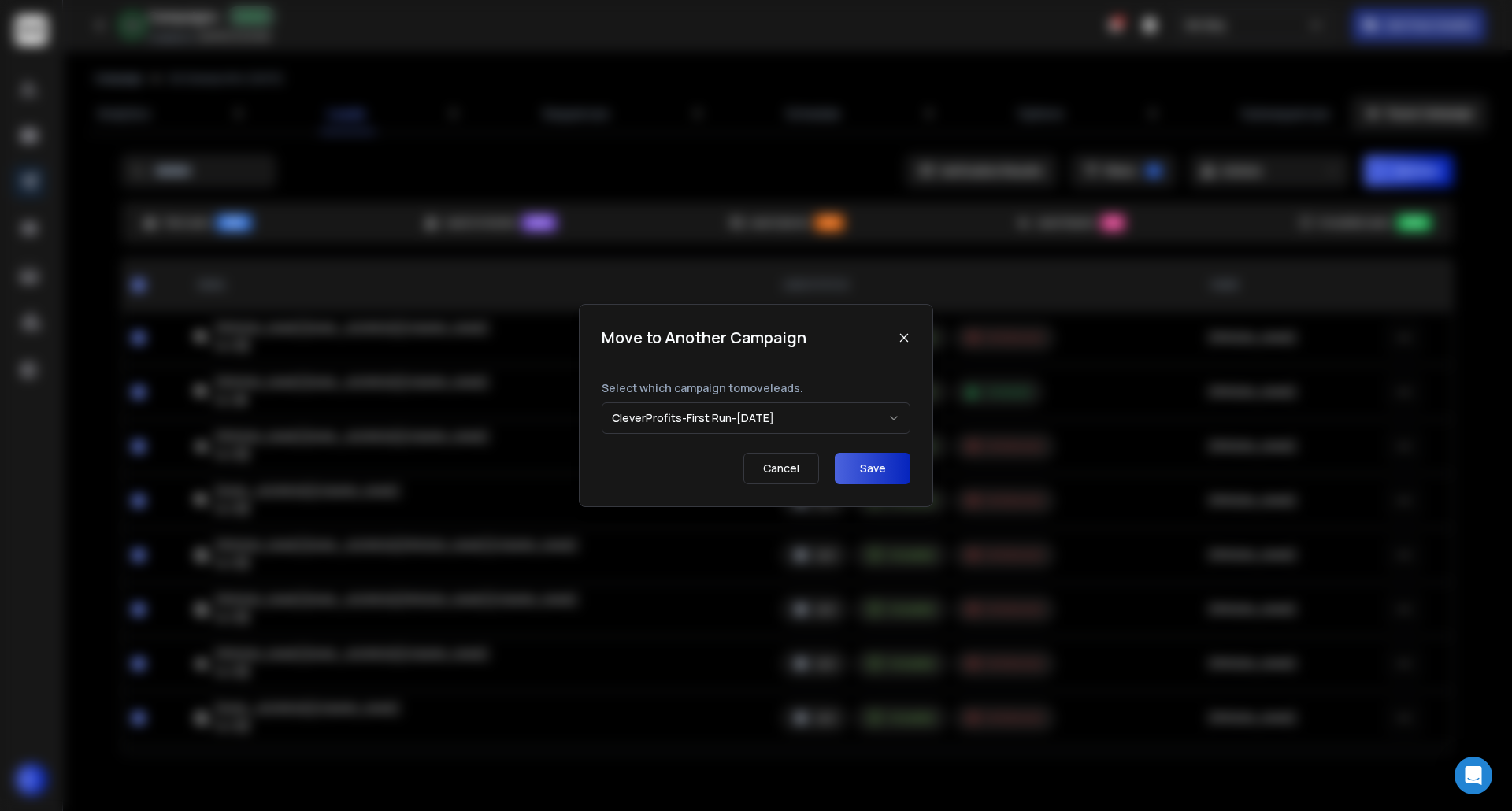
click at [860, 467] on button "Save" at bounding box center [873, 468] width 76 height 32
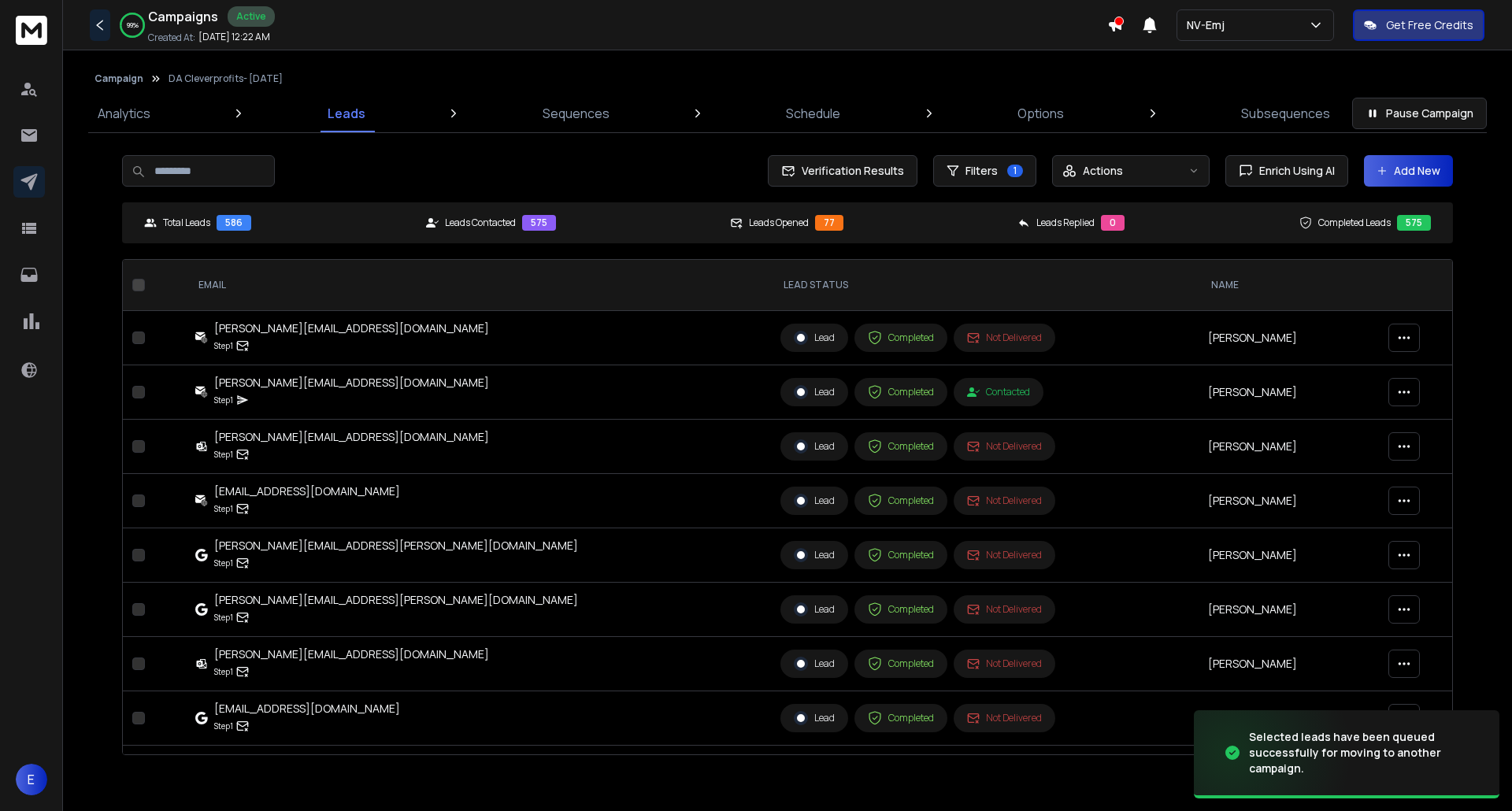
click at [105, 23] on icon at bounding box center [100, 25] width 14 height 14
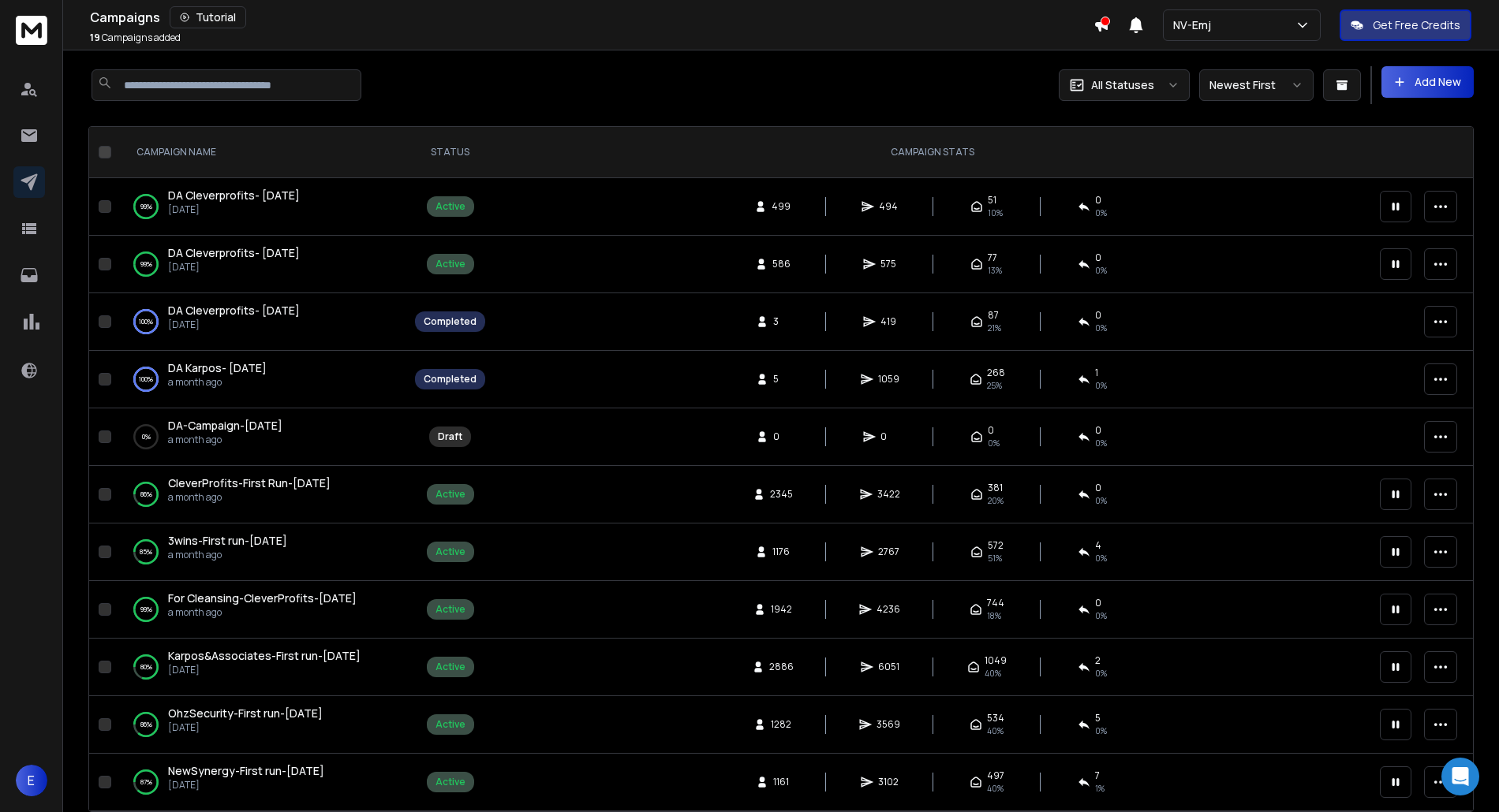
click at [334, 190] on div "99 % DA Cleverprofits- [DATE] [DATE]" at bounding box center [262, 207] width 257 height 38
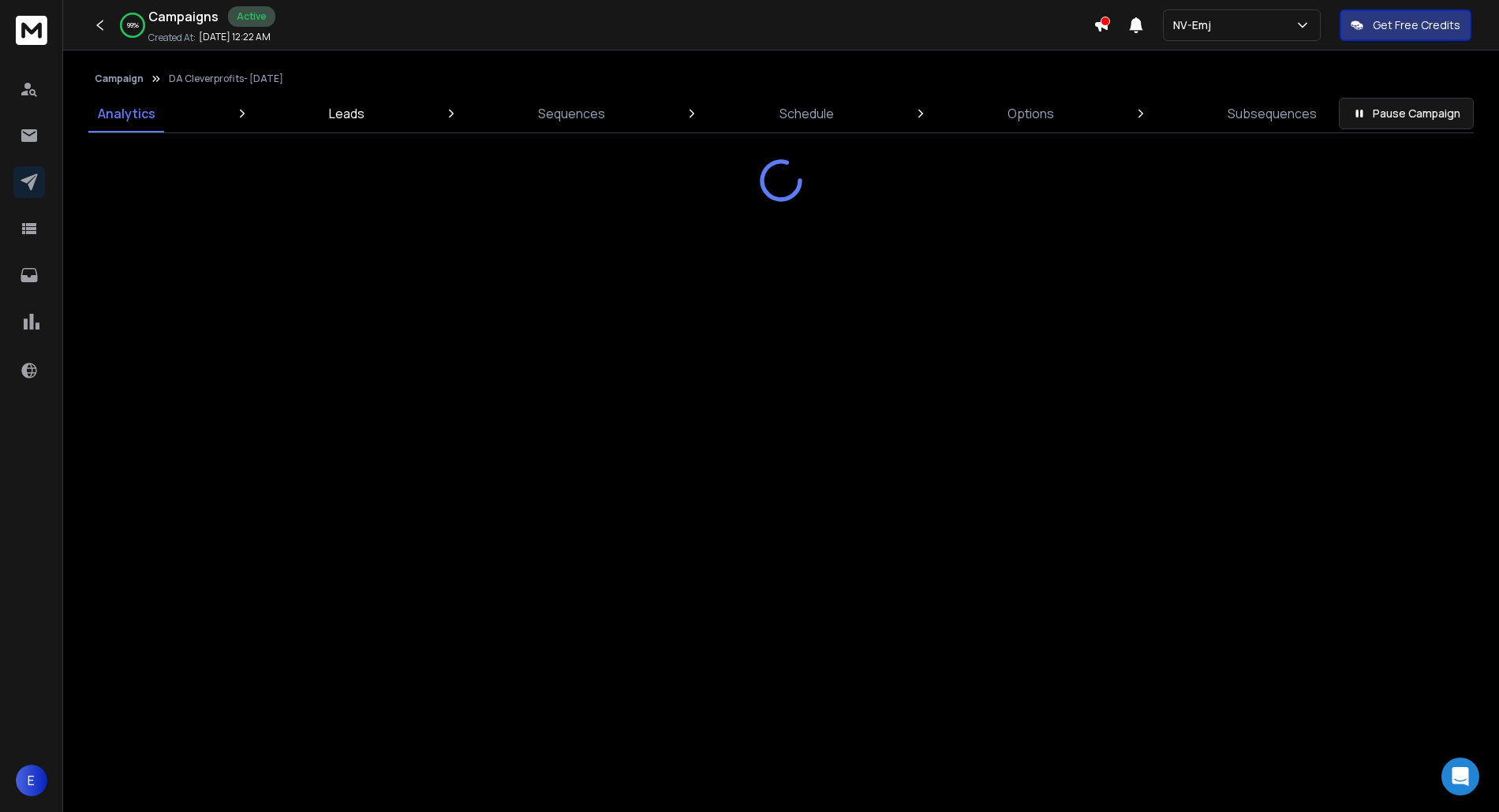
click at [329, 111] on p "Leads" at bounding box center [346, 113] width 35 height 19
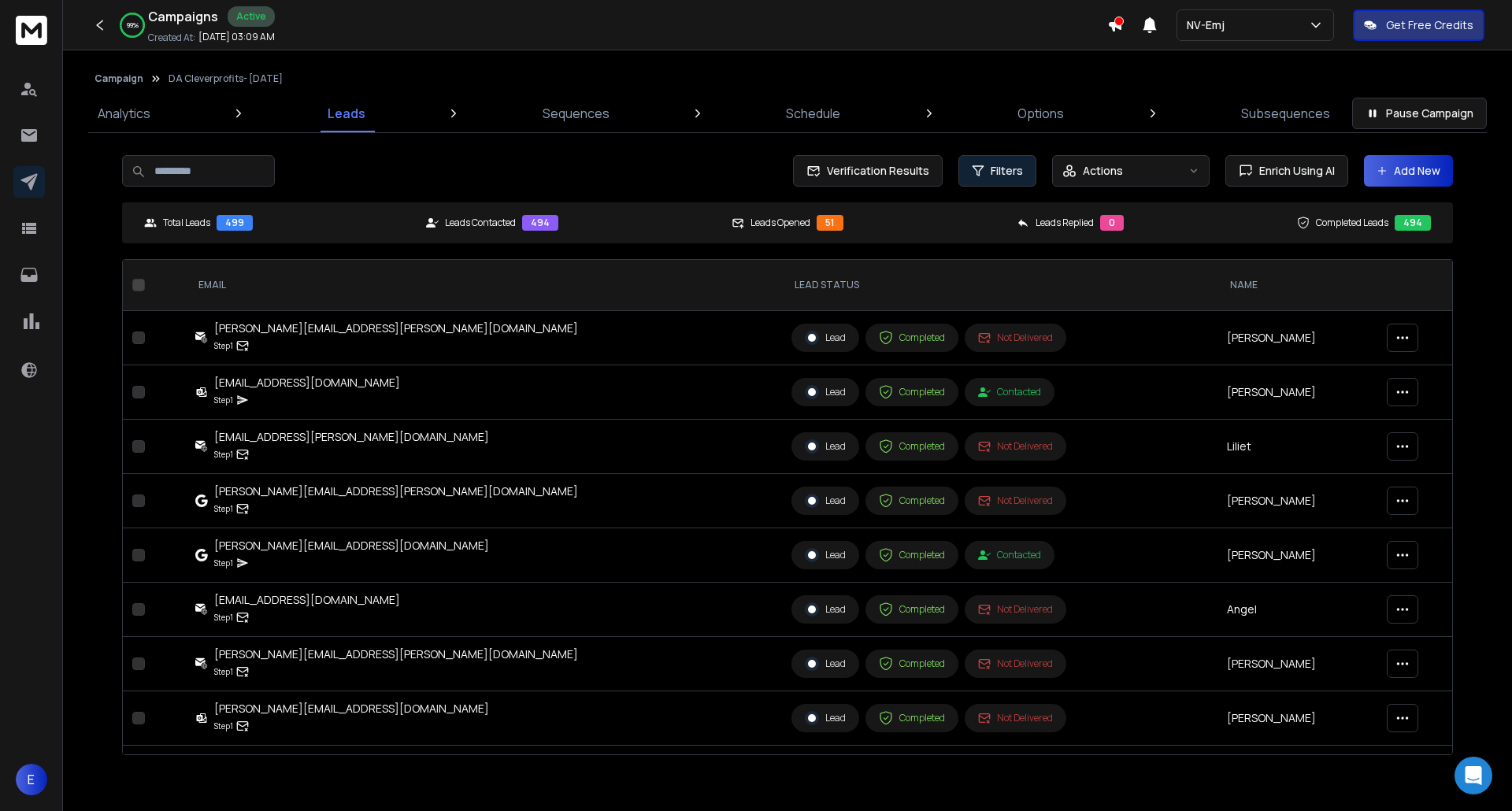
click at [993, 167] on span "Filters" at bounding box center [1007, 170] width 32 height 15
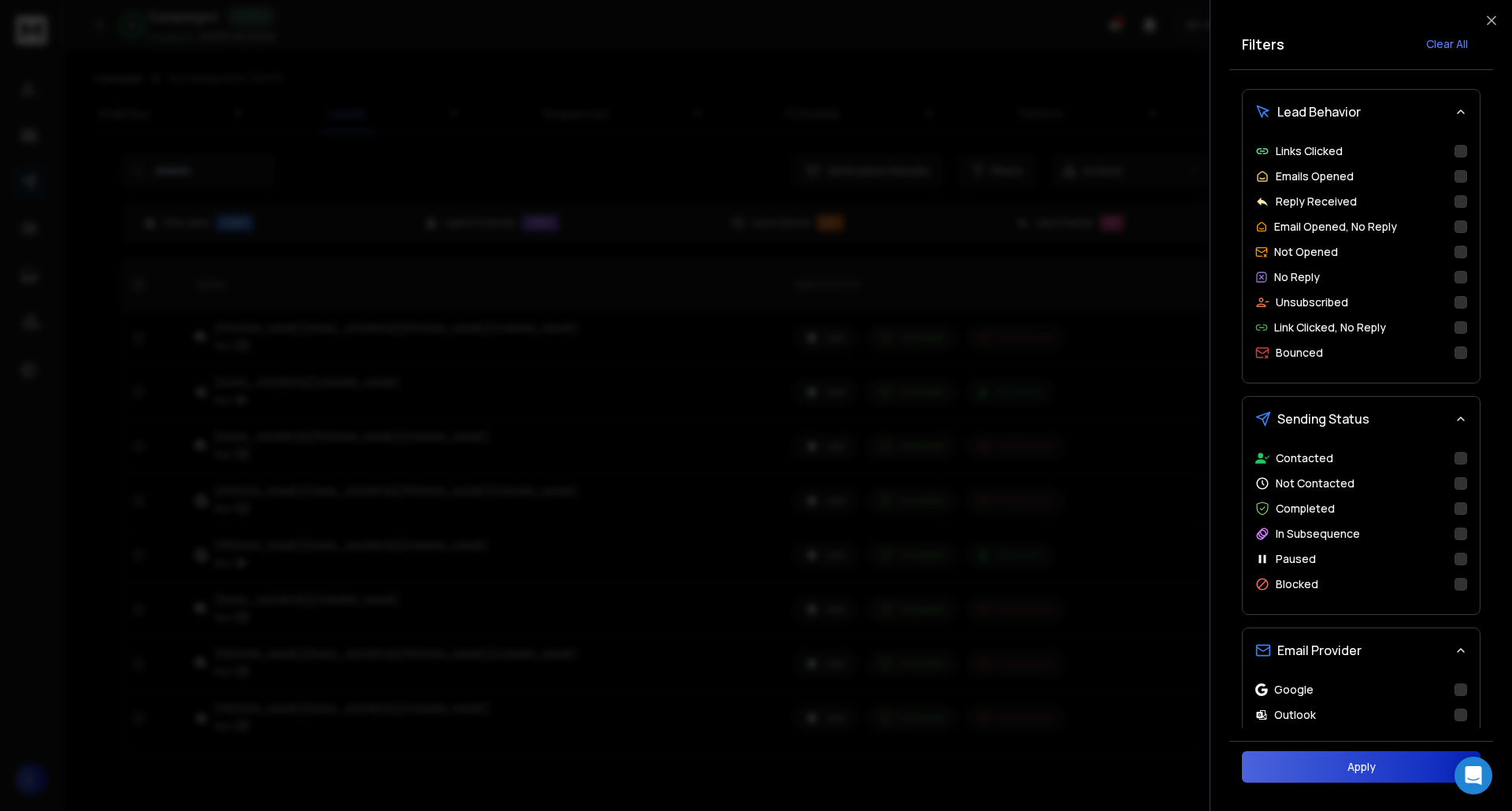
click at [1454, 457] on button "Contacted" at bounding box center [1461, 458] width 13 height 13
click at [1365, 764] on button "Apply" at bounding box center [1361, 767] width 239 height 32
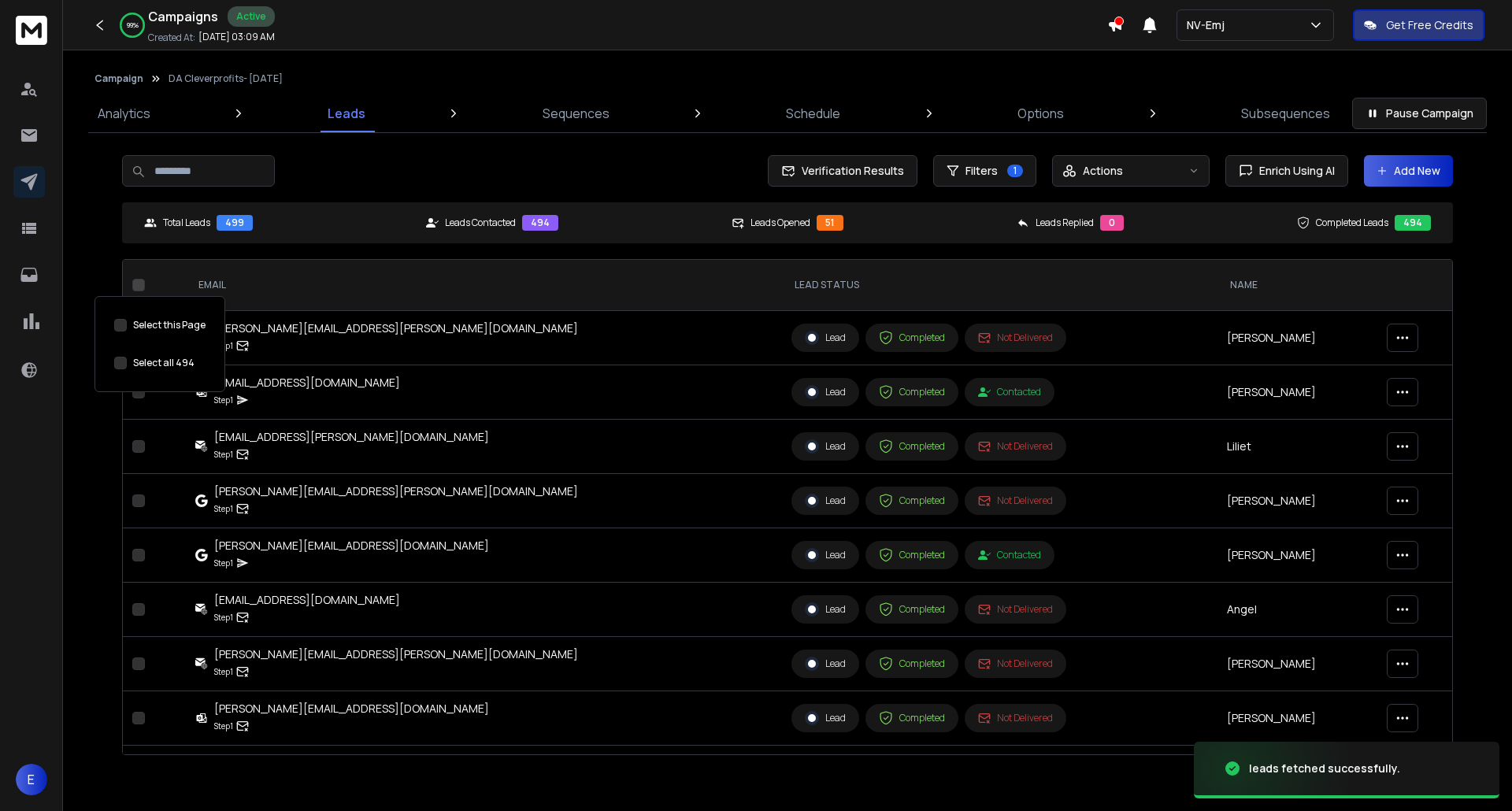
click at [121, 364] on button "Select this Page" at bounding box center [121, 364] width 13 height 13
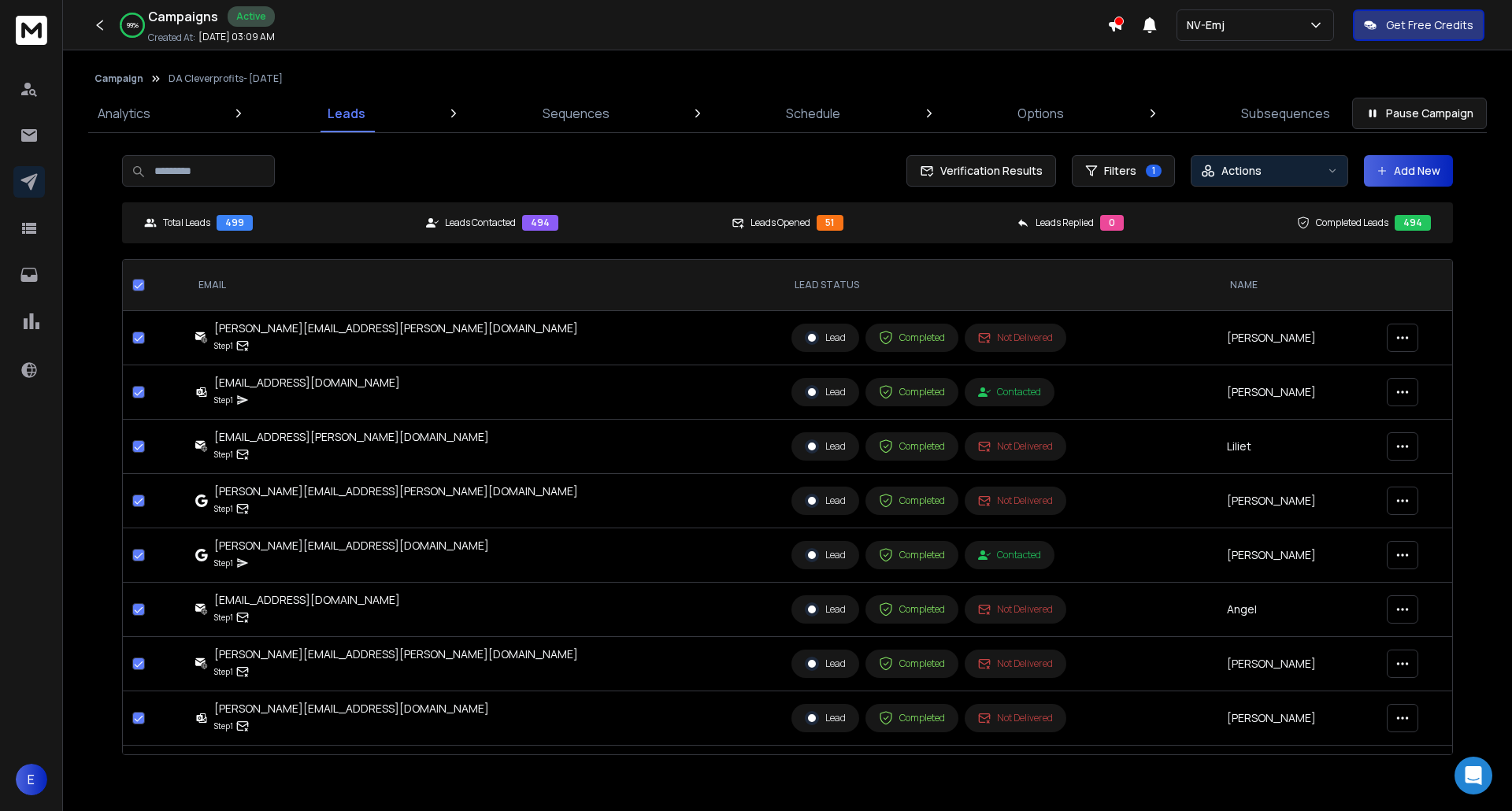
click at [1264, 171] on div "Actions" at bounding box center [1260, 170] width 120 height 15
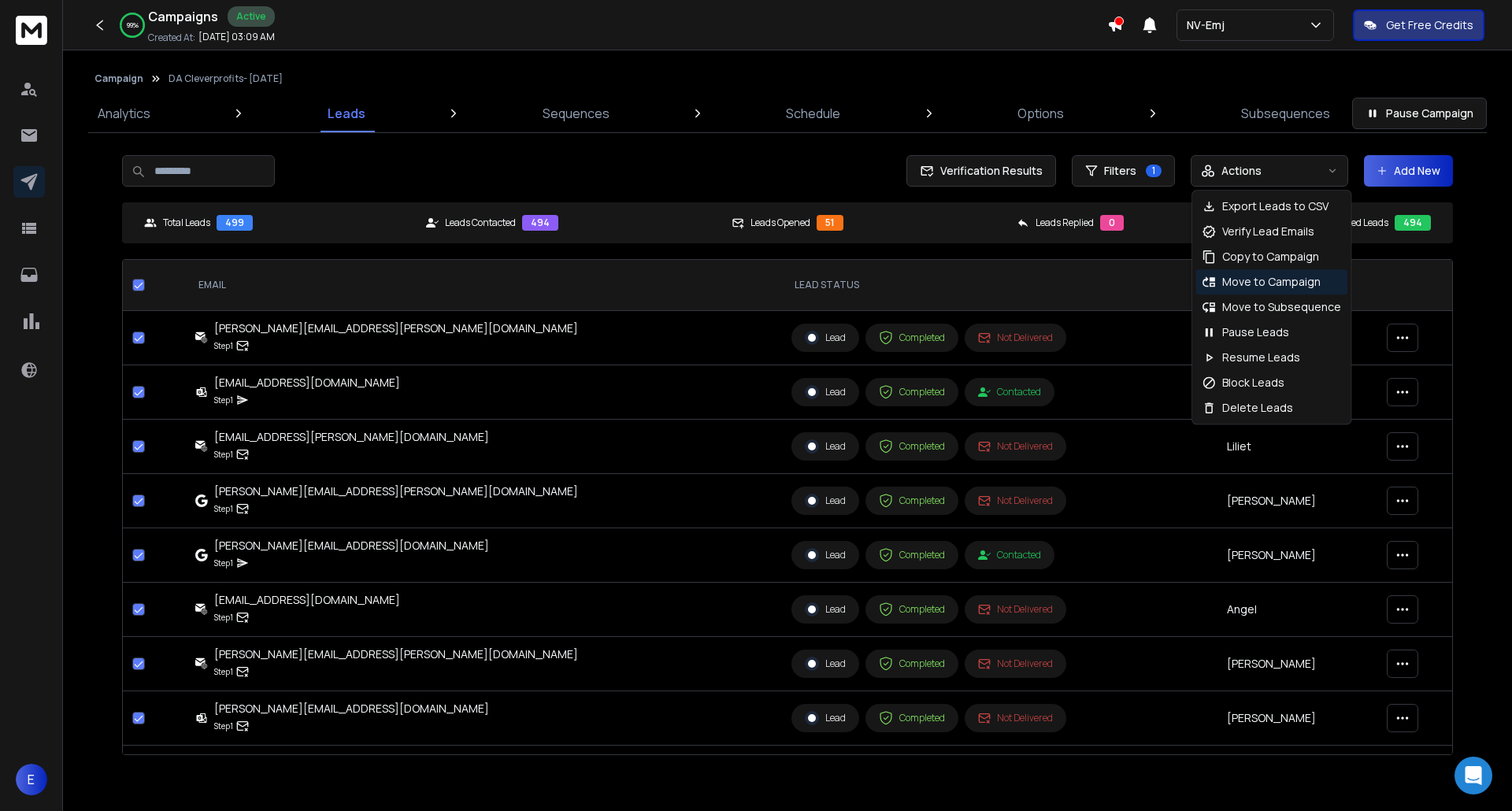
click at [1270, 278] on p "Move to Campaign" at bounding box center [1270, 281] width 98 height 15
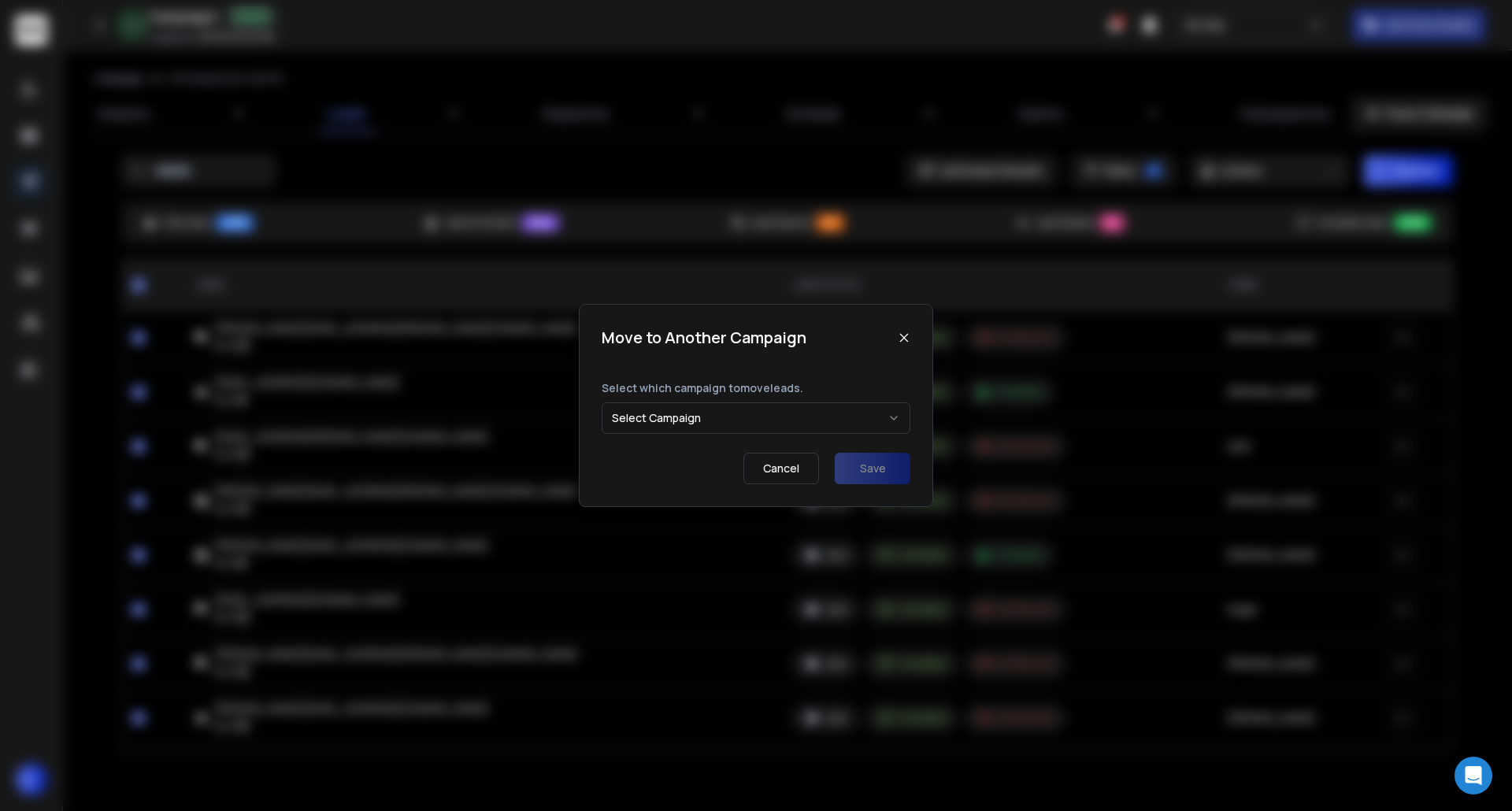
click at [751, 418] on button "Select Campaign" at bounding box center [756, 418] width 308 height 32
click at [873, 473] on button "Save" at bounding box center [873, 468] width 76 height 32
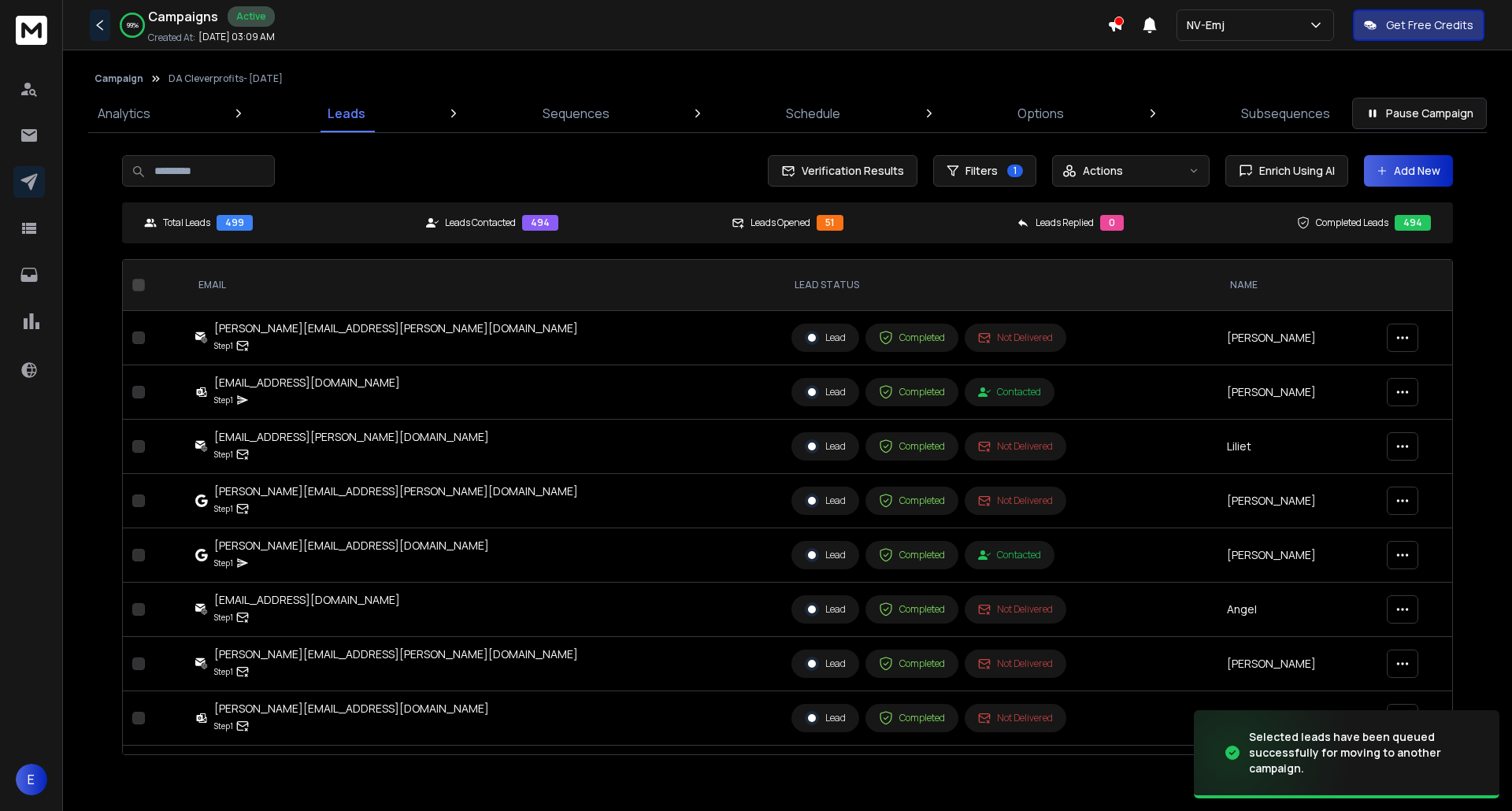
click at [99, 20] on icon at bounding box center [100, 25] width 14 height 14
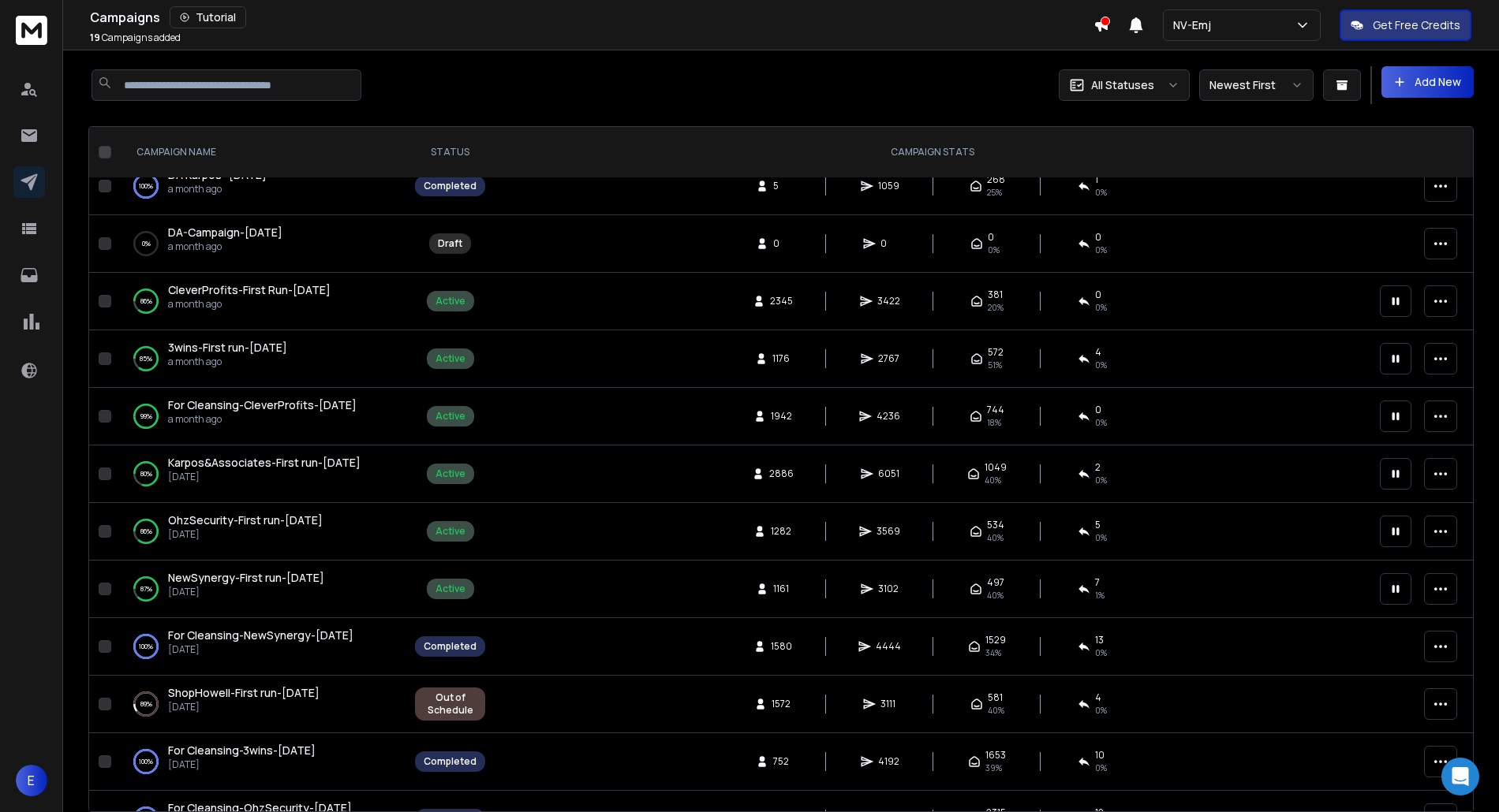
scroll to position [210, 0]
